Goal: Task Accomplishment & Management: Manage account settings

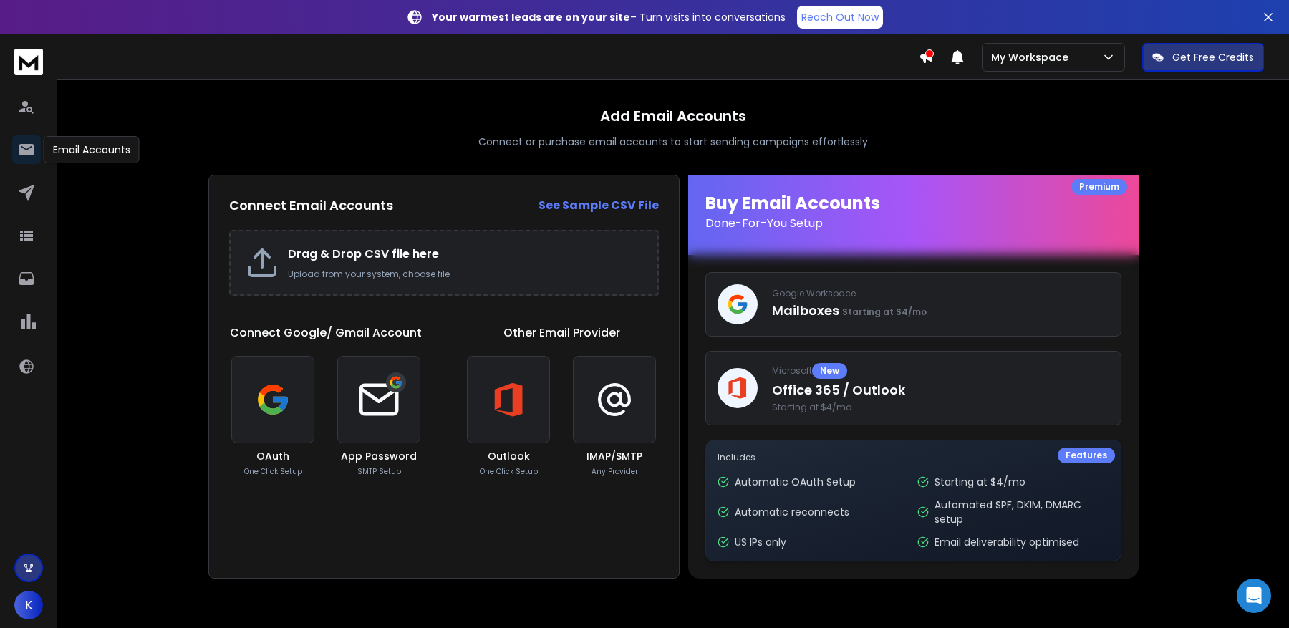
click at [24, 155] on icon at bounding box center [26, 149] width 17 height 17
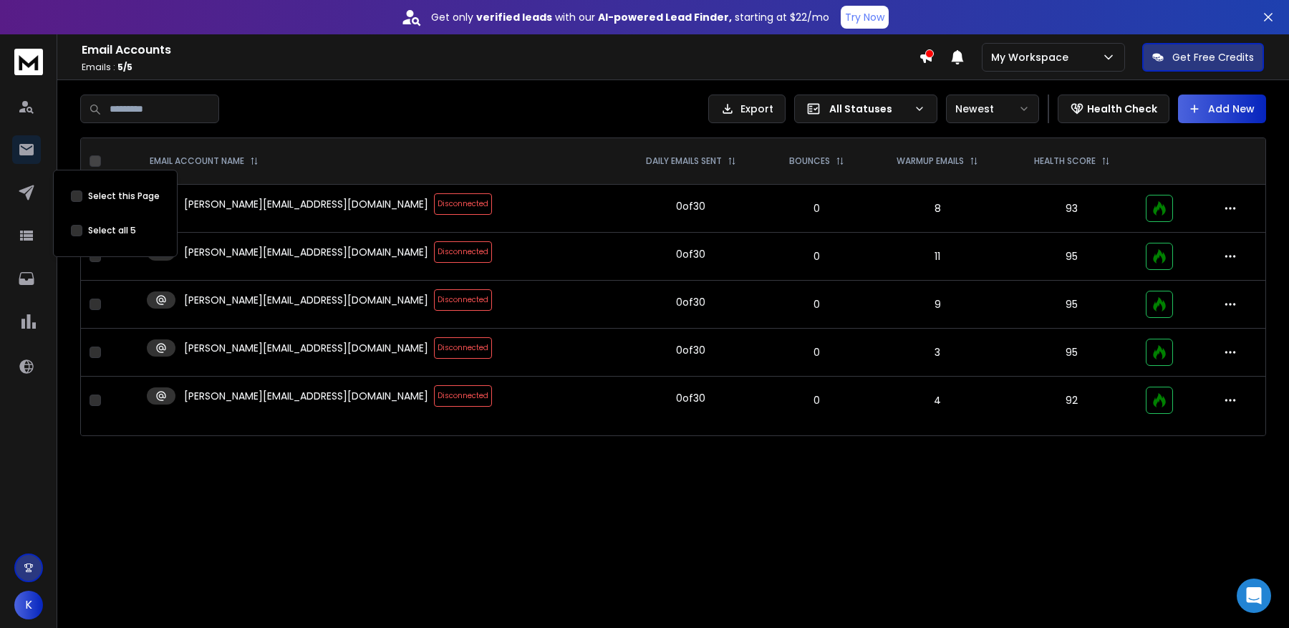
click at [99, 158] on button "Select this Page" at bounding box center [95, 160] width 11 height 11
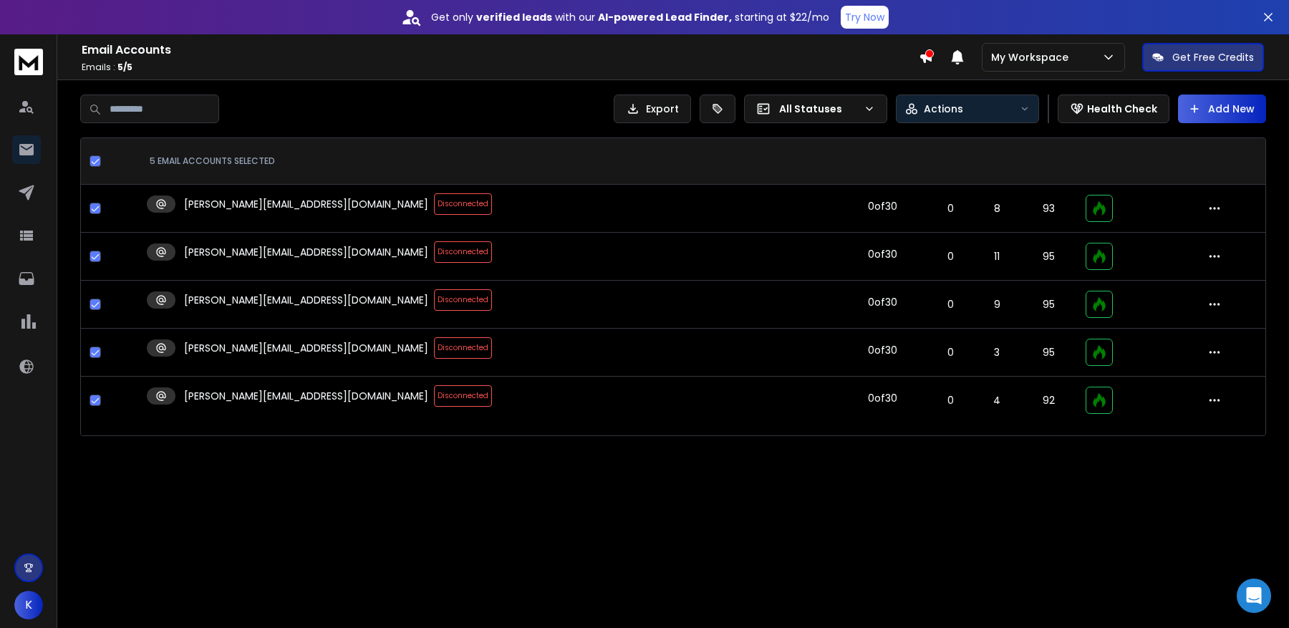
click at [955, 102] on p "Actions" at bounding box center [943, 109] width 39 height 14
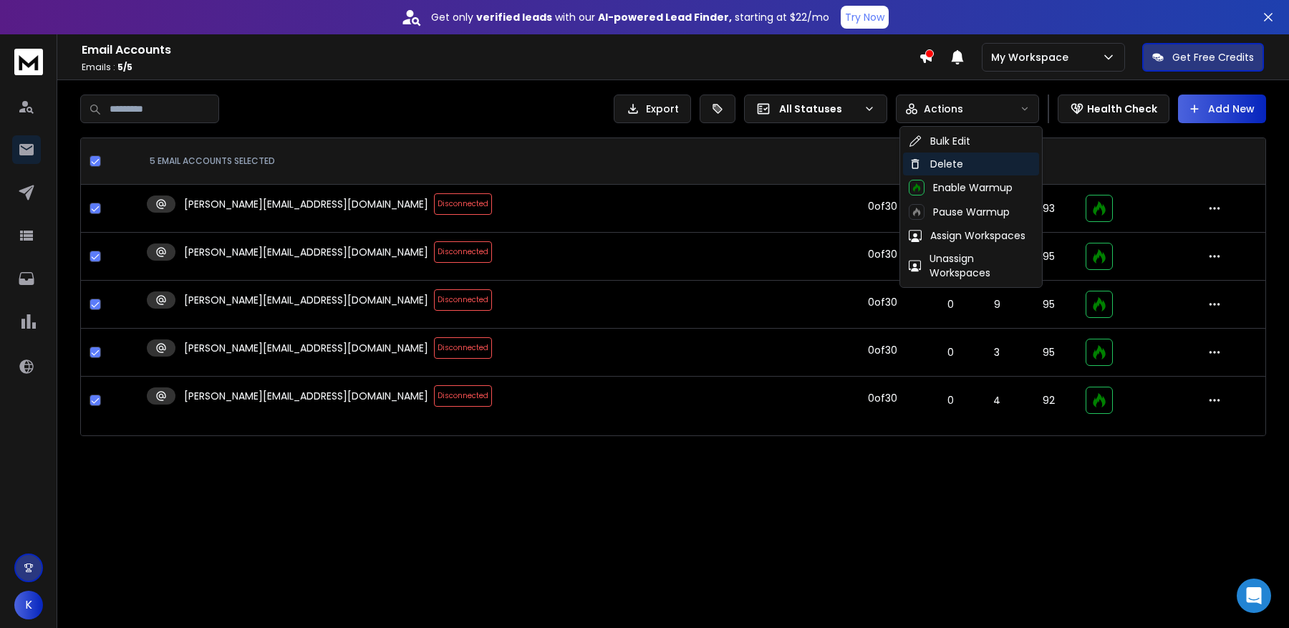
click at [952, 157] on div "Delete" at bounding box center [936, 164] width 54 height 14
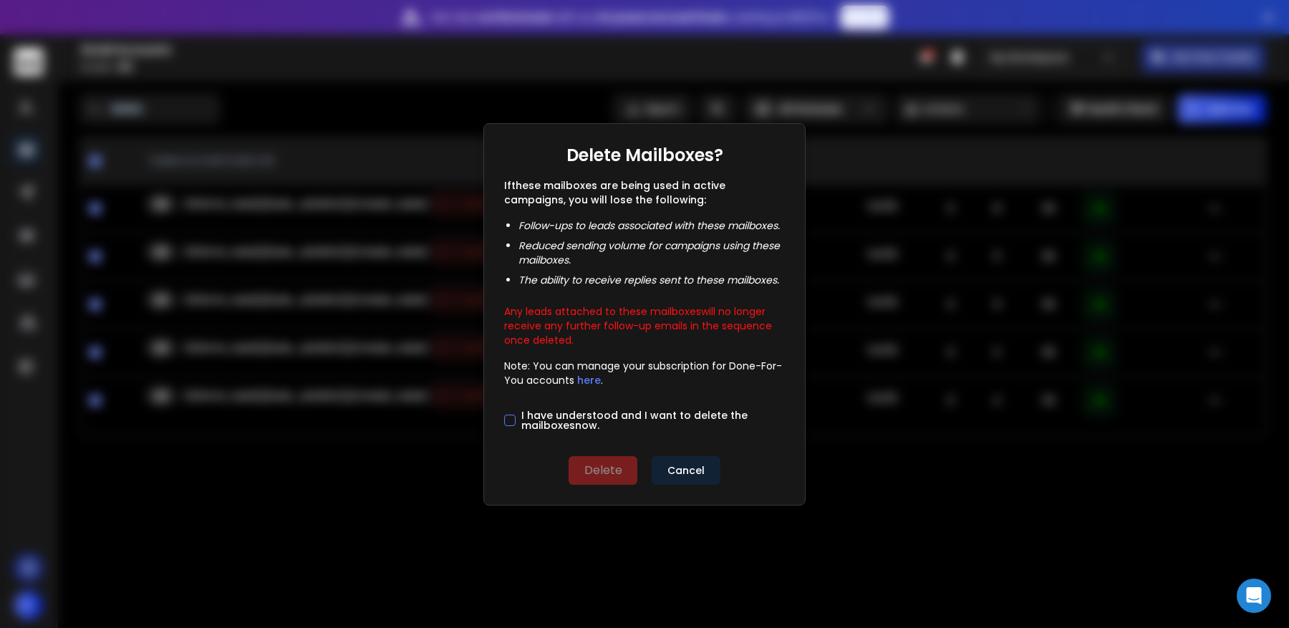
click at [534, 415] on label "I have understood and I want to delete the mailbox es now." at bounding box center [653, 420] width 264 height 20
click at [516, 415] on button "I have understood and I want to delete the mailbox es now." at bounding box center [509, 420] width 11 height 11
click at [607, 469] on button "Delete" at bounding box center [603, 470] width 69 height 29
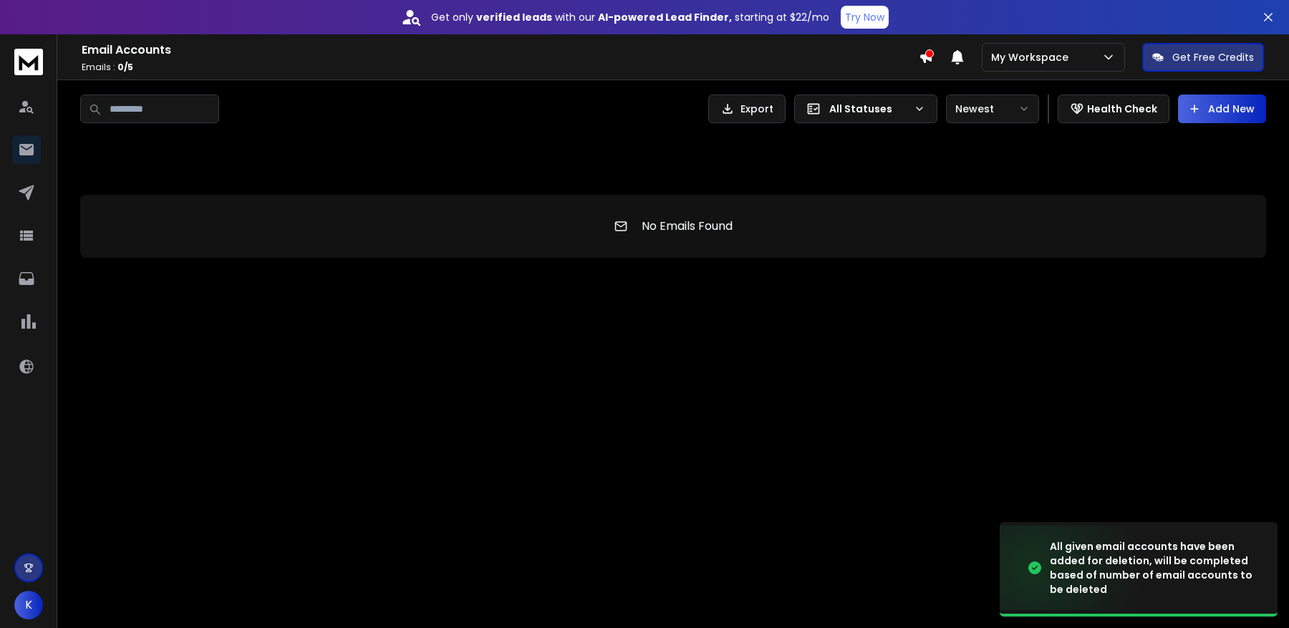
click at [1241, 110] on button "Add New" at bounding box center [1222, 109] width 88 height 29
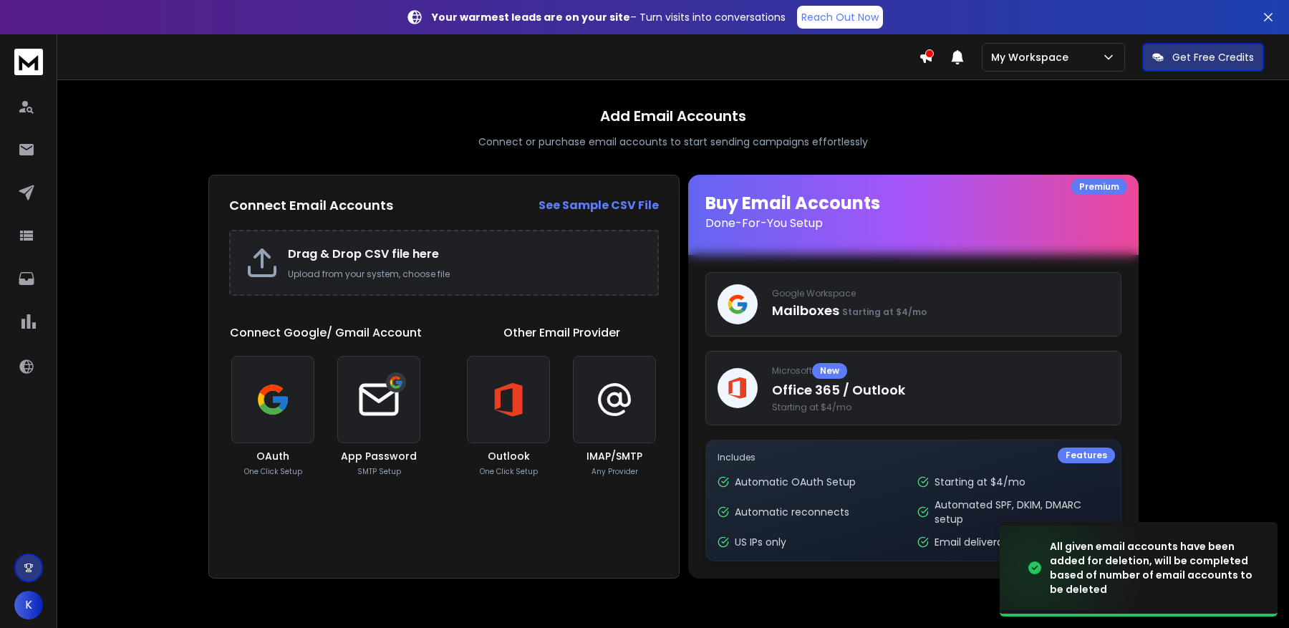
click at [417, 266] on div "Drag & Drop CSV file here Upload from your system, choose file" at bounding box center [465, 263] width 355 height 34
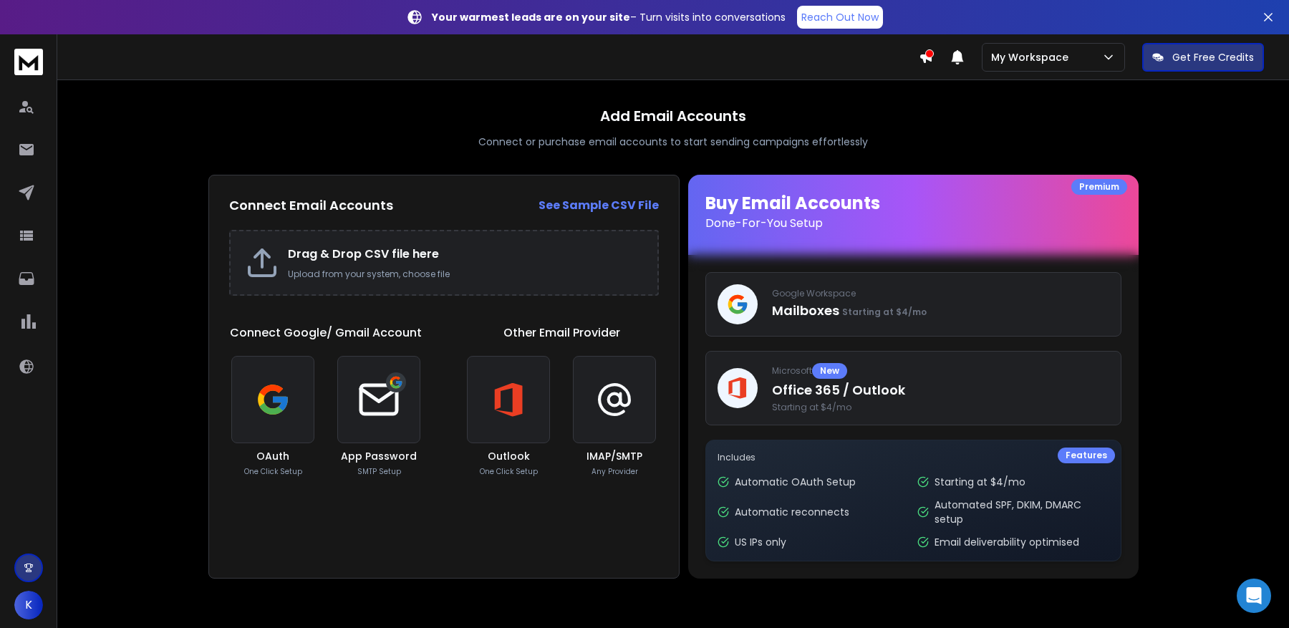
type input "**********"
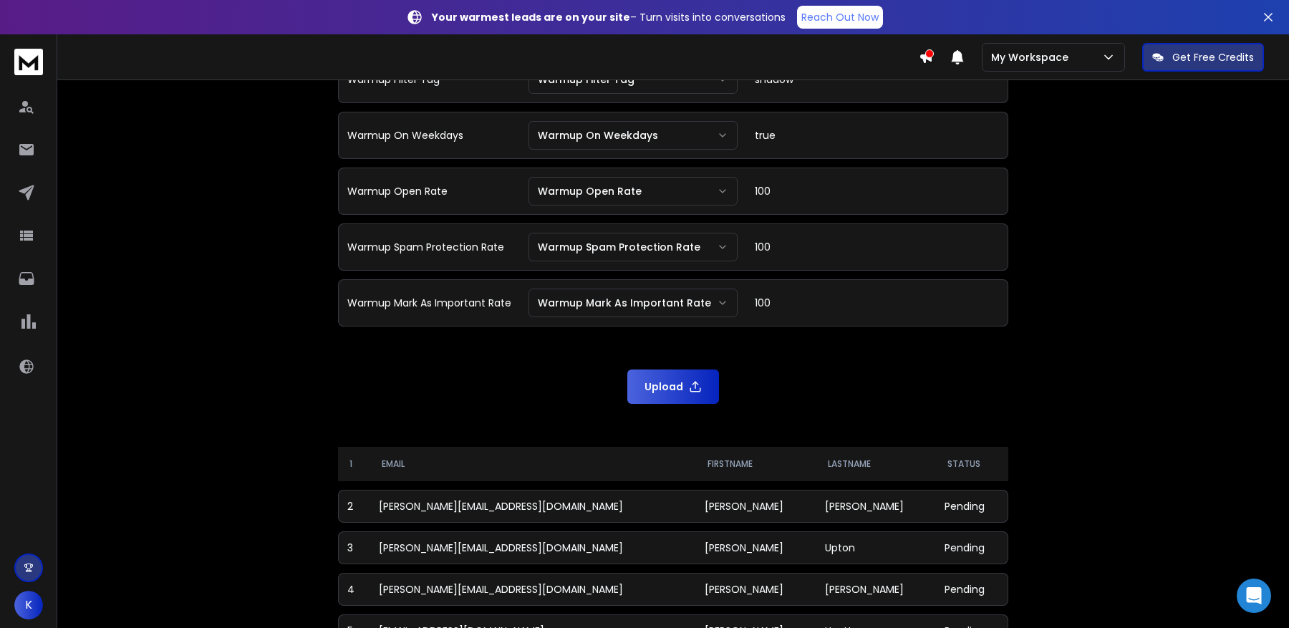
scroll to position [1294, 0]
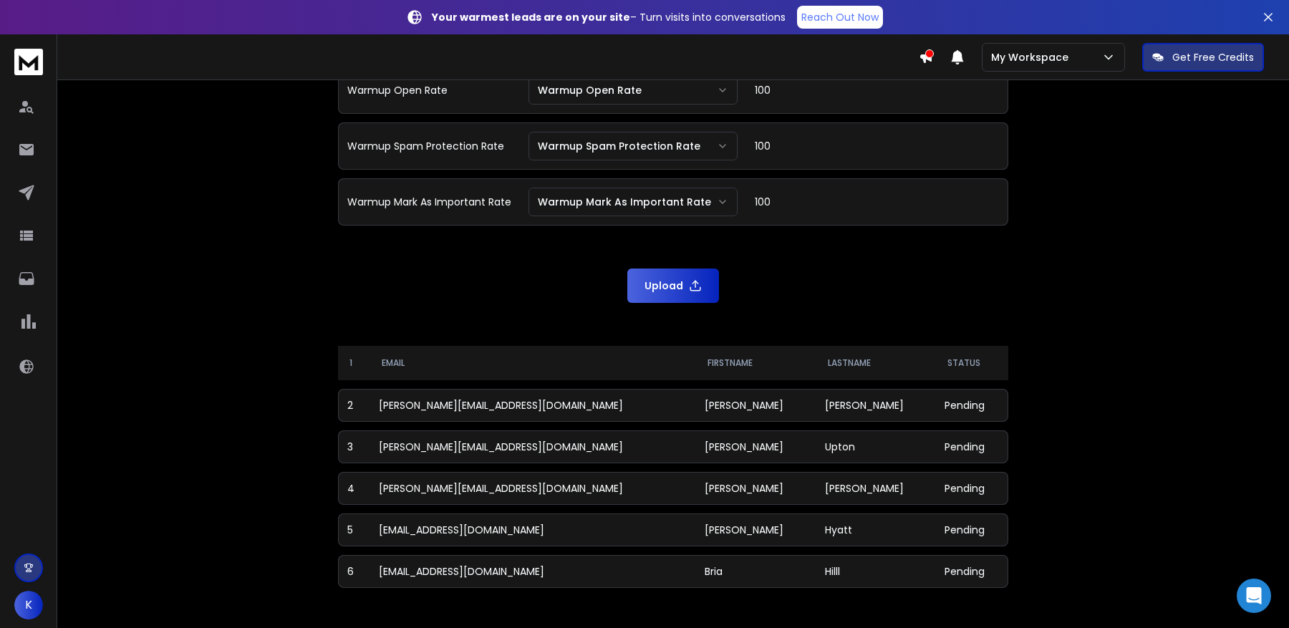
click at [702, 288] on button "Upload" at bounding box center [673, 286] width 92 height 34
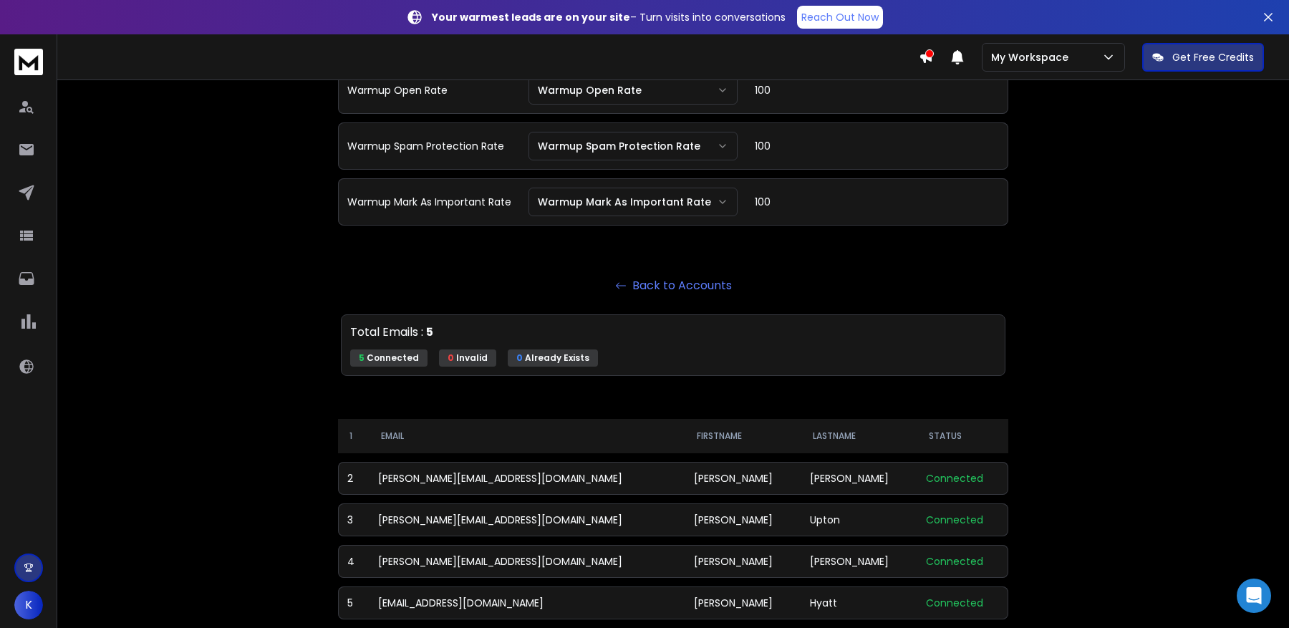
click at [683, 293] on p "Back to Accounts" at bounding box center [682, 285] width 100 height 17
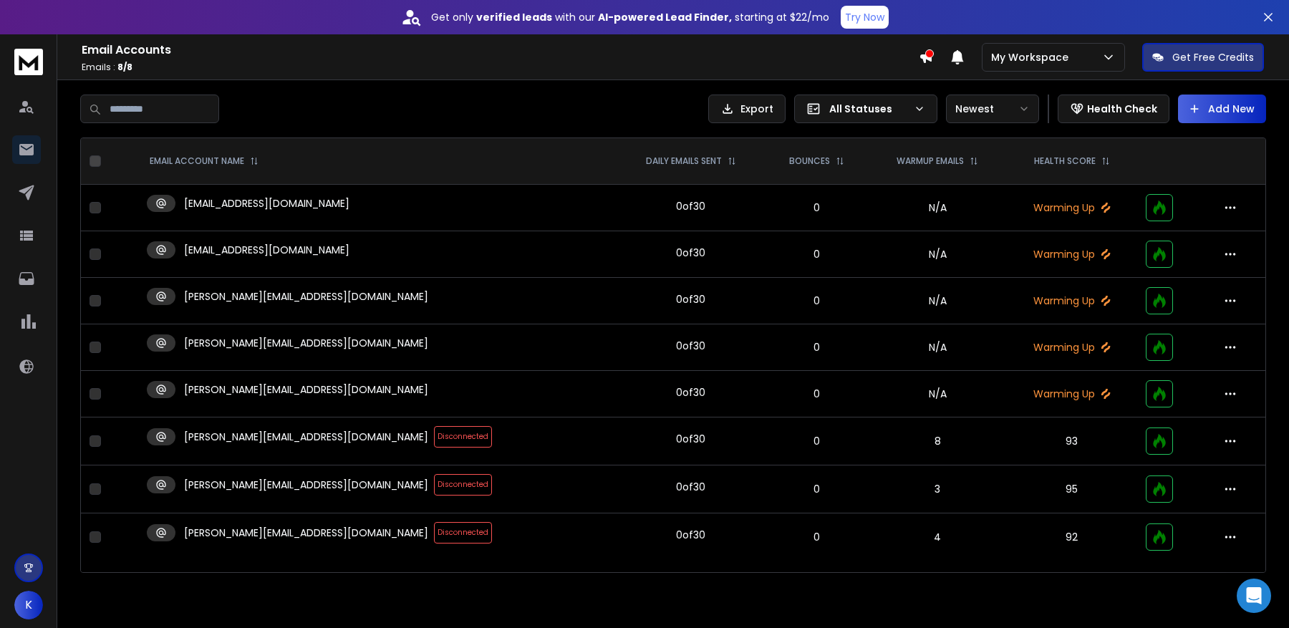
click at [96, 442] on button "button" at bounding box center [95, 440] width 11 height 11
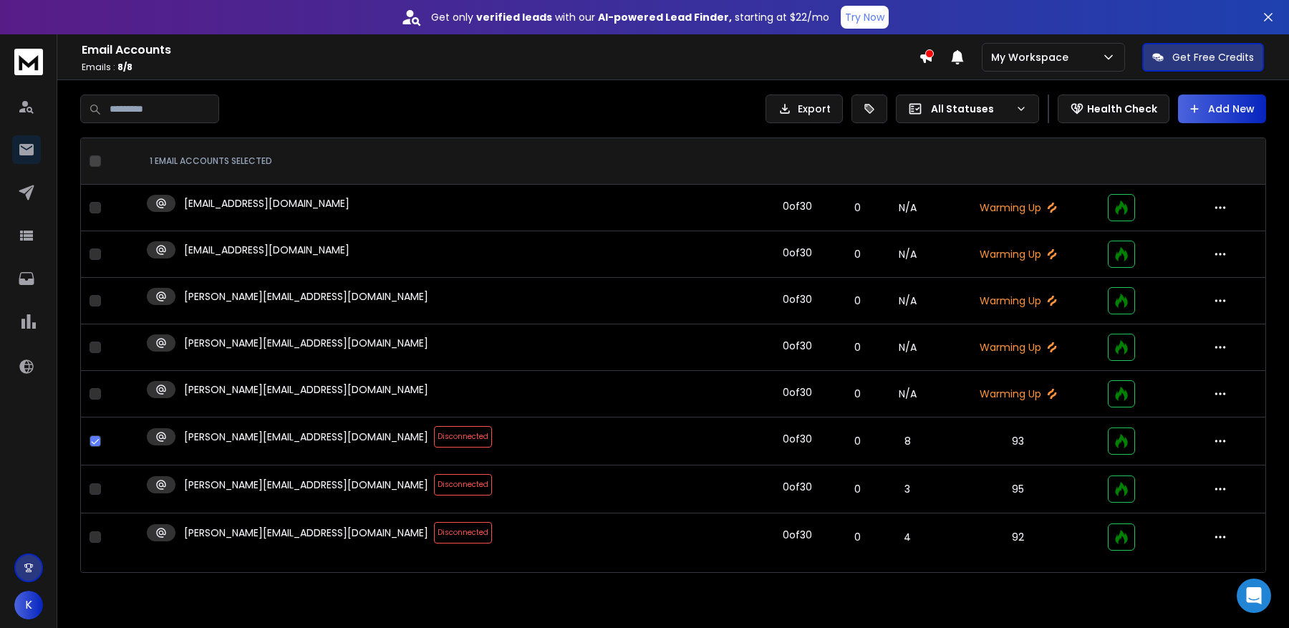
click at [96, 494] on button "button" at bounding box center [95, 488] width 11 height 11
click at [97, 544] on td at bounding box center [109, 538] width 57 height 48
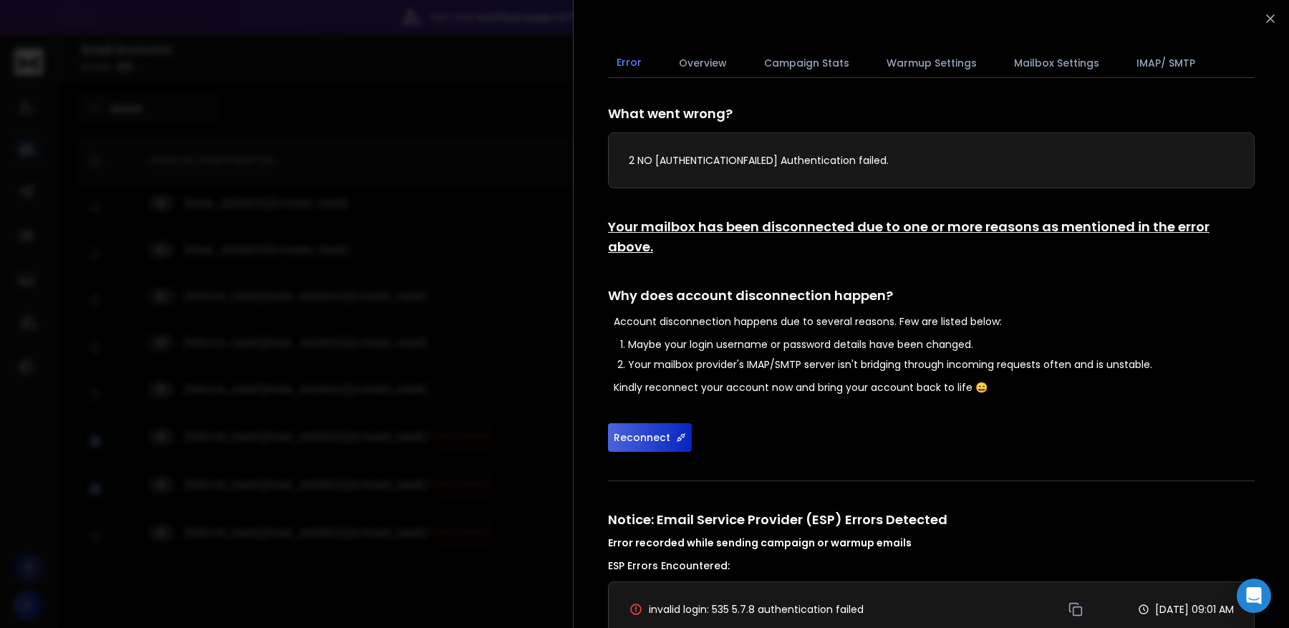
click at [287, 347] on div at bounding box center [644, 314] width 1289 height 628
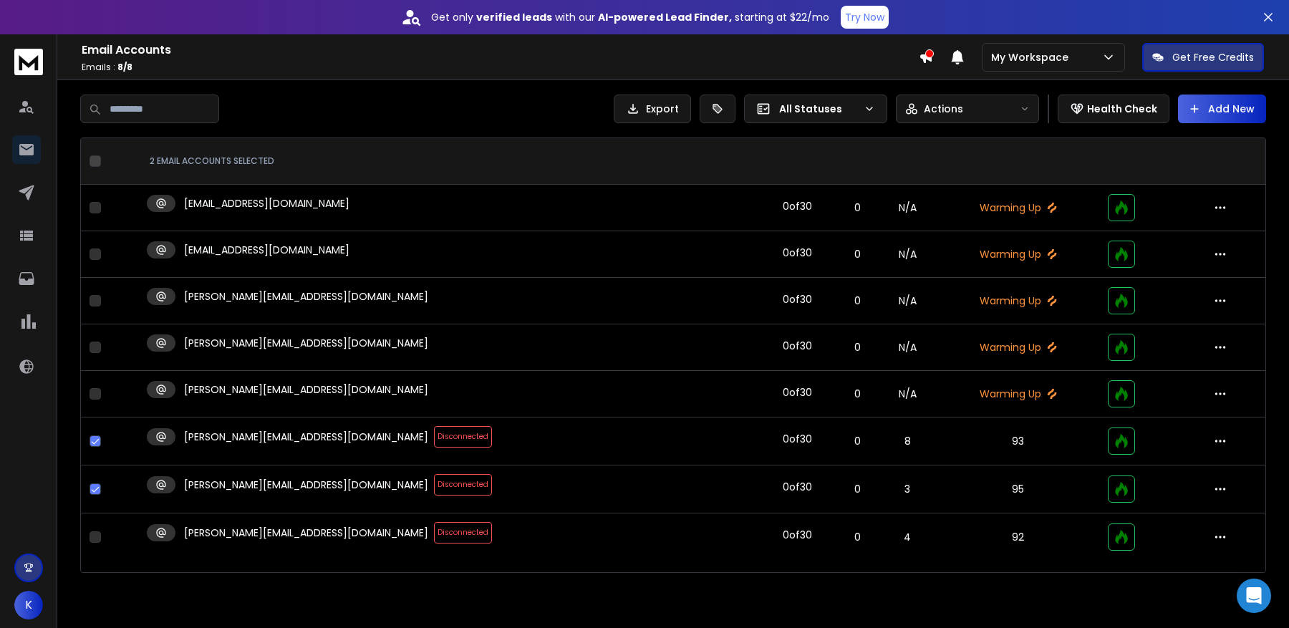
click at [100, 537] on button "button" at bounding box center [95, 536] width 11 height 11
click at [1014, 107] on div "Actions" at bounding box center [959, 109] width 109 height 14
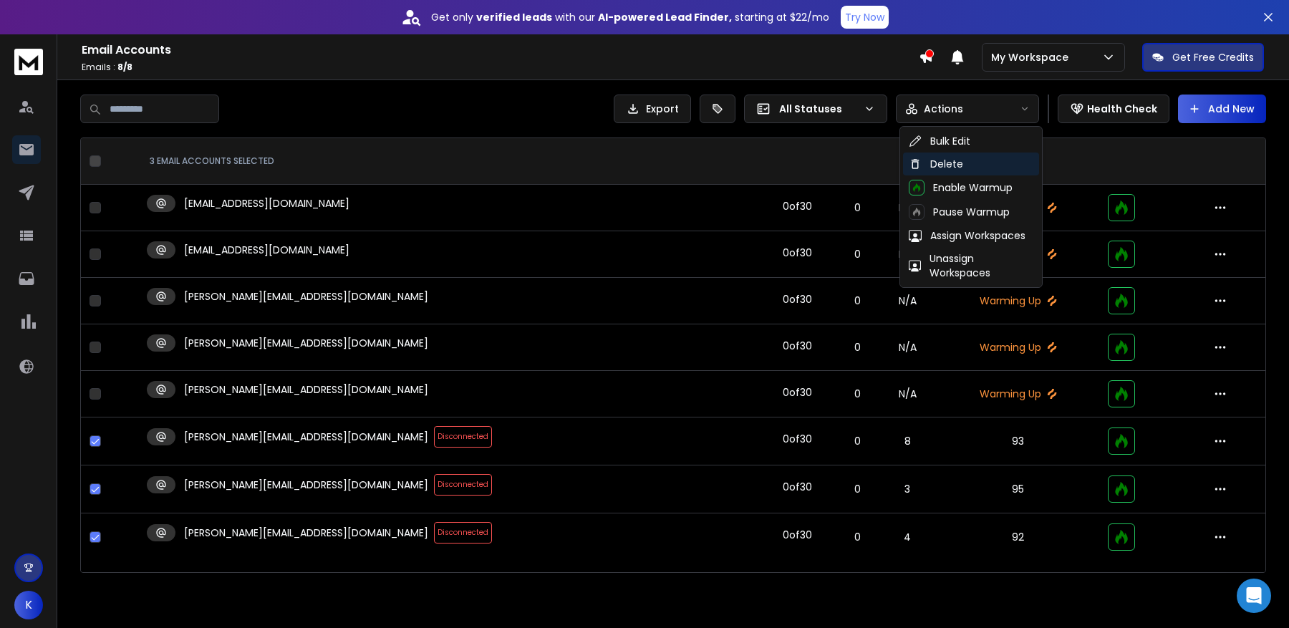
click at [983, 167] on div "Delete" at bounding box center [971, 164] width 136 height 23
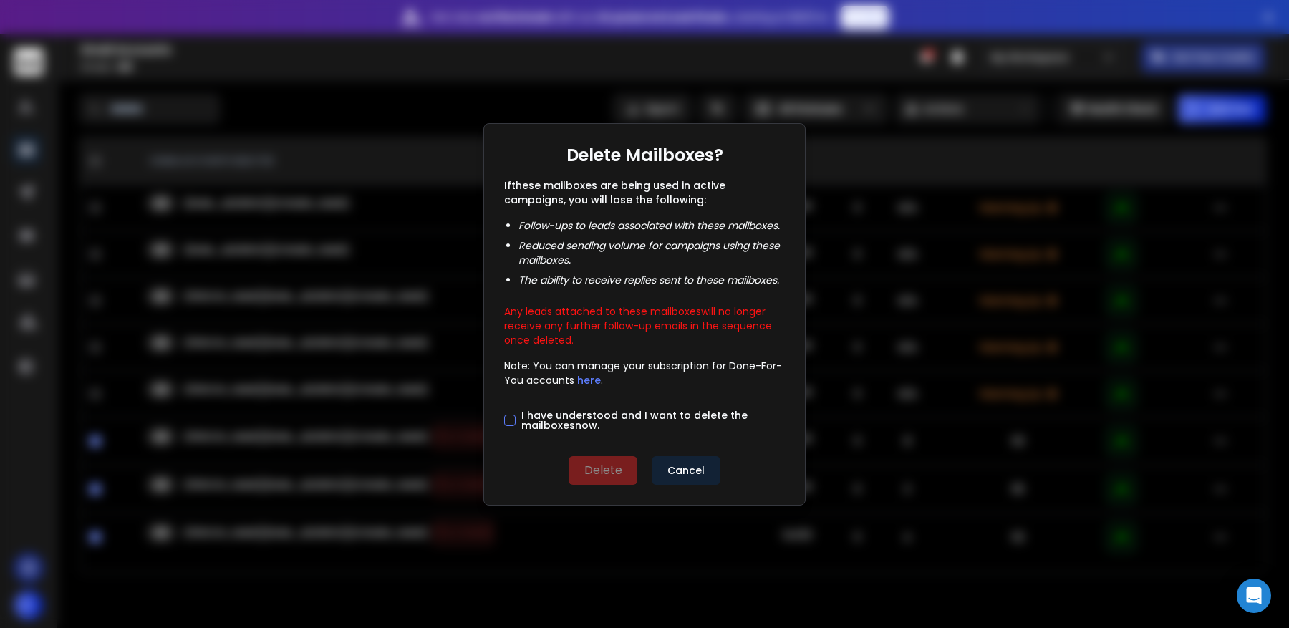
click at [508, 422] on button "I have understood and I want to delete the mailbox es now." at bounding box center [509, 420] width 11 height 11
click at [596, 466] on button "Delete" at bounding box center [603, 470] width 69 height 29
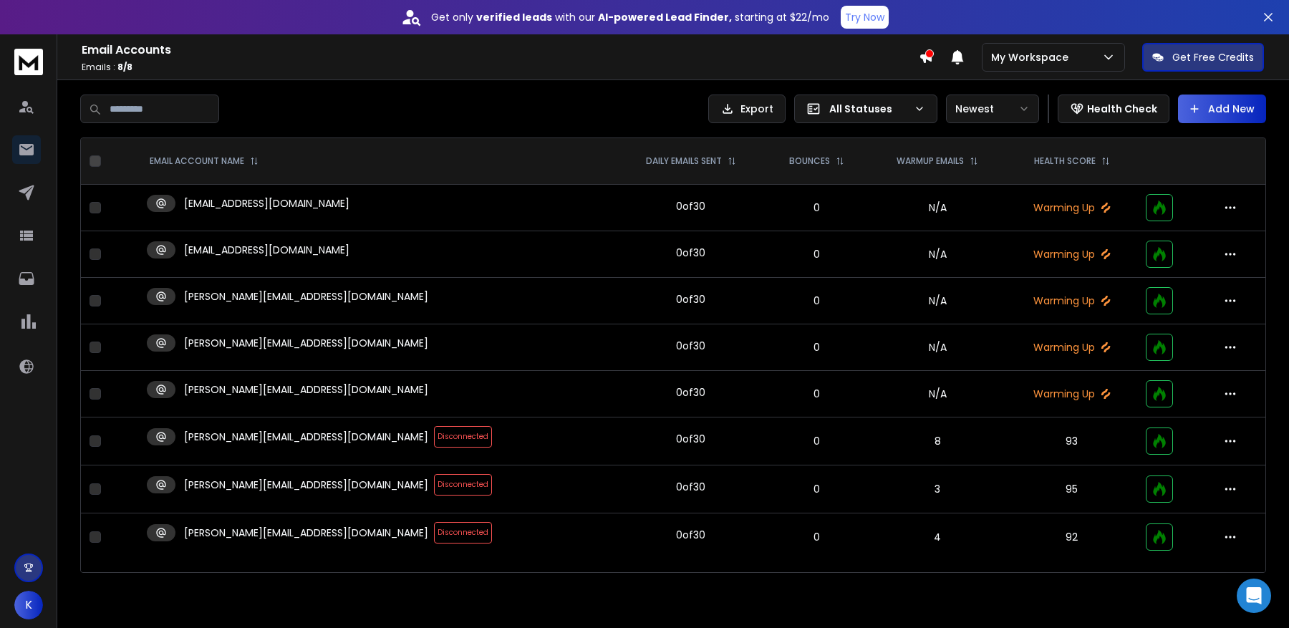
click at [97, 211] on button "button" at bounding box center [95, 207] width 11 height 11
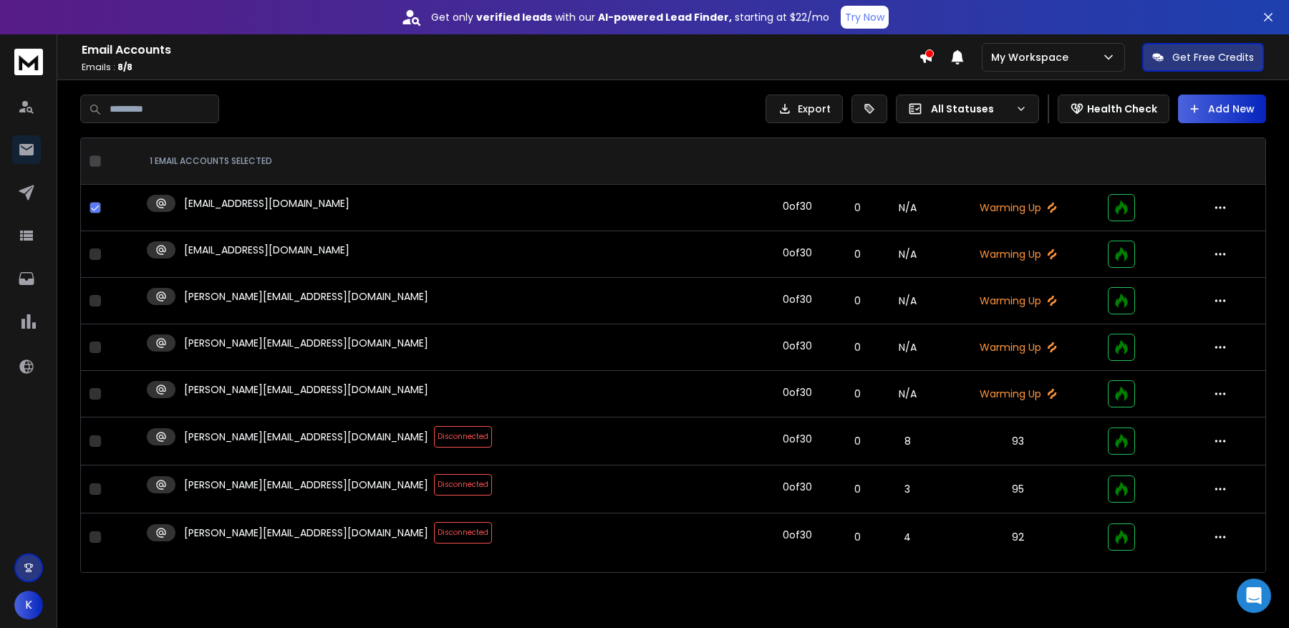
click at [97, 257] on button "button" at bounding box center [95, 254] width 11 height 11
click at [97, 292] on td at bounding box center [109, 301] width 57 height 47
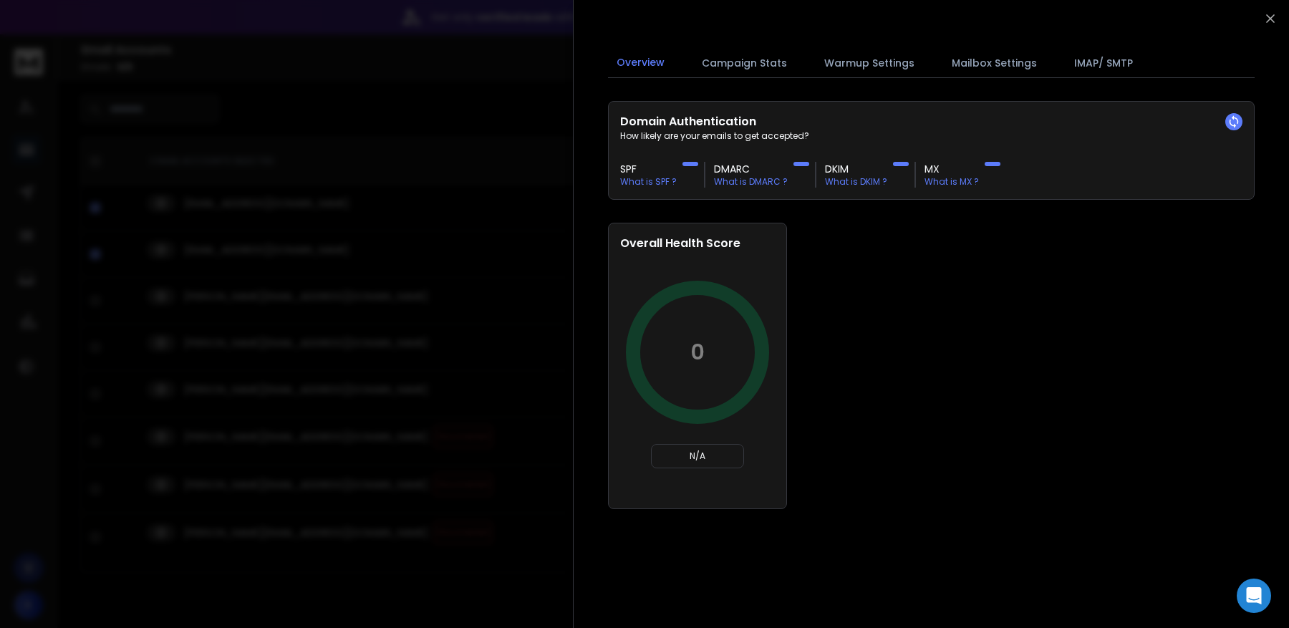
click at [95, 350] on div at bounding box center [644, 314] width 1289 height 628
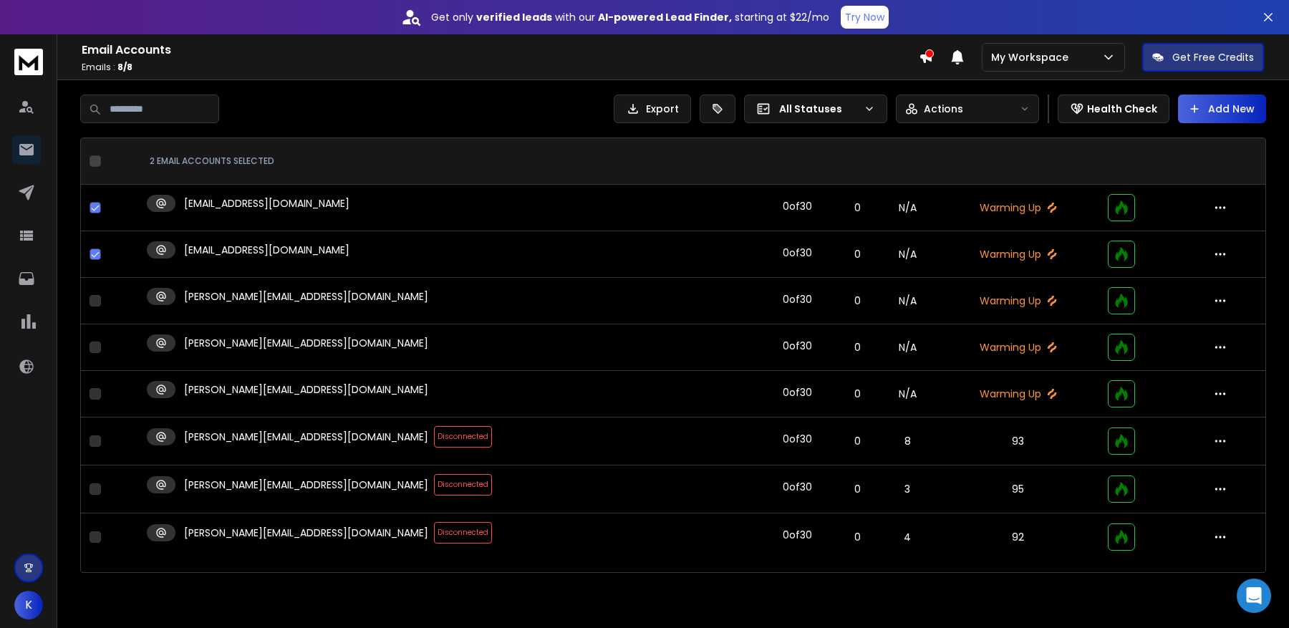
click at [95, 350] on button "button" at bounding box center [95, 347] width 11 height 11
click at [95, 304] on button "button" at bounding box center [95, 300] width 11 height 11
click at [99, 395] on button "button" at bounding box center [95, 393] width 11 height 11
click at [942, 100] on button "Actions" at bounding box center [967, 109] width 143 height 29
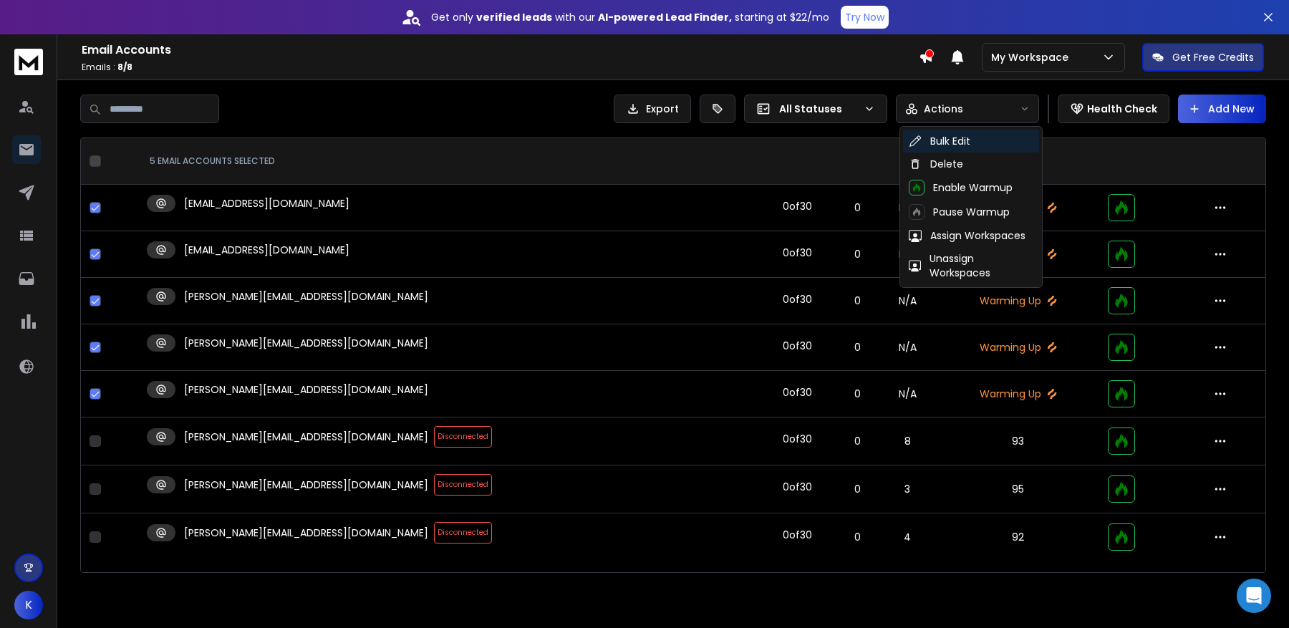
click at [953, 145] on div "Bulk Edit" at bounding box center [940, 141] width 62 height 14
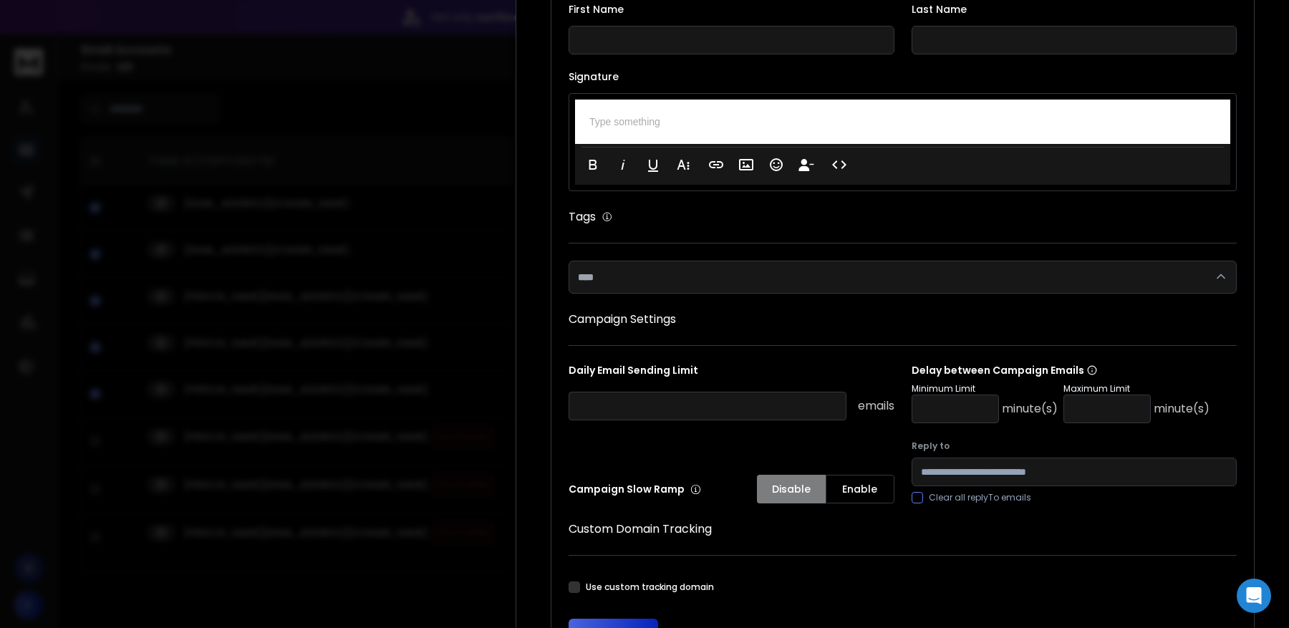
scroll to position [148, 0]
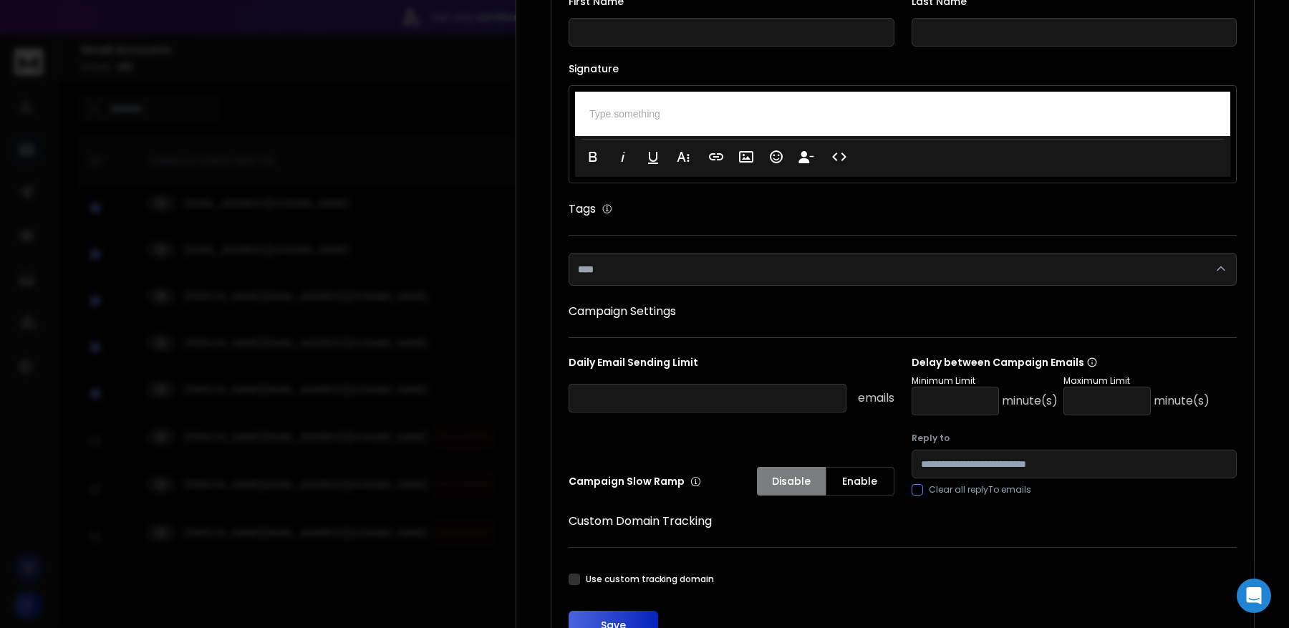
click at [754, 412] on input "number" at bounding box center [708, 398] width 278 height 29
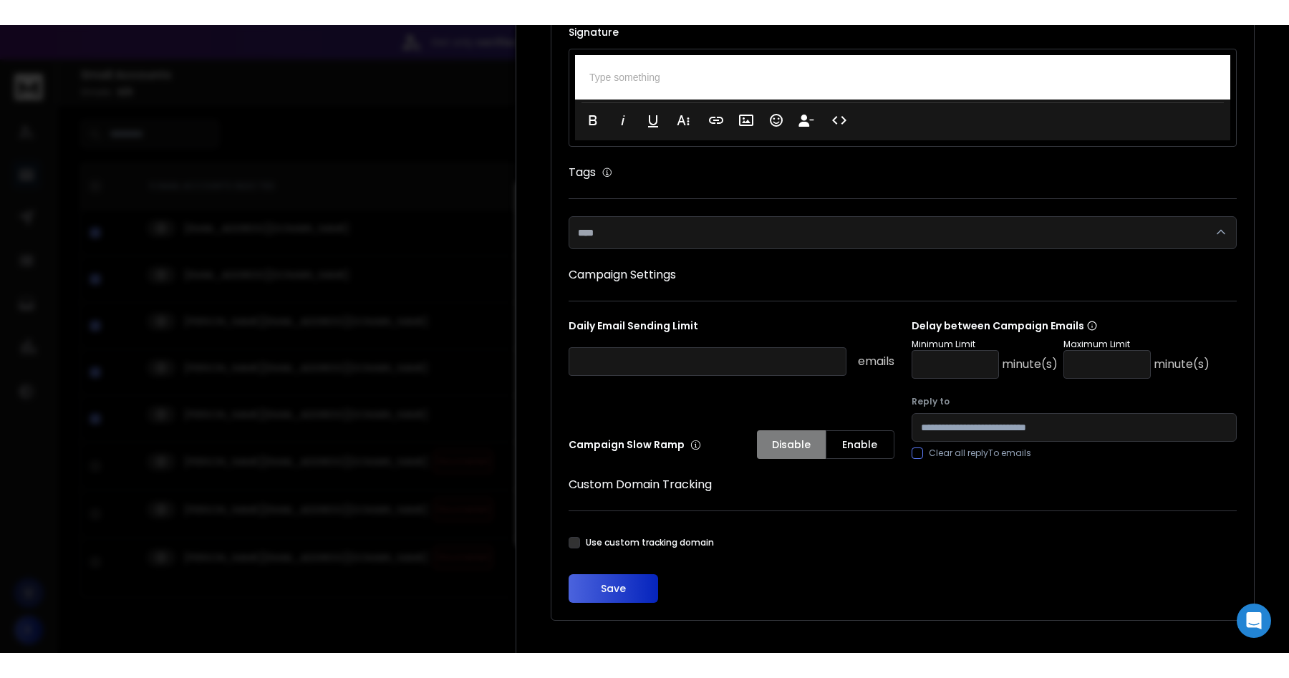
scroll to position [215, 0]
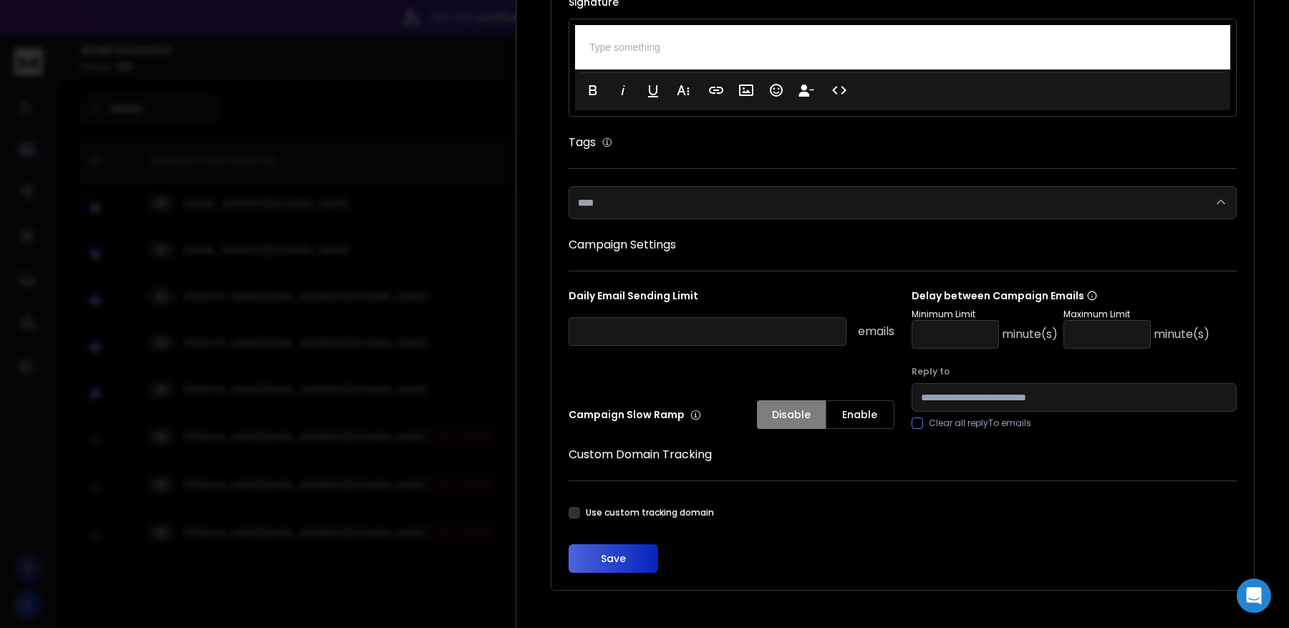
type input "**"
click at [587, 564] on button "Save" at bounding box center [614, 558] width 90 height 29
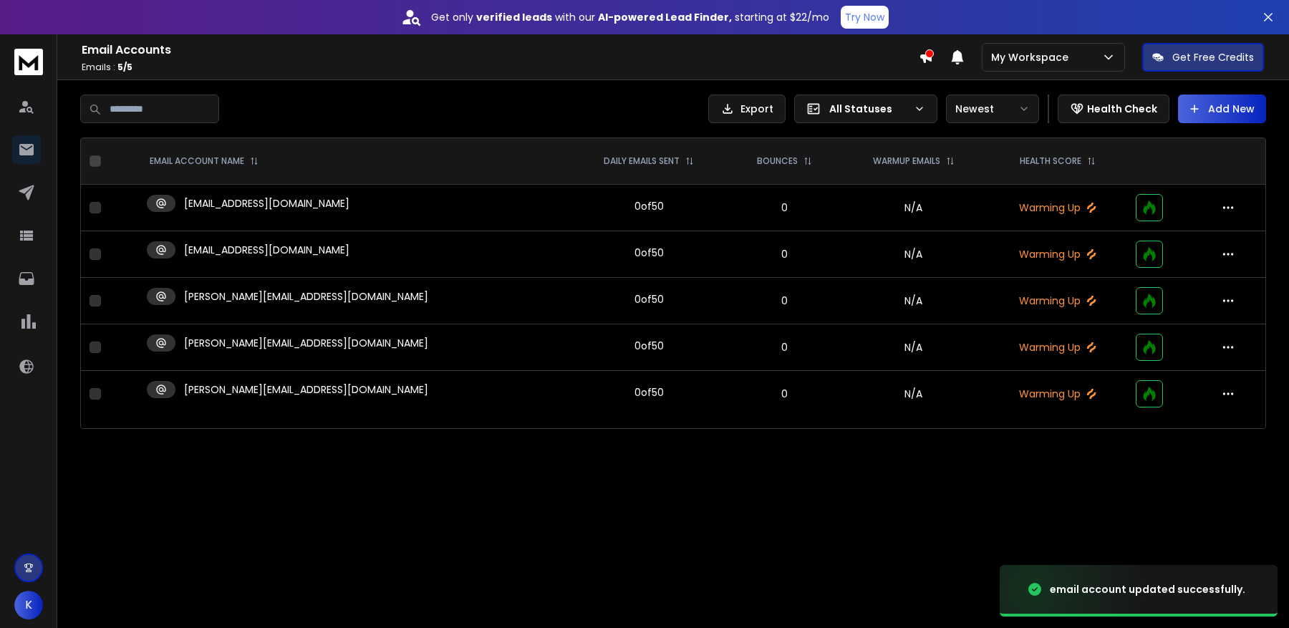
click at [489, 552] on div "Get only verified leads with our AI-powered Lead Finder, starting at $22/mo Try…" at bounding box center [644, 314] width 1289 height 628
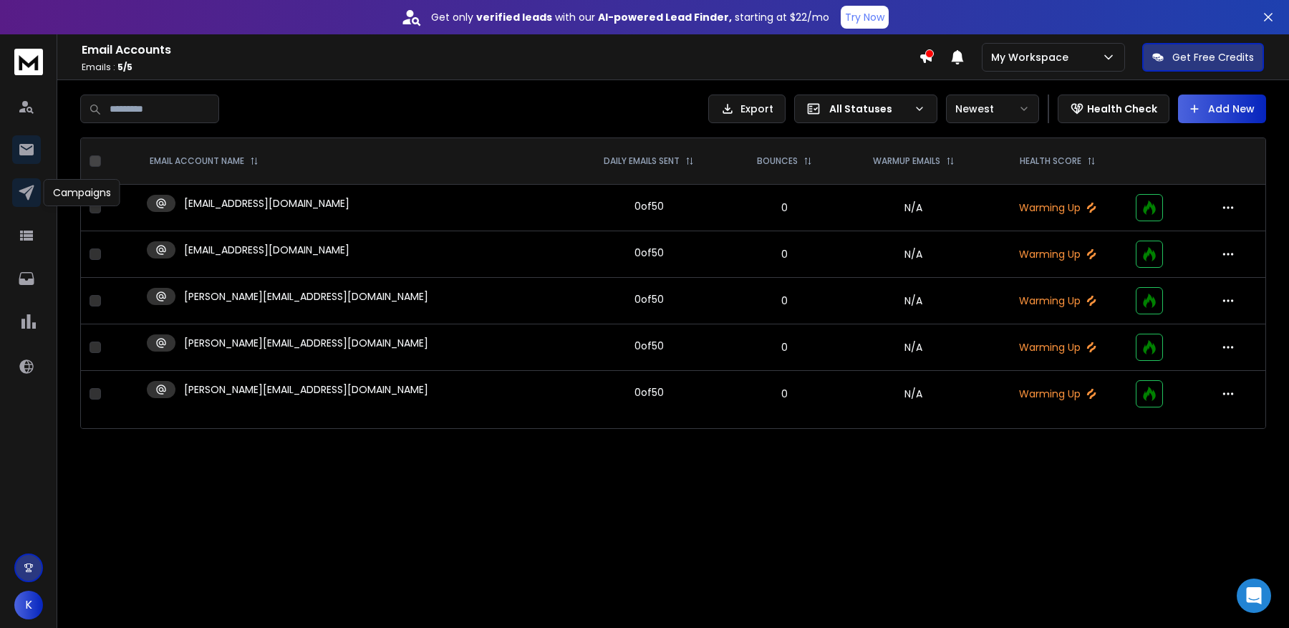
click at [25, 187] on icon at bounding box center [26, 192] width 17 height 17
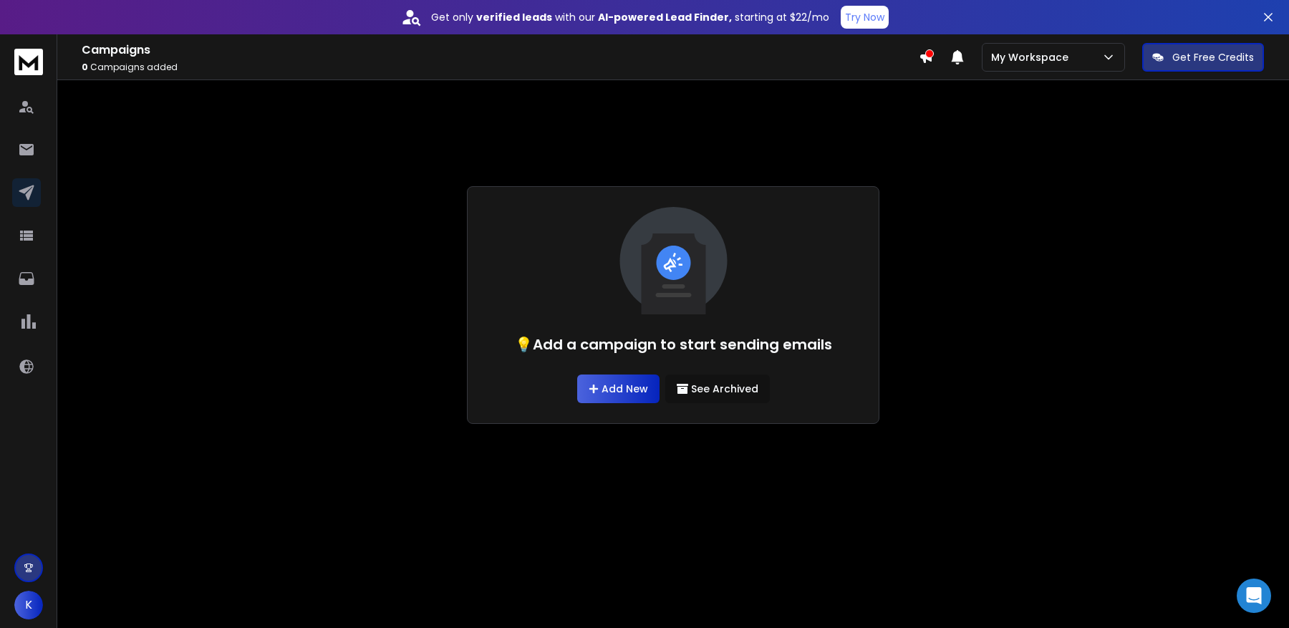
click at [597, 390] on icon at bounding box center [594, 389] width 10 height 10
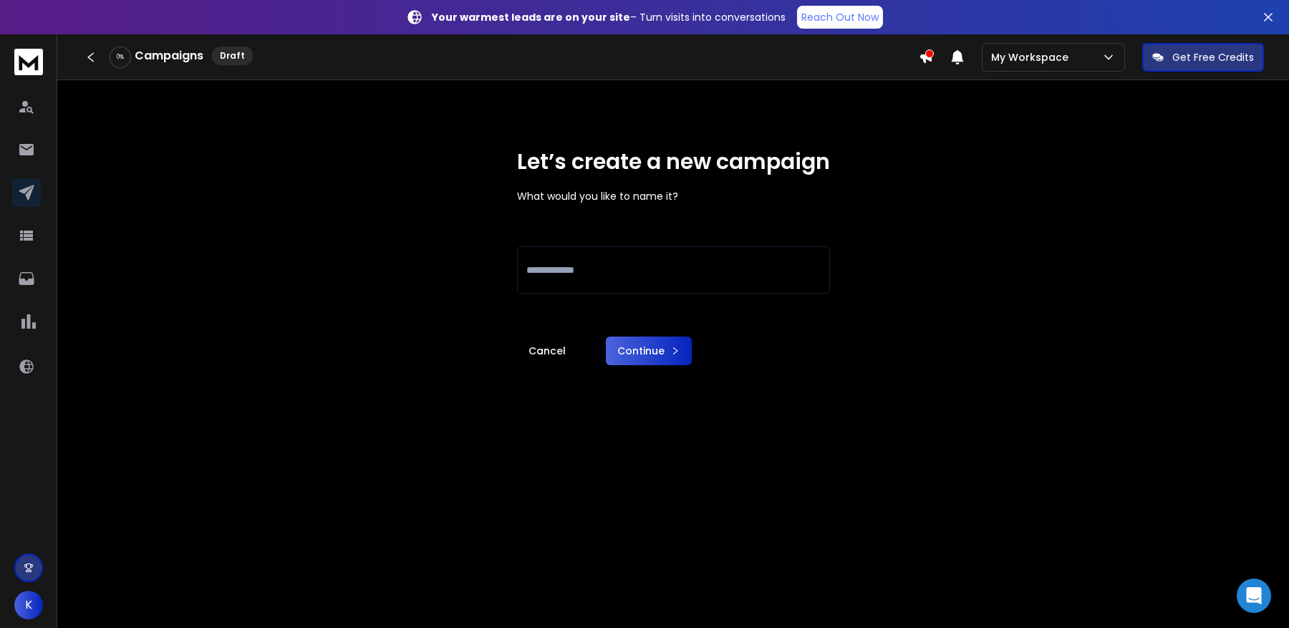
click at [630, 276] on input at bounding box center [673, 269] width 313 height 47
type input "**********"
click at [675, 345] on button "Continue" at bounding box center [649, 351] width 86 height 29
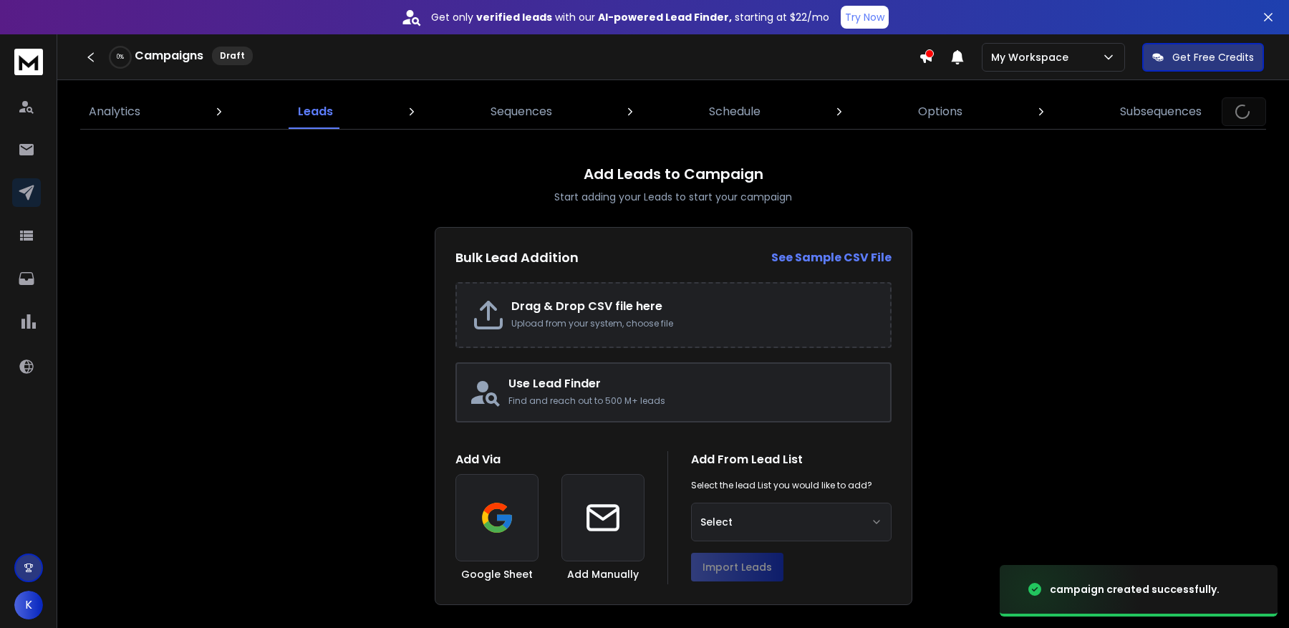
click at [669, 305] on h2 "Drag & Drop CSV file here" at bounding box center [693, 306] width 365 height 17
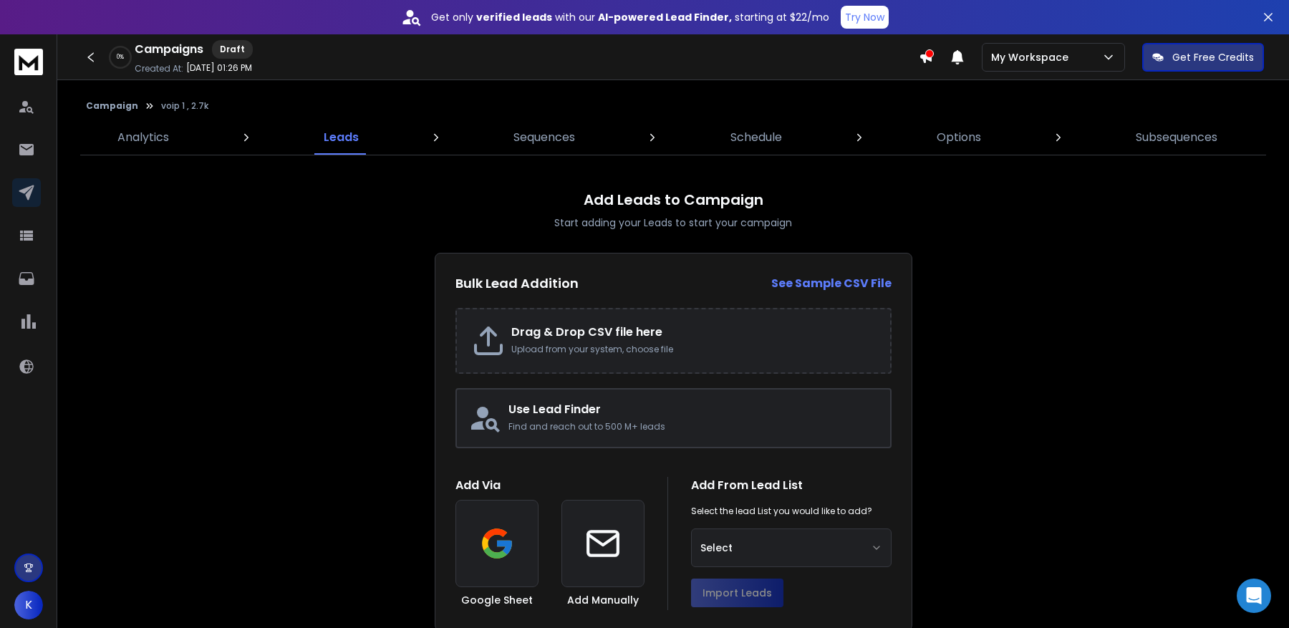
click at [660, 335] on h2 "Drag & Drop CSV file here" at bounding box center [693, 332] width 365 height 17
type input "**********"
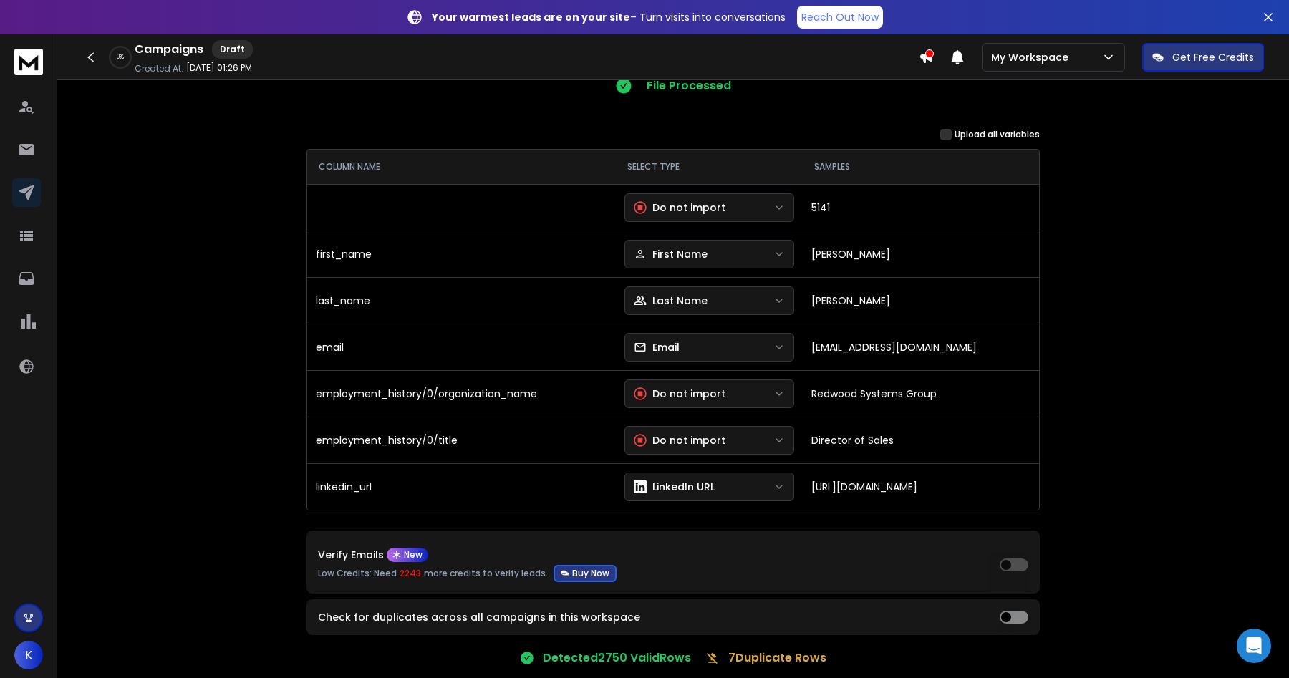
scroll to position [158, 0]
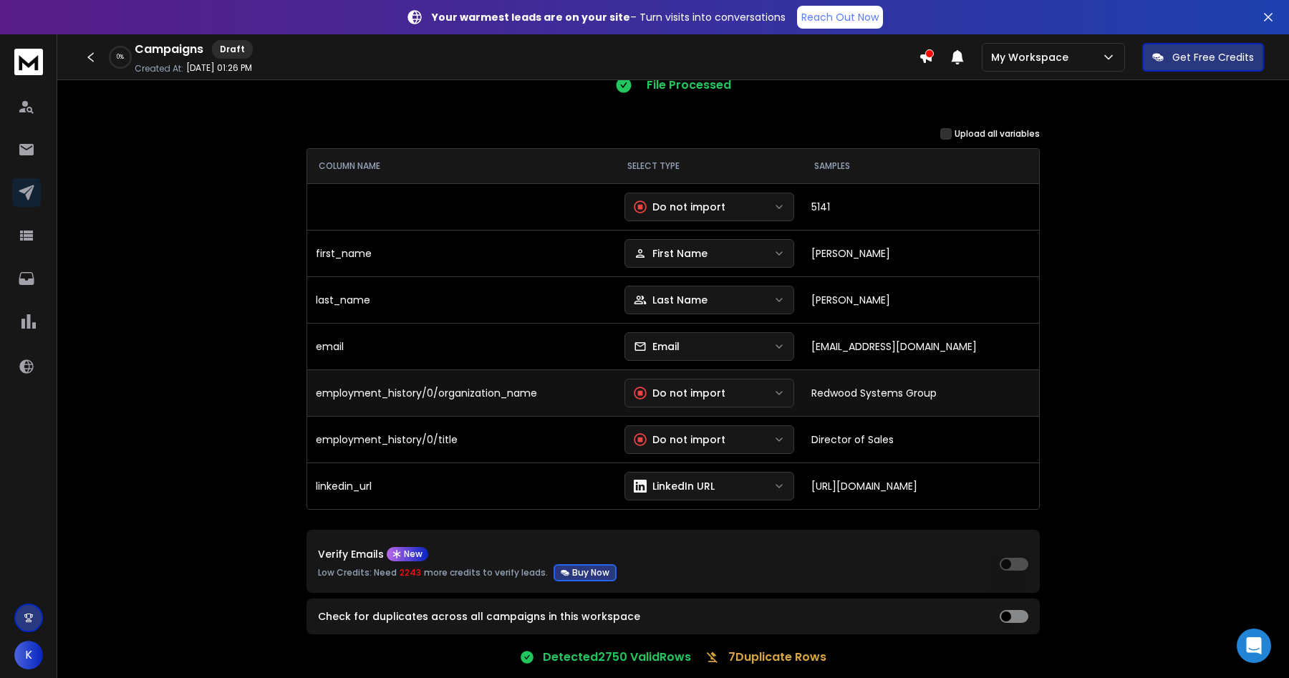
click at [726, 395] on button "Do not import" at bounding box center [710, 393] width 170 height 29
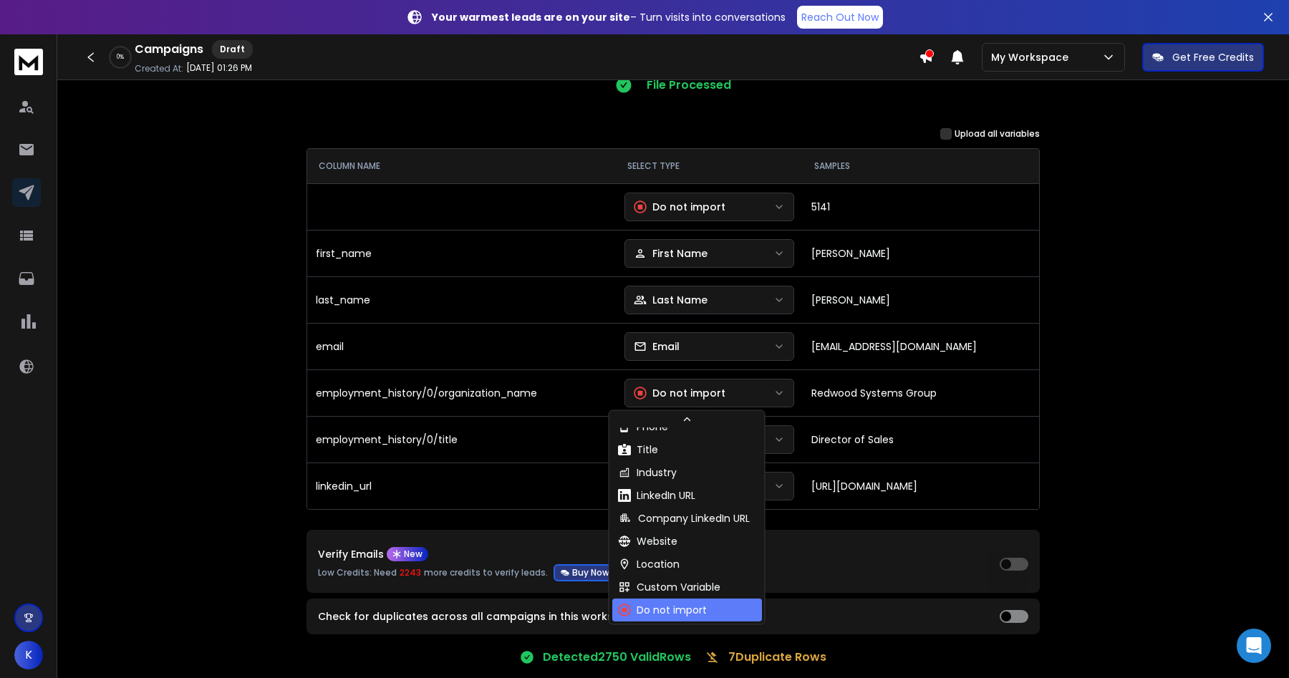
scroll to position [0, 0]
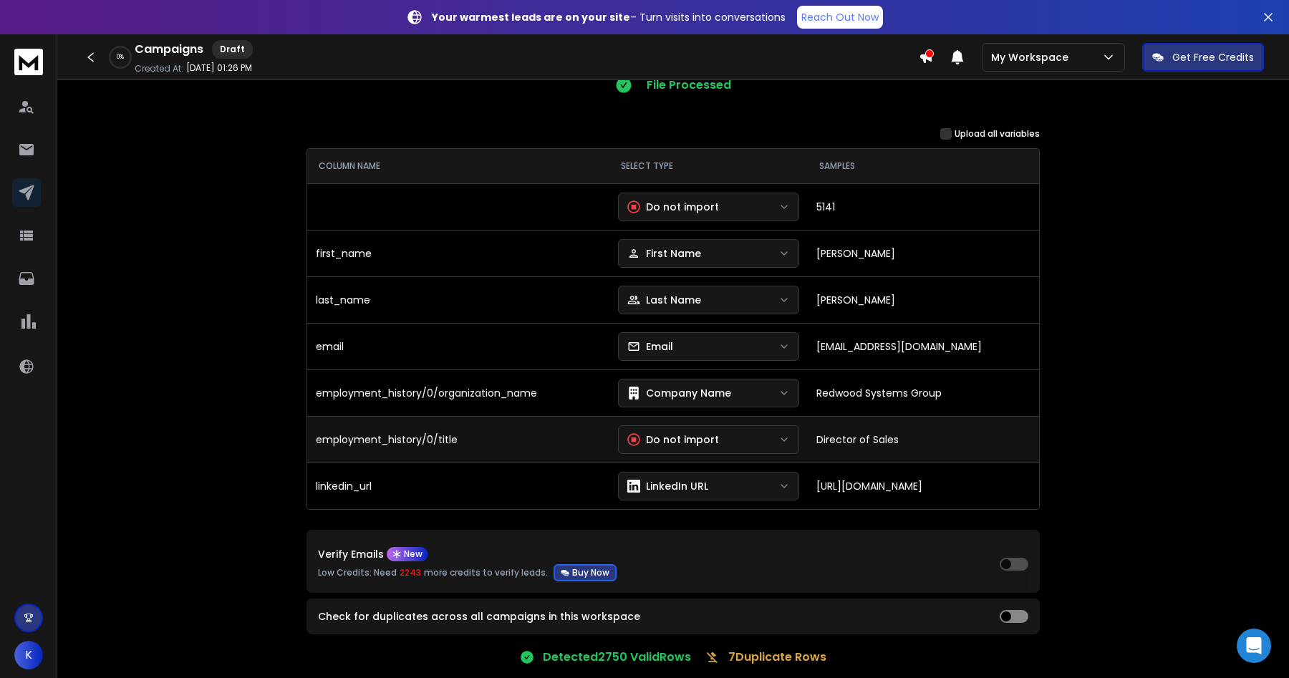
click at [744, 451] on button "Do not import" at bounding box center [708, 439] width 181 height 29
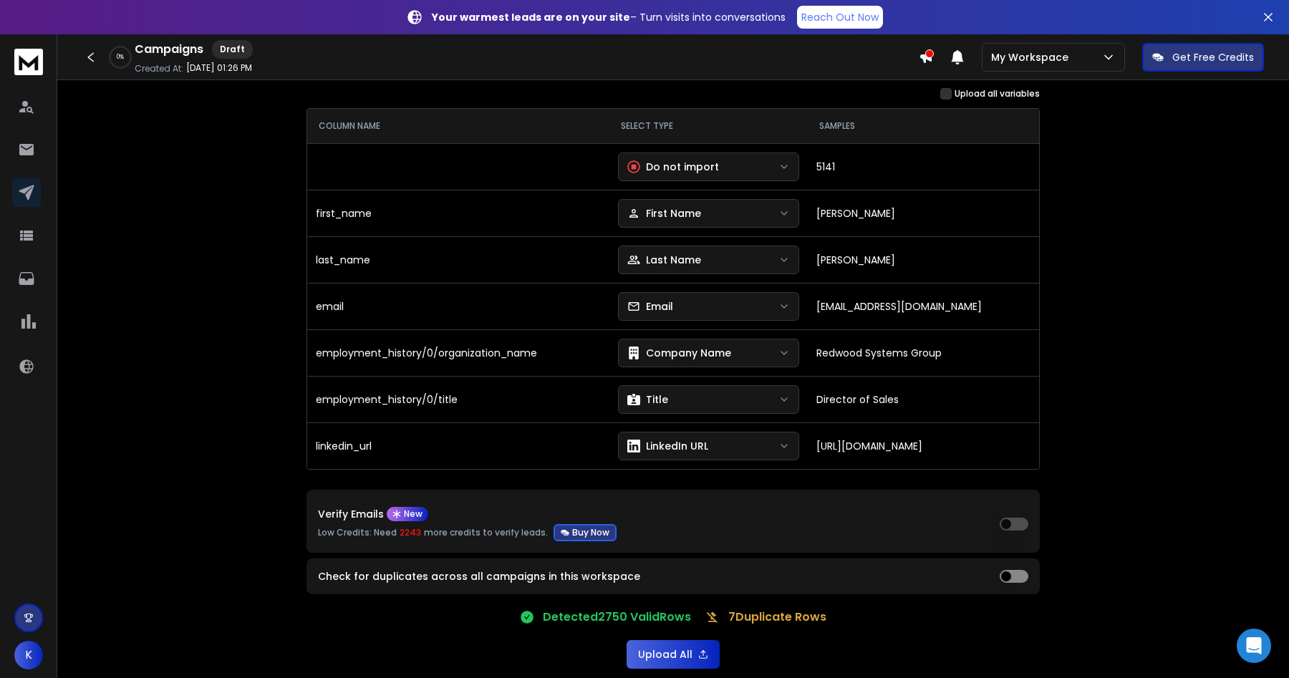
scroll to position [211, 0]
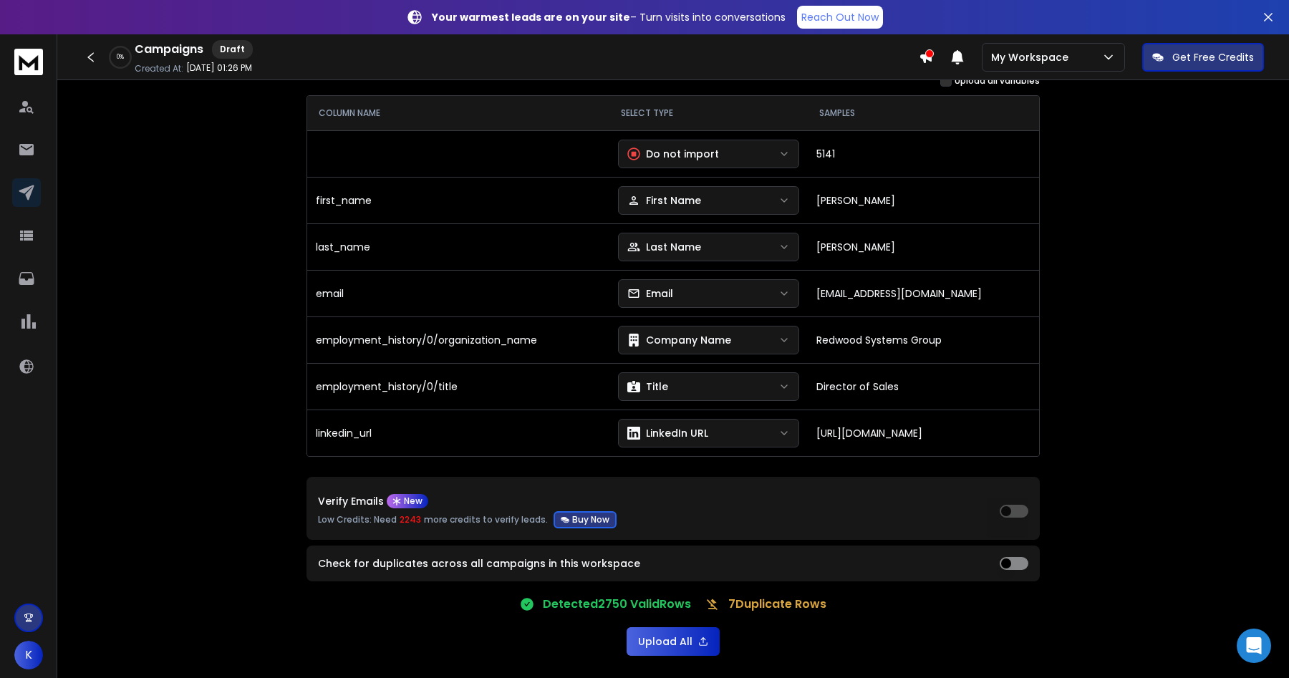
click at [668, 627] on button "Upload All" at bounding box center [673, 641] width 93 height 29
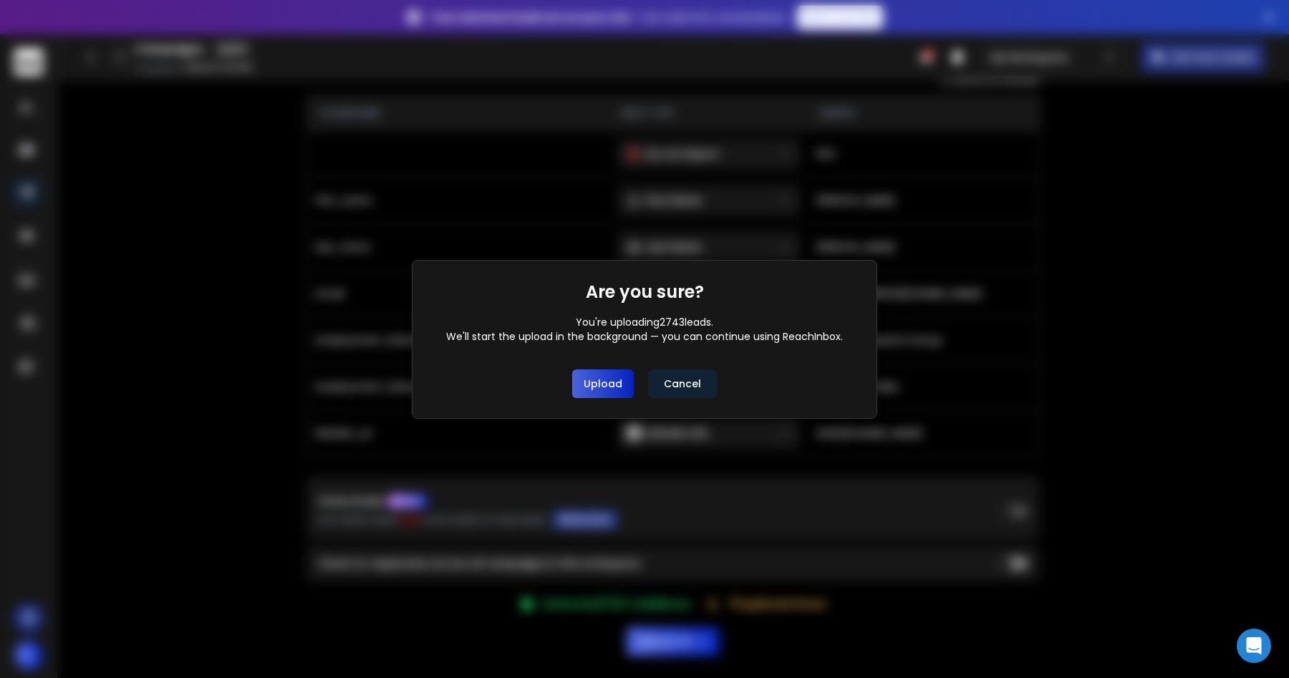
click at [599, 382] on button "Upload" at bounding box center [603, 384] width 62 height 29
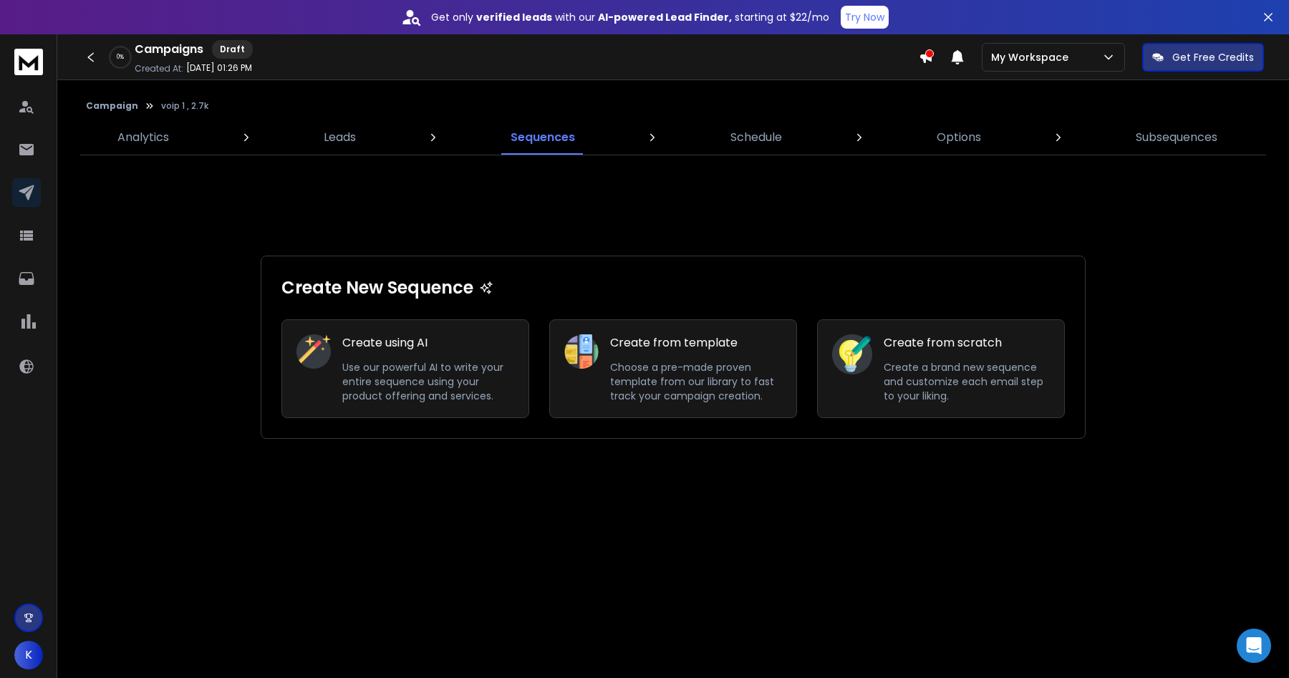
click at [567, 383] on div at bounding box center [581, 368] width 34 height 69
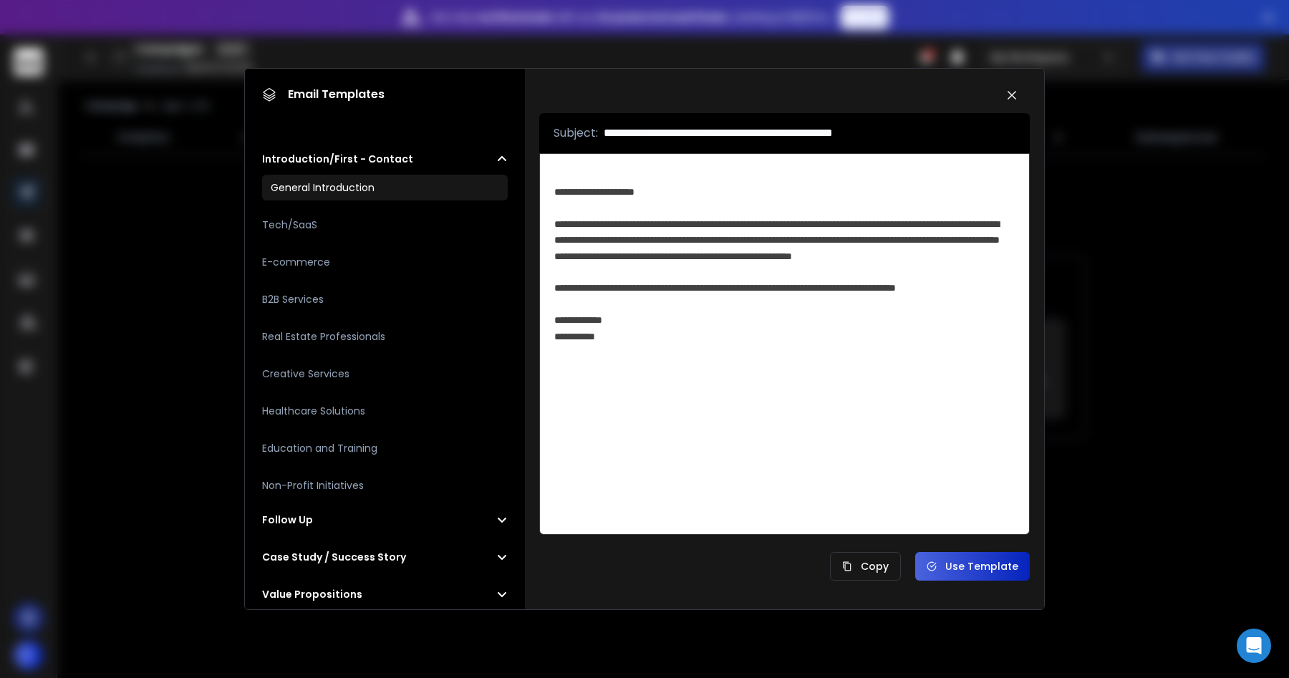
click at [314, 195] on h3 "Tech/SaaS" at bounding box center [323, 187] width 104 height 14
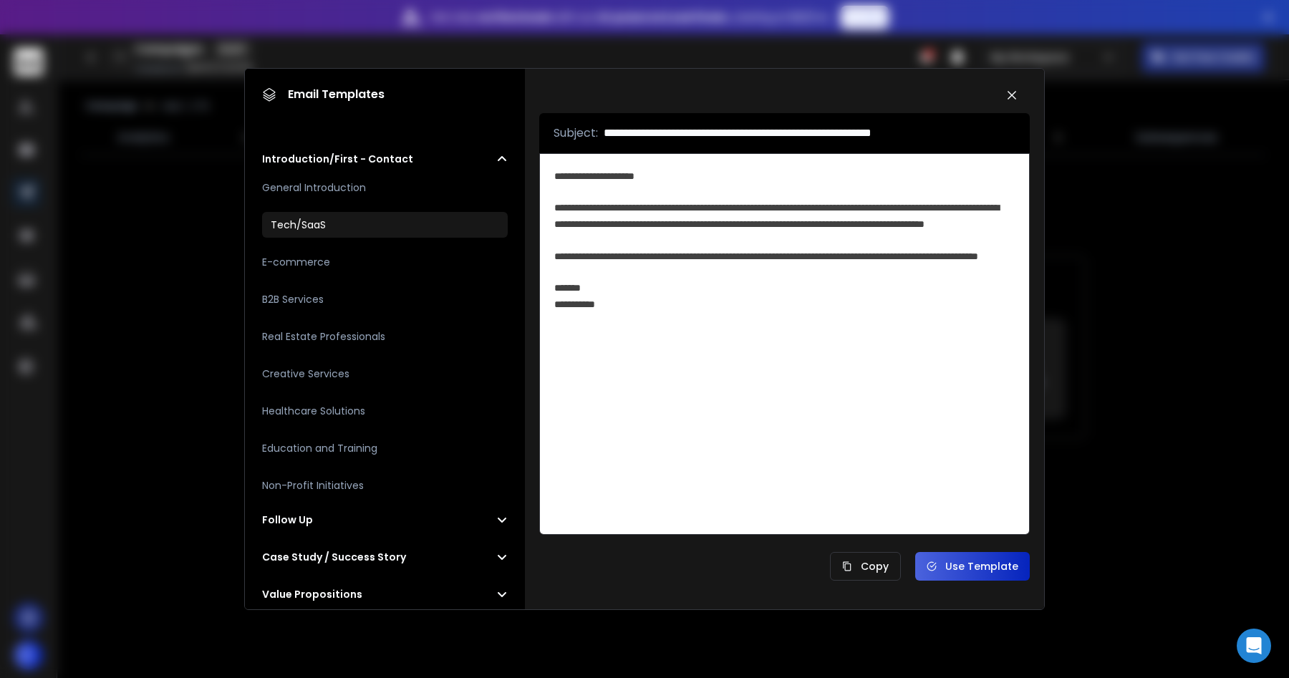
click at [336, 302] on div "B2B Services" at bounding box center [384, 300] width 245 height 26
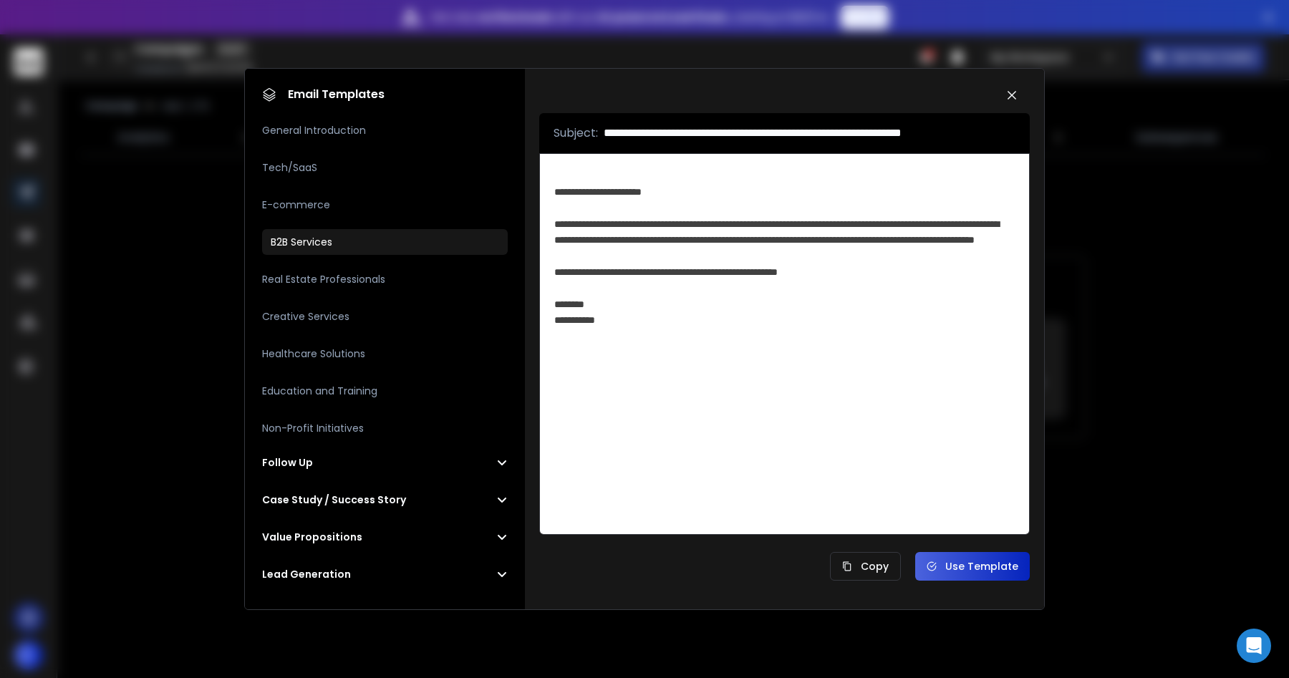
scroll to position [60, 0]
click at [413, 502] on button "Case Study / Success Story" at bounding box center [384, 497] width 245 height 14
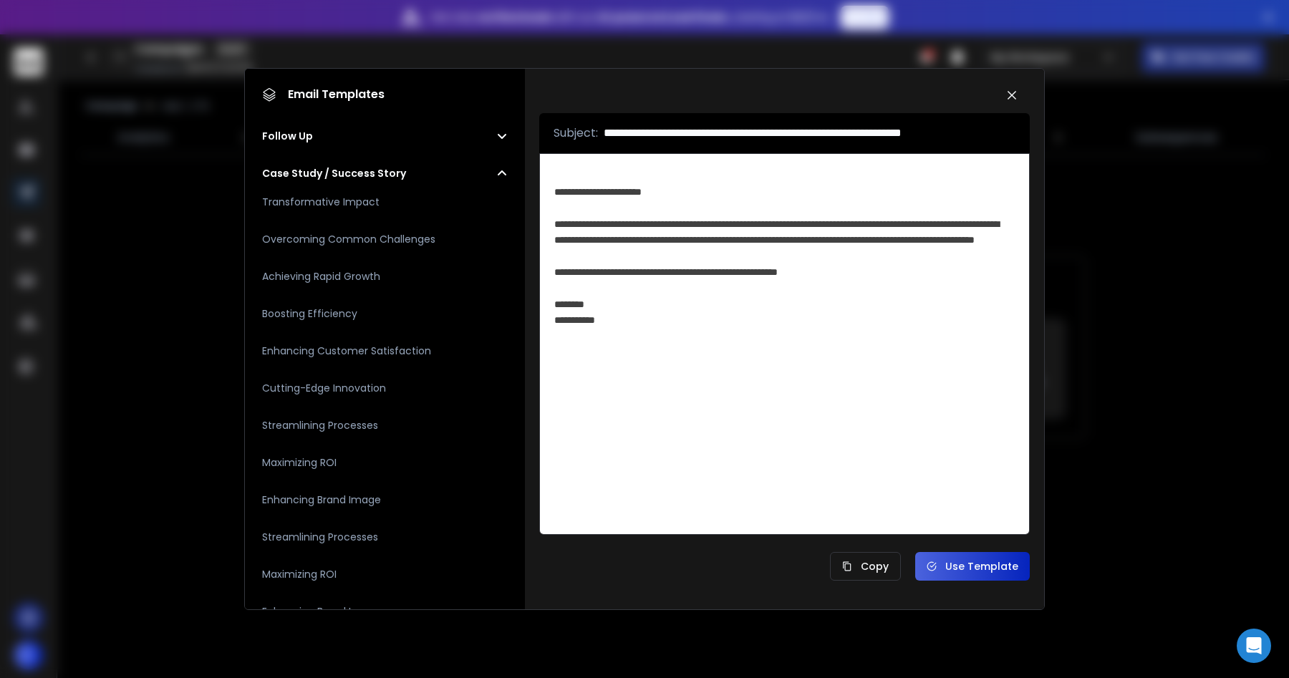
click at [336, 209] on div "Transformative Impact" at bounding box center [384, 202] width 245 height 26
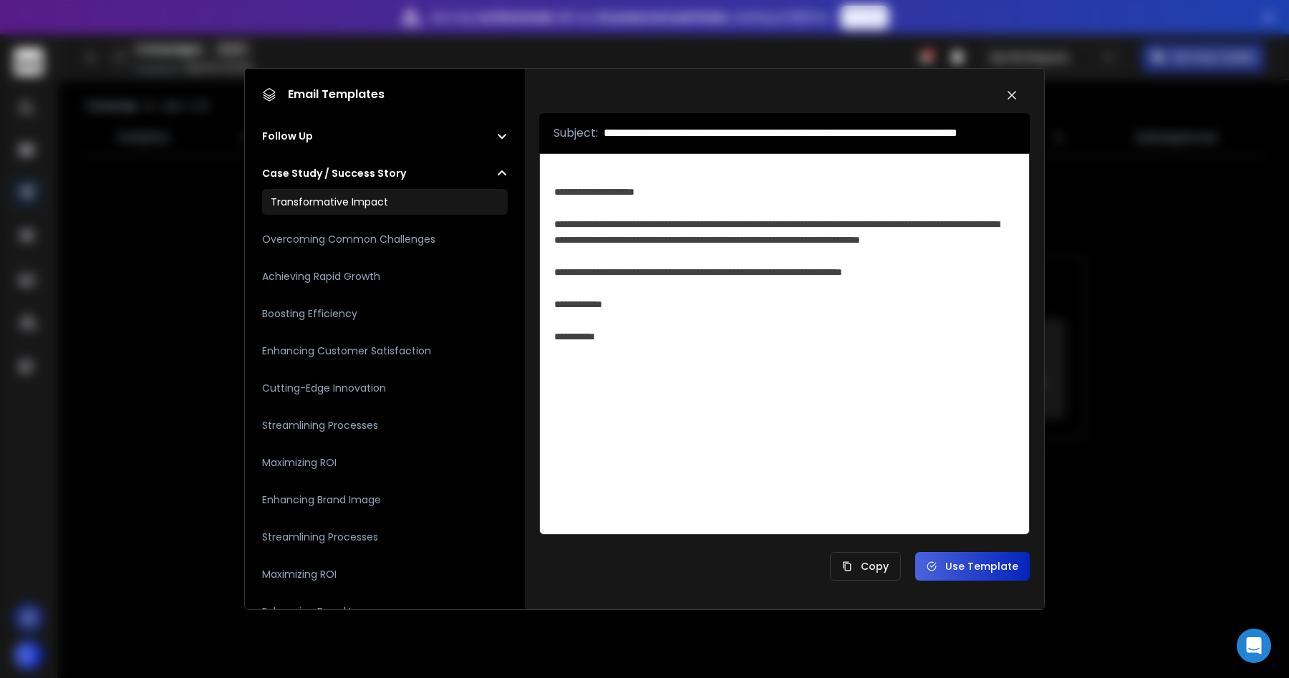
click at [344, 464] on div "Maximizing ROI" at bounding box center [384, 463] width 245 height 26
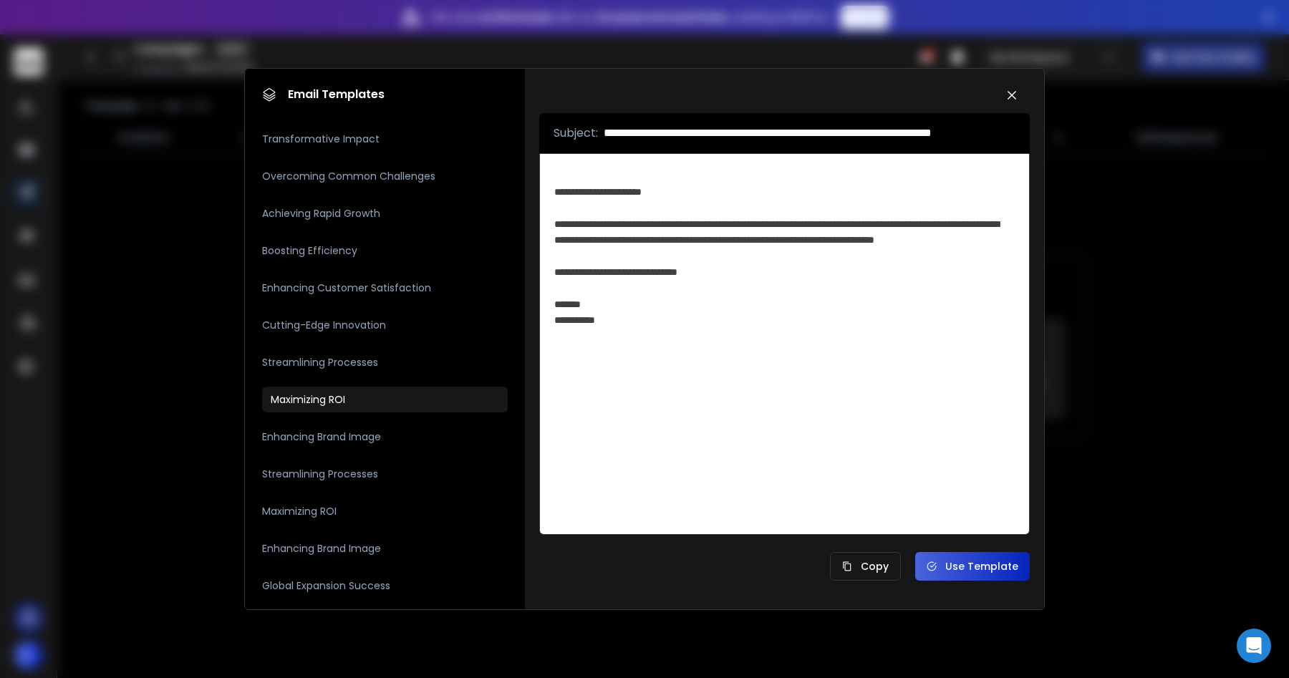
scroll to position [87, 0]
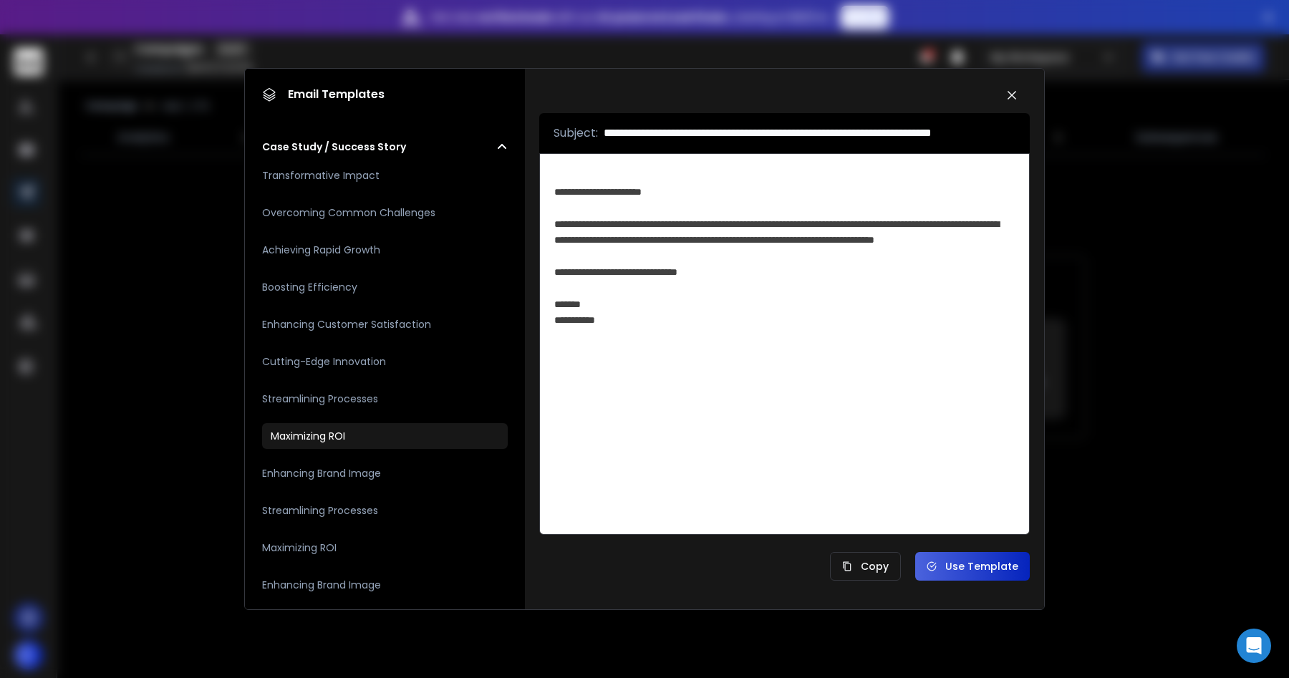
click at [337, 183] on h3 "Achieving Rapid Growth" at bounding box center [320, 175] width 117 height 14
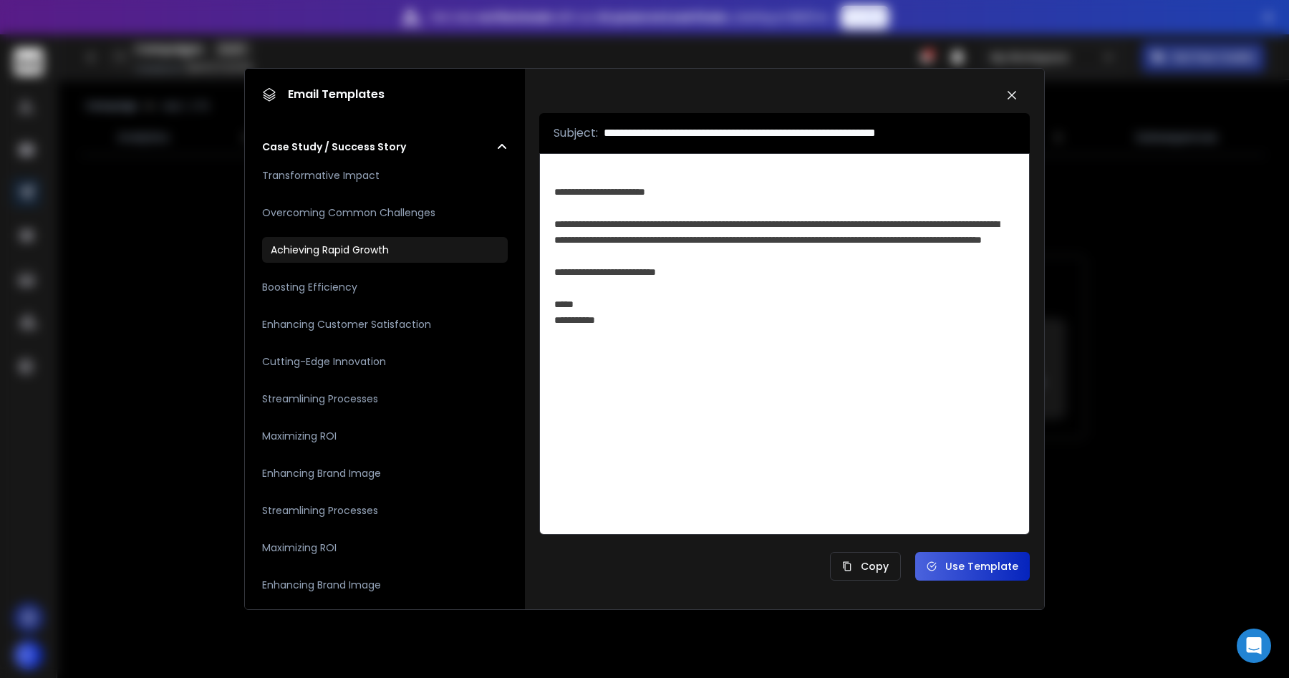
click at [337, 183] on h3 "Overcoming Common Challenges" at bounding box center [320, 175] width 117 height 14
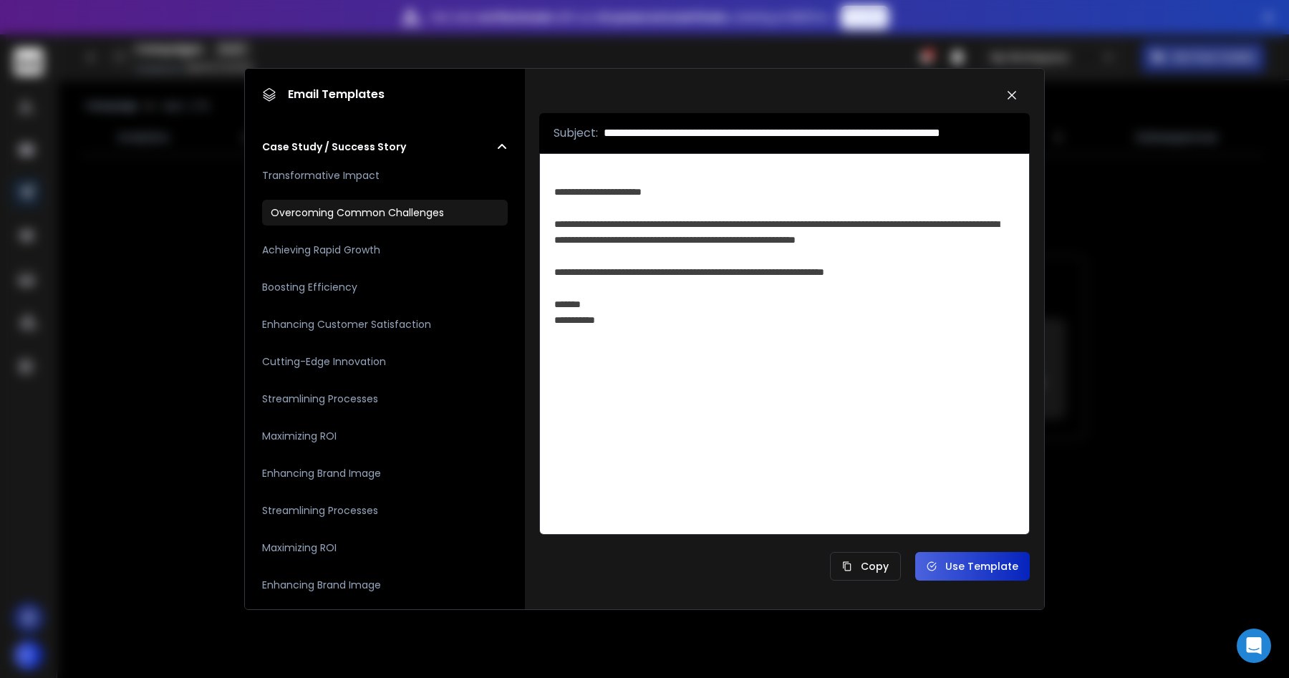
scroll to position [209, 0]
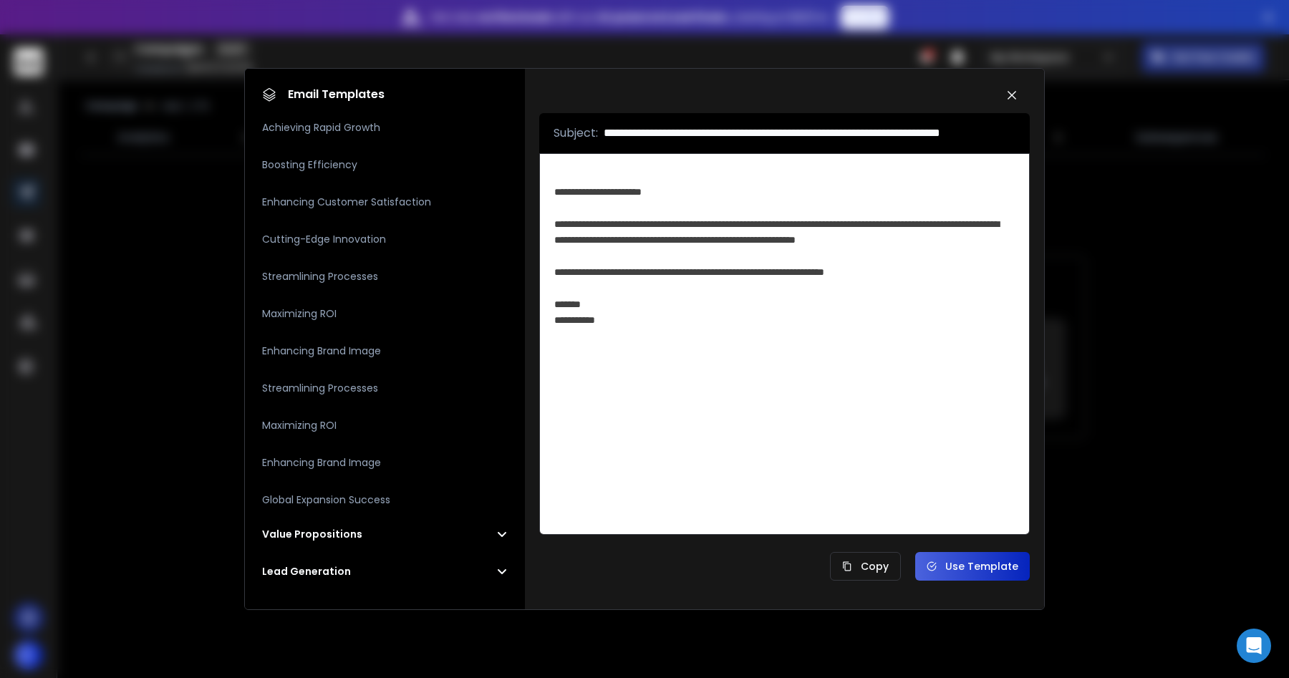
click at [448, 537] on button "Value Propositions" at bounding box center [384, 534] width 245 height 14
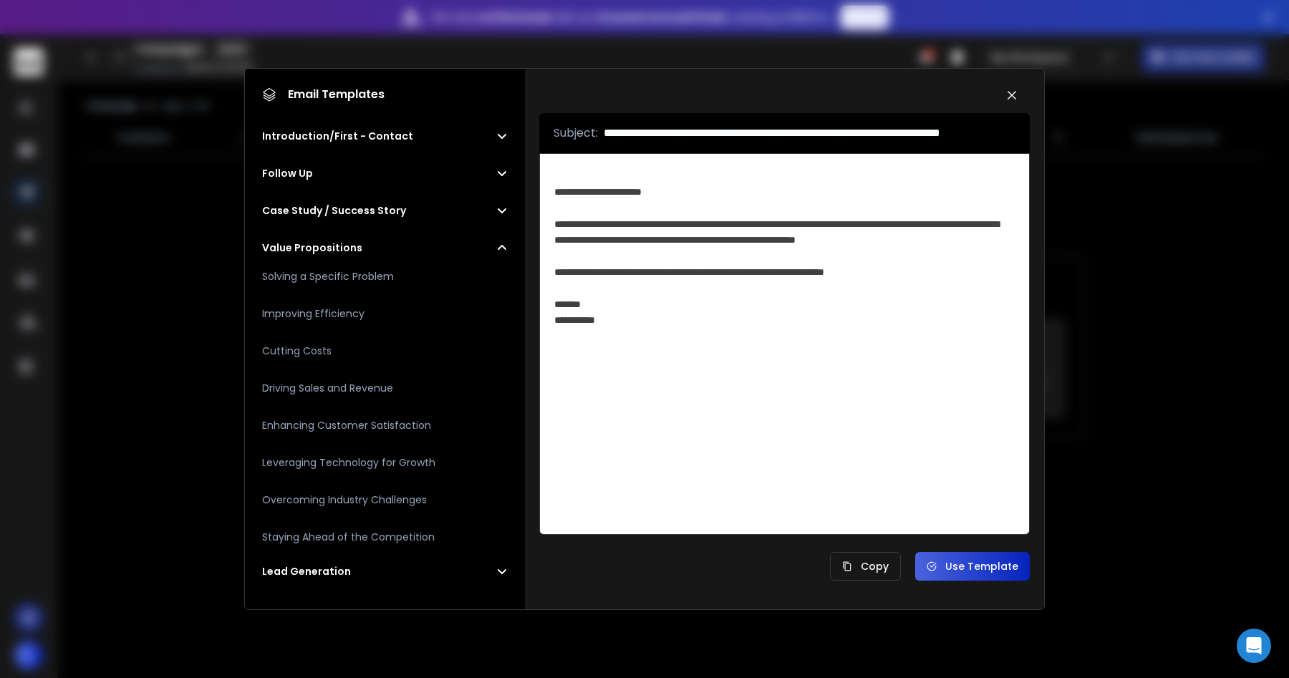
scroll to position [23, 0]
click at [352, 276] on h3 "Solving a Specific Problem" at bounding box center [328, 276] width 132 height 14
type input "**********"
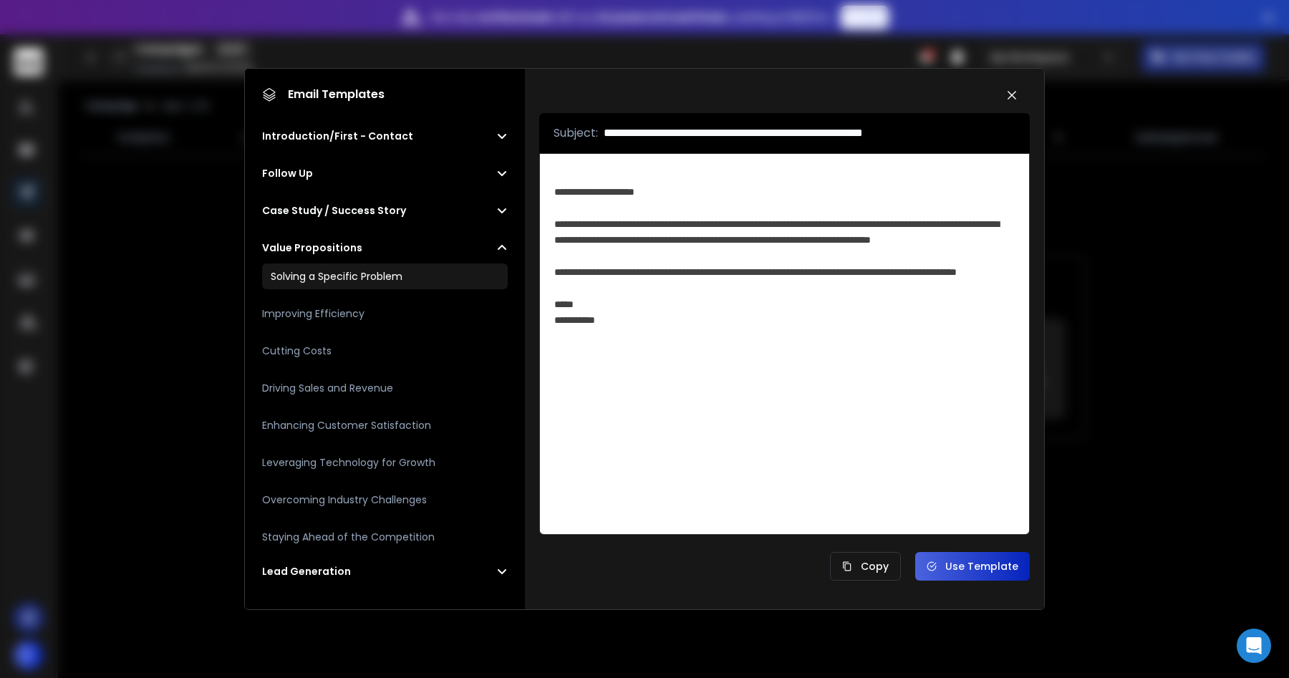
click at [1006, 95] on icon at bounding box center [1012, 95] width 13 height 13
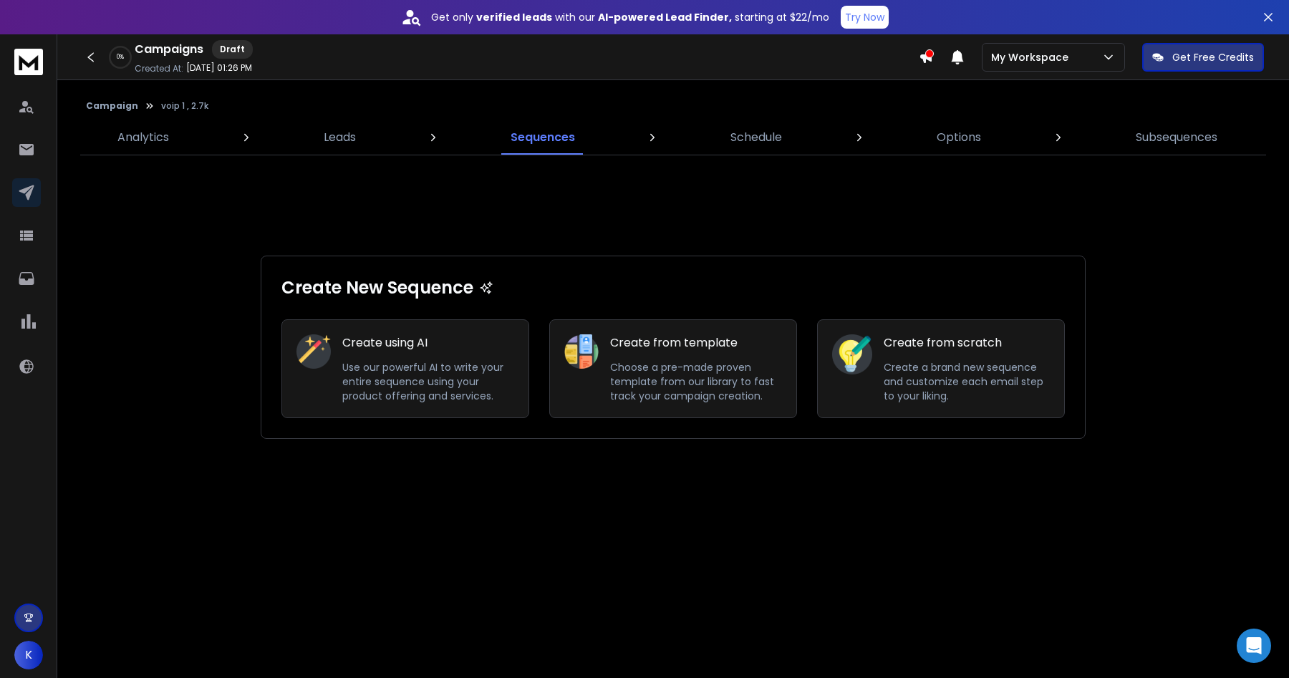
click at [1003, 390] on p "Create a brand new sequence and customize each email step to your liking." at bounding box center [967, 381] width 166 height 43
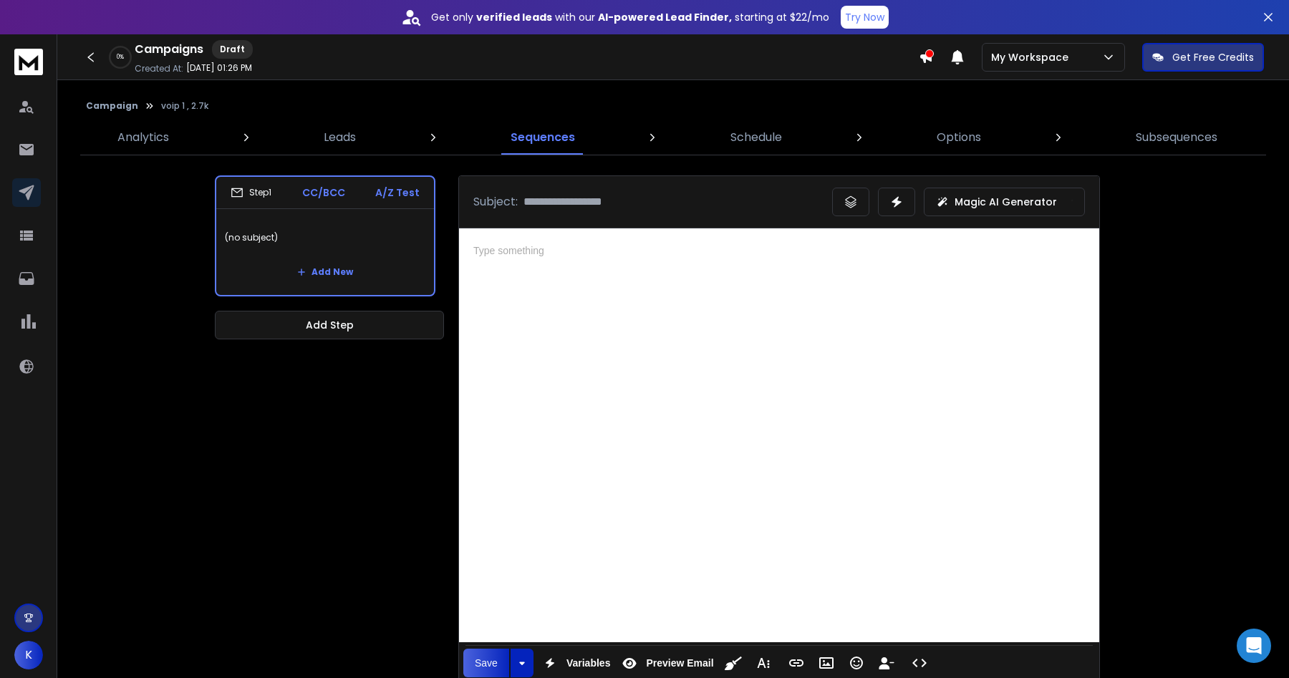
click at [625, 276] on div at bounding box center [779, 431] width 640 height 407
click at [624, 199] on input at bounding box center [671, 201] width 294 height 17
click at [624, 199] on input "**********" at bounding box center [671, 201] width 294 height 17
type input "**********"
click at [602, 245] on div at bounding box center [779, 251] width 612 height 16
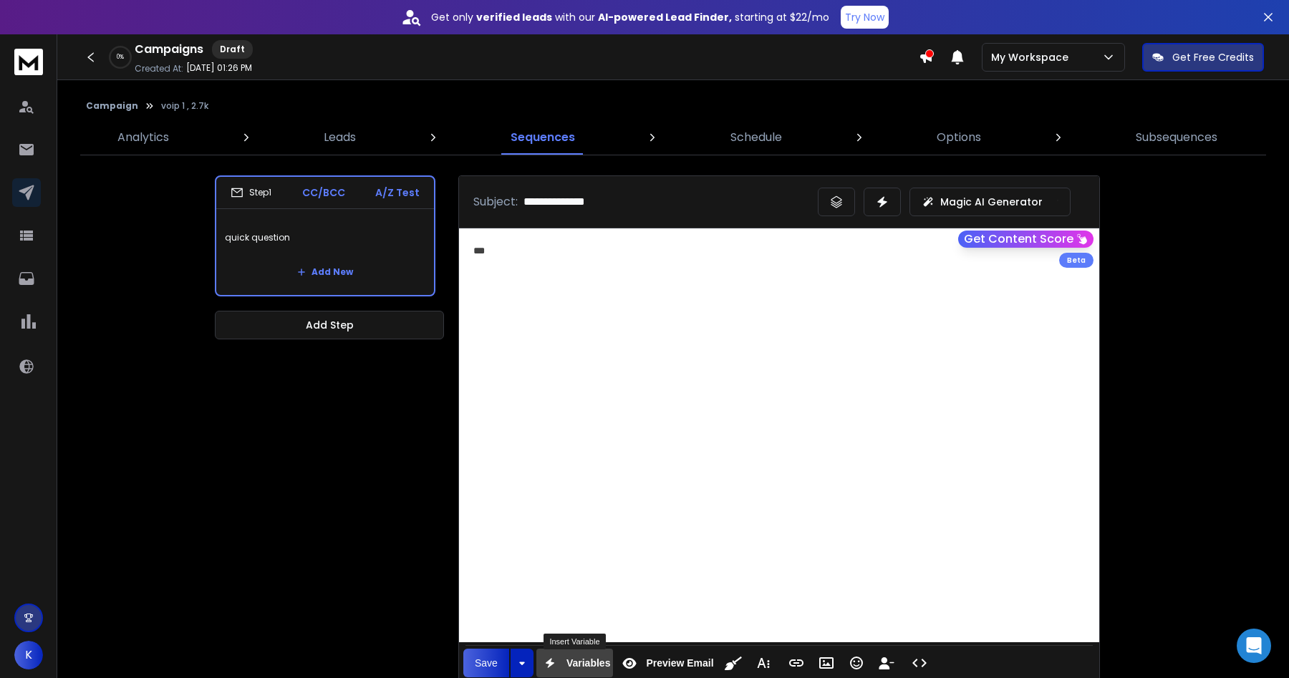
click at [557, 627] on icon "button" at bounding box center [549, 663] width 17 height 11
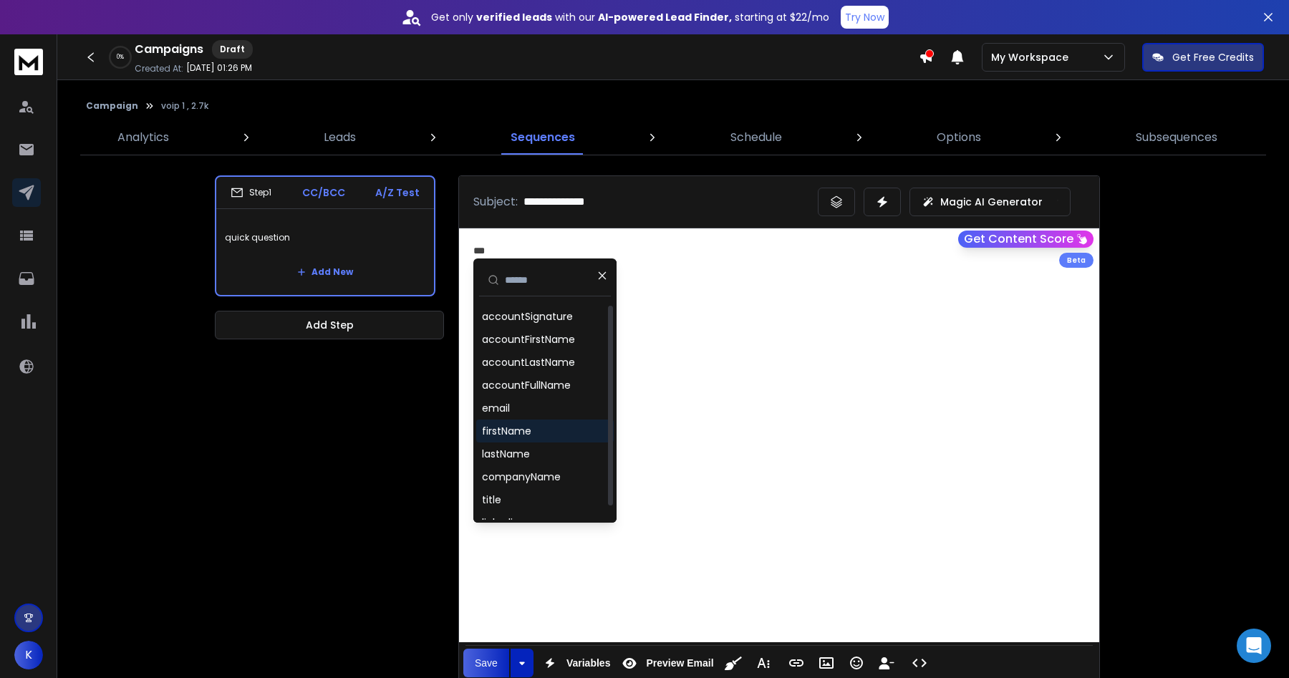
click at [557, 432] on div "firstName" at bounding box center [545, 431] width 138 height 23
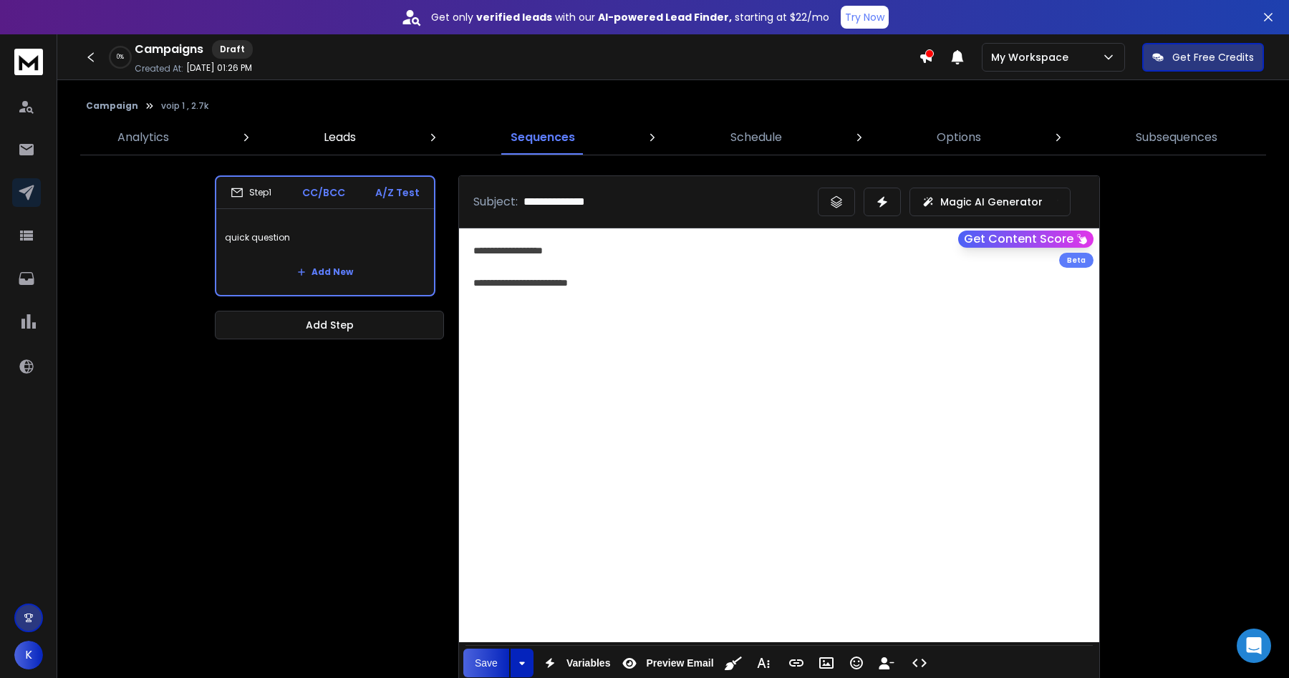
click at [360, 137] on link "Leads" at bounding box center [339, 137] width 49 height 34
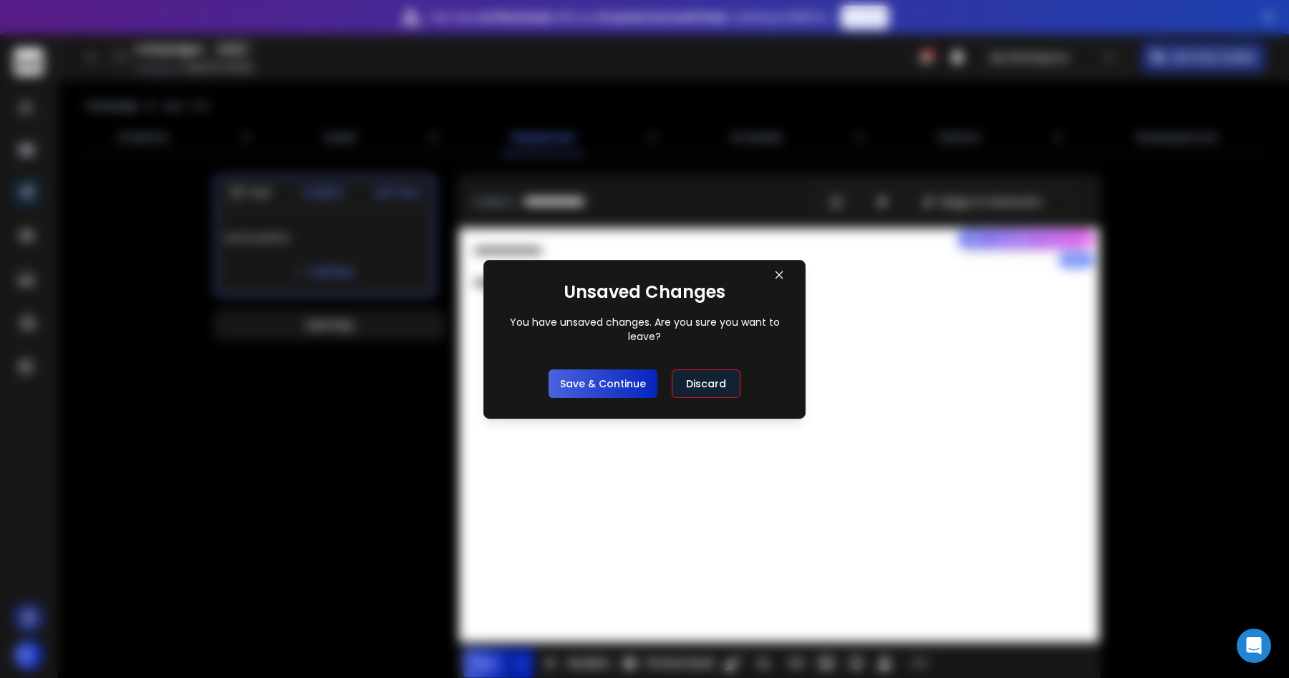
click at [743, 387] on div "Unsaved Changes You have unsaved changes. Are you sure you want to leave? Save …" at bounding box center [644, 339] width 281 height 117
click at [726, 387] on button "Discard" at bounding box center [706, 384] width 69 height 29
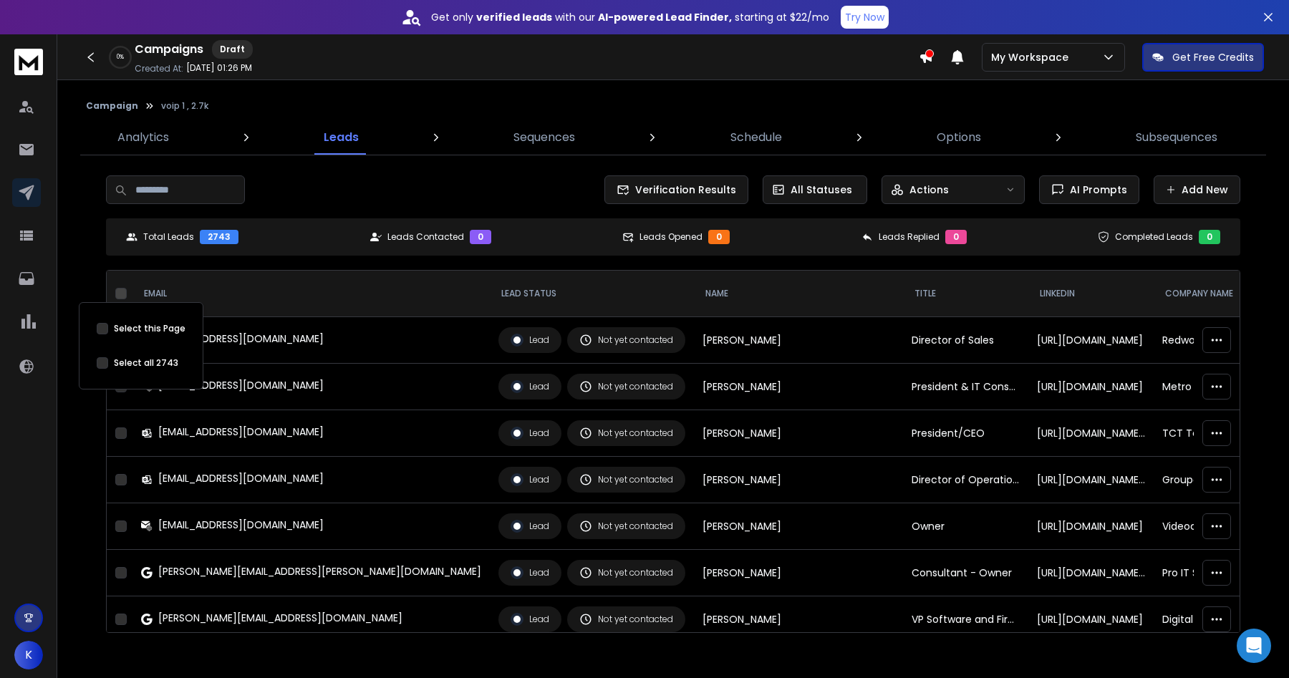
click at [123, 293] on button "Select this Page" at bounding box center [120, 293] width 11 height 11
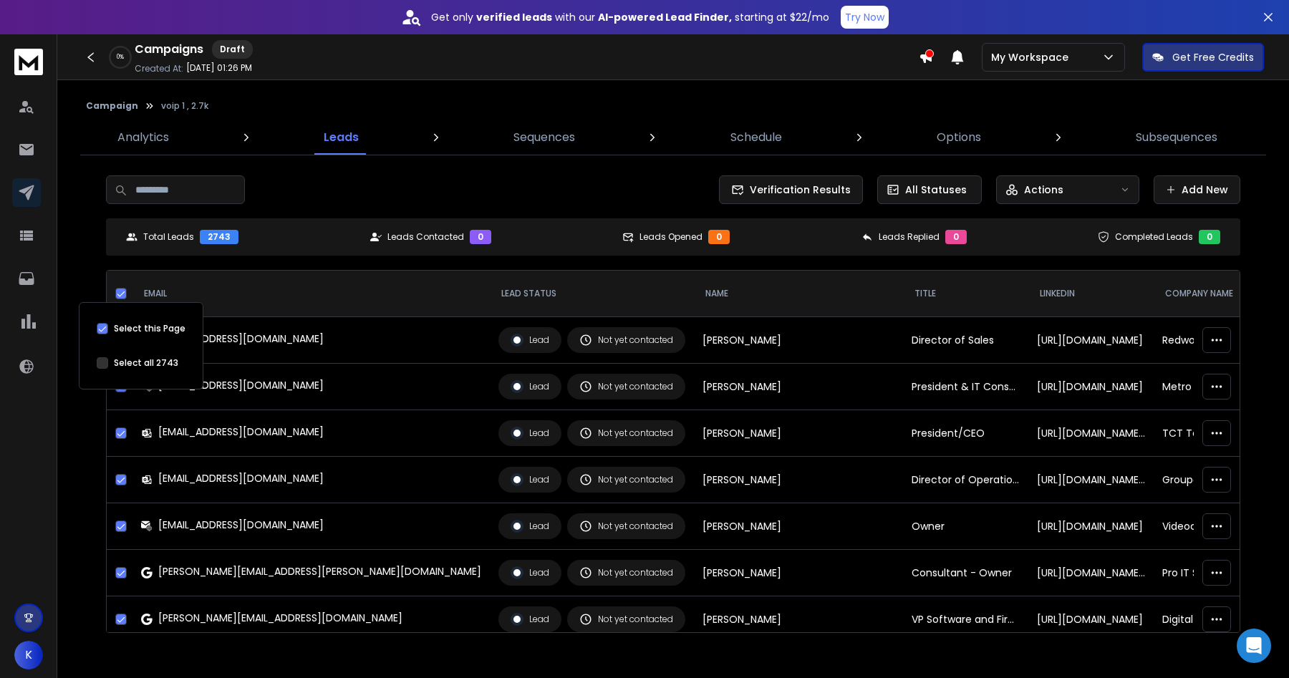
click at [104, 362] on button "Select this Page" at bounding box center [102, 362] width 11 height 11
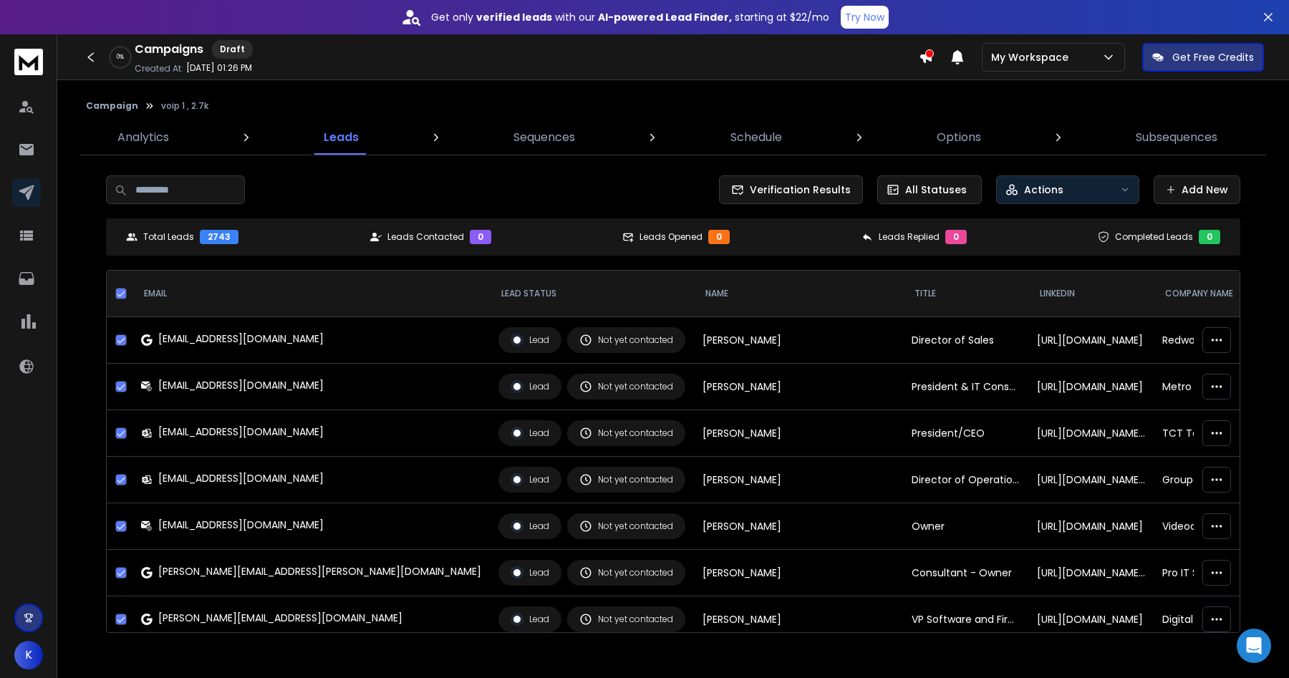
click at [1049, 193] on p "Actions" at bounding box center [1043, 190] width 39 height 14
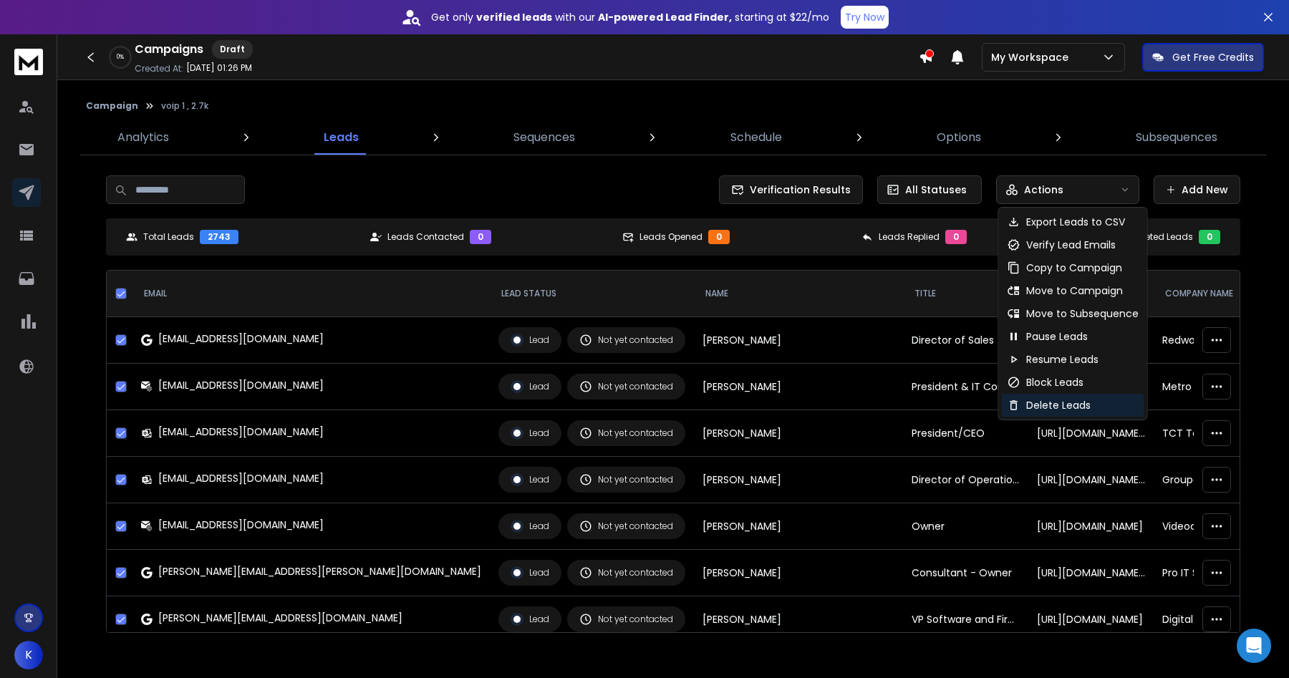
click at [1056, 403] on p "Delete Leads" at bounding box center [1058, 405] width 64 height 14
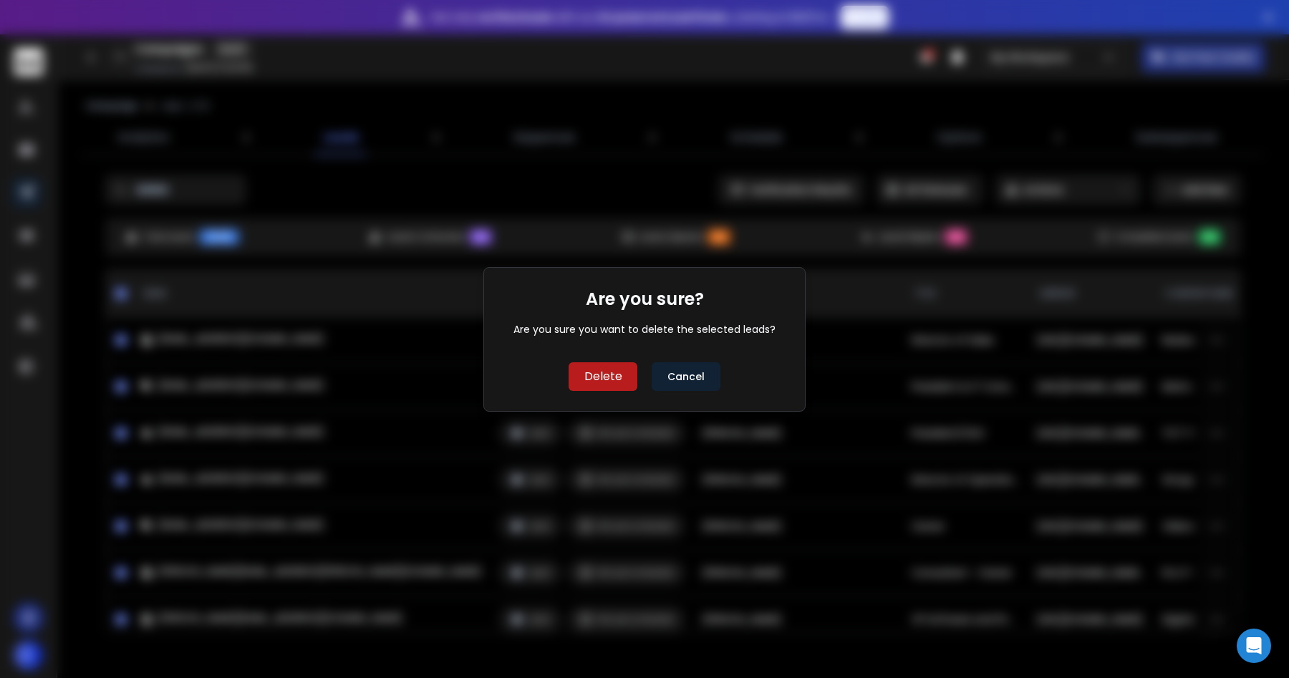
click at [600, 380] on button "Delete" at bounding box center [603, 376] width 69 height 29
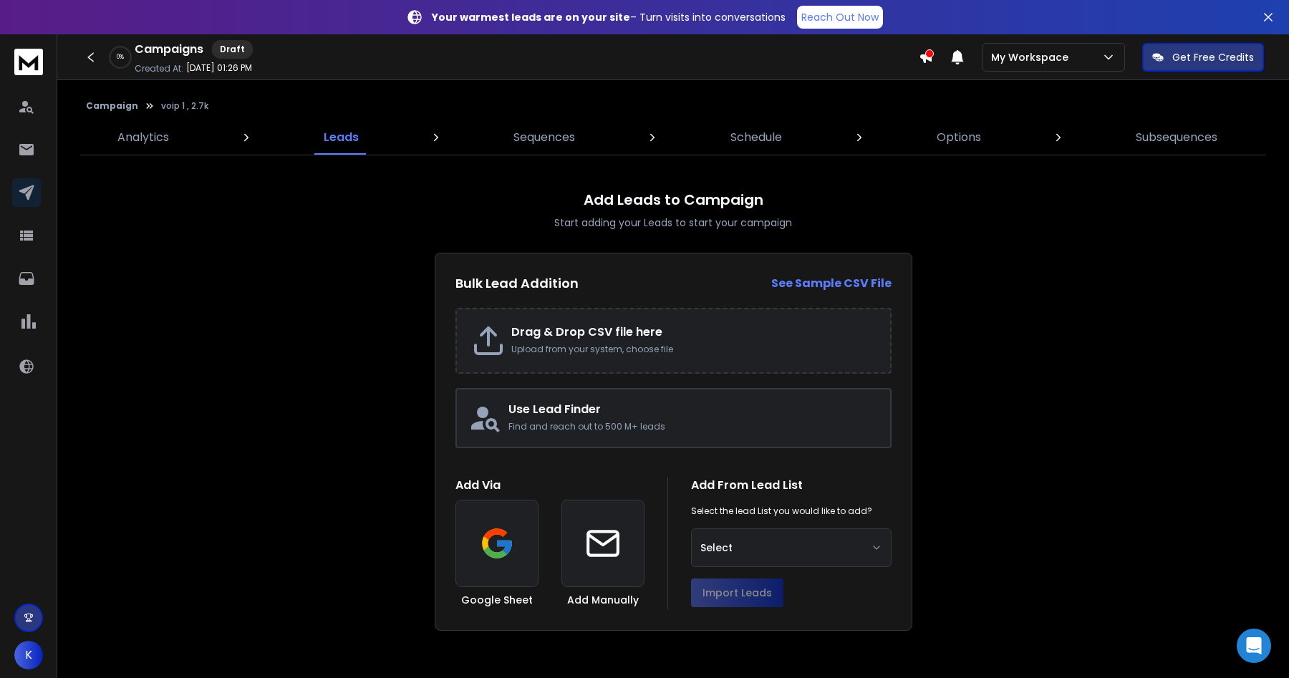
click at [541, 329] on h2 "Drag & Drop CSV file here" at bounding box center [693, 332] width 365 height 17
click at [547, 332] on h2 "Drag & Drop CSV file here" at bounding box center [693, 332] width 365 height 17
type input "**********"
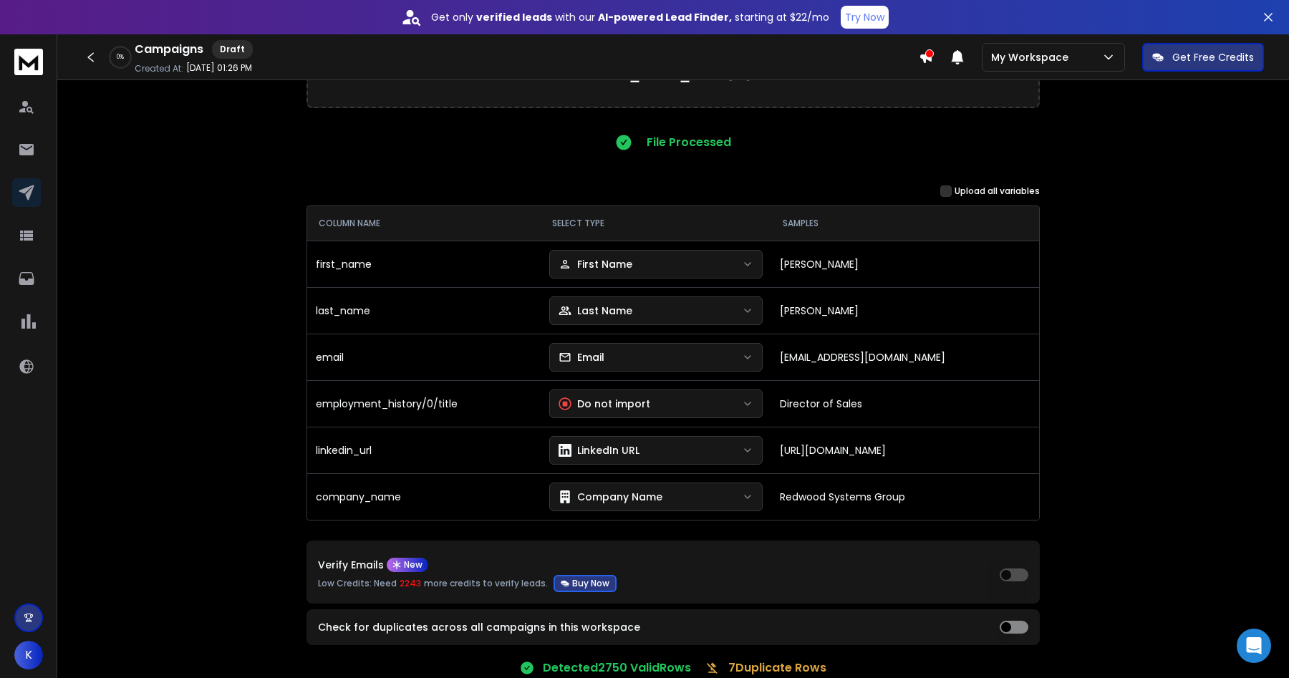
scroll to position [104, 0]
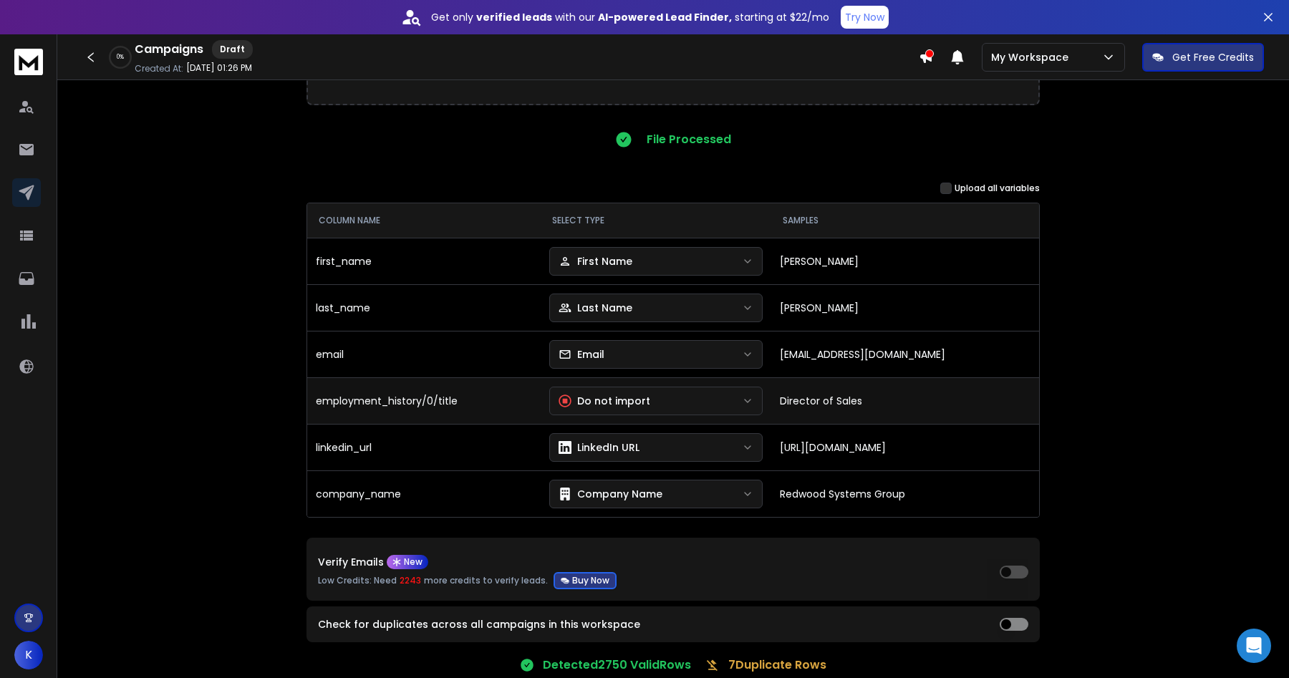
click at [671, 413] on button "Do not import" at bounding box center [655, 401] width 213 height 29
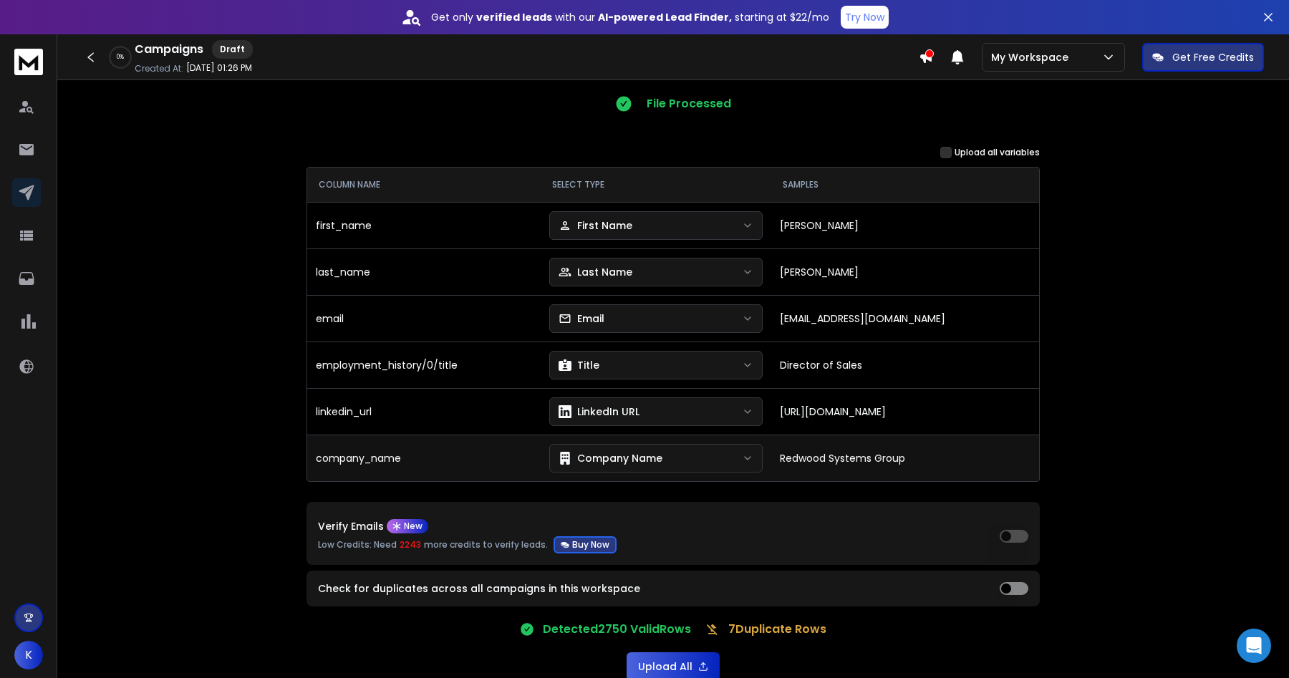
scroll to position [165, 0]
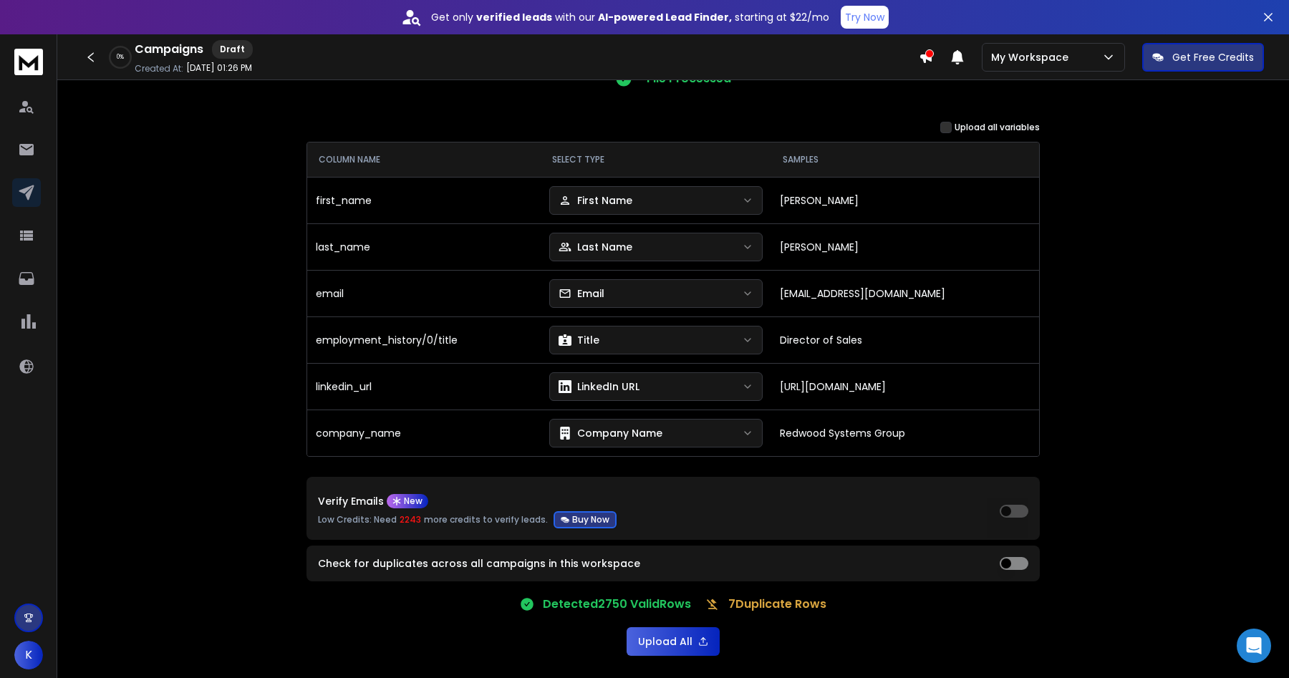
click at [693, 645] on button "Upload All" at bounding box center [673, 641] width 93 height 29
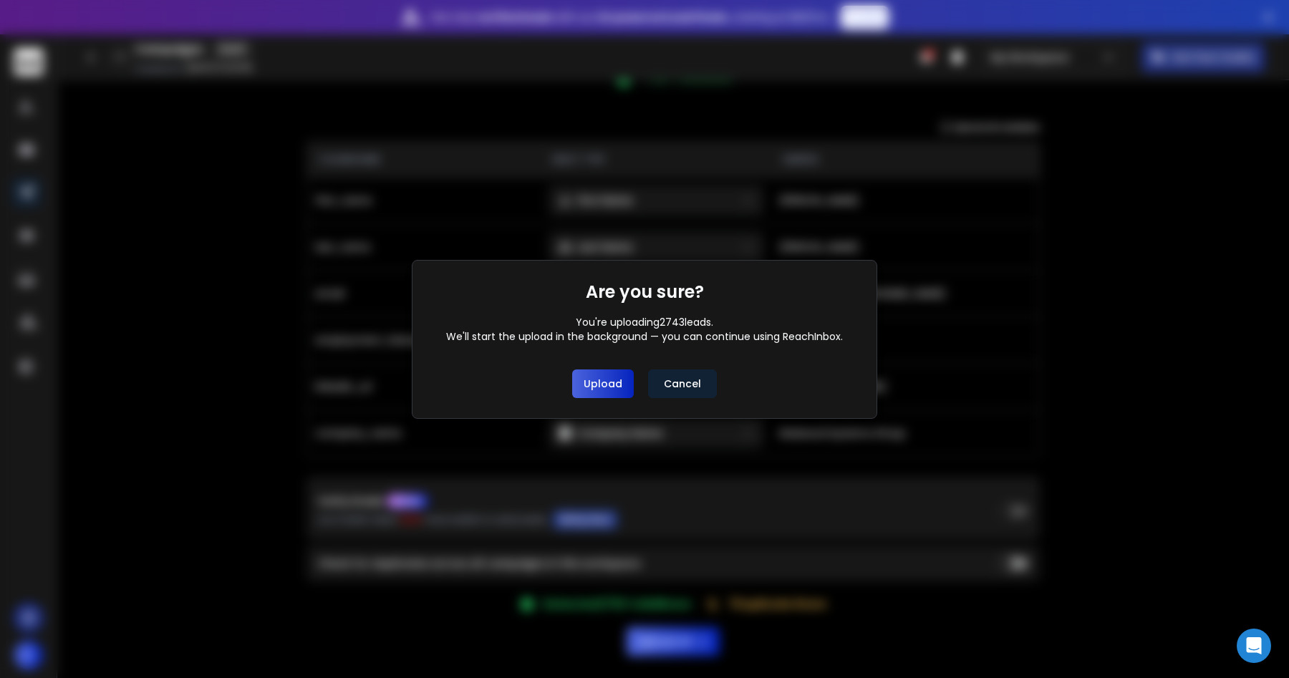
click at [607, 385] on button "Upload" at bounding box center [603, 384] width 62 height 29
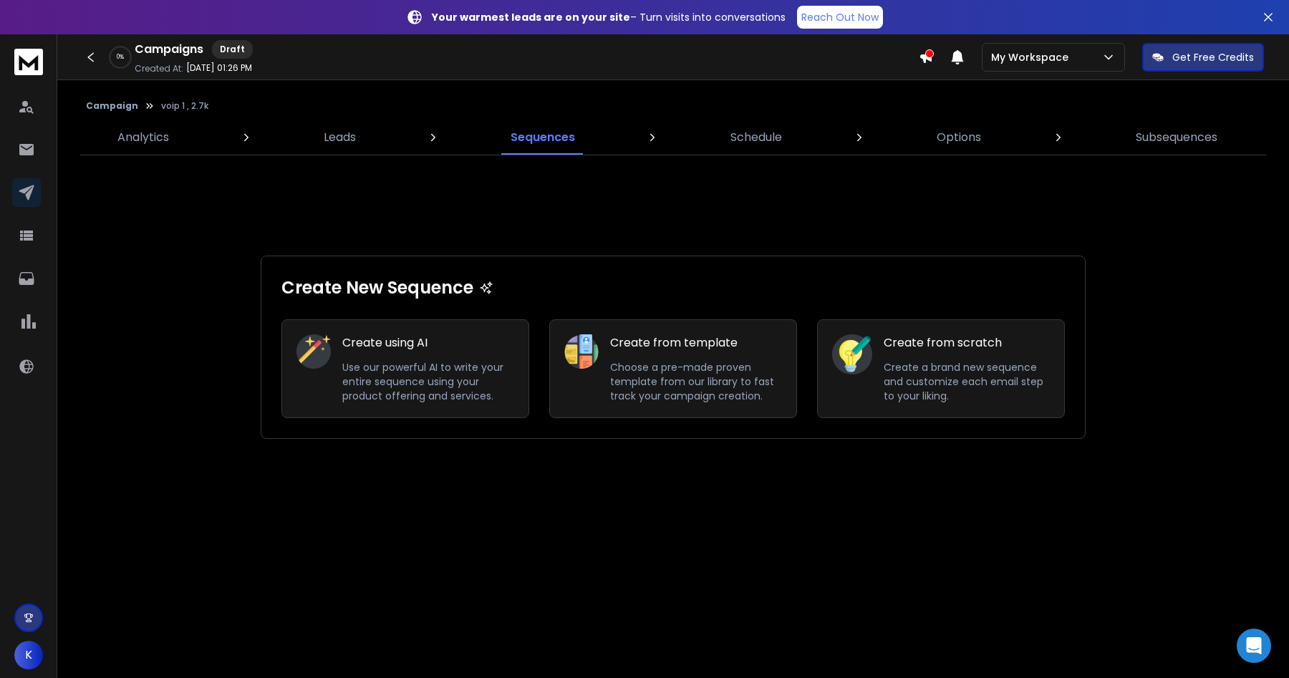
click at [951, 390] on p "Create a brand new sequence and customize each email step to your liking." at bounding box center [967, 381] width 166 height 43
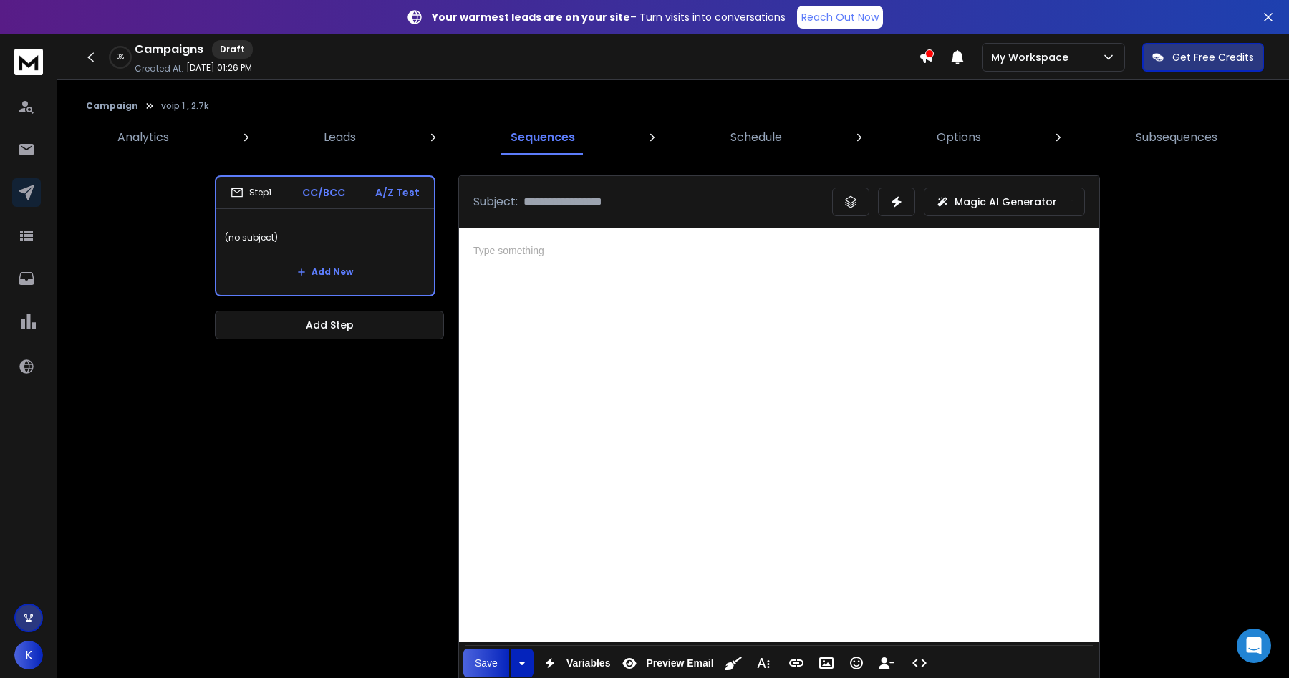
click at [582, 278] on div at bounding box center [779, 431] width 640 height 407
click at [589, 282] on div at bounding box center [779, 431] width 640 height 407
click at [621, 191] on div "Subject: Magic AI Generator" at bounding box center [779, 202] width 640 height 52
click at [621, 195] on input at bounding box center [671, 201] width 294 height 17
type input "**********"
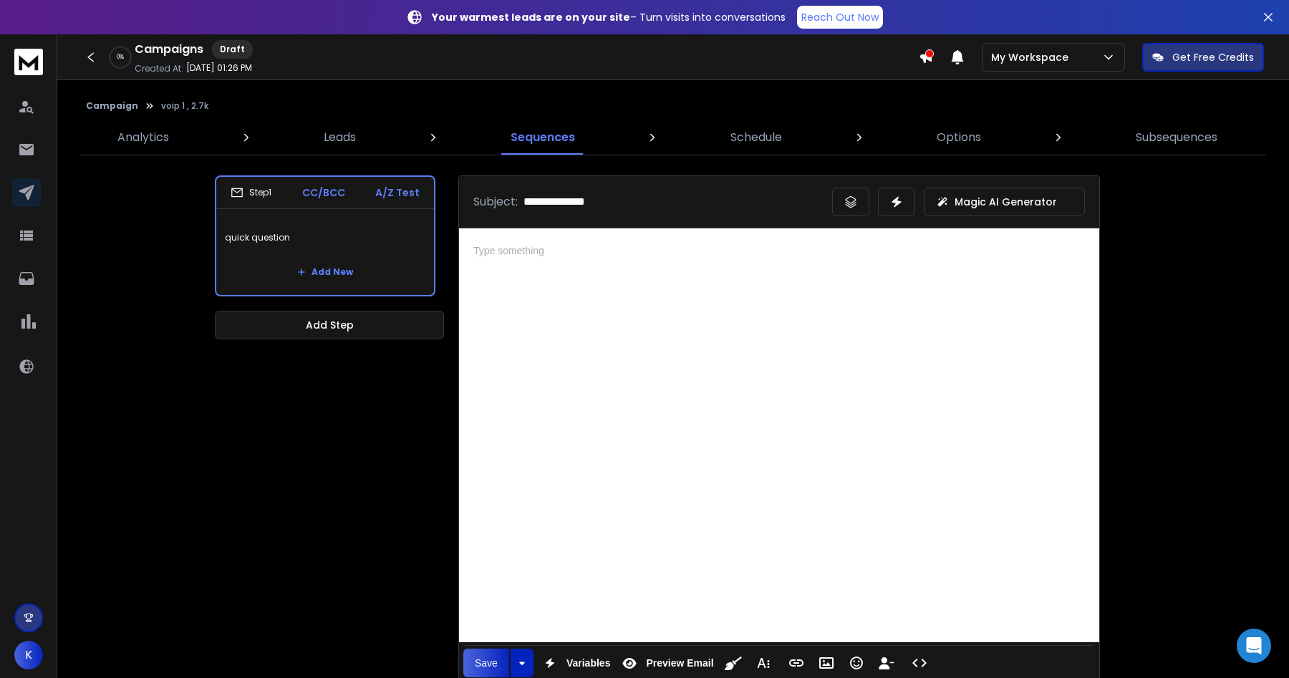
click at [597, 271] on div at bounding box center [779, 431] width 640 height 407
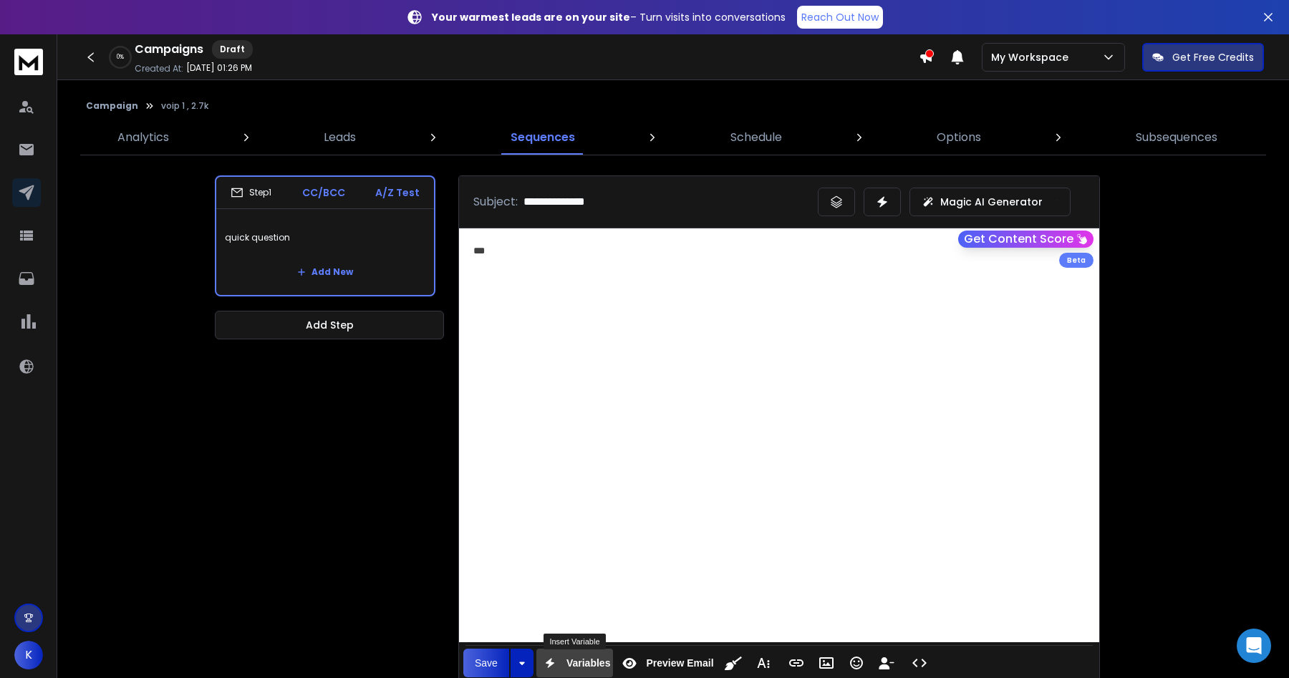
click at [573, 659] on span "Variables" at bounding box center [589, 664] width 50 height 12
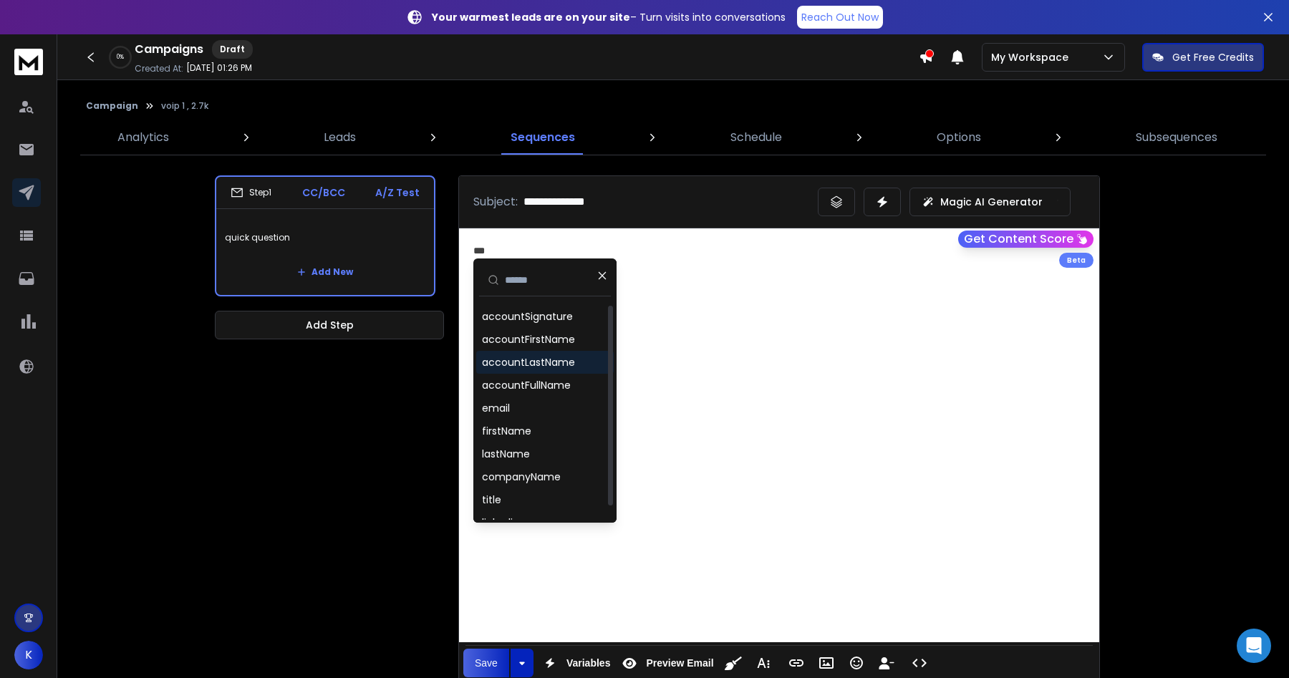
click at [754, 302] on div "***" at bounding box center [779, 431] width 640 height 407
click at [646, 251] on div "***" at bounding box center [779, 251] width 612 height 16
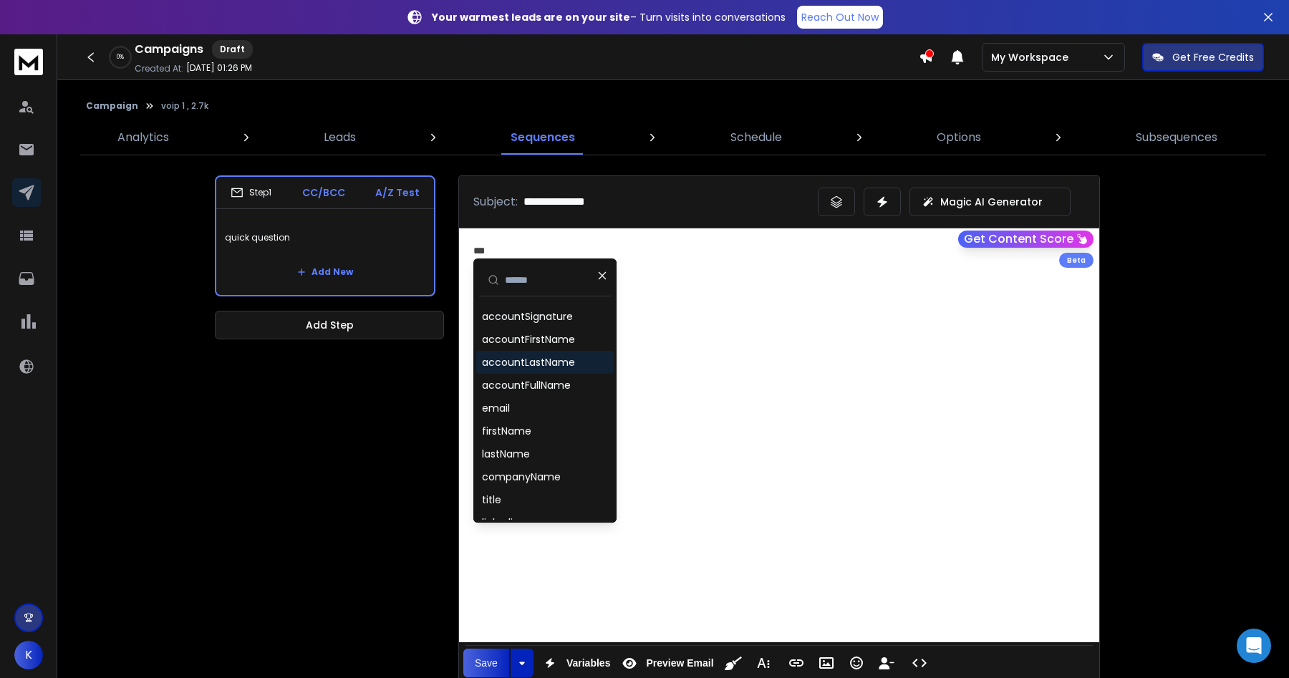
click at [649, 250] on div "***" at bounding box center [779, 251] width 612 height 16
click at [546, 430] on div "firstName" at bounding box center [545, 431] width 138 height 23
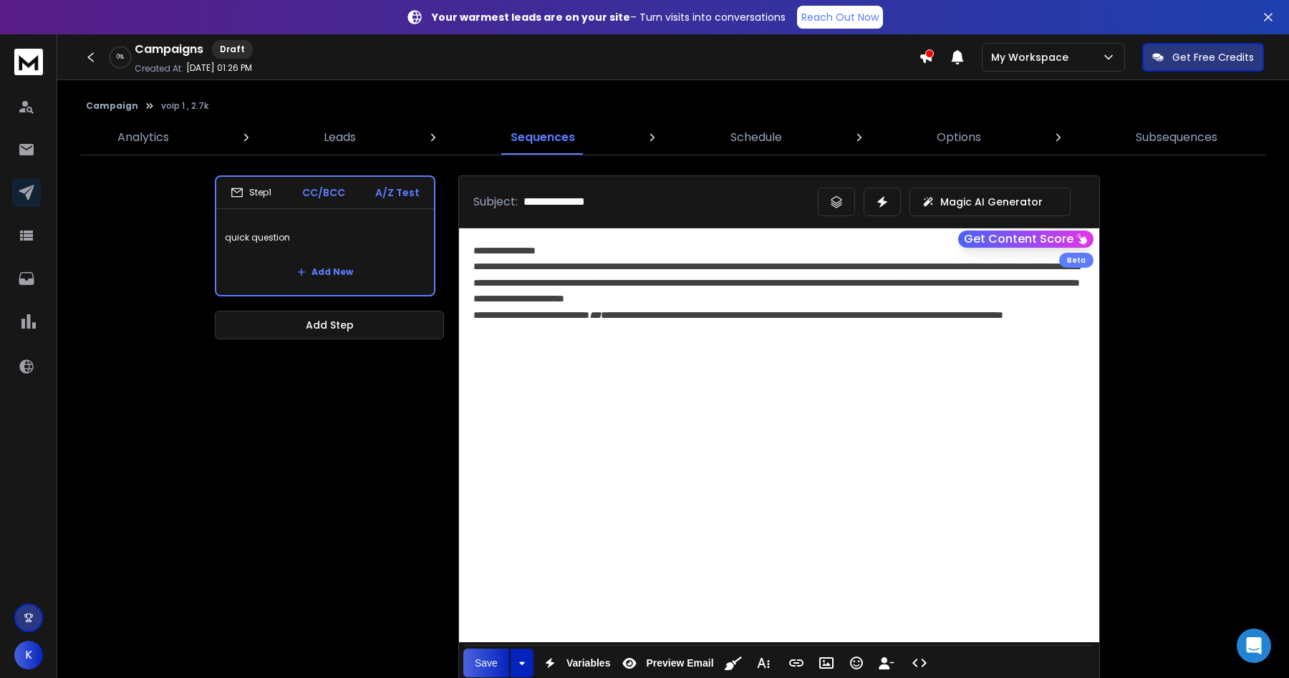
click at [584, 254] on div "**********" at bounding box center [779, 251] width 612 height 16
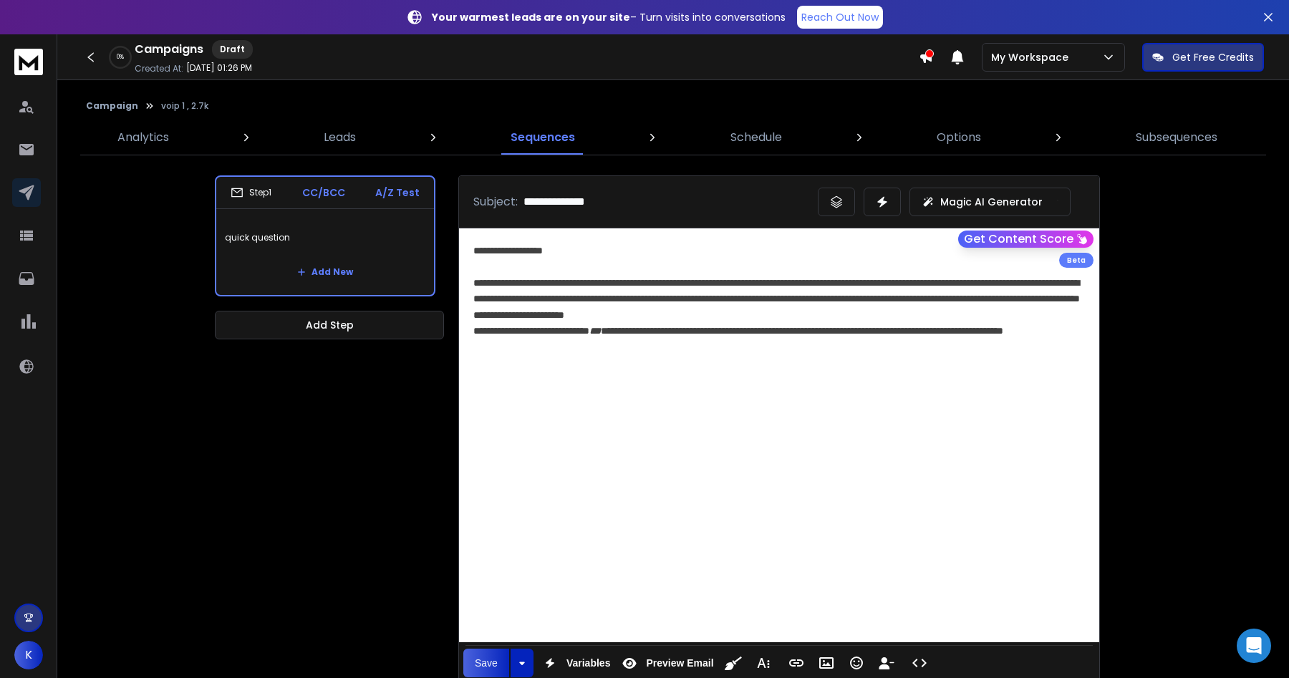
click at [937, 304] on p "**********" at bounding box center [779, 299] width 612 height 48
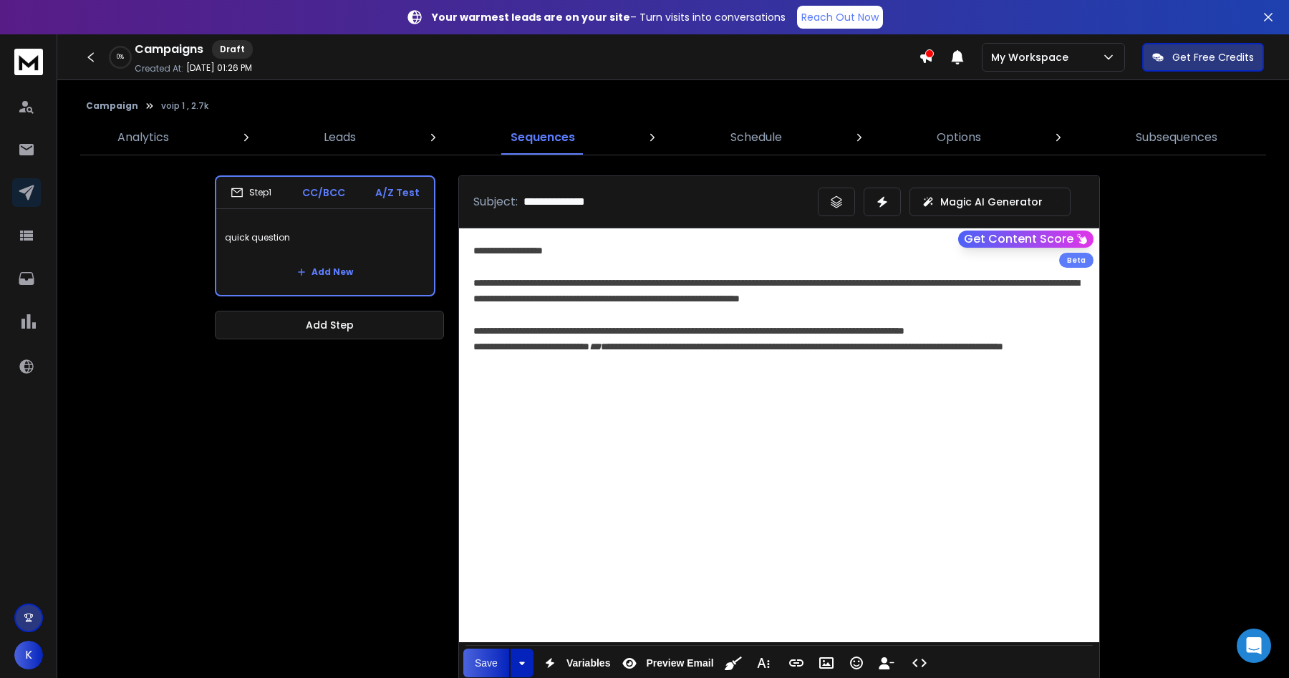
click at [1029, 331] on p "**********" at bounding box center [779, 331] width 612 height 16
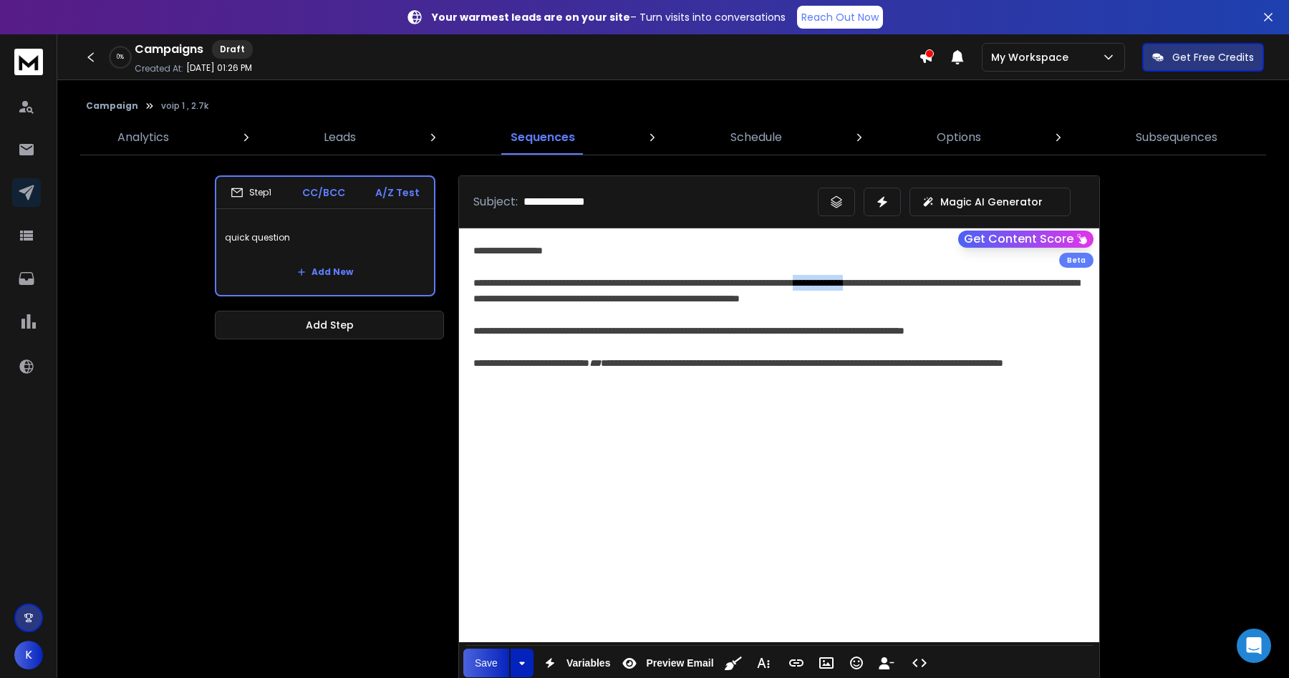
drag, startPoint x: 932, startPoint y: 281, endPoint x: 853, endPoint y: 279, distance: 78.8
click at [853, 279] on p "**********" at bounding box center [779, 291] width 612 height 32
click at [574, 660] on span "Variables" at bounding box center [589, 664] width 50 height 12
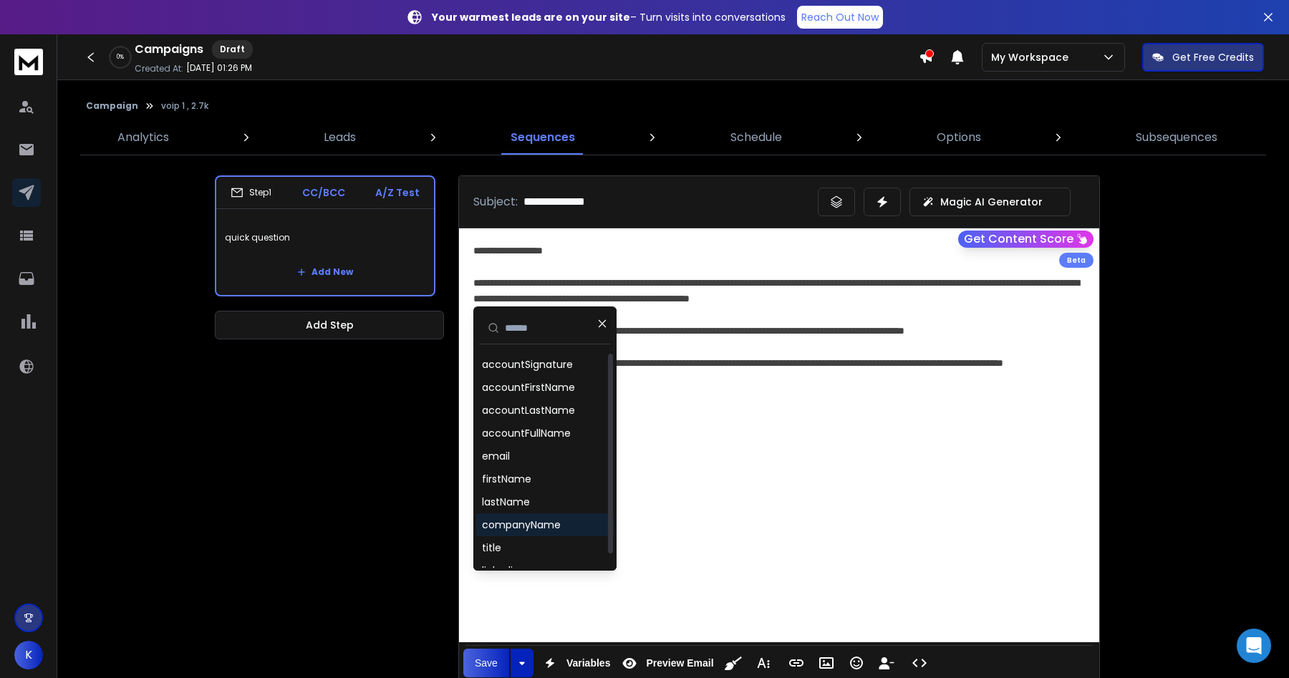
click at [548, 528] on div "companyName" at bounding box center [521, 525] width 79 height 14
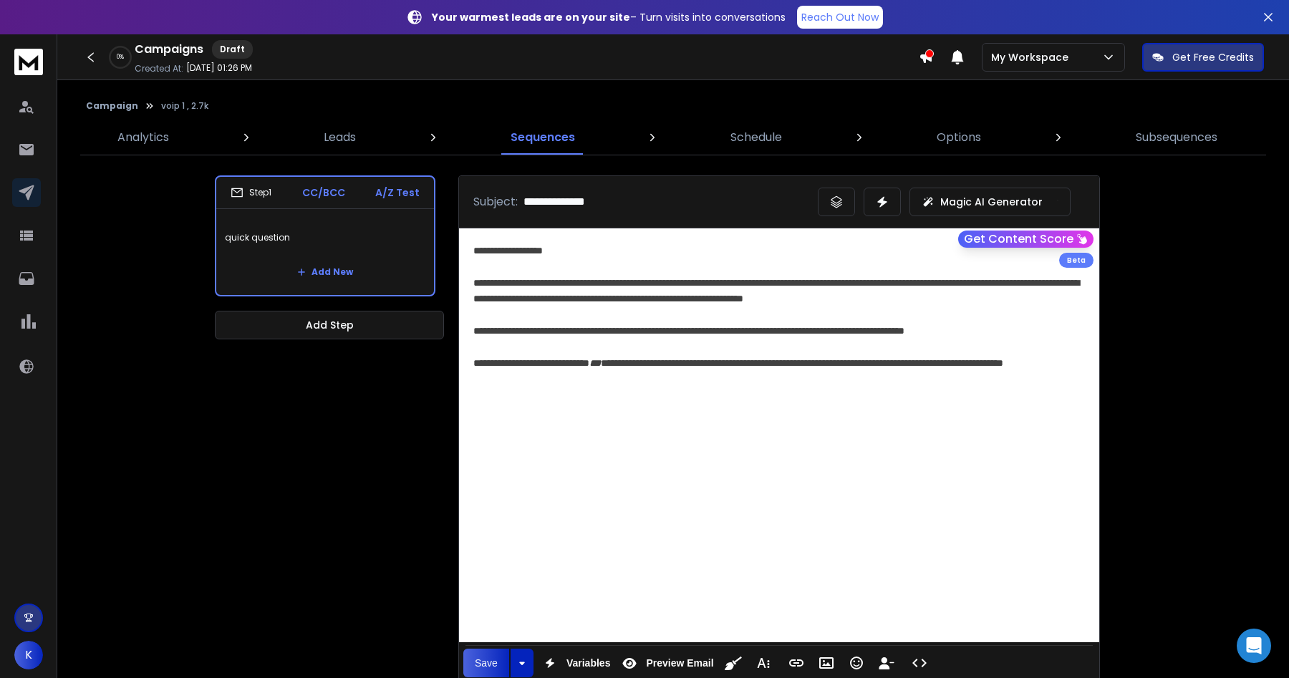
click at [1030, 284] on p "**********" at bounding box center [779, 291] width 612 height 32
click at [940, 287] on p "**********" at bounding box center [779, 291] width 612 height 32
click at [734, 300] on p "**********" at bounding box center [779, 299] width 612 height 16
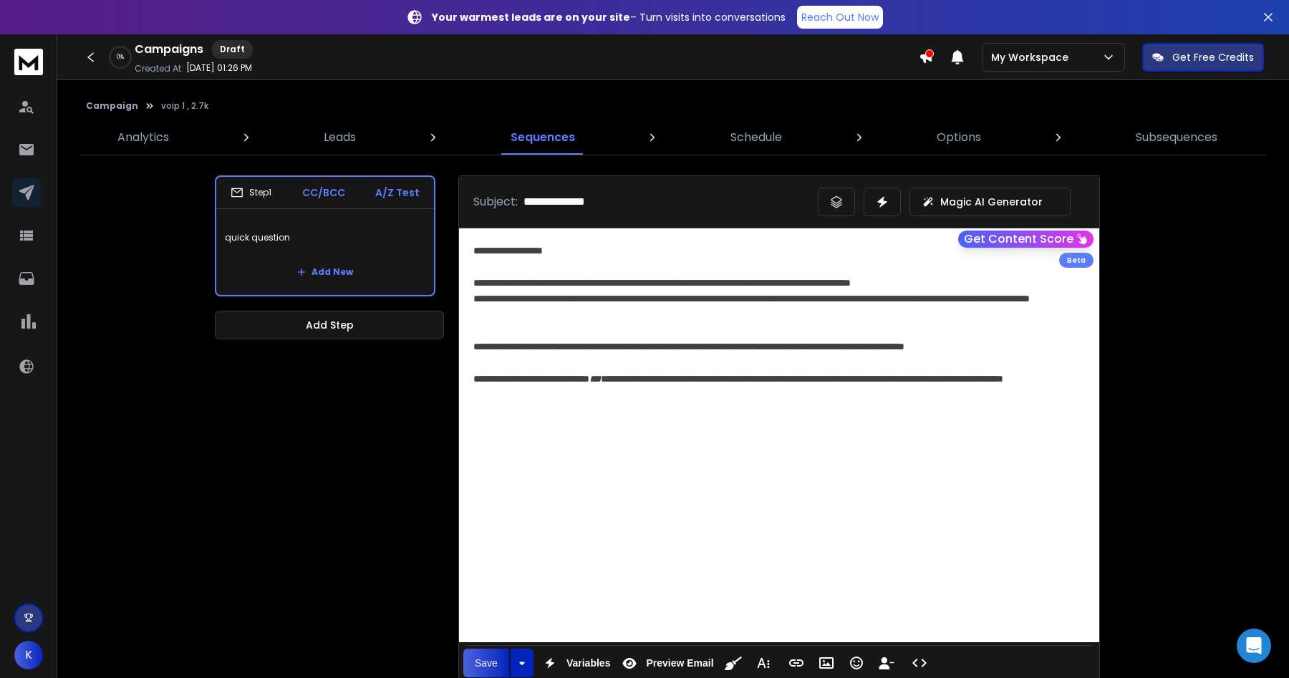
click at [1027, 353] on p "**********" at bounding box center [779, 347] width 612 height 16
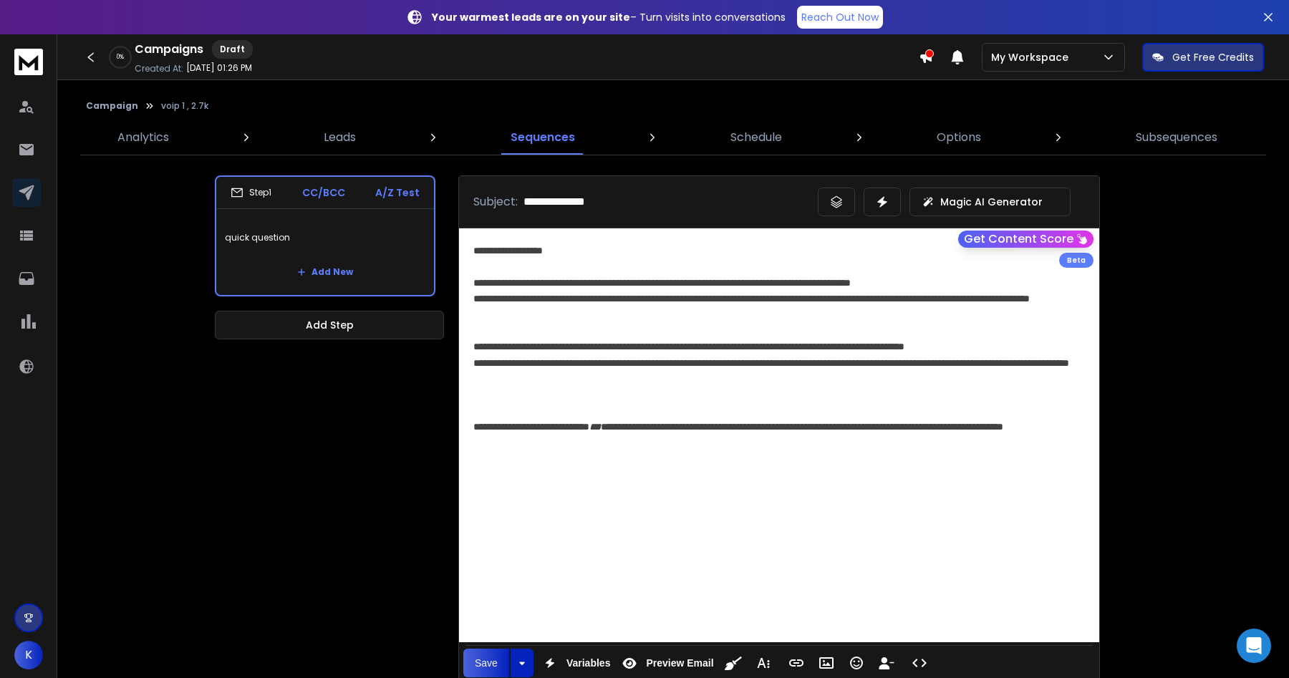
click at [678, 361] on p "**********" at bounding box center [779, 371] width 612 height 32
click at [472, 423] on div "**********" at bounding box center [779, 431] width 640 height 407
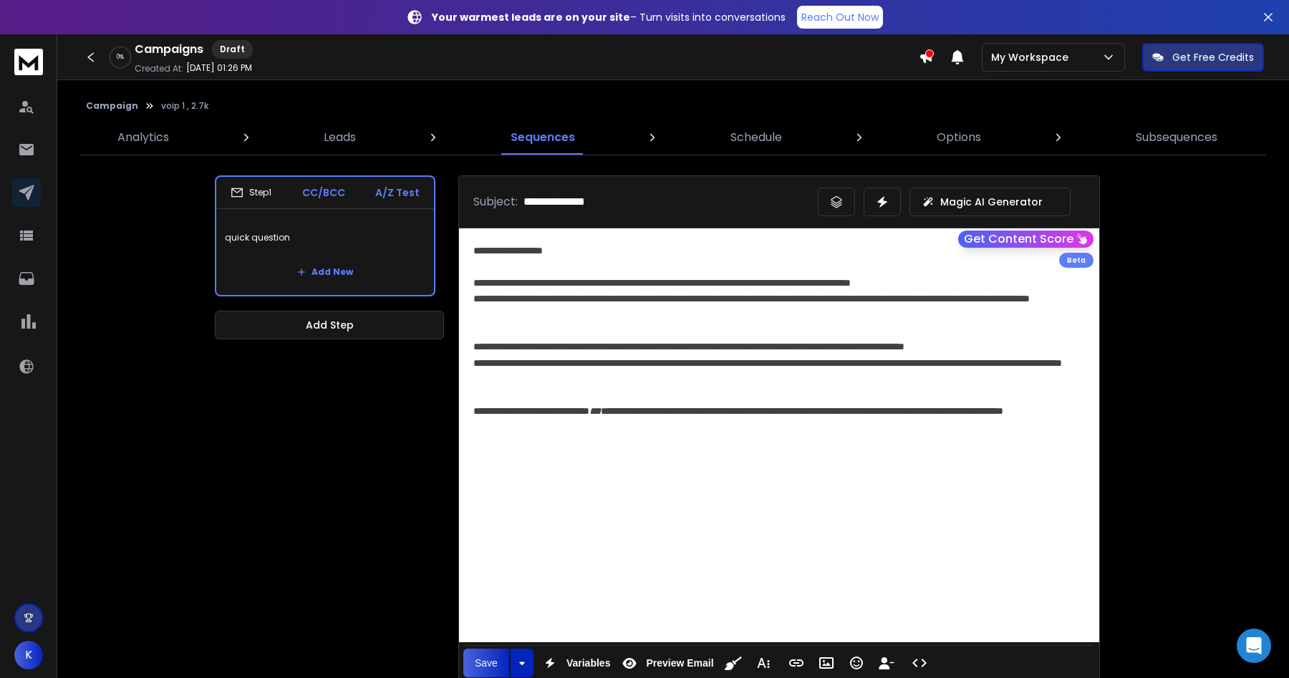
click at [607, 431] on p "**********" at bounding box center [779, 419] width 612 height 32
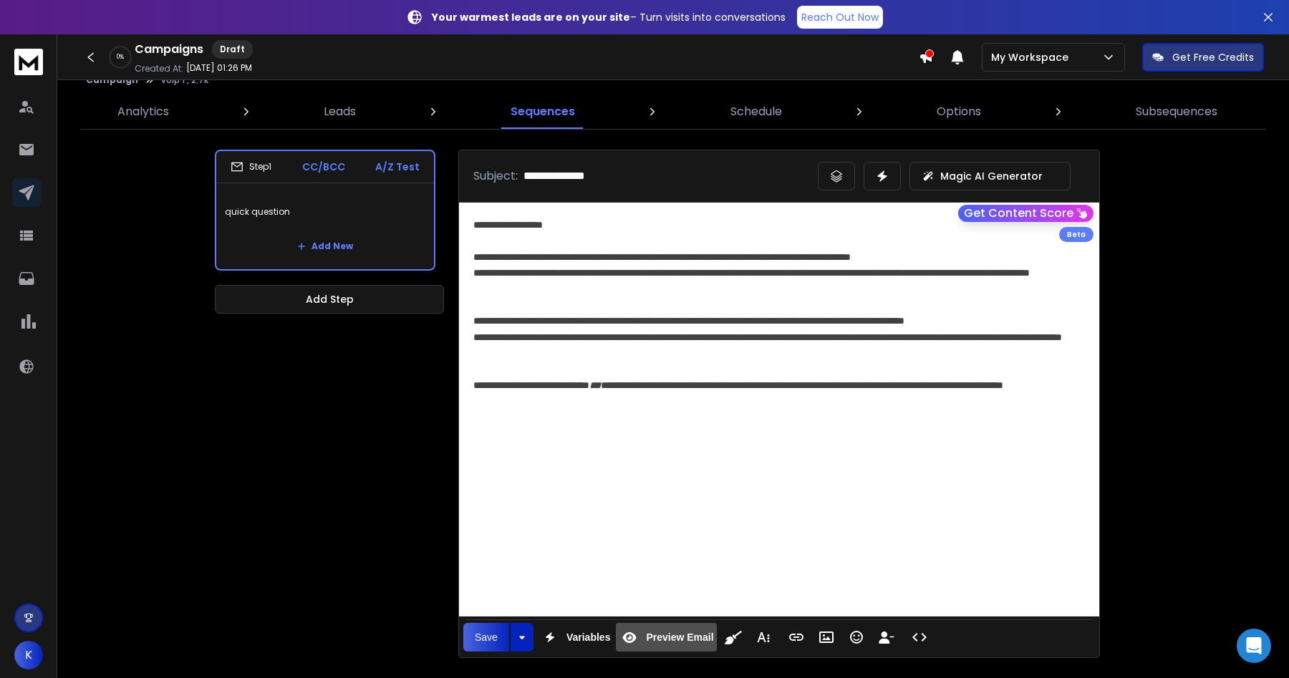
click at [673, 642] on span "Preview Email" at bounding box center [679, 638] width 73 height 12
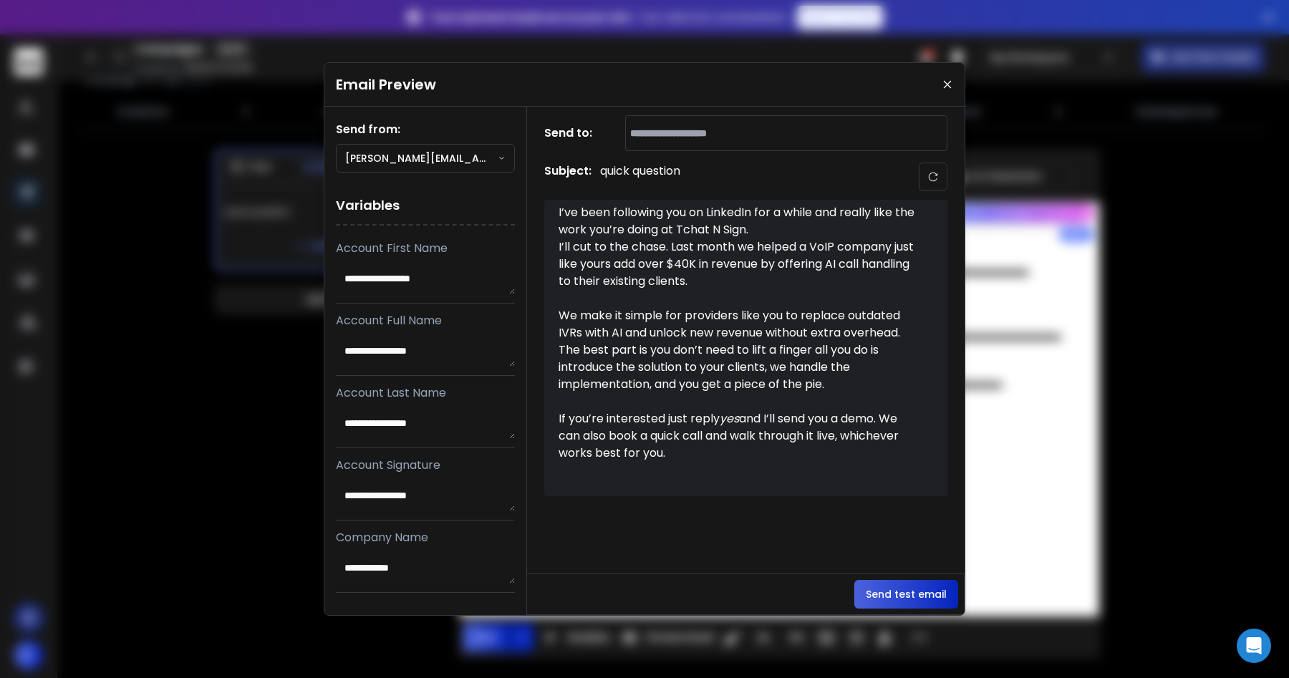
scroll to position [0, 0]
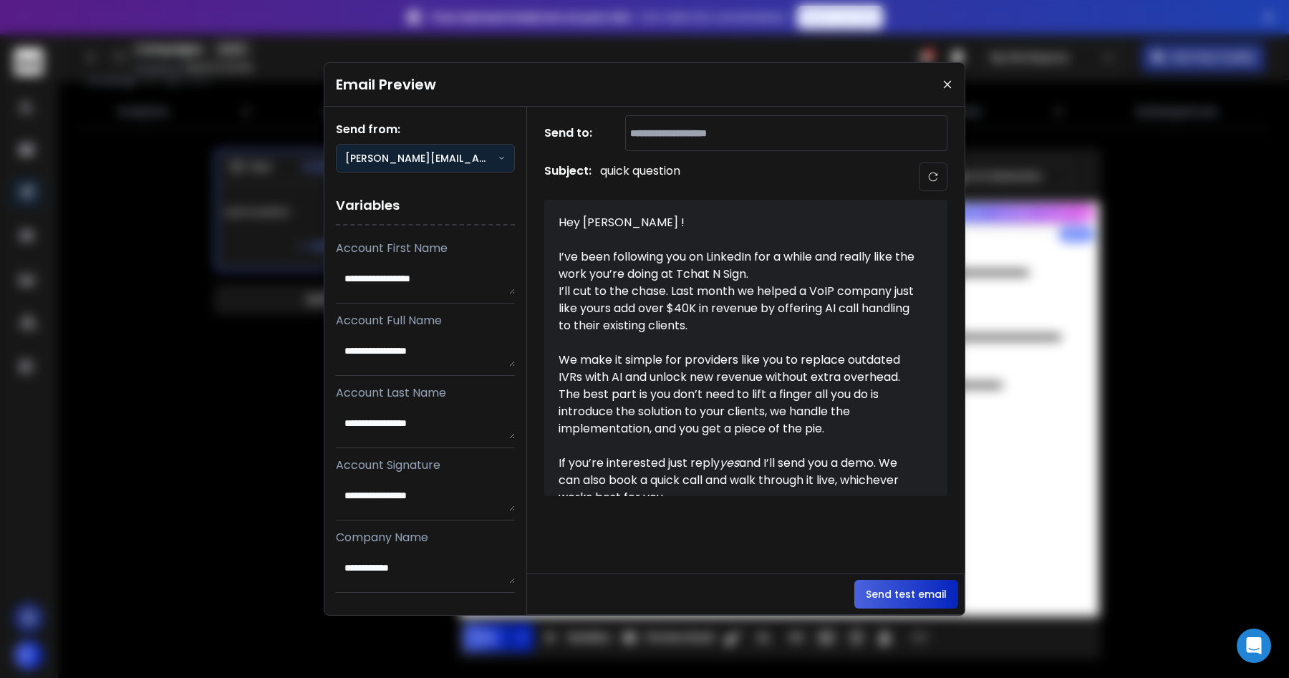
click at [498, 156] on icon "button" at bounding box center [502, 158] width 8 height 14
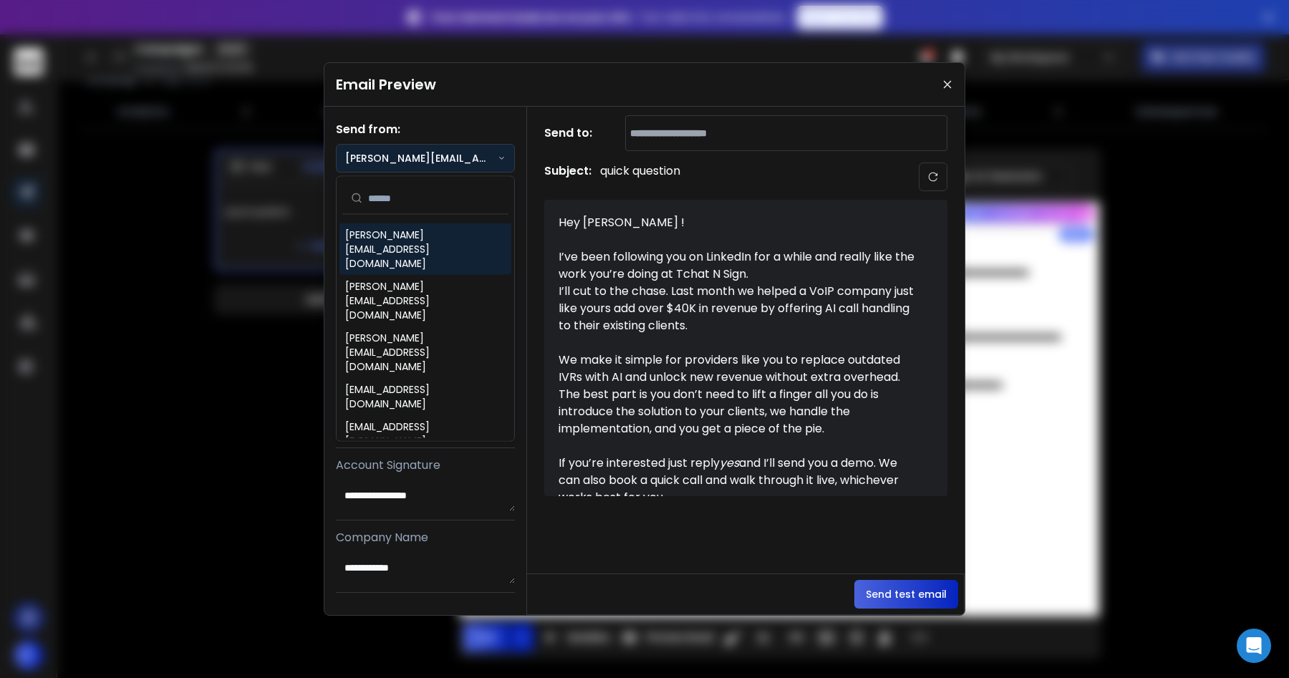
click at [498, 156] on icon "button" at bounding box center [502, 158] width 8 height 14
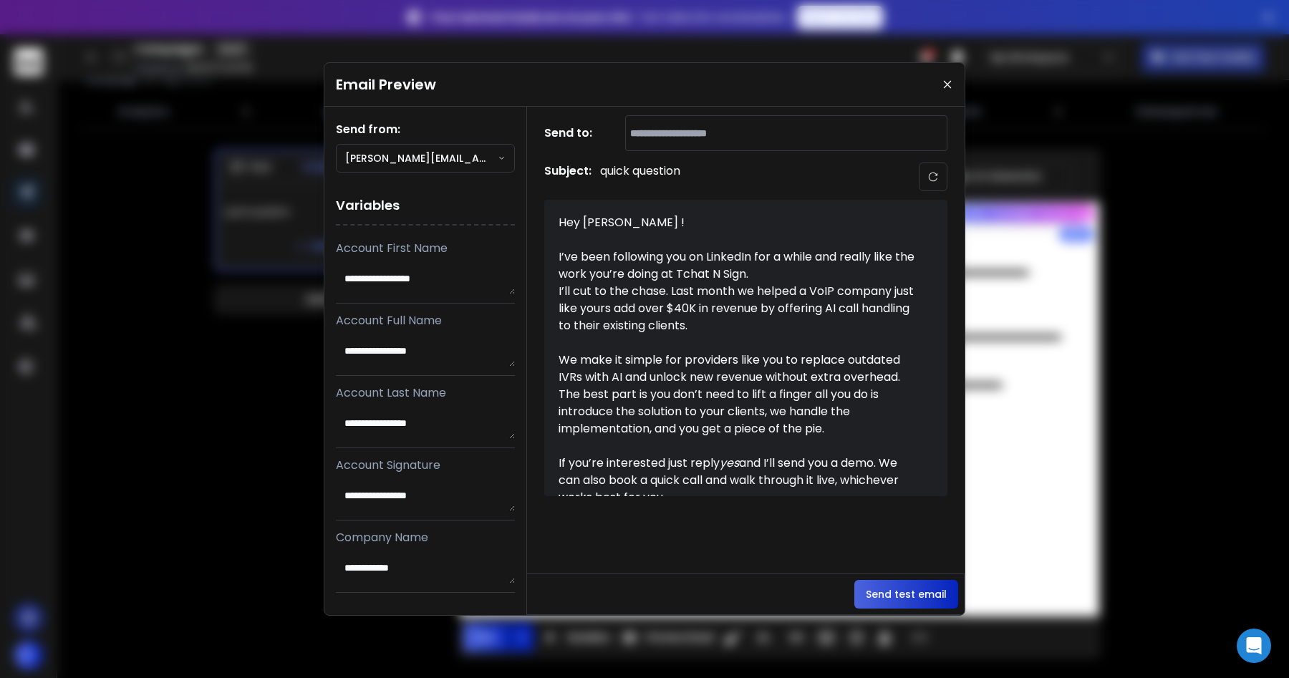
scroll to position [44, 0]
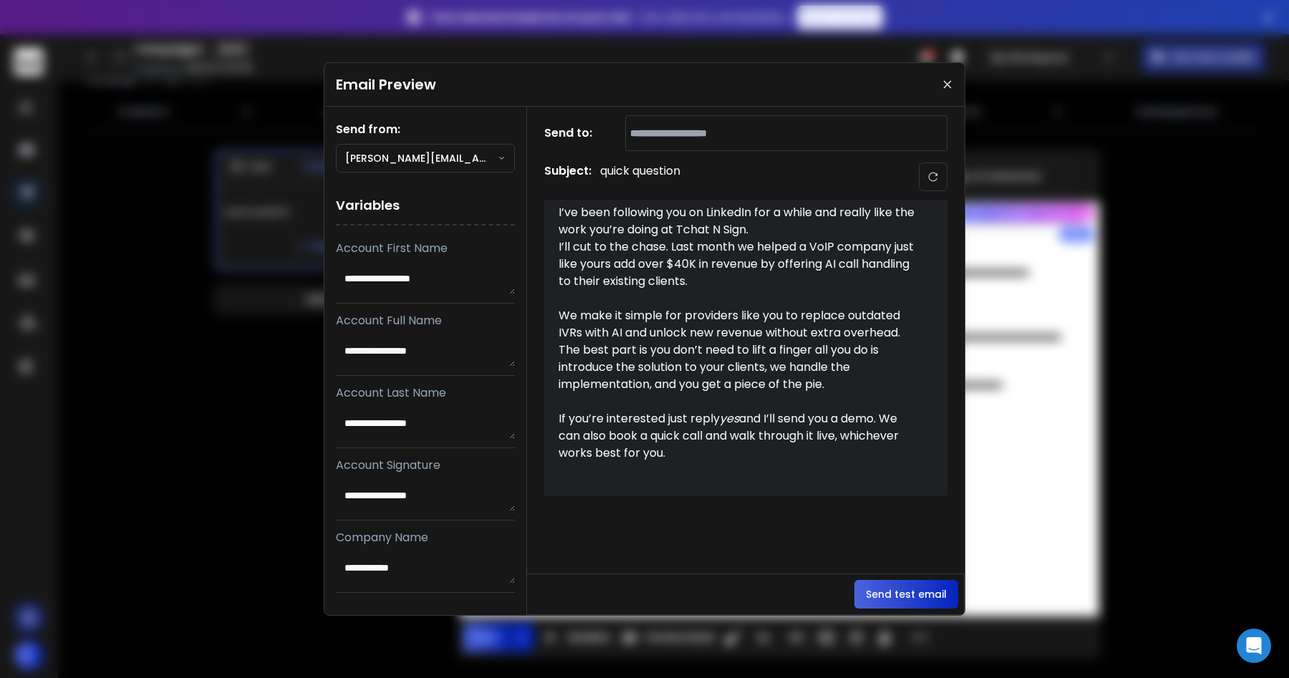
click at [1061, 334] on div "**********" at bounding box center [644, 339] width 1289 height 582
click at [1137, 405] on div "**********" at bounding box center [644, 339] width 1289 height 582
click at [948, 90] on icon at bounding box center [947, 84] width 11 height 11
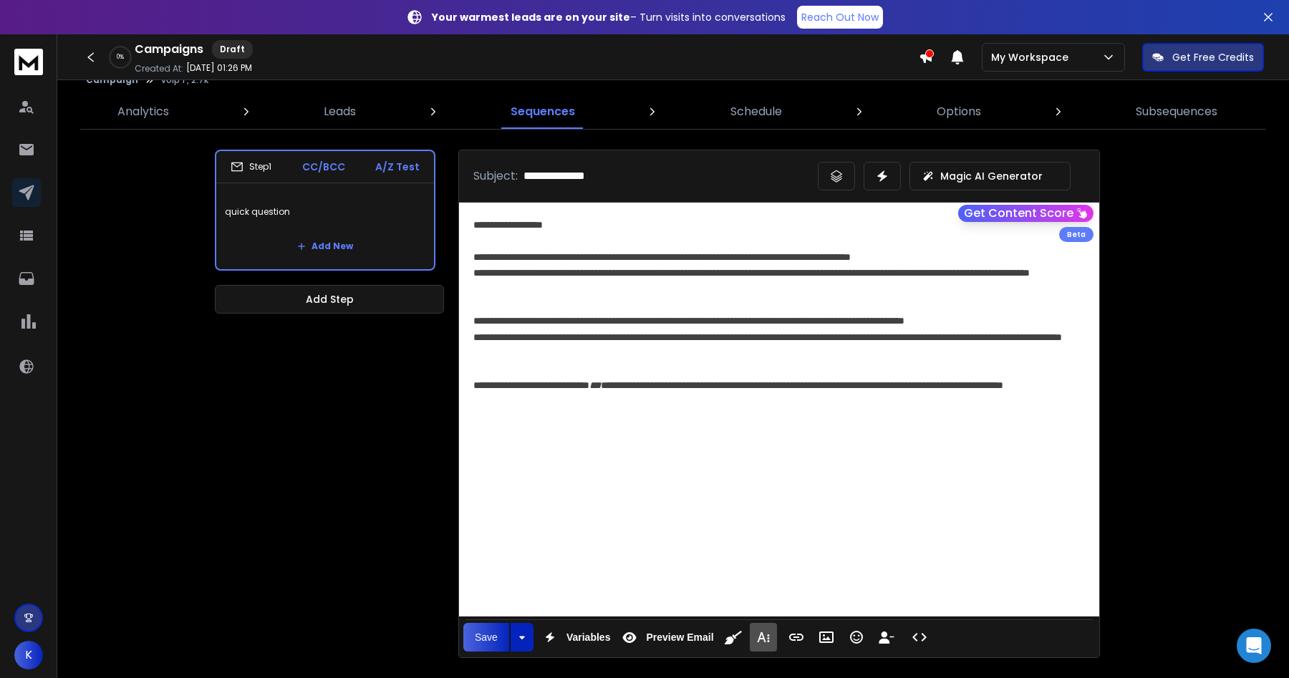
click at [769, 644] on icon "button" at bounding box center [763, 637] width 17 height 17
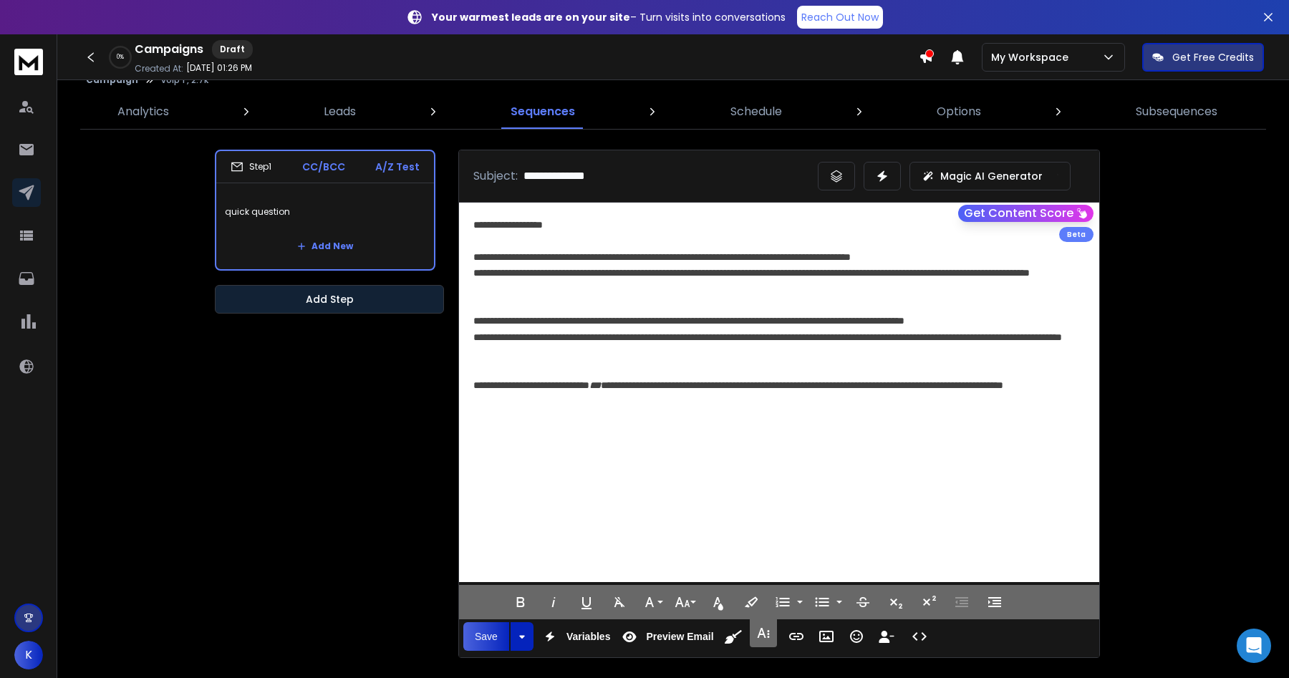
click at [354, 294] on button "Add Step" at bounding box center [329, 299] width 229 height 29
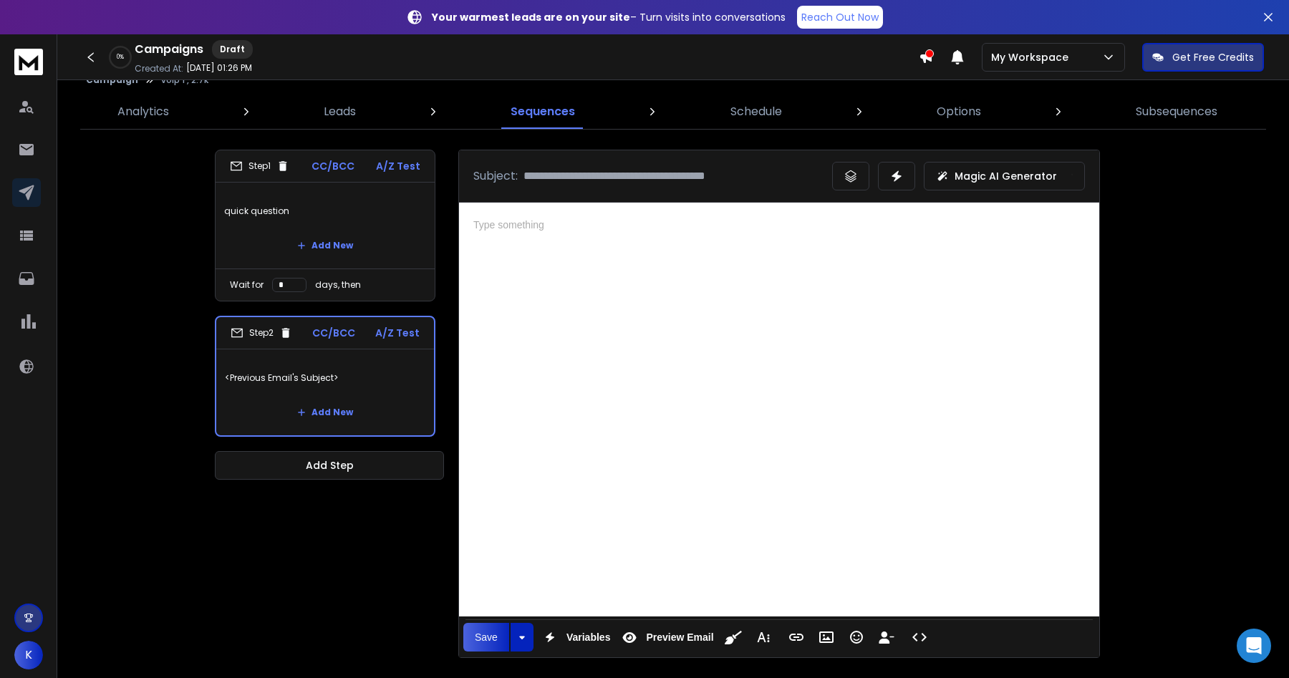
click at [626, 183] on input at bounding box center [671, 176] width 294 height 17
type input "**********"
click at [608, 212] on div at bounding box center [779, 406] width 640 height 407
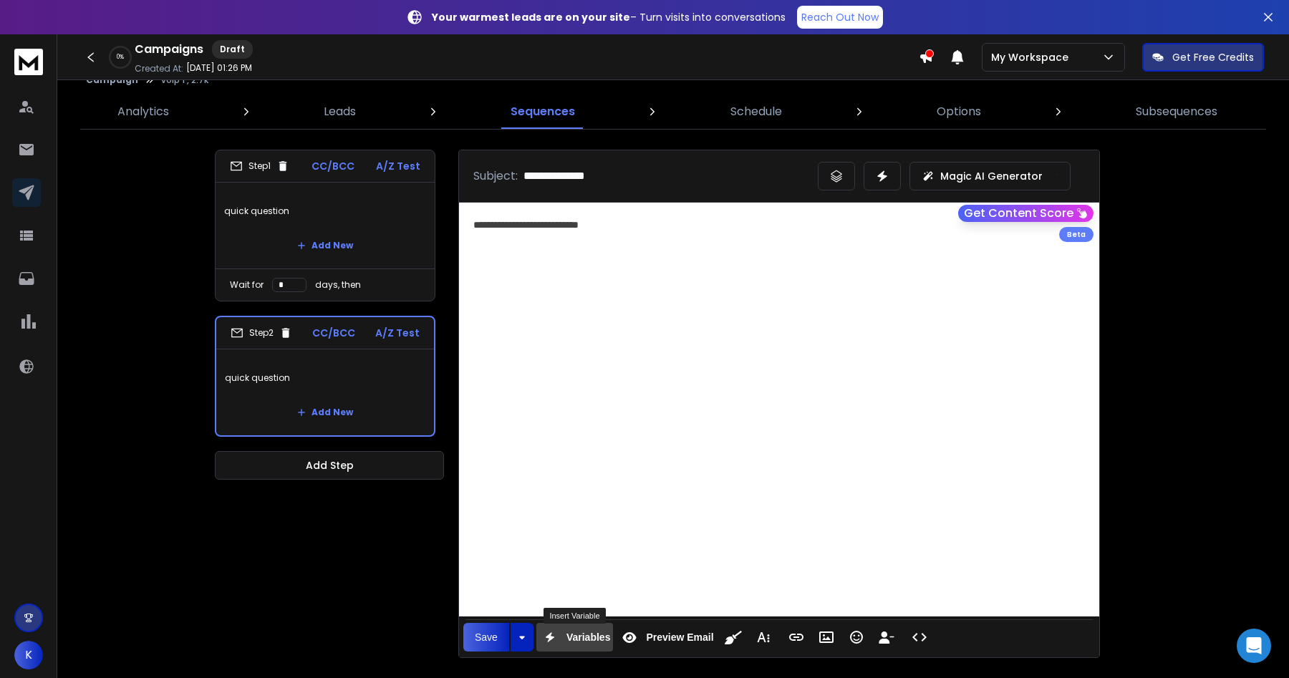
click at [611, 641] on span "Variables" at bounding box center [589, 638] width 50 height 12
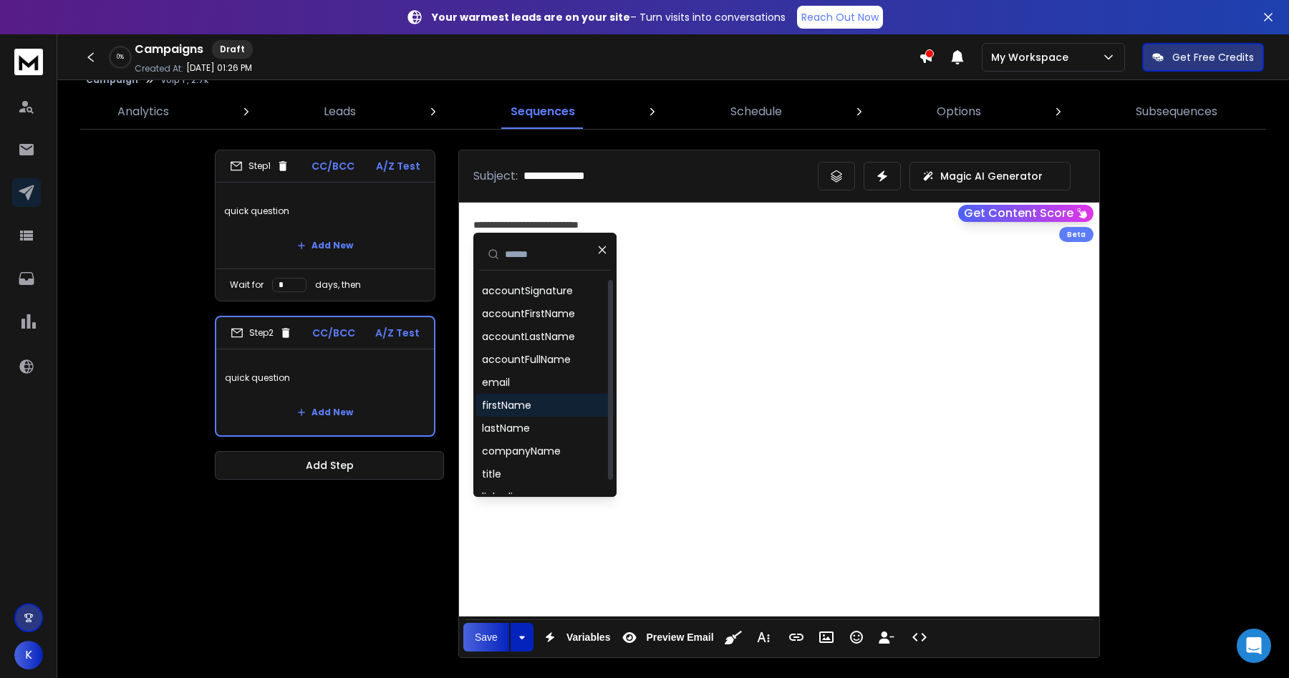
click at [538, 401] on div "firstName" at bounding box center [545, 405] width 138 height 23
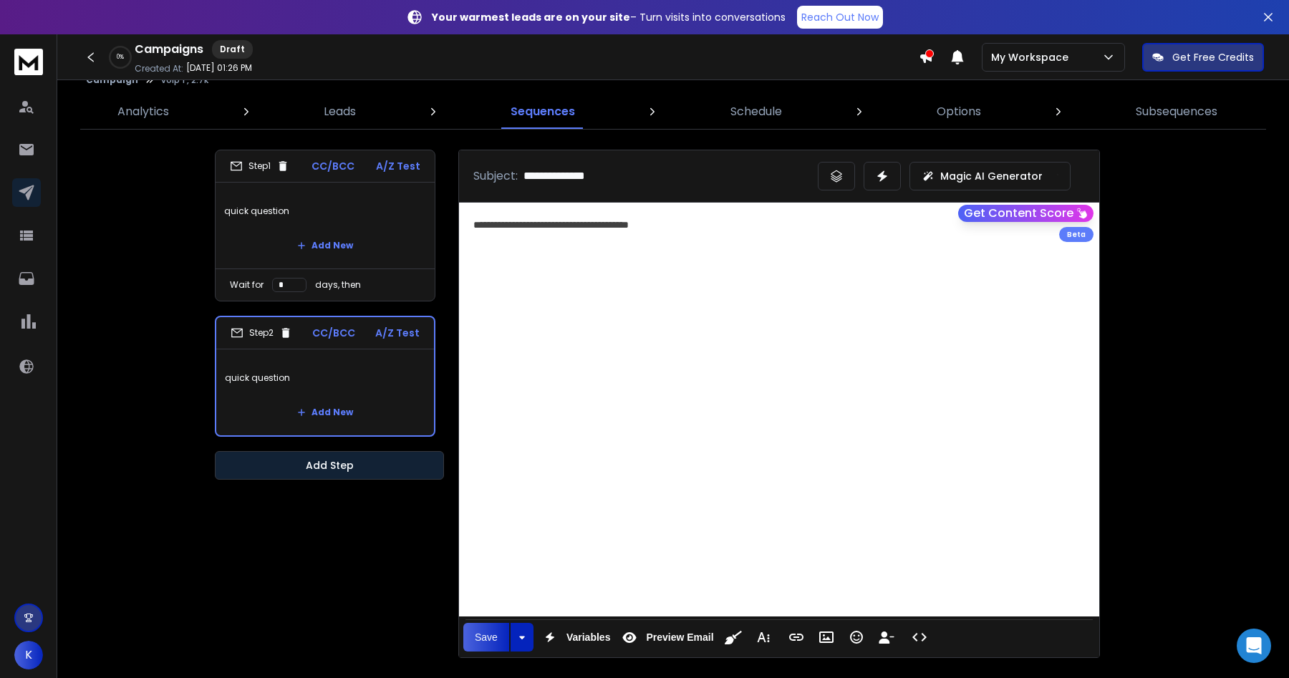
click at [362, 463] on button "Add Step" at bounding box center [329, 465] width 229 height 29
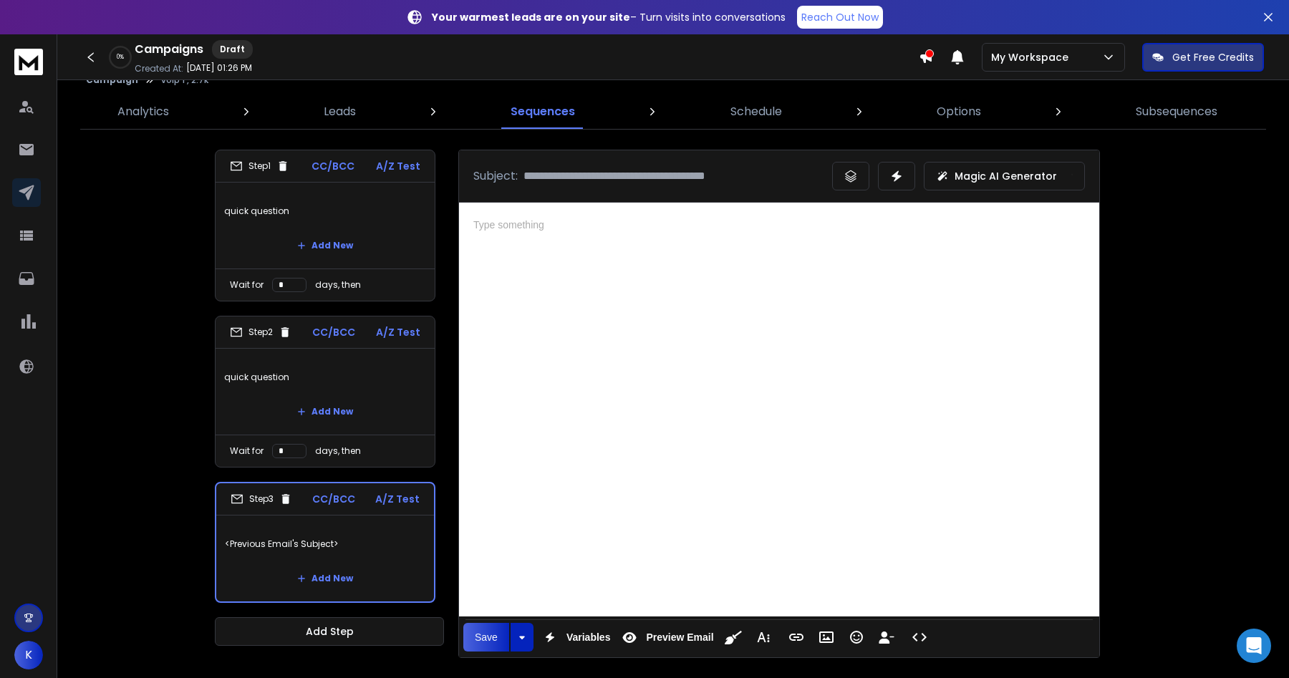
click at [297, 457] on input "*" at bounding box center [289, 451] width 34 height 14
type input "**********"
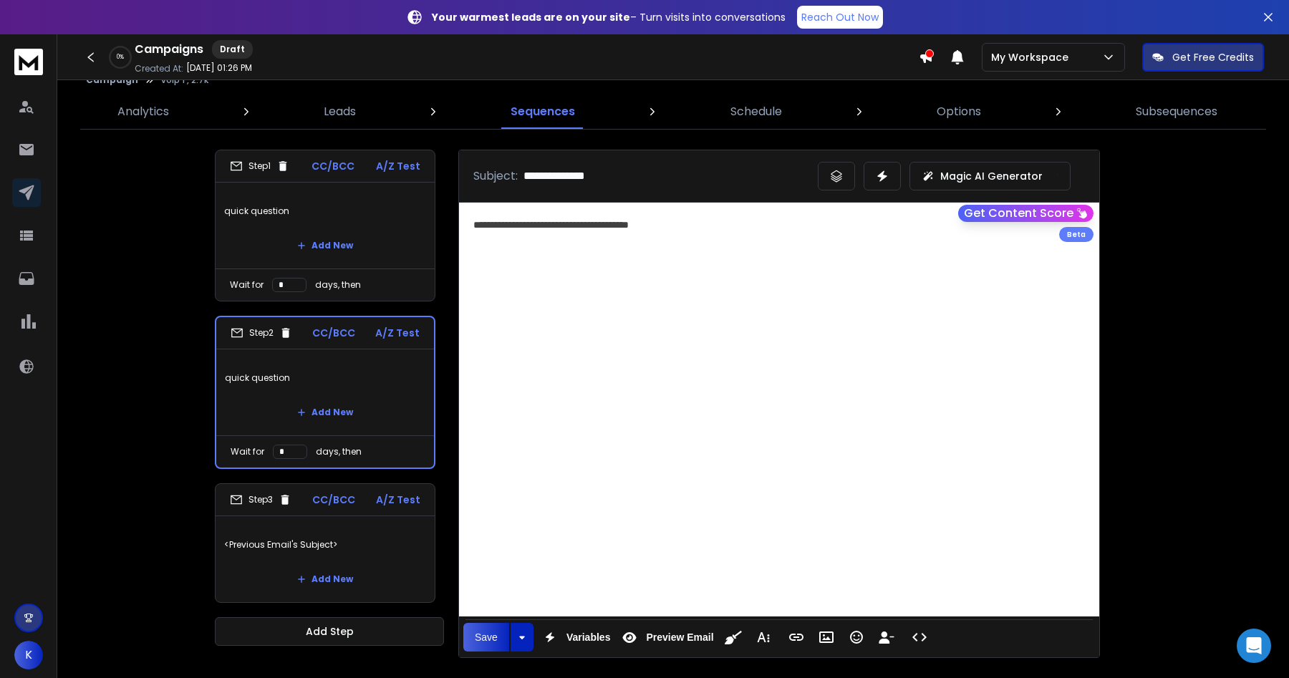
type input "*"
click at [186, 467] on div "**********" at bounding box center [673, 404] width 1186 height 520
click at [387, 552] on p "<Previous Email's Subject>" at bounding box center [325, 545] width 202 height 40
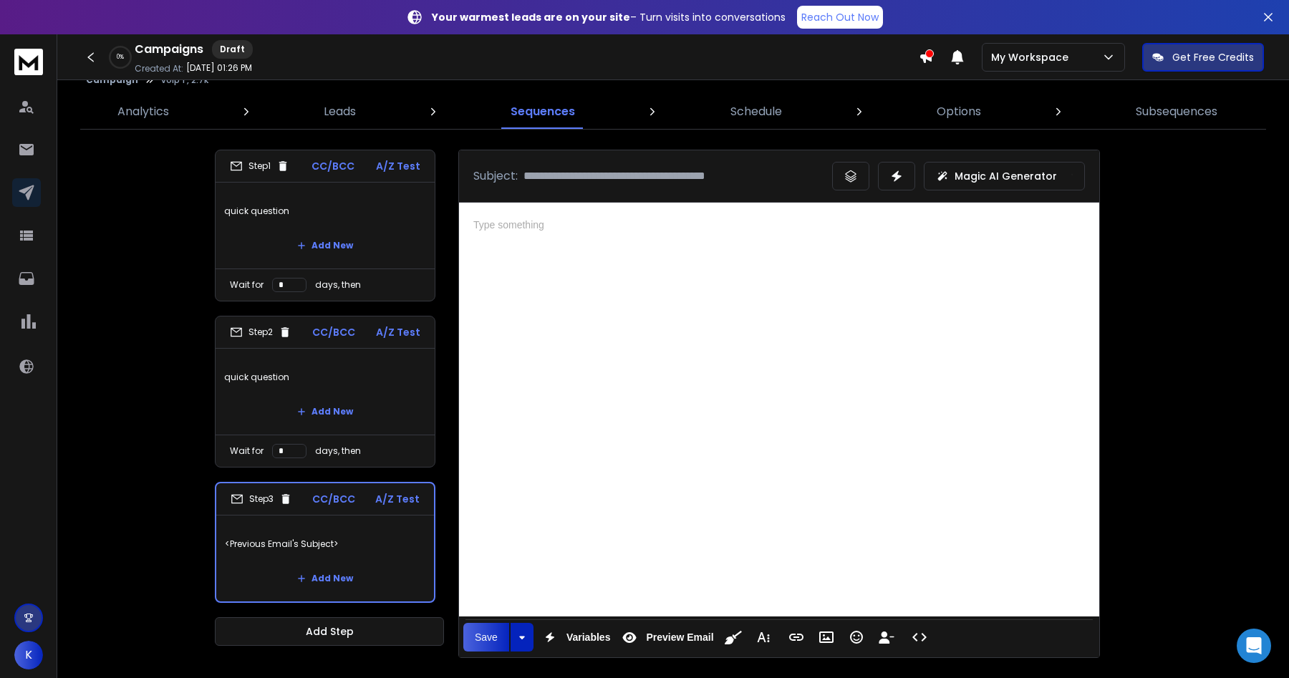
click at [663, 230] on div at bounding box center [779, 225] width 612 height 16
click at [347, 365] on p "quick question" at bounding box center [325, 377] width 202 height 40
type input "**********"
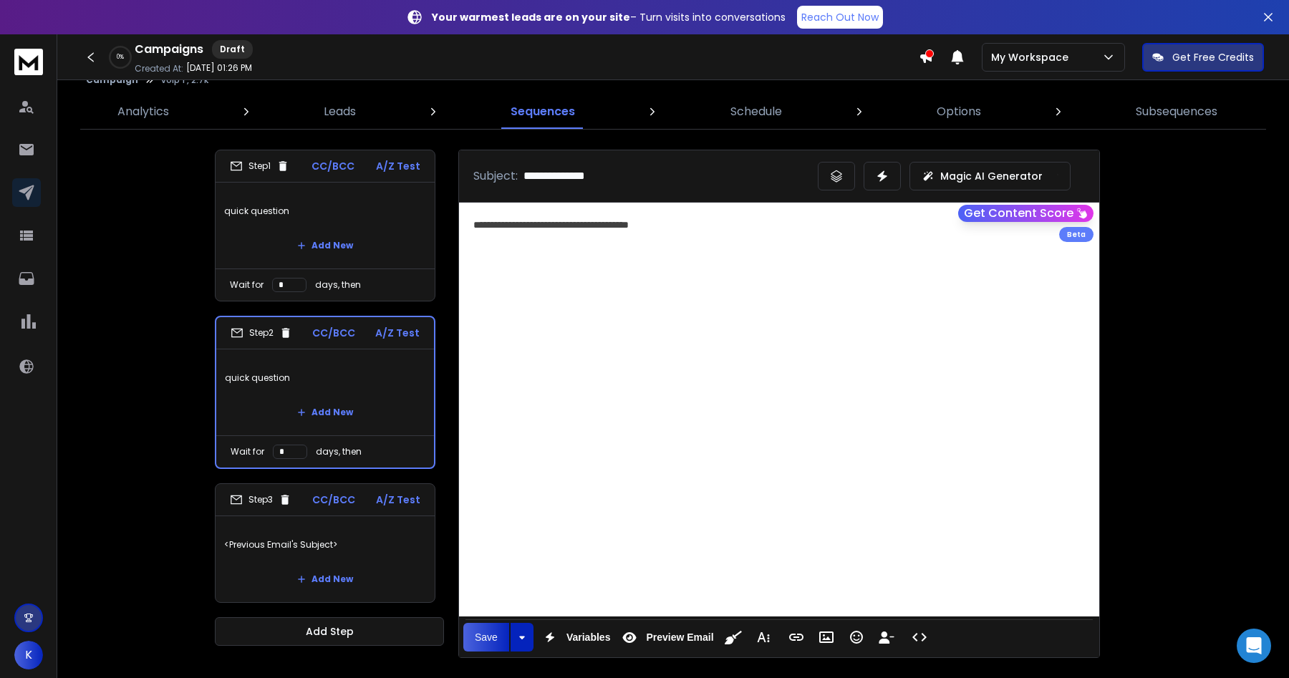
click at [642, 179] on input "**********" at bounding box center [664, 176] width 280 height 17
click at [642, 178] on input "**********" at bounding box center [664, 176] width 280 height 17
click at [669, 342] on div "**********" at bounding box center [779, 406] width 640 height 407
click at [356, 543] on p "<Previous Email's Subject>" at bounding box center [325, 545] width 202 height 40
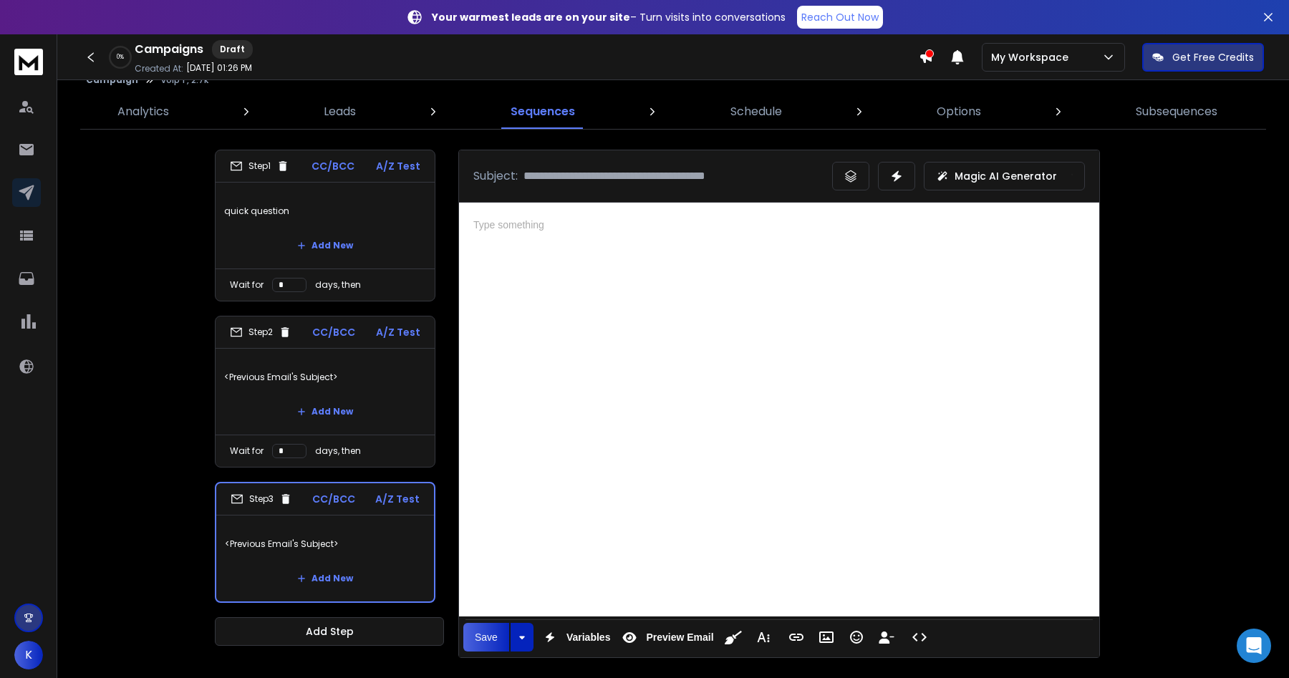
click at [615, 239] on div at bounding box center [779, 406] width 640 height 407
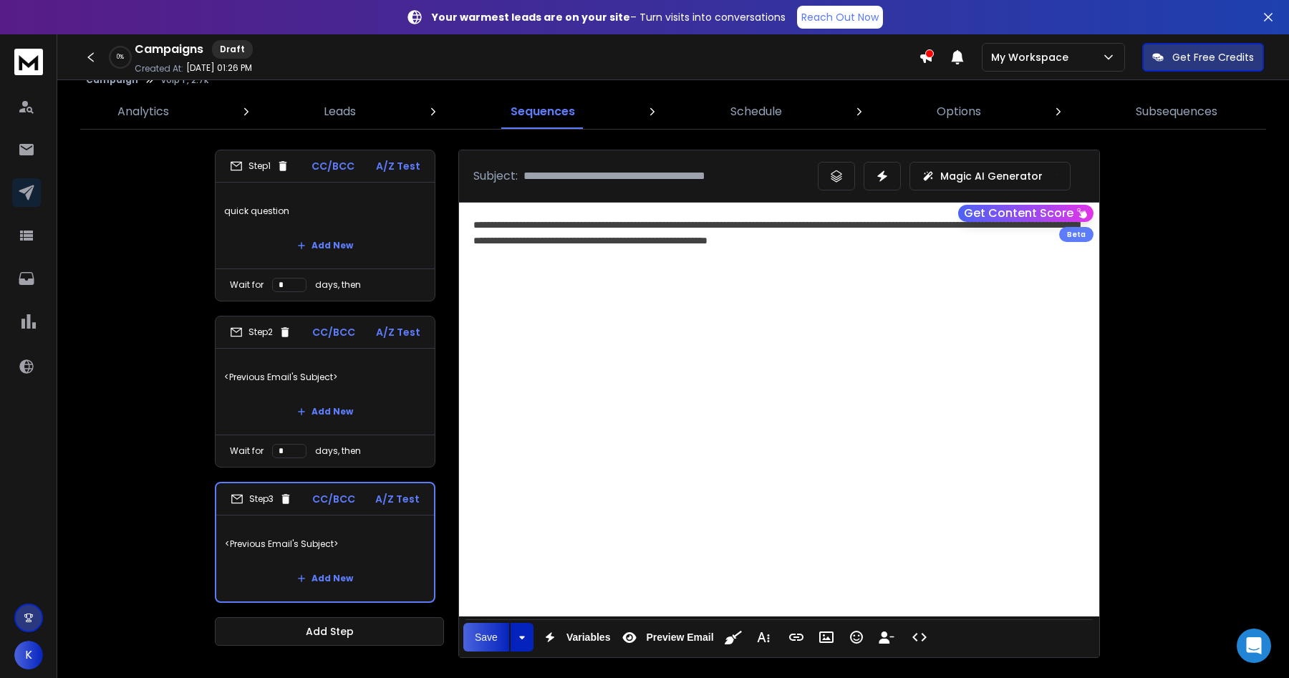
click at [470, 223] on div "**********" at bounding box center [779, 406] width 640 height 407
click at [528, 636] on icon "button" at bounding box center [522, 637] width 17 height 9
click at [528, 635] on icon "button" at bounding box center [522, 637] width 17 height 9
click at [567, 635] on span "Variables" at bounding box center [589, 638] width 50 height 12
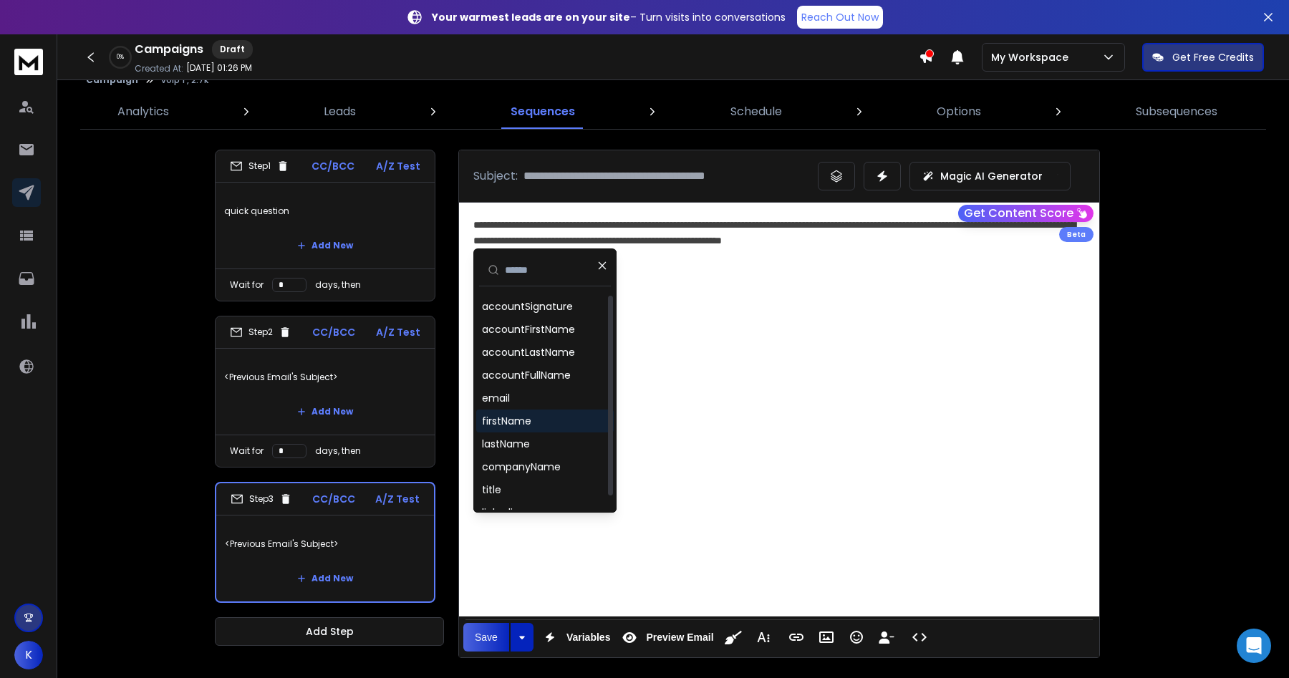
click at [544, 418] on div "firstName" at bounding box center [545, 421] width 138 height 23
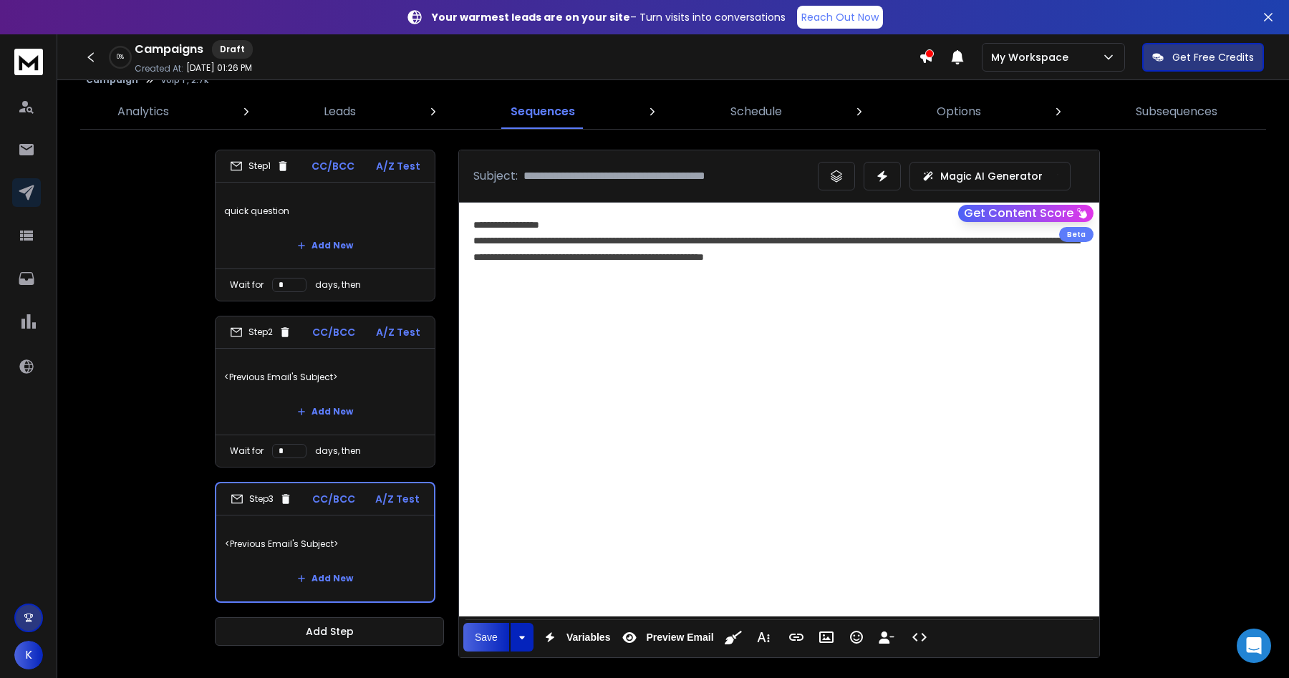
click at [774, 236] on div "**********" at bounding box center [779, 249] width 612 height 32
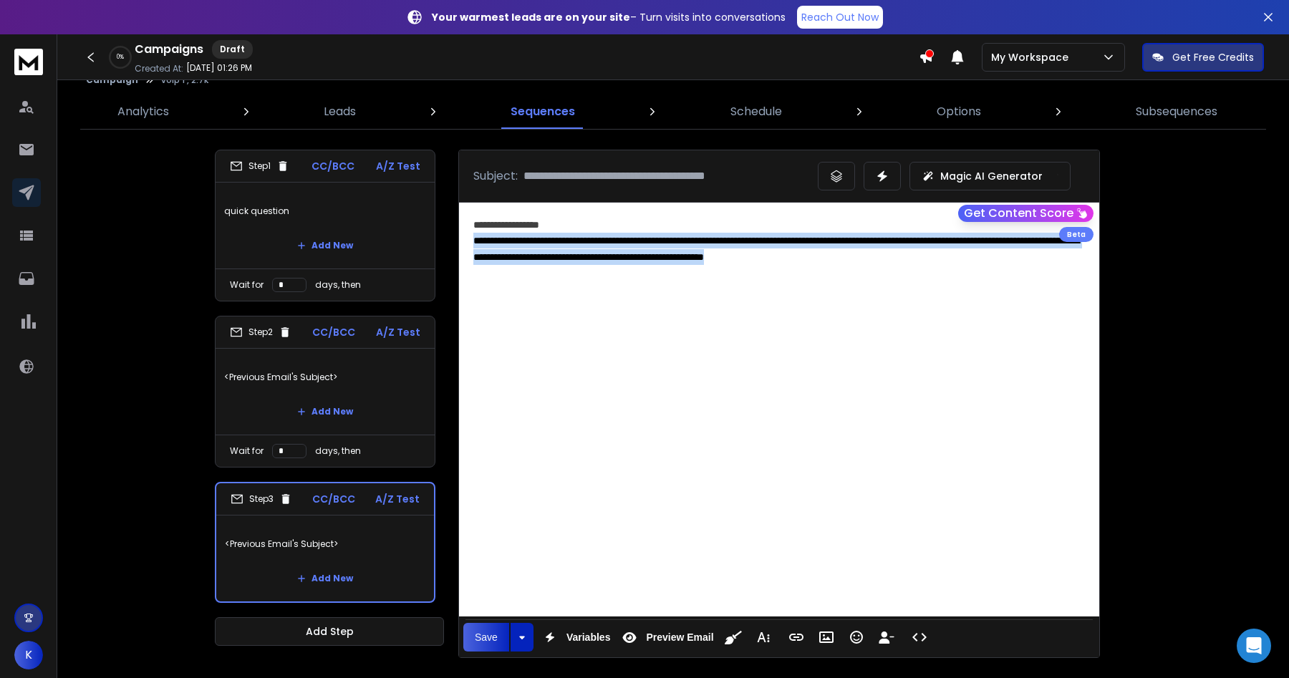
click at [774, 236] on div "**********" at bounding box center [779, 249] width 612 height 32
copy div "**********"
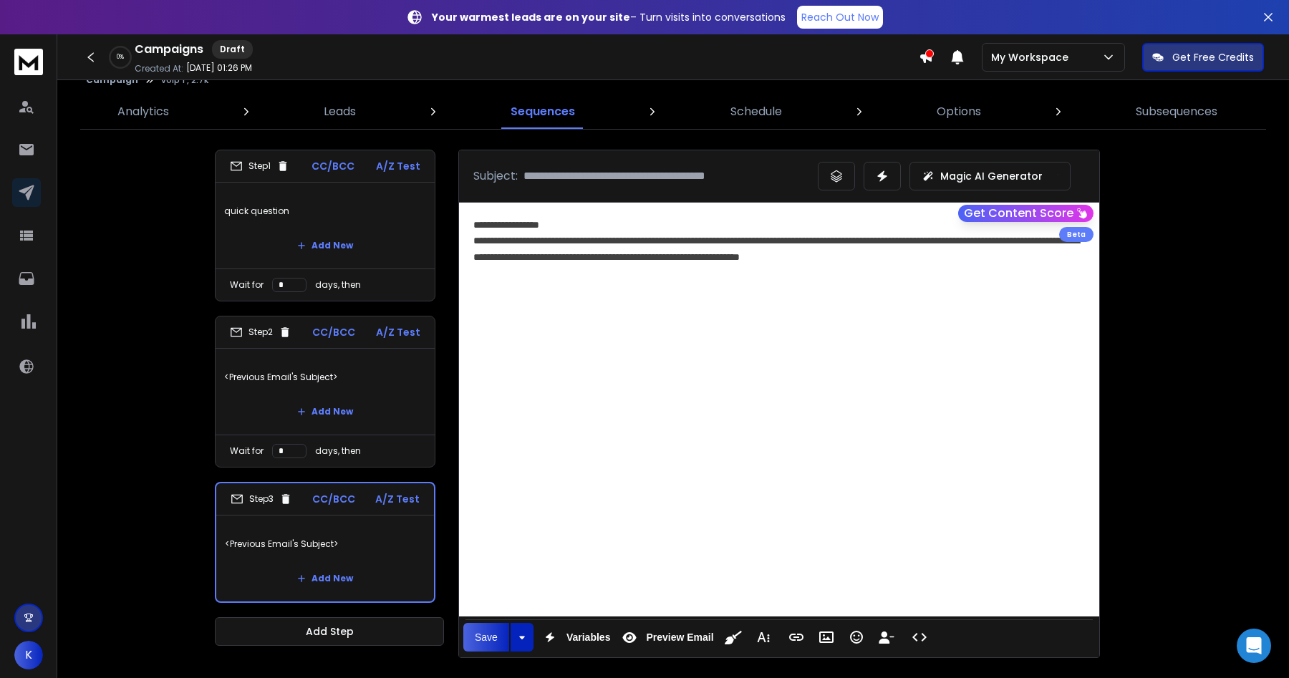
click at [775, 238] on div "**********" at bounding box center [779, 249] width 612 height 32
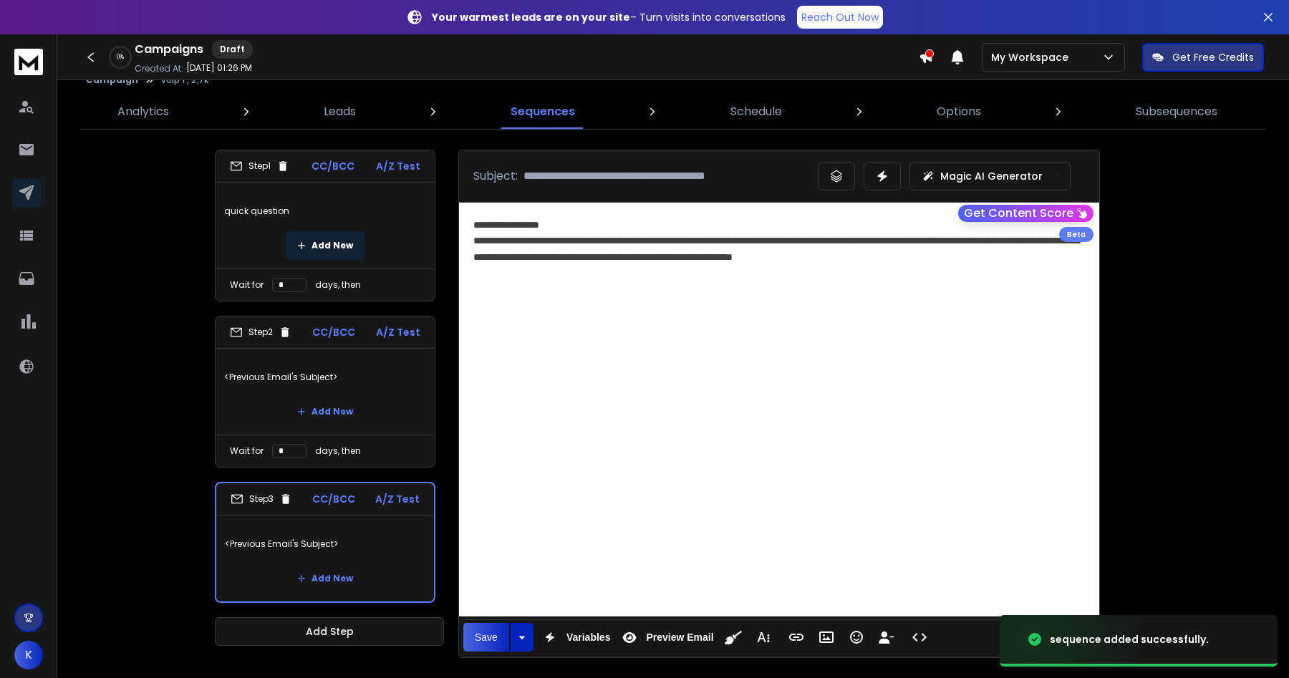
click at [337, 241] on button "Add New" at bounding box center [325, 245] width 79 height 29
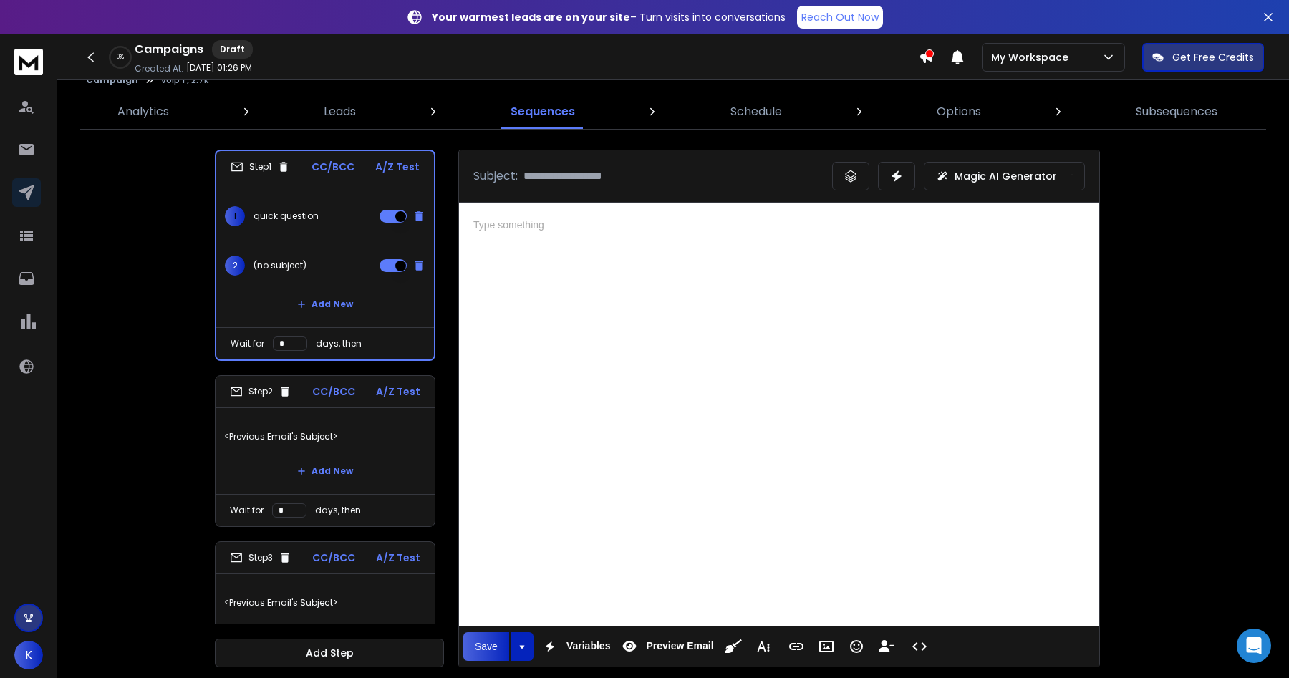
click at [419, 267] on icon at bounding box center [419, 265] width 13 height 13
type input "**********"
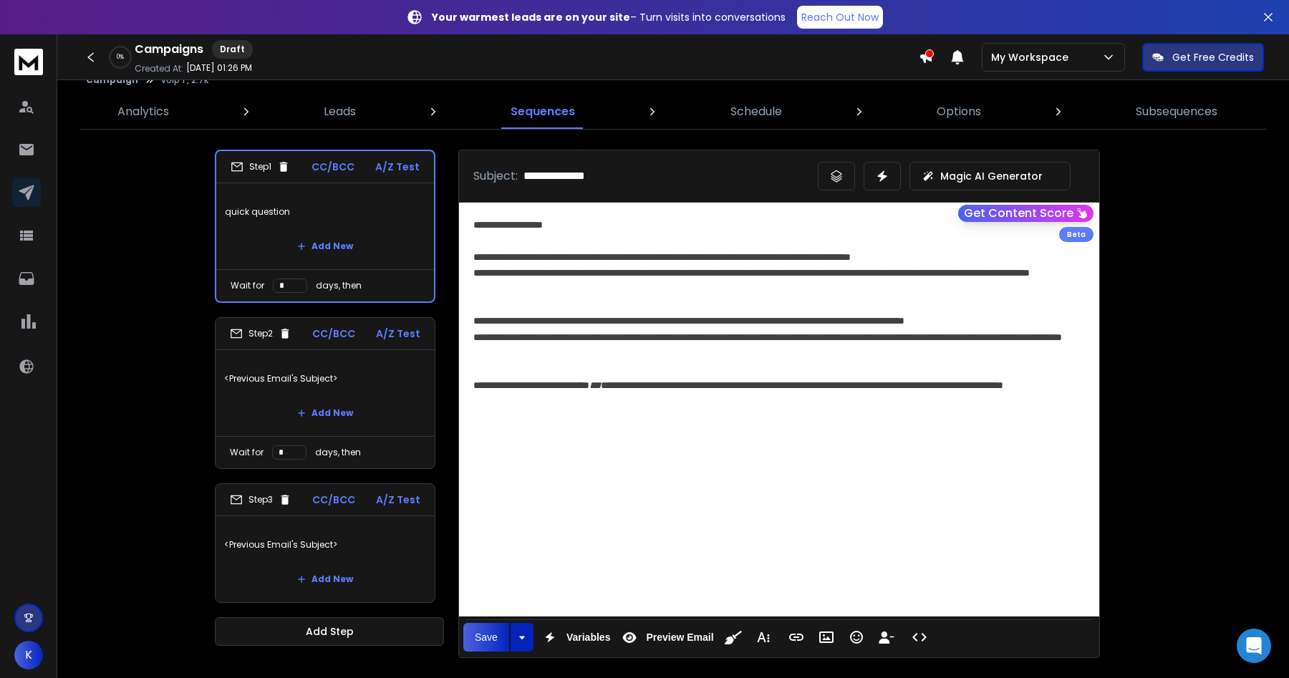
click at [332, 214] on p "quick question" at bounding box center [325, 212] width 201 height 40
click at [731, 103] on p "Schedule" at bounding box center [757, 111] width 52 height 17
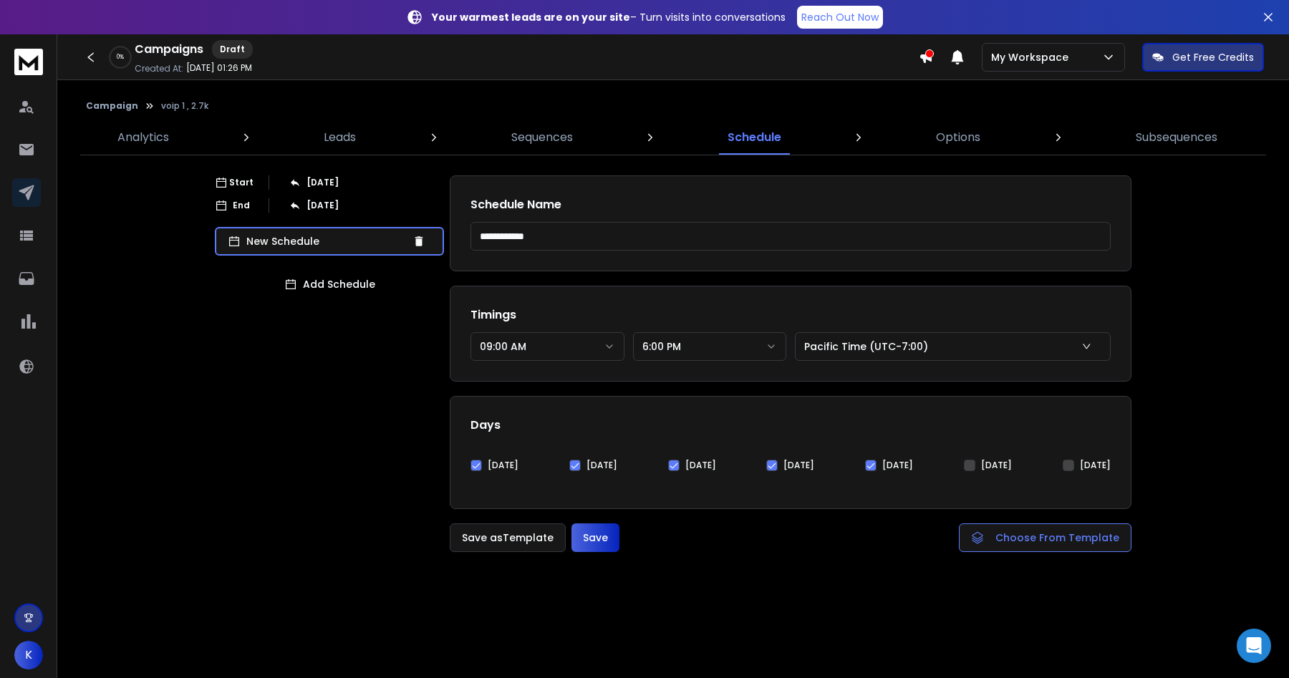
click at [363, 197] on div "Start Mon Aug 18 2025 End Tue Aug 18 2026" at bounding box center [329, 193] width 229 height 37
click at [336, 207] on p "Tue Aug 18 2026" at bounding box center [323, 205] width 32 height 11
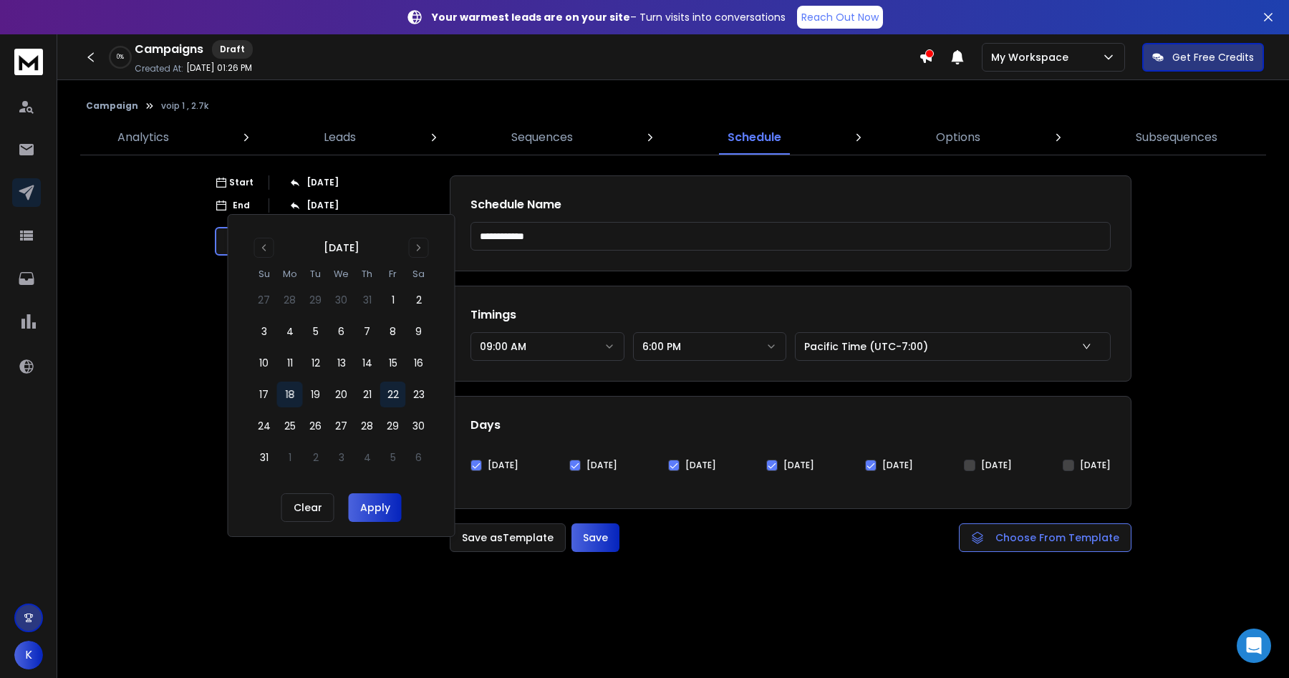
click at [395, 398] on button "22" at bounding box center [393, 395] width 26 height 26
click at [390, 510] on button "Apply" at bounding box center [375, 508] width 53 height 29
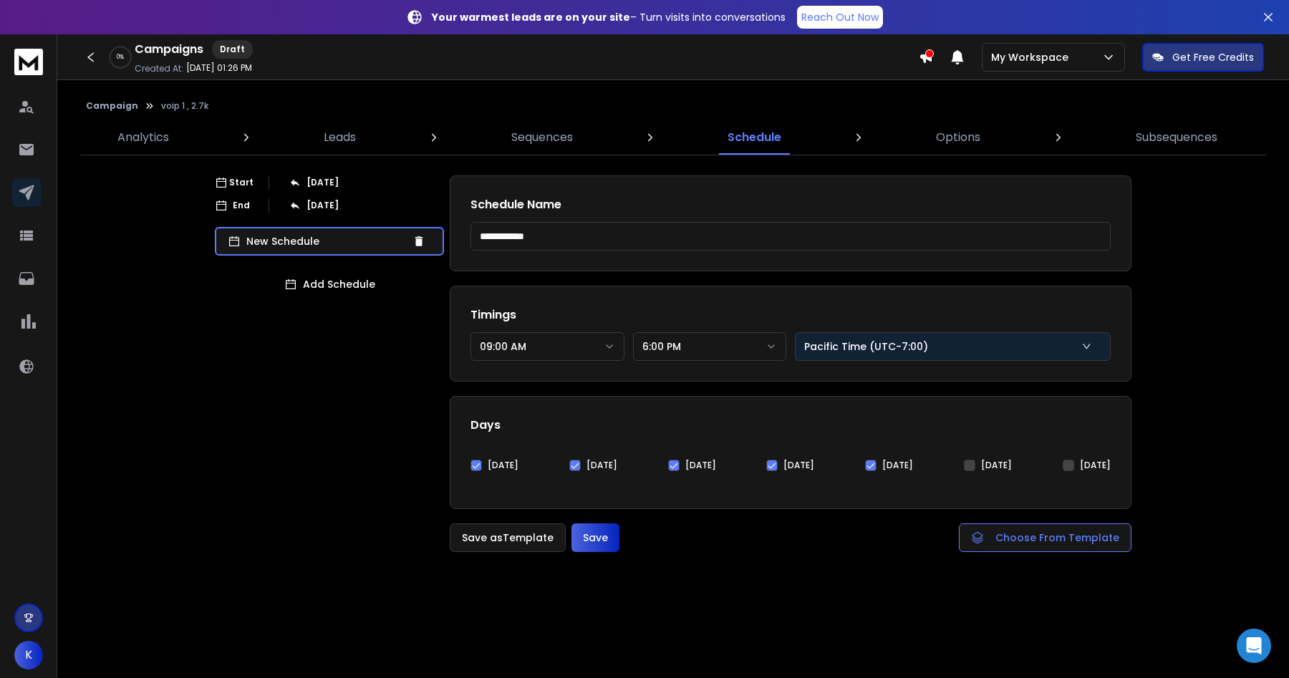
click at [849, 340] on p "Pacific Time (UTC-7:00)" at bounding box center [869, 347] width 130 height 14
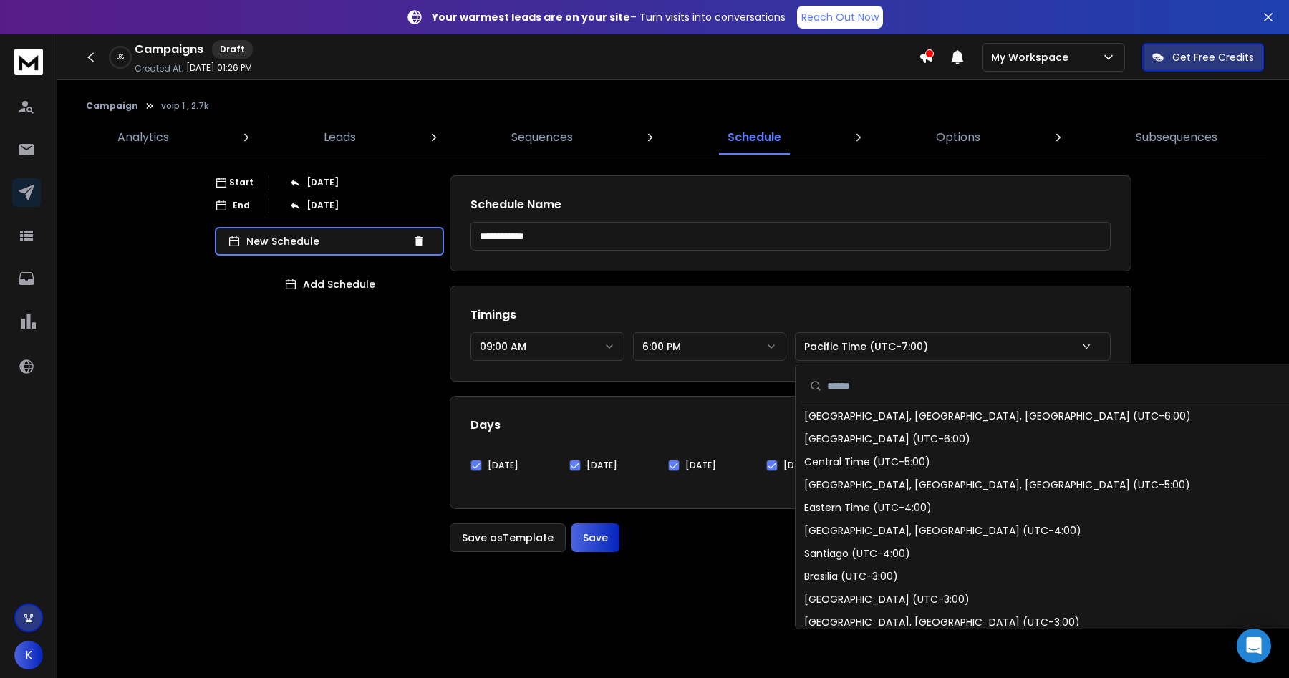
scroll to position [230, 0]
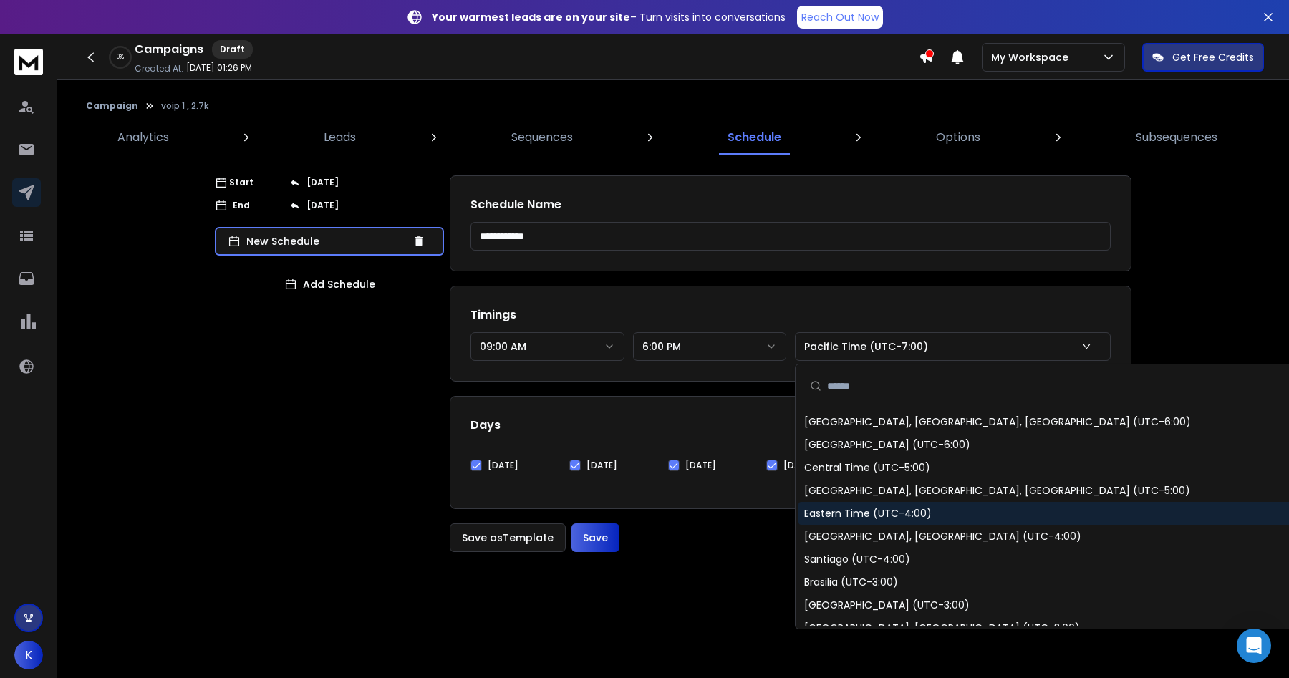
click at [943, 509] on div "Eastern Time (UTC-4:00)" at bounding box center [1163, 513] width 729 height 23
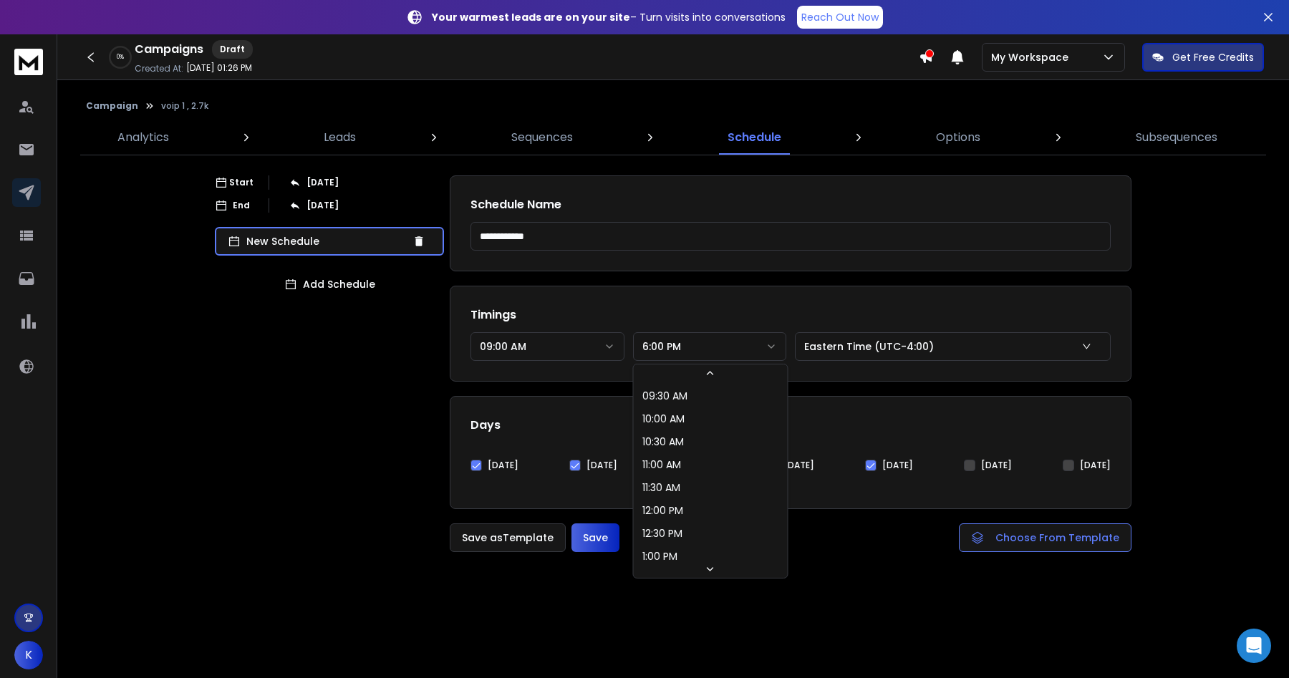
click at [683, 352] on button "6:00 PM" at bounding box center [710, 346] width 154 height 29
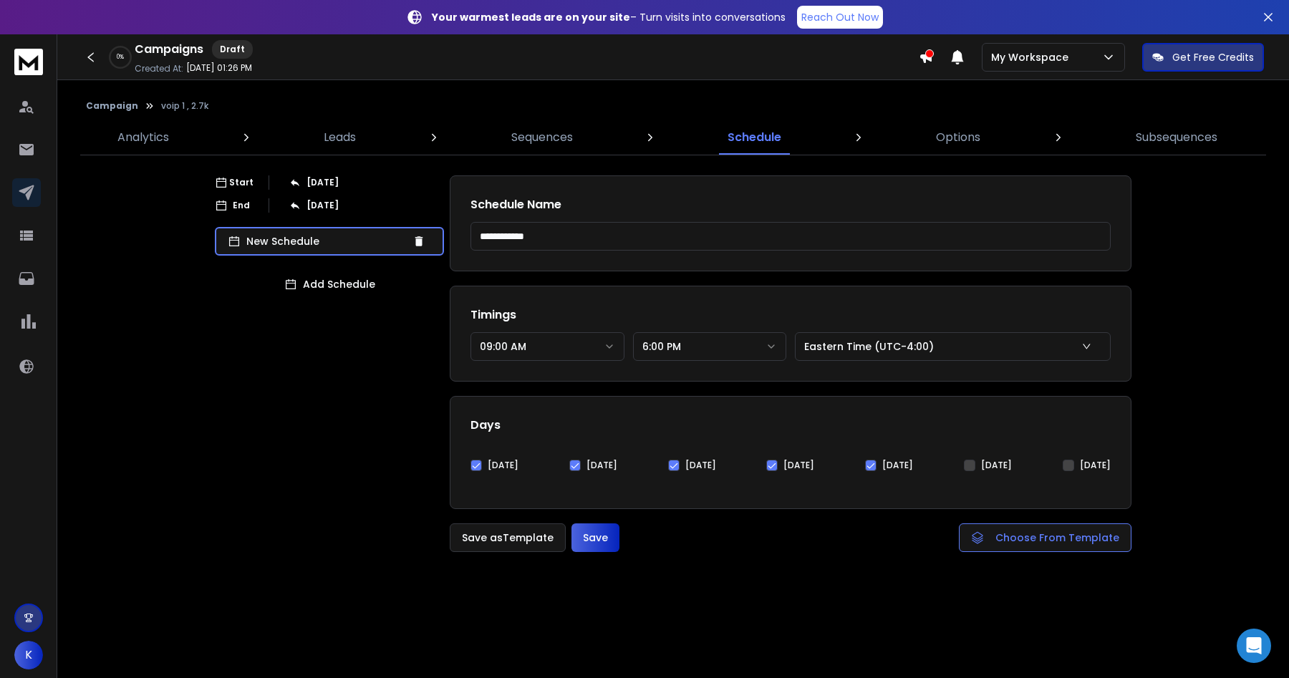
click at [605, 541] on button "Save" at bounding box center [596, 538] width 48 height 29
click at [965, 134] on p "Options" at bounding box center [958, 137] width 44 height 17
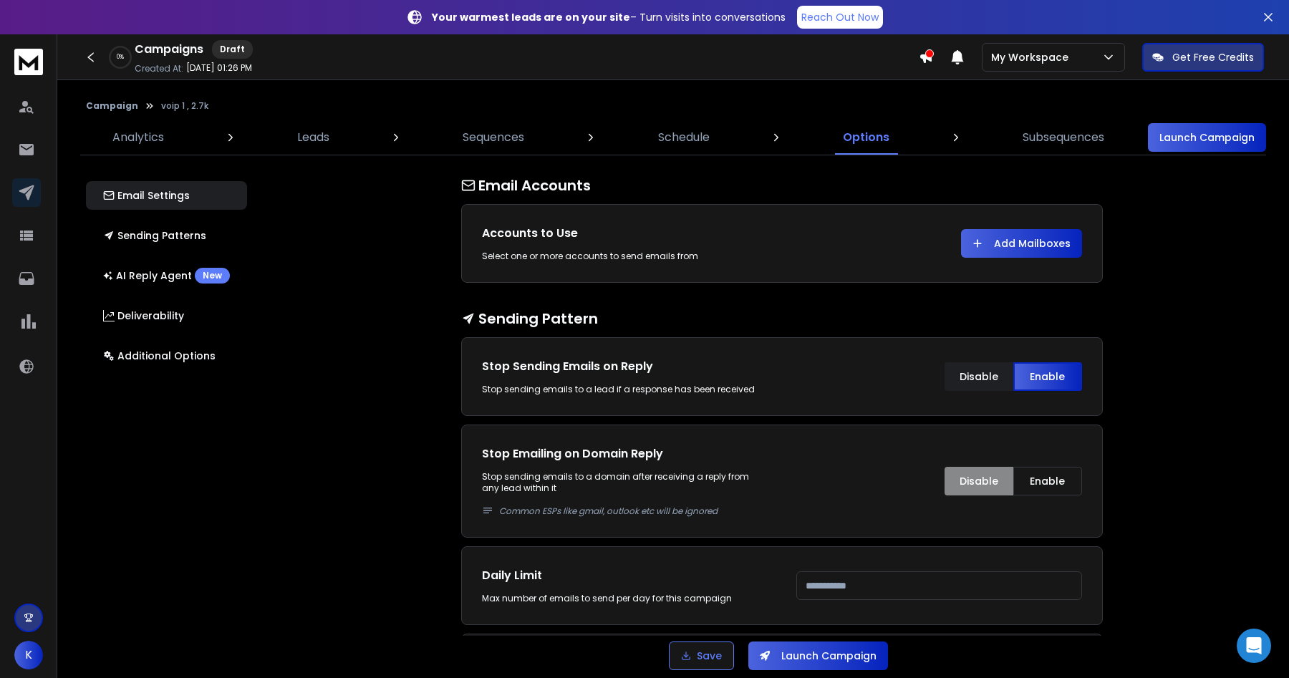
click at [1051, 243] on button "Add Mailboxes" at bounding box center [1021, 243] width 121 height 29
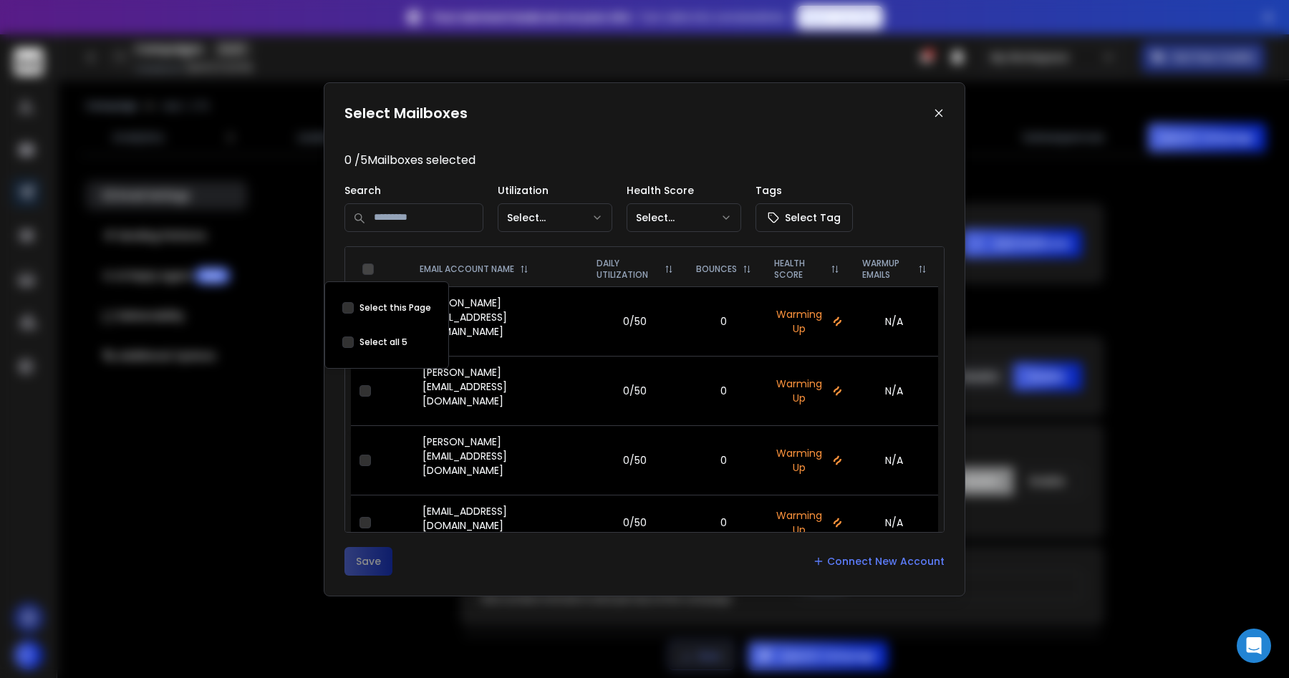
click at [367, 269] on button "Select this Page" at bounding box center [367, 269] width 11 height 11
click at [377, 554] on button "Save" at bounding box center [369, 561] width 48 height 29
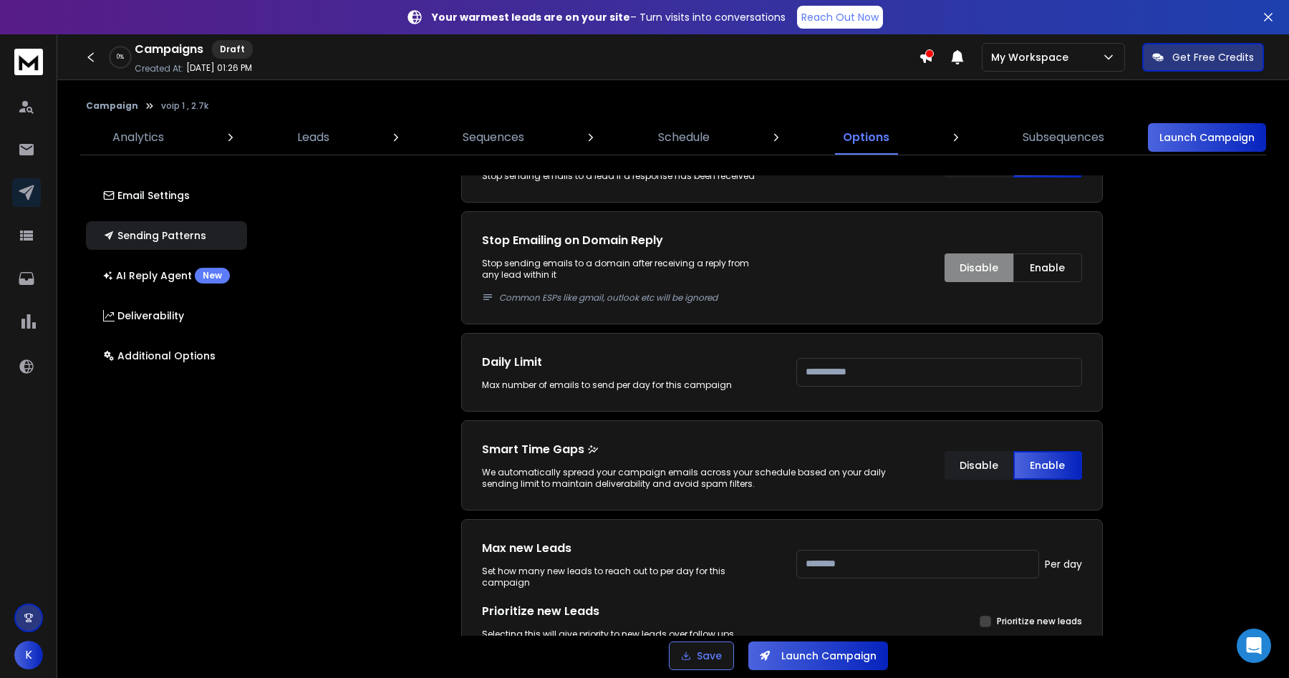
scroll to position [468, 0]
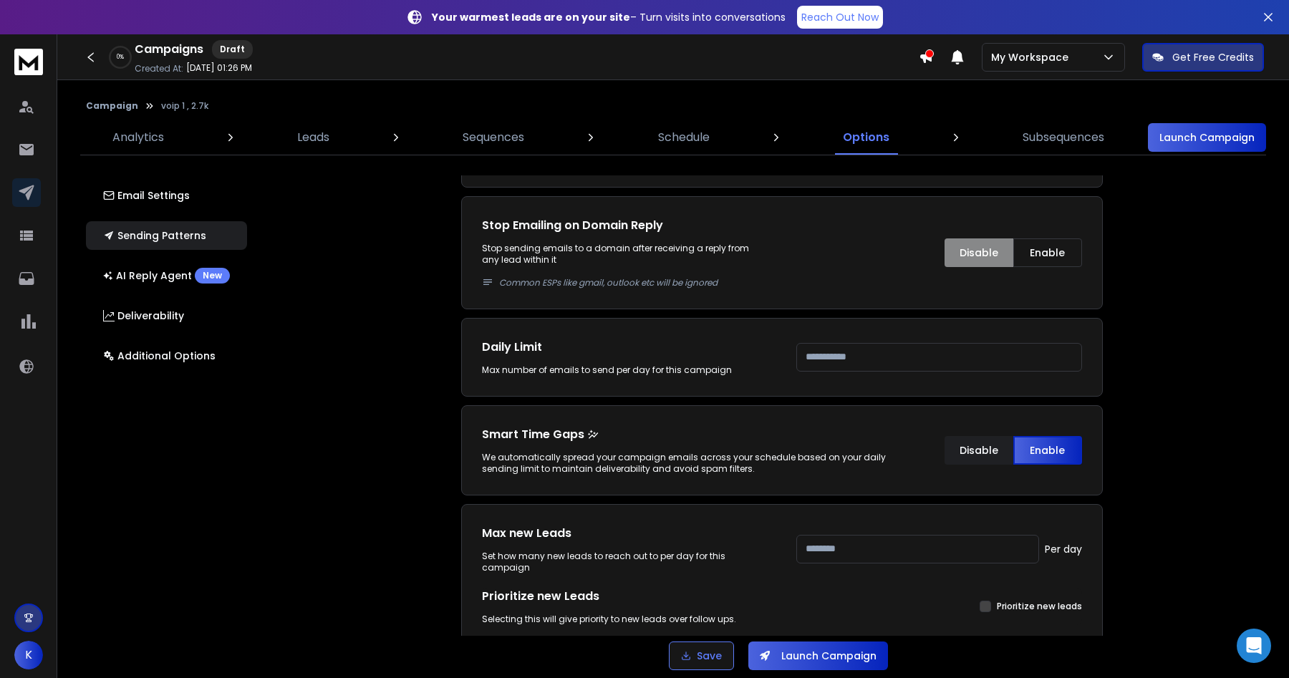
click at [953, 357] on input "***" at bounding box center [939, 357] width 286 height 29
type input "***"
click at [1182, 395] on div "Email Accounts Accounts to Use Select one or more accounts to send emails from …" at bounding box center [790, 405] width 1041 height 461
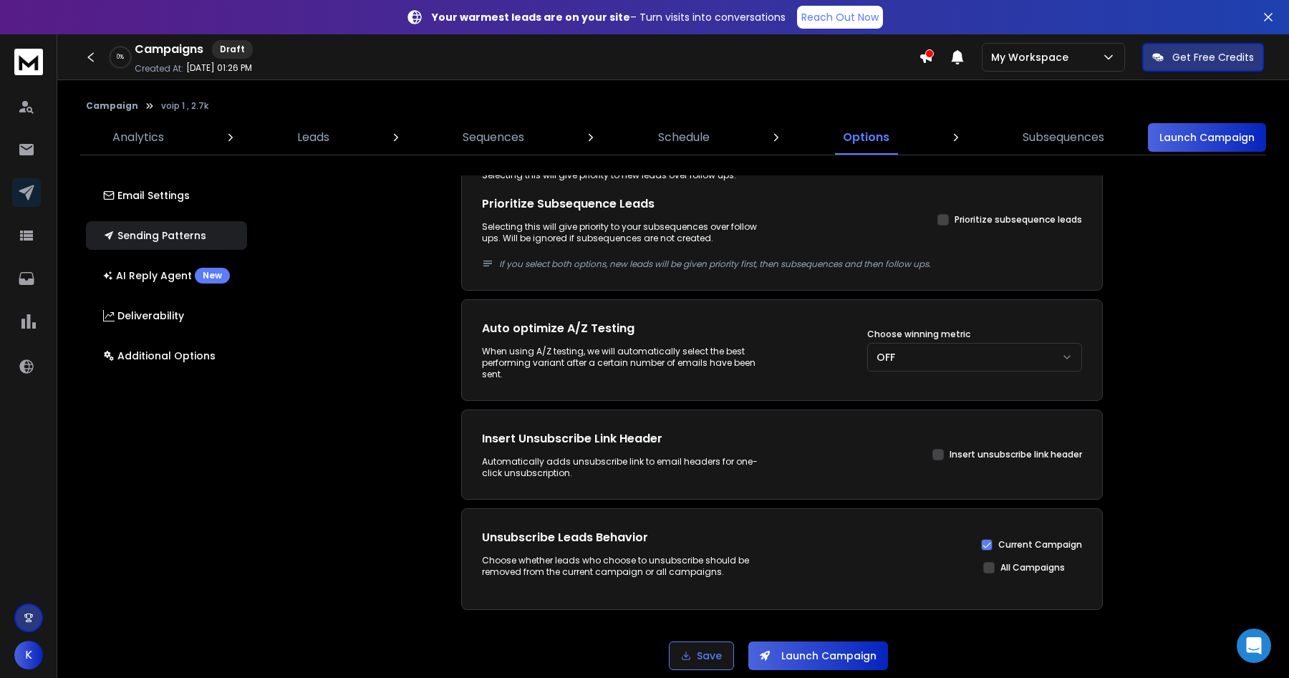
scroll to position [914, 0]
click at [934, 456] on button "Insert unsubscribe link header" at bounding box center [938, 453] width 11 height 11
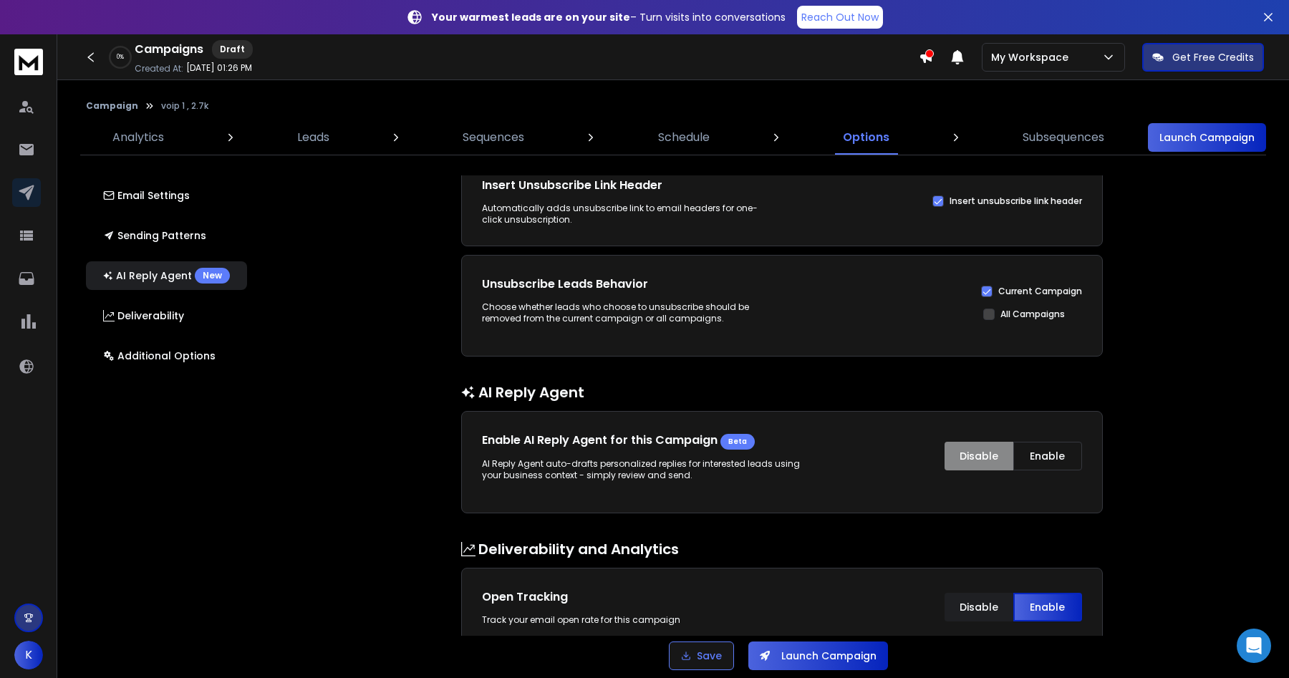
scroll to position [1164, 0]
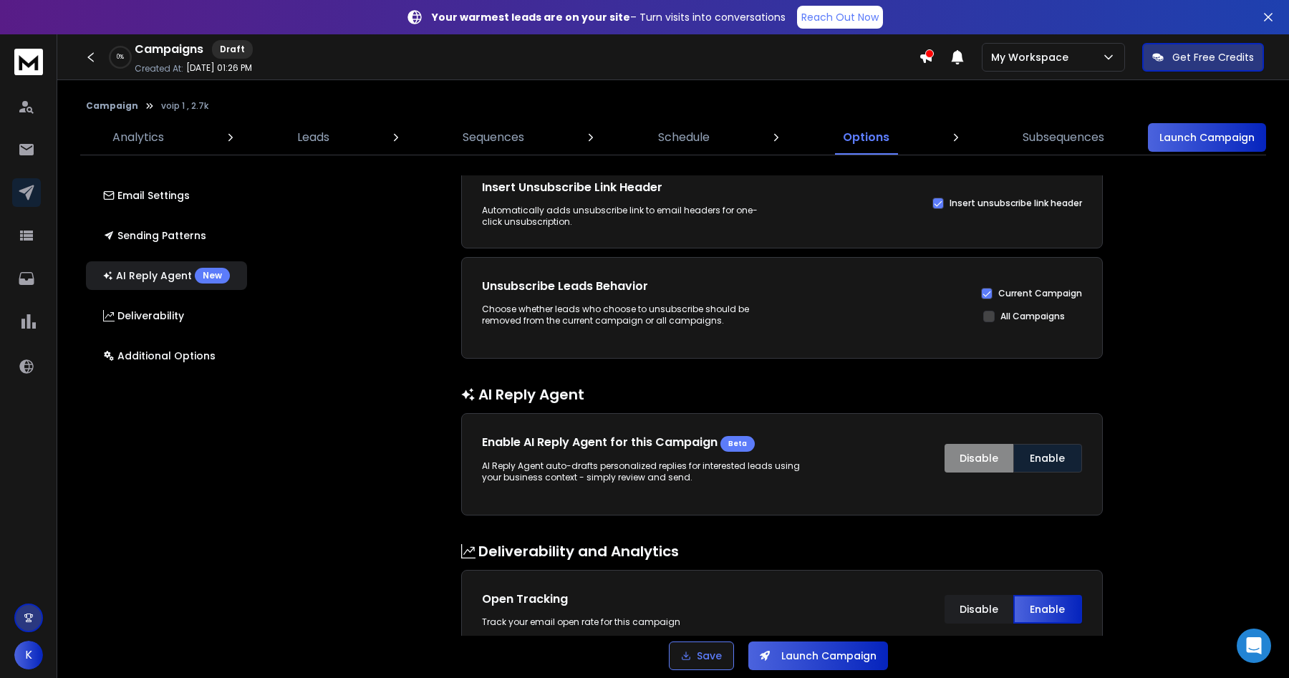
click at [1059, 461] on button "Enable" at bounding box center [1048, 458] width 69 height 29
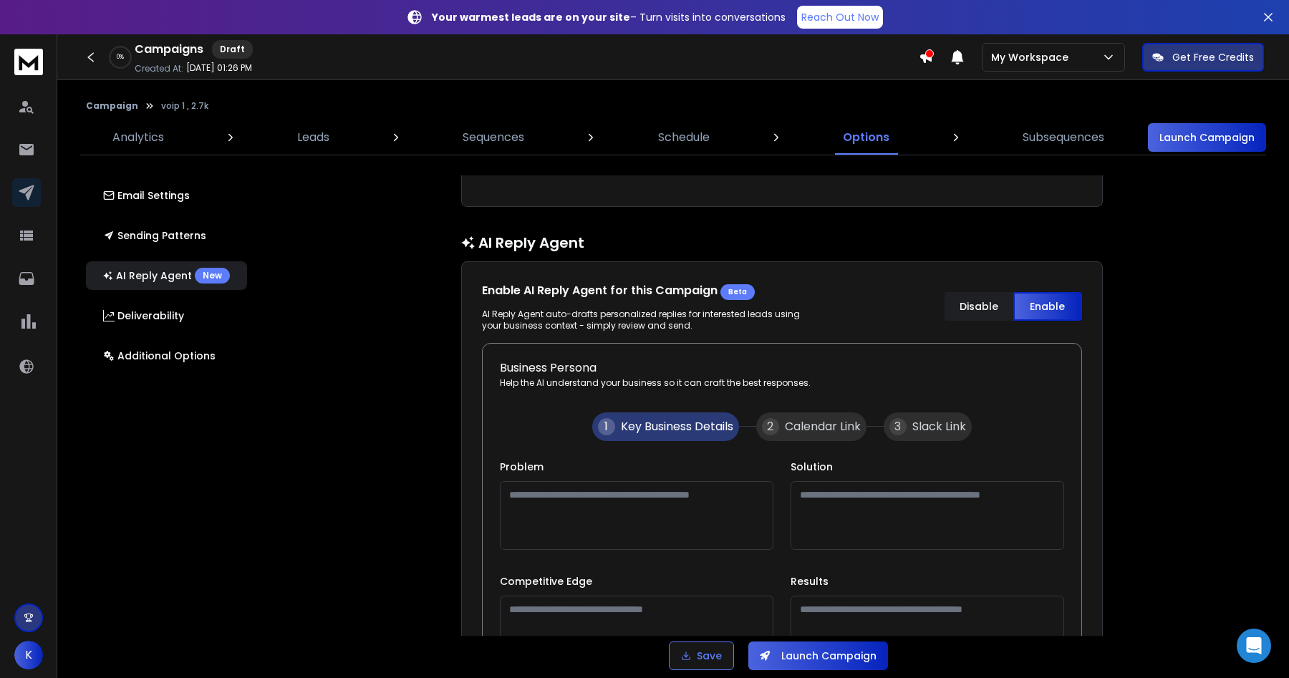
scroll to position [1311, 0]
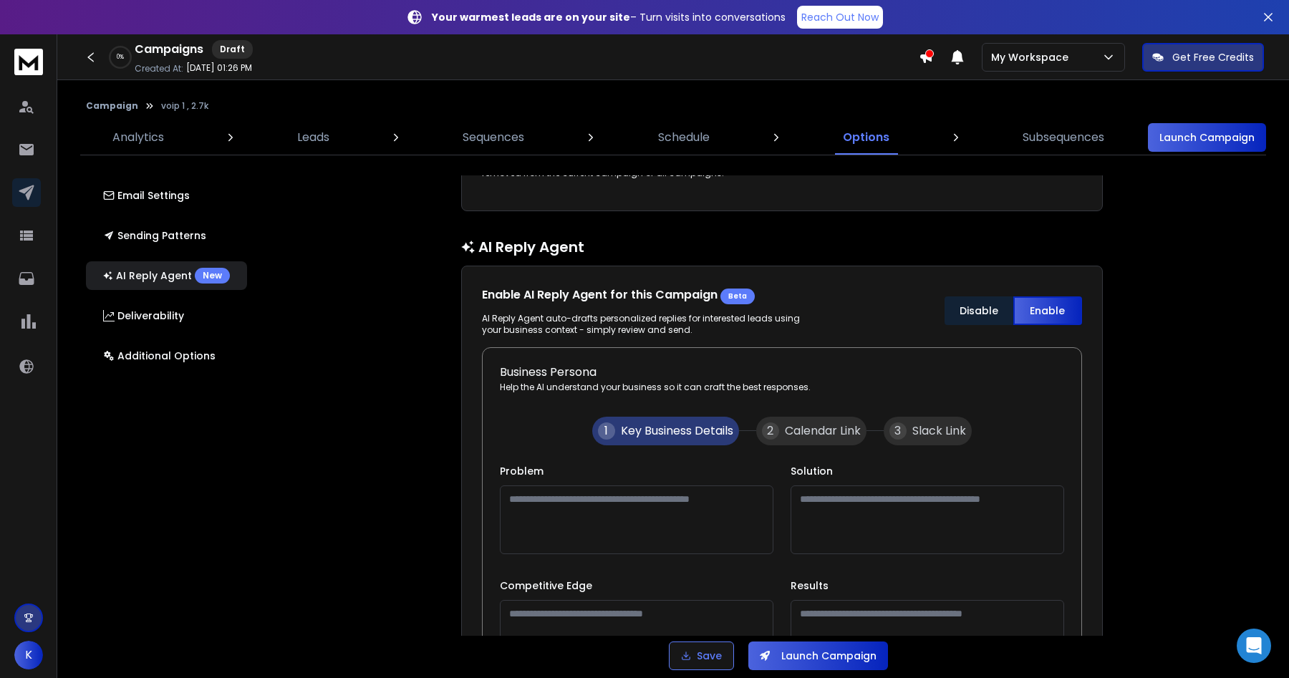
click at [948, 307] on button "Disable" at bounding box center [979, 311] width 69 height 29
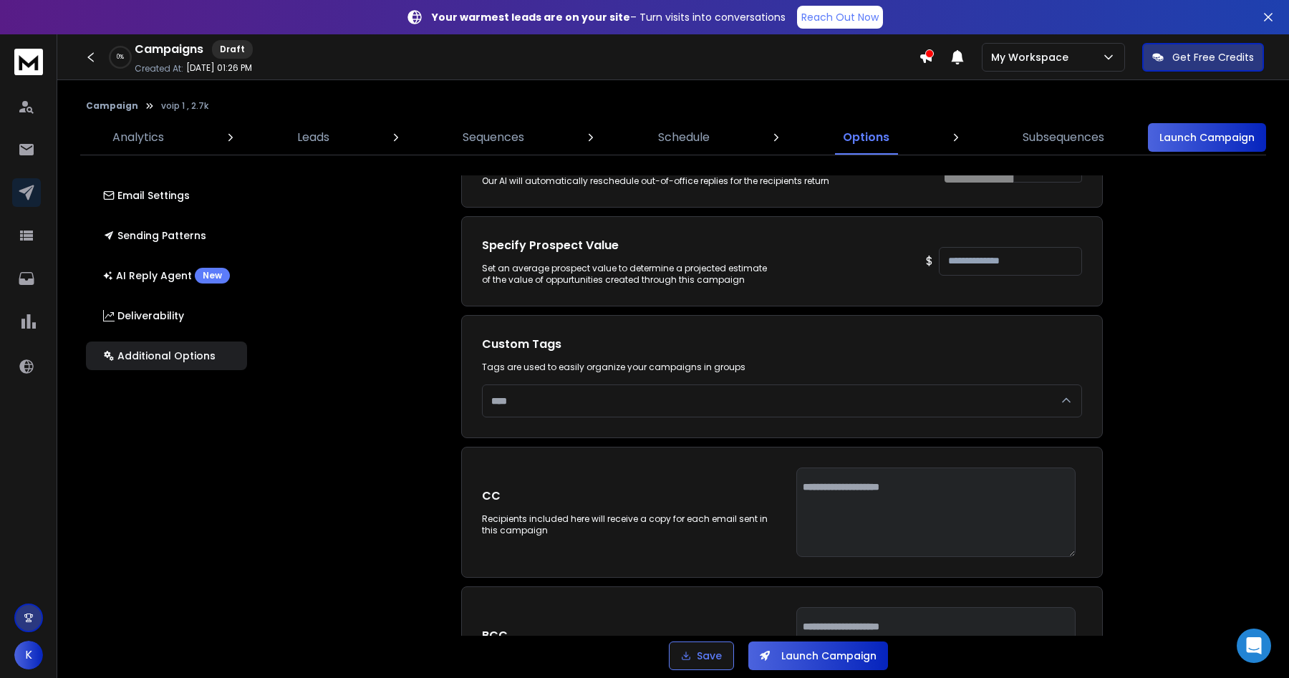
scroll to position [2659, 0]
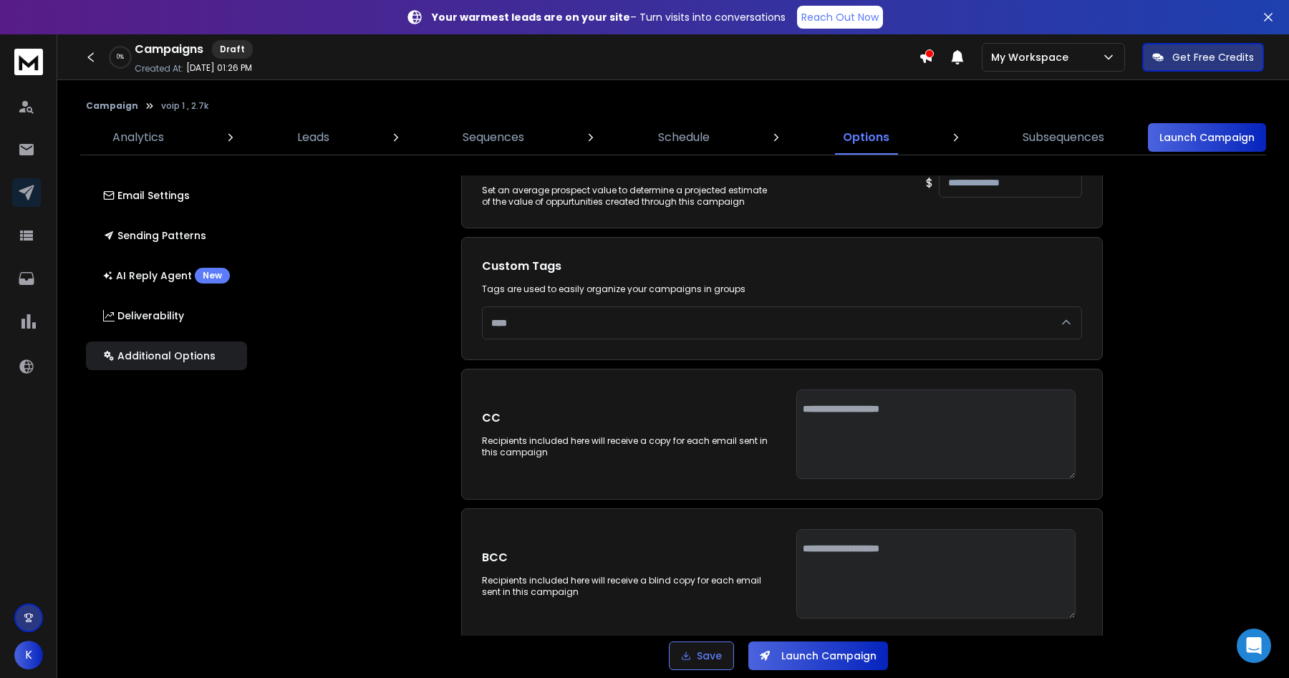
click at [834, 654] on button "Launch Campaign" at bounding box center [818, 656] width 140 height 29
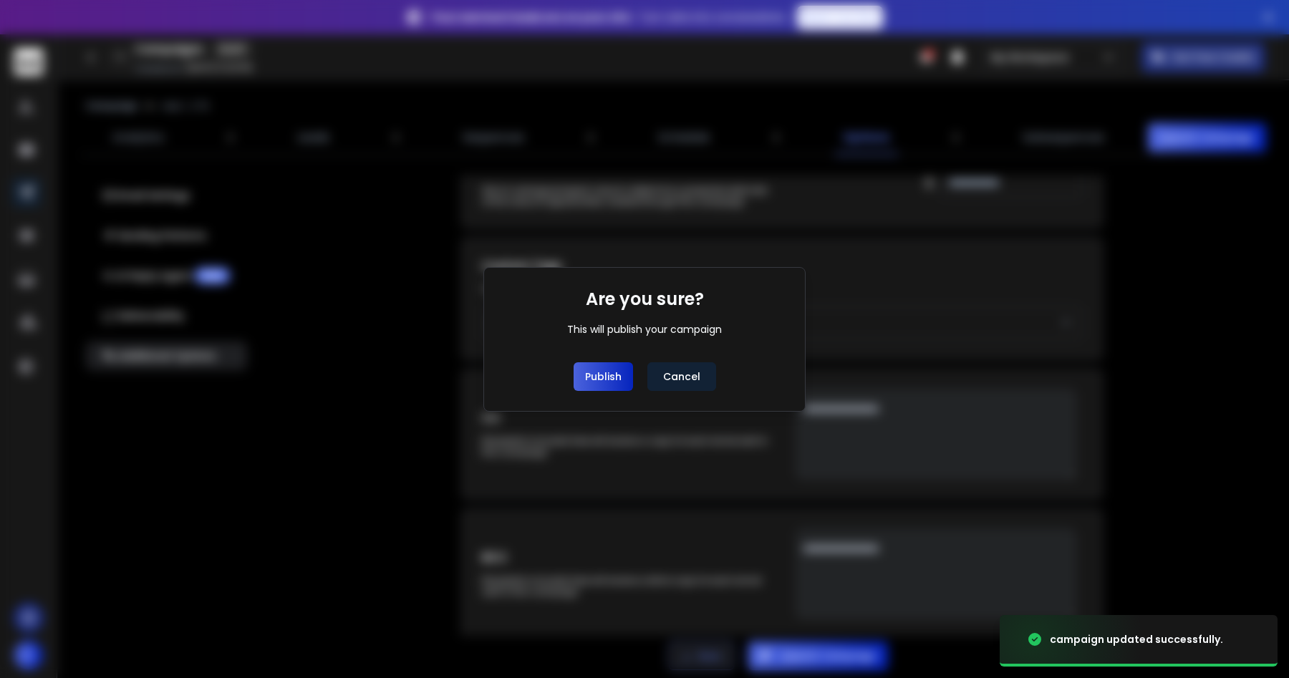
click at [607, 381] on button "Publish" at bounding box center [603, 376] width 59 height 29
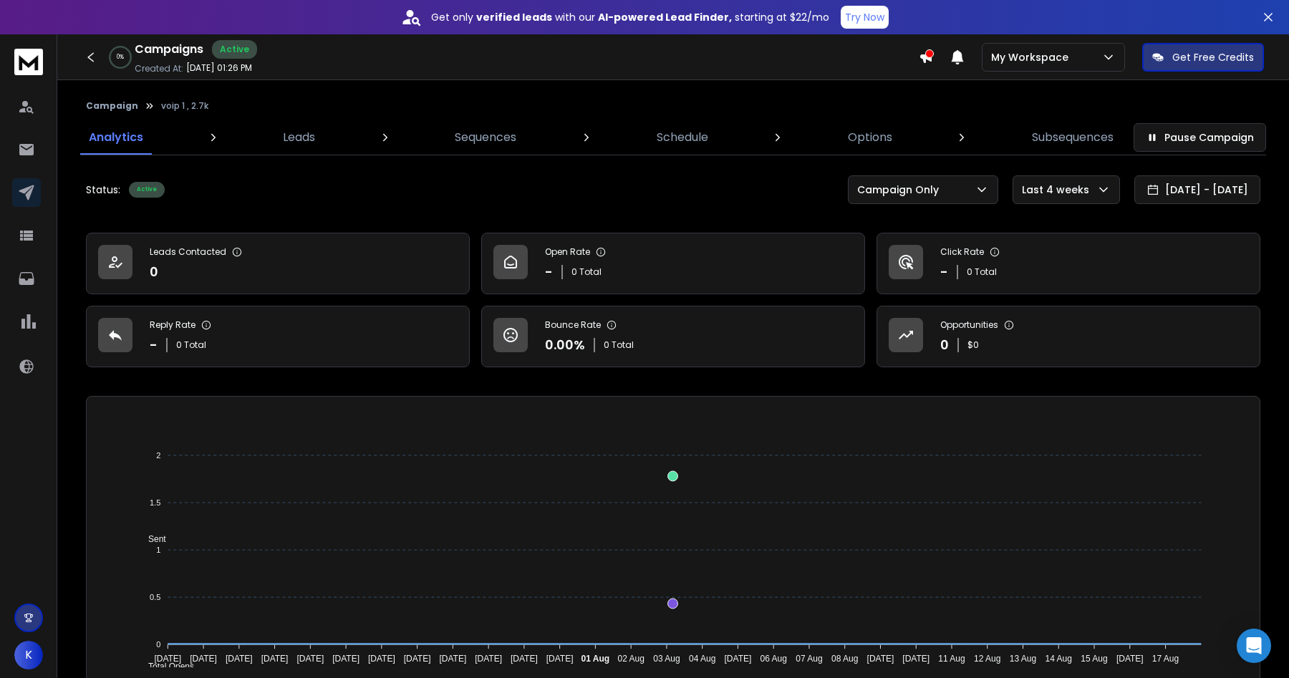
click at [1270, 13] on icon at bounding box center [1268, 17] width 13 height 13
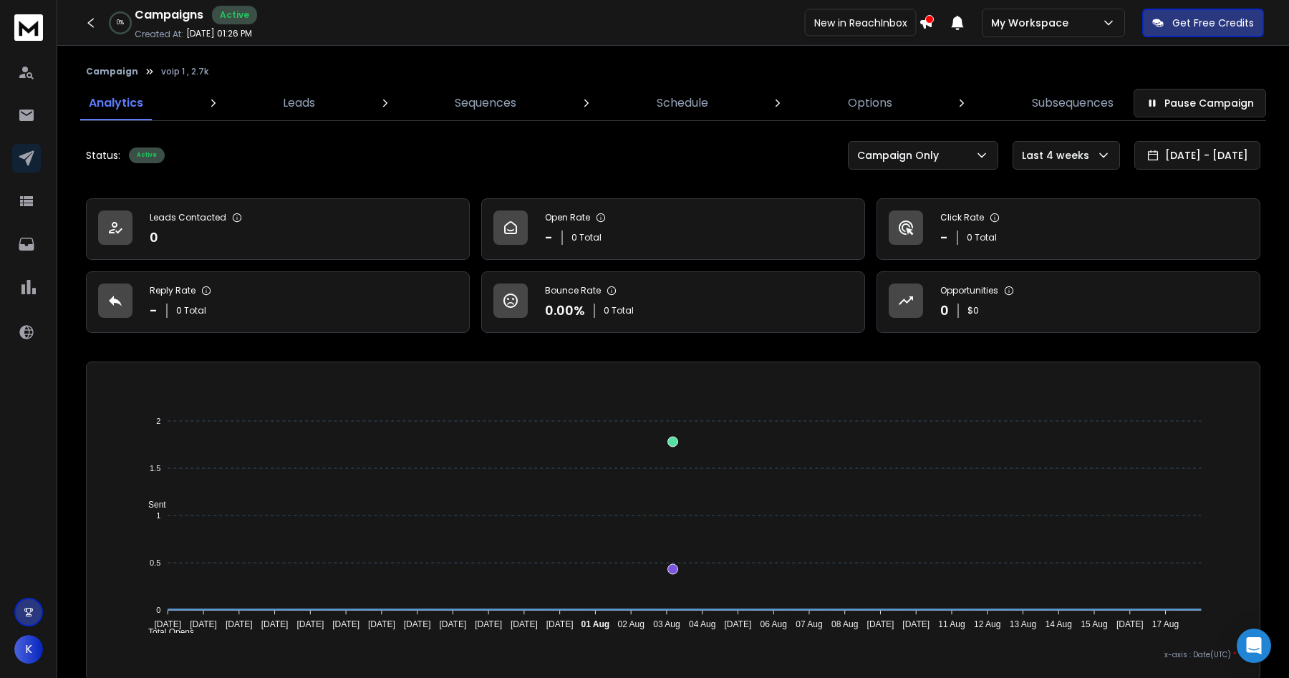
click at [927, 23] on icon at bounding box center [925, 22] width 11 height 11
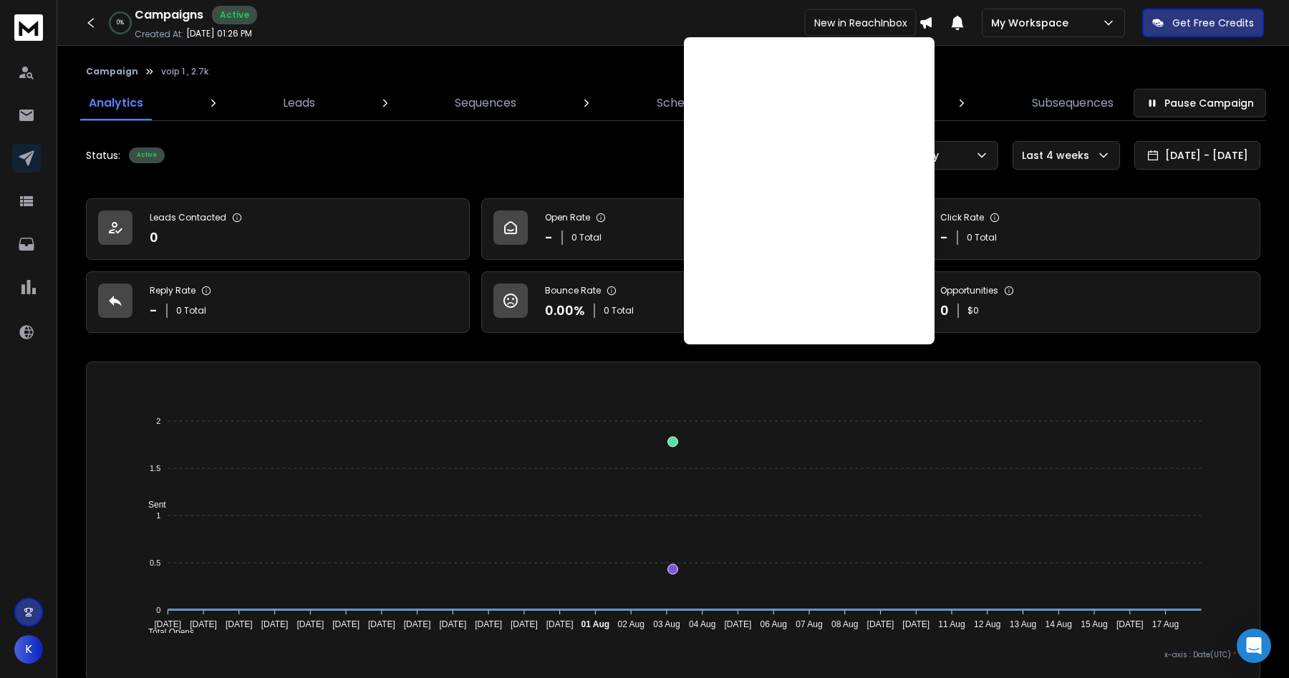
click at [927, 23] on icon at bounding box center [925, 22] width 11 height 11
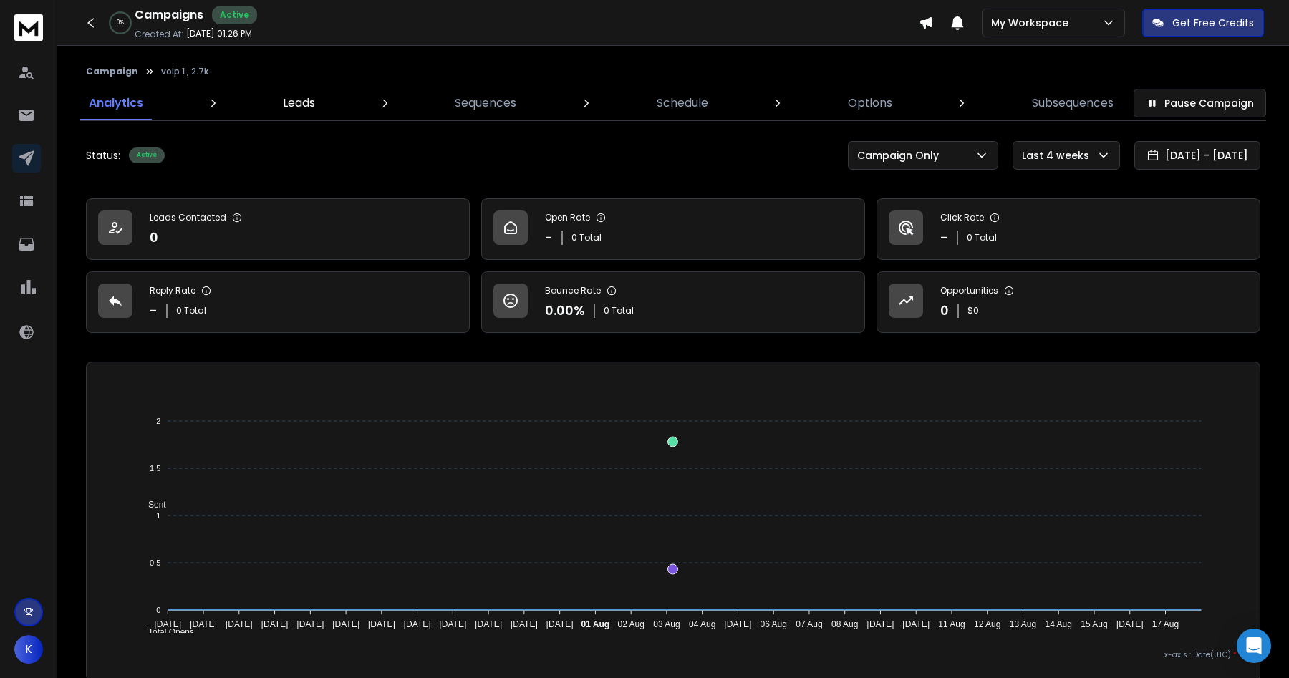
click at [284, 104] on p "Leads" at bounding box center [299, 103] width 32 height 17
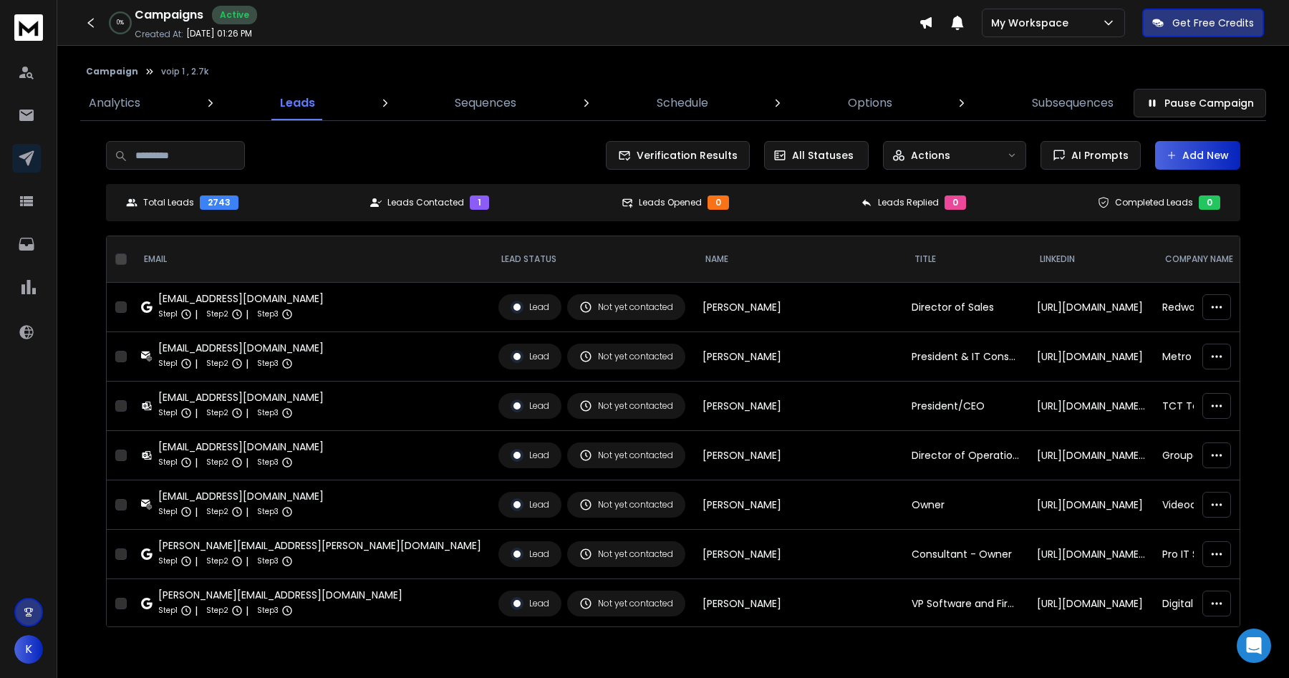
click at [398, 211] on div "Total Leads 2743 Leads Contacted 1 Leads Opened 0 Leads Replied 0 Completed Lea…" at bounding box center [673, 202] width 1135 height 37
click at [400, 197] on p "Leads Contacted" at bounding box center [425, 202] width 77 height 11
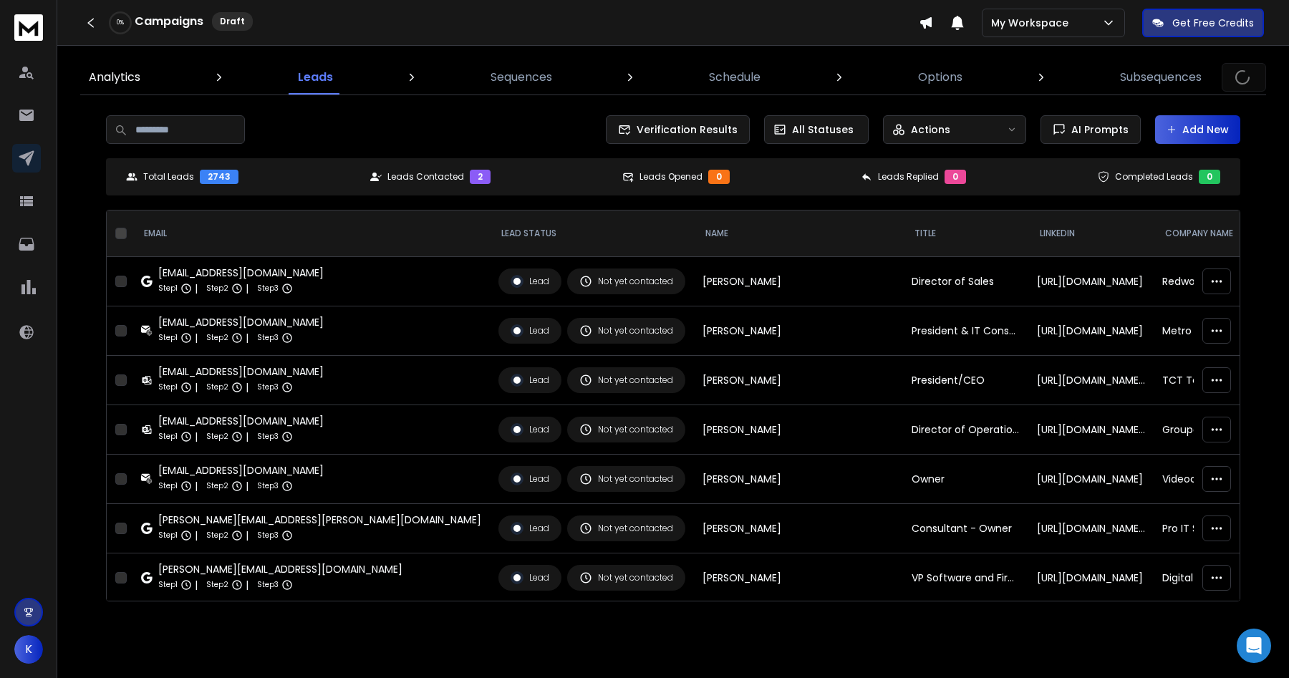
click at [145, 81] on link "Analytics" at bounding box center [114, 77] width 69 height 34
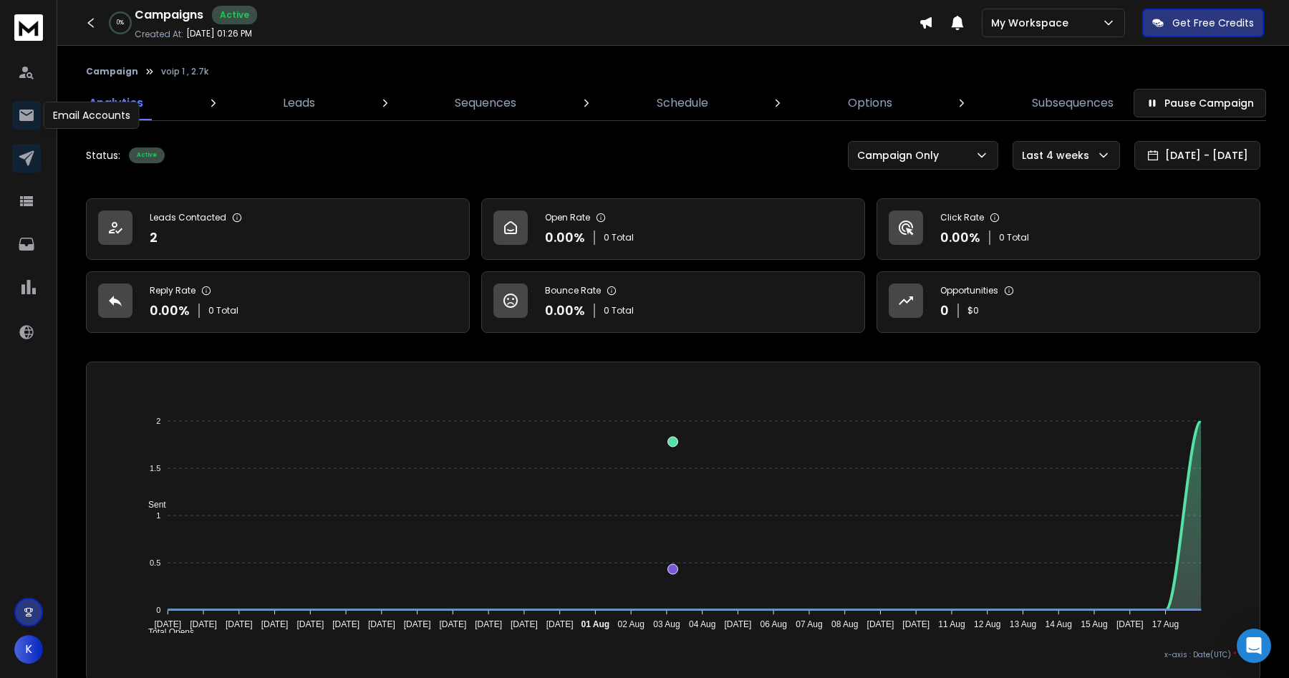
click at [27, 109] on icon at bounding box center [26, 115] width 17 height 17
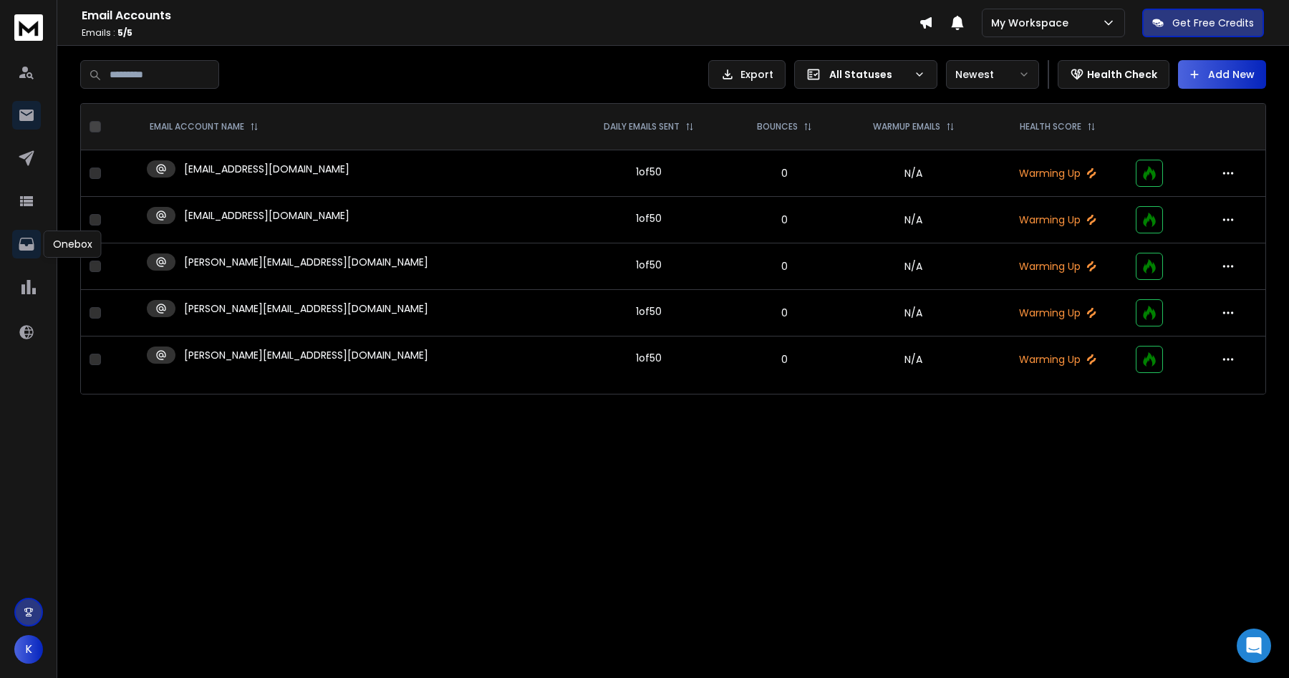
click at [34, 237] on icon at bounding box center [26, 244] width 17 height 17
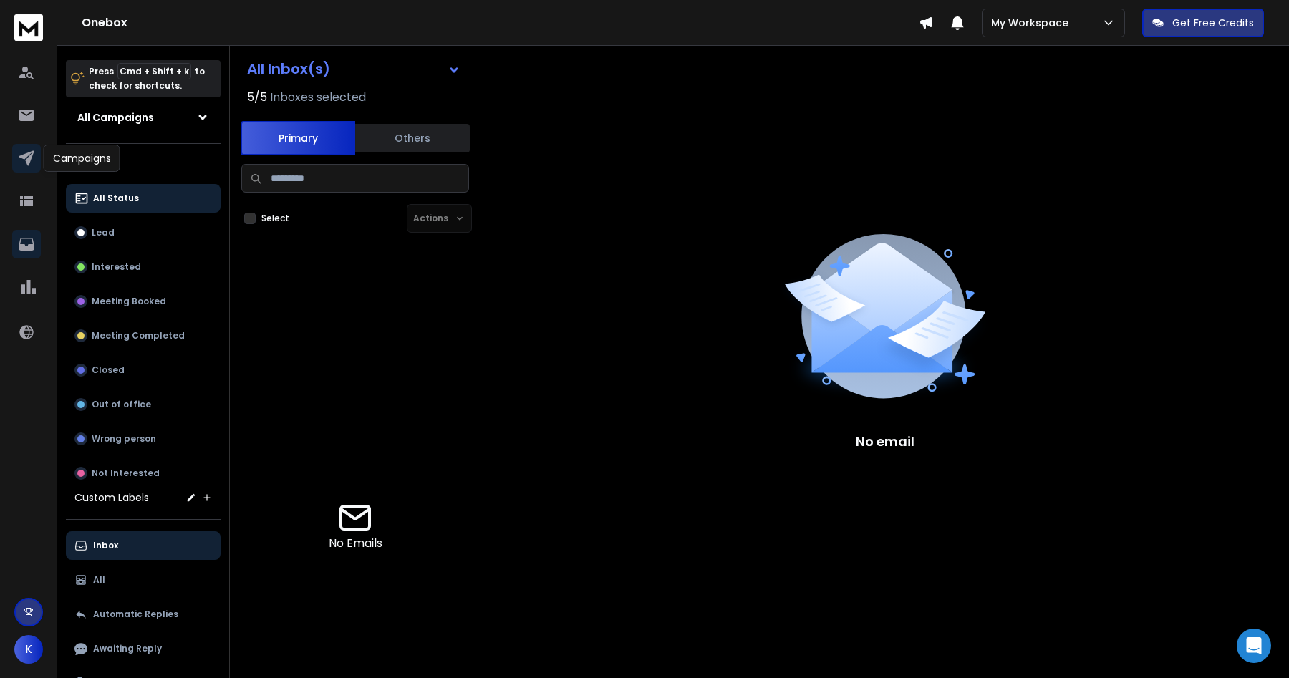
click at [27, 153] on icon at bounding box center [26, 157] width 15 height 15
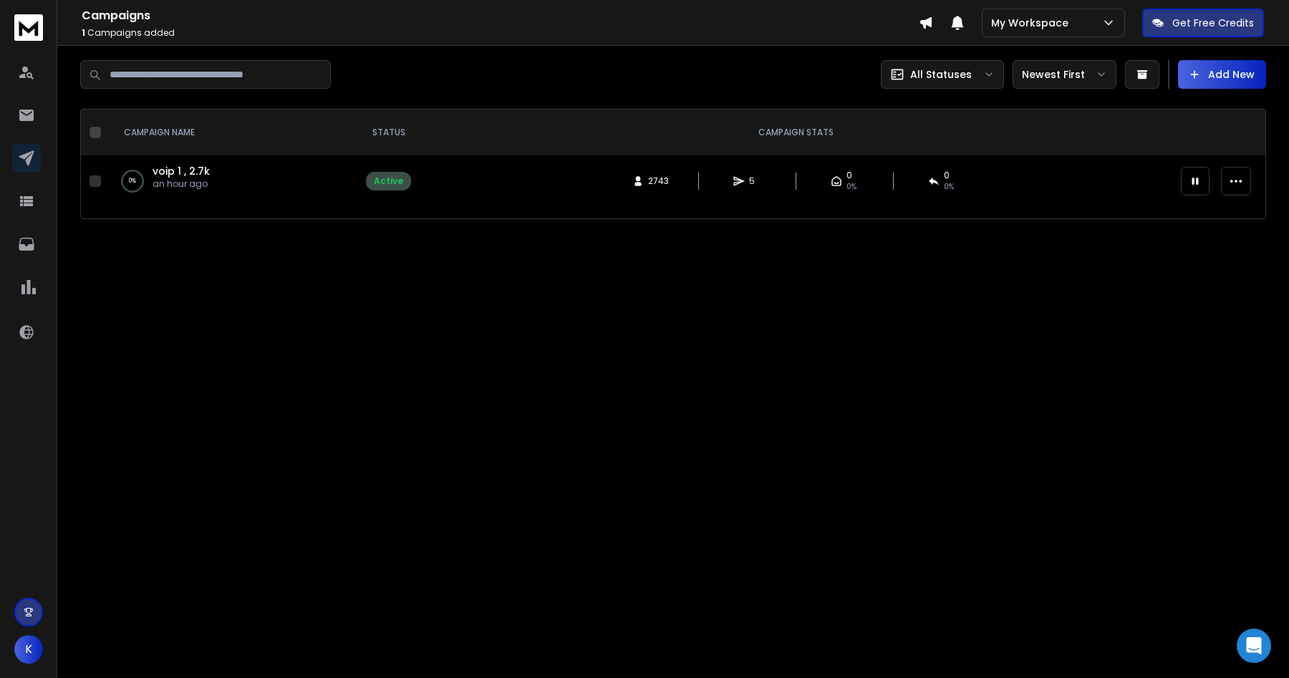
click at [234, 180] on div "0 % voip 1 , 2.7k an hour ago" at bounding box center [232, 181] width 222 height 34
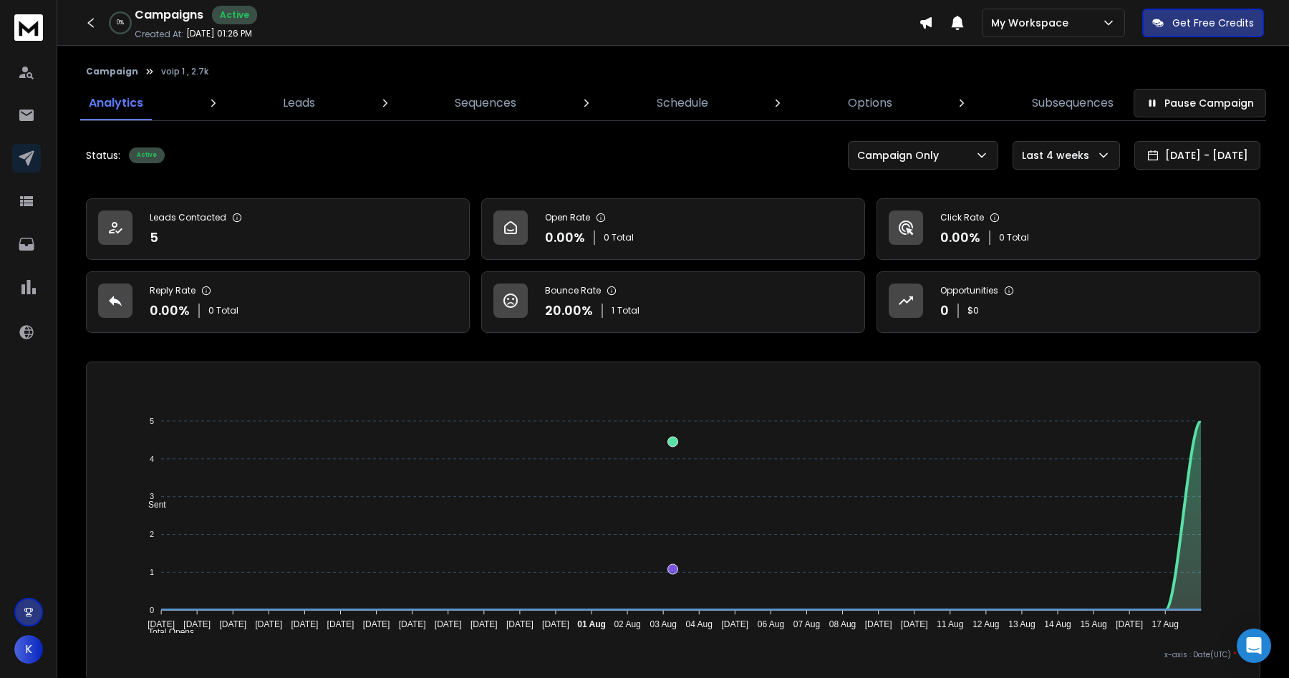
click at [608, 309] on div "20.00 % 1 Total" at bounding box center [592, 311] width 95 height 20
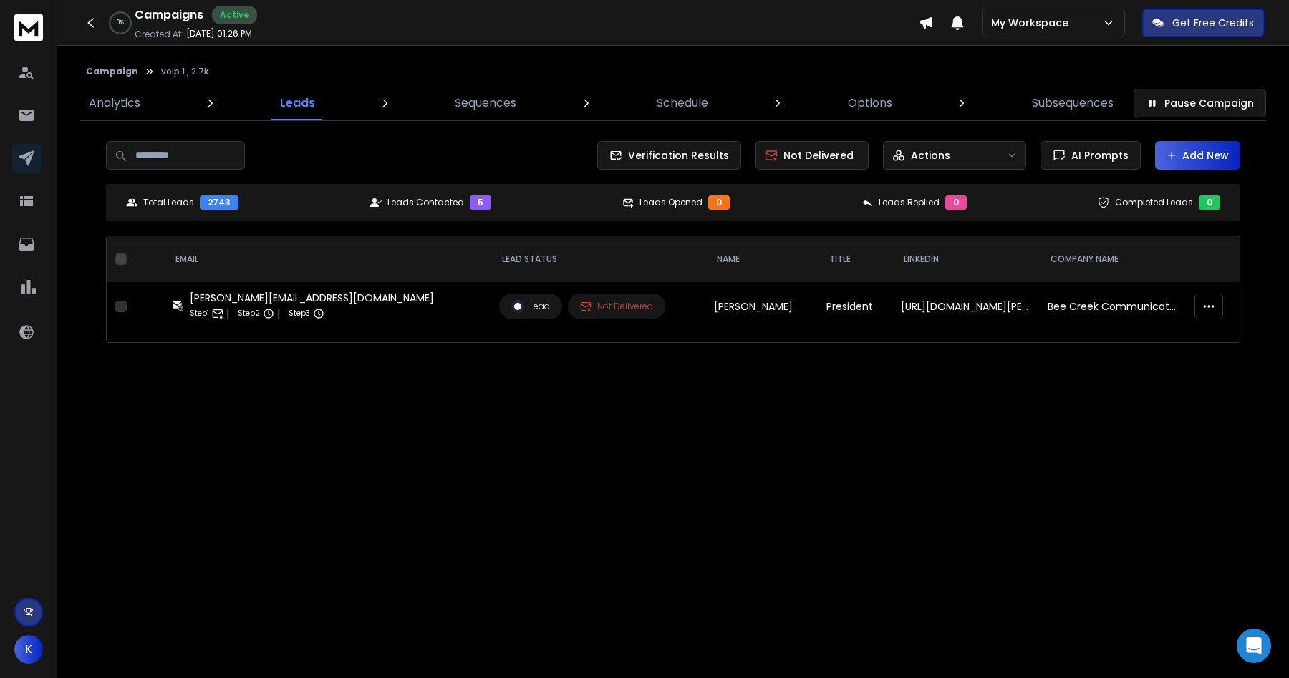
click at [1205, 306] on icon "button" at bounding box center [1209, 306] width 13 height 13
click at [1189, 334] on p "Delete Lead" at bounding box center [1176, 337] width 59 height 14
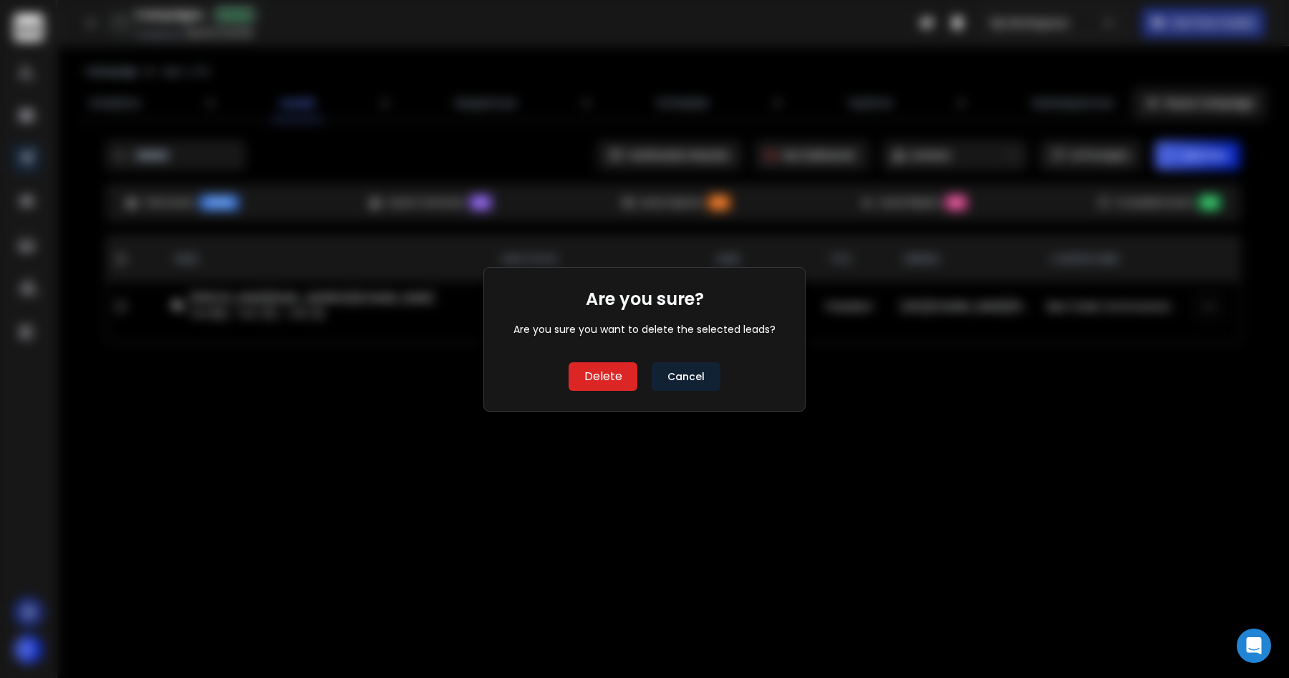
click at [686, 377] on button "Cancel" at bounding box center [686, 376] width 69 height 29
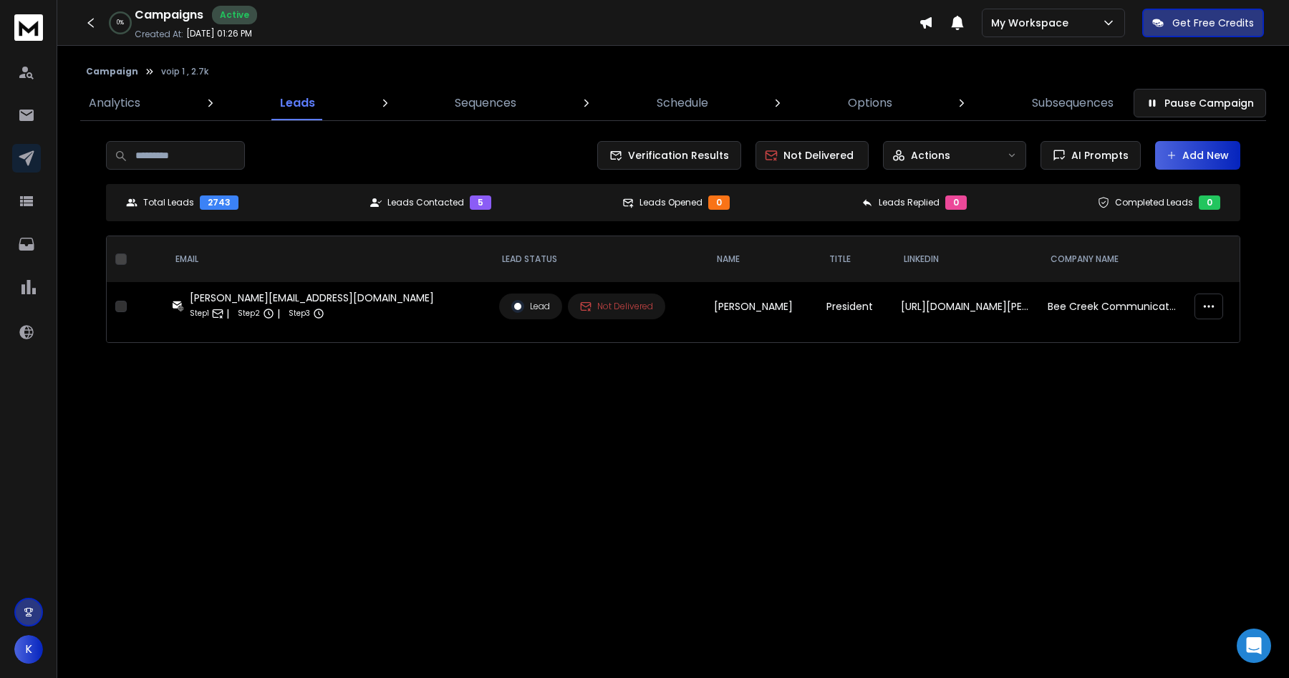
click at [433, 201] on p "Leads Contacted" at bounding box center [425, 202] width 77 height 11
click at [369, 193] on div "Total Leads 2743 Leads Contacted 5 Leads Opened 0 Leads Replied 0 Completed Lea…" at bounding box center [673, 202] width 1135 height 37
click at [813, 148] on p "Not Delivered" at bounding box center [819, 155] width 70 height 14
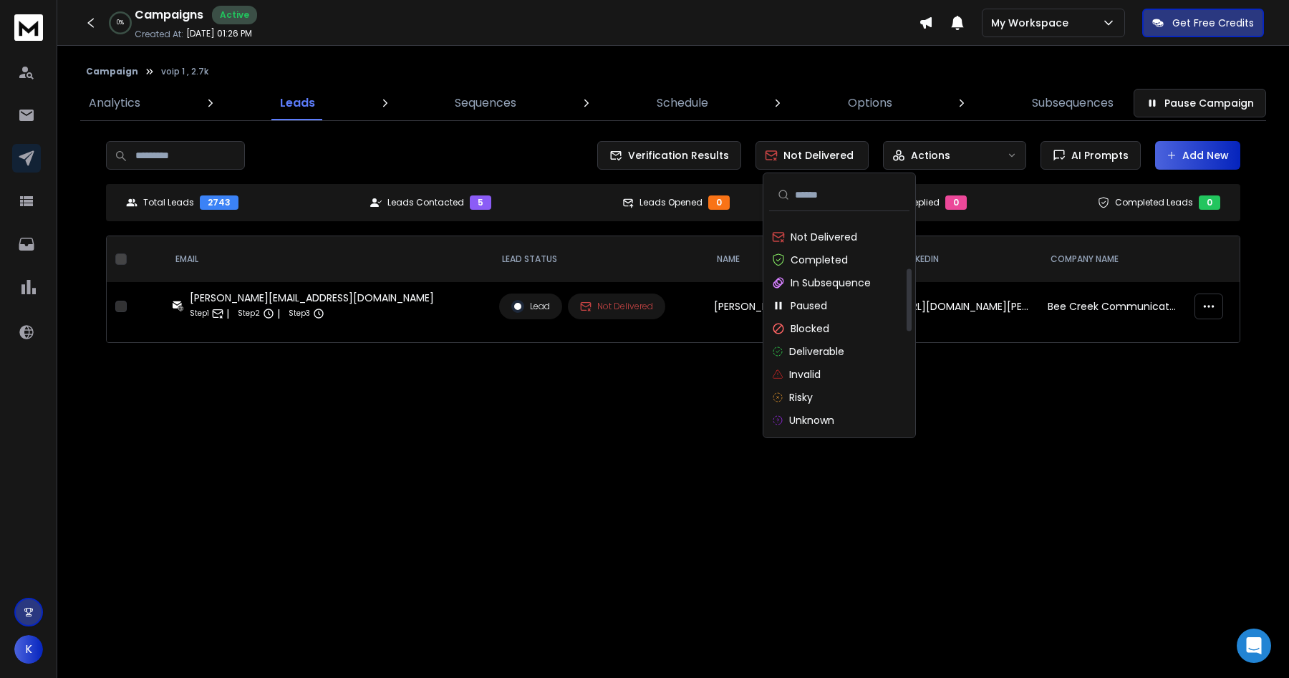
scroll to position [173, 0]
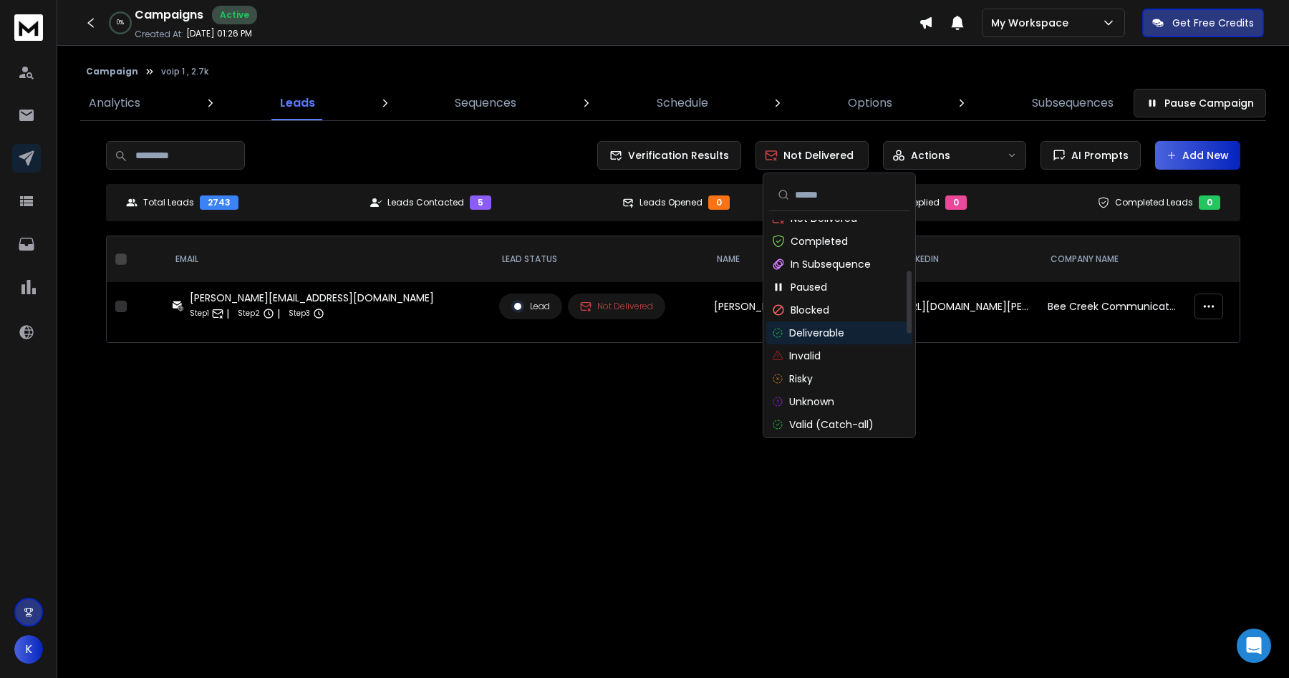
click at [831, 327] on p "Deliverable" at bounding box center [816, 333] width 55 height 14
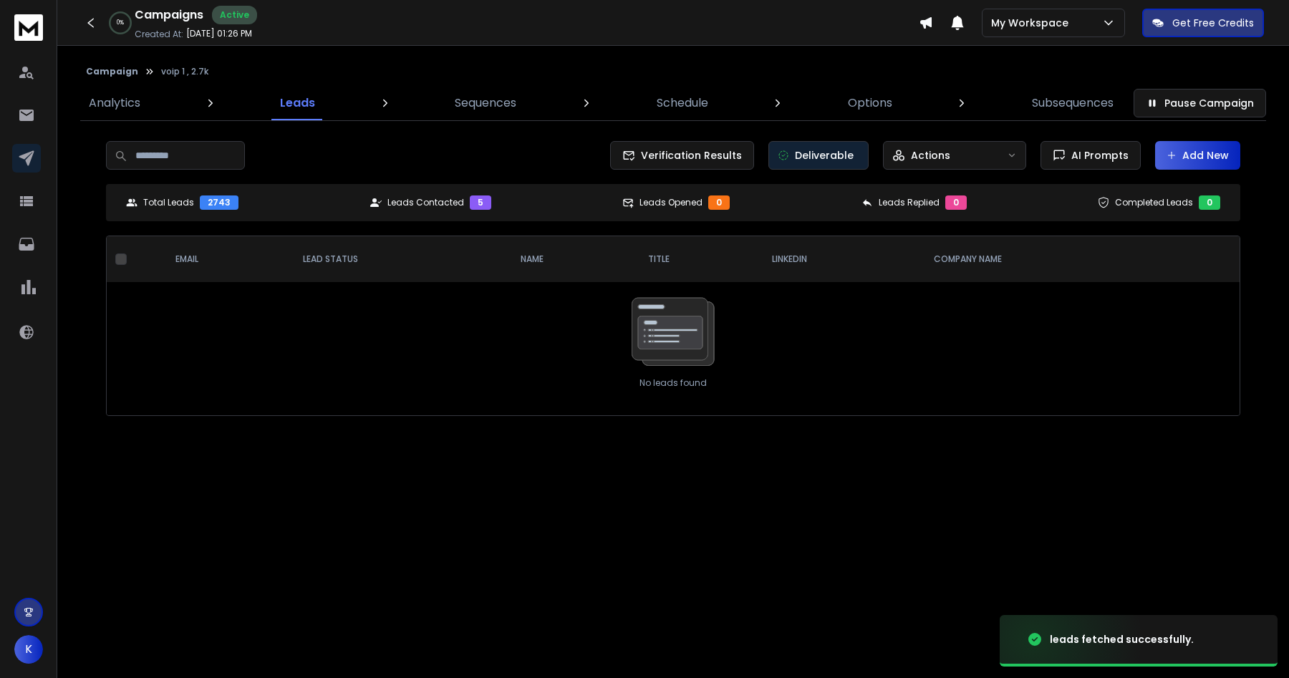
click at [820, 155] on p "Deliverable" at bounding box center [824, 155] width 59 height 14
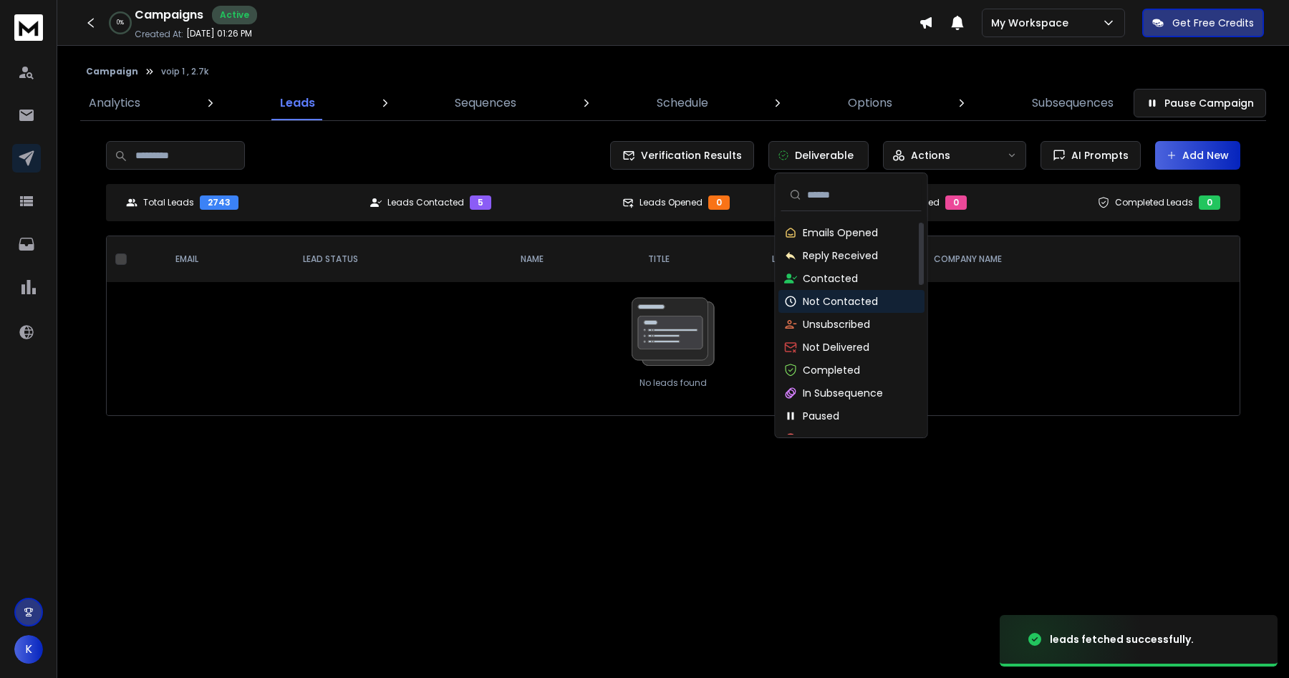
scroll to position [52, 0]
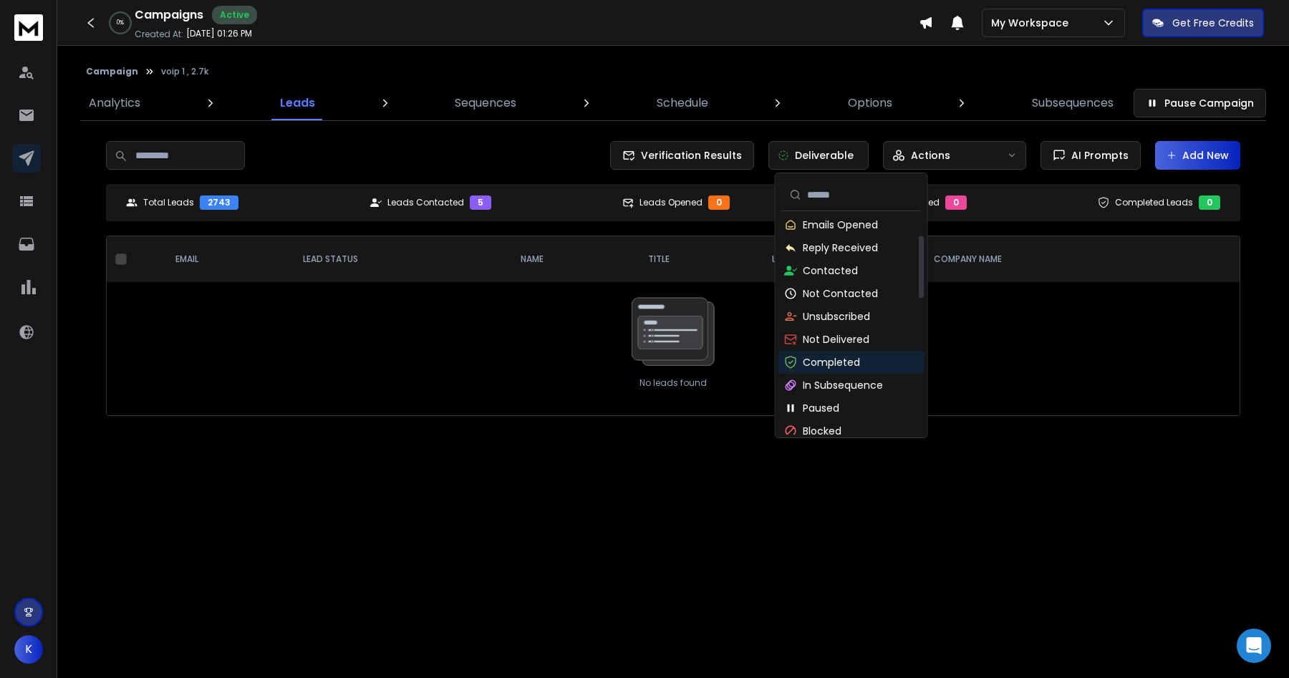
click at [840, 356] on p "Completed" at bounding box center [831, 362] width 57 height 14
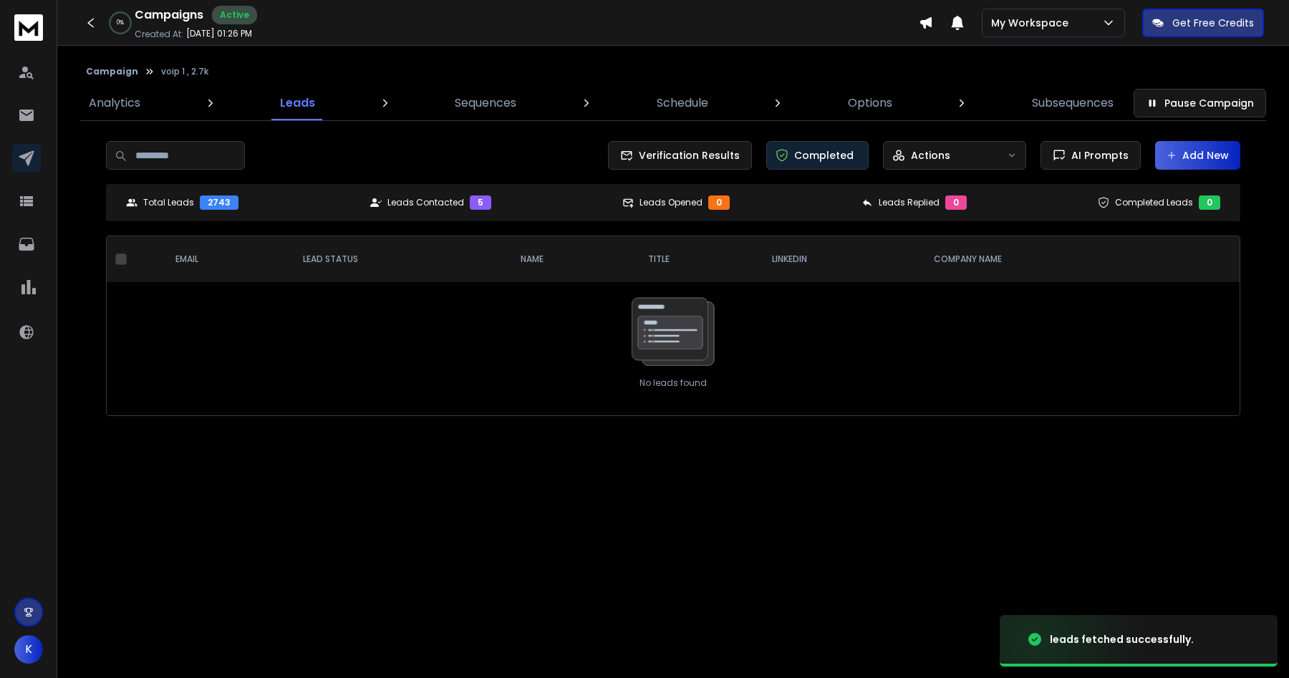
click at [834, 151] on p "Completed" at bounding box center [823, 155] width 59 height 14
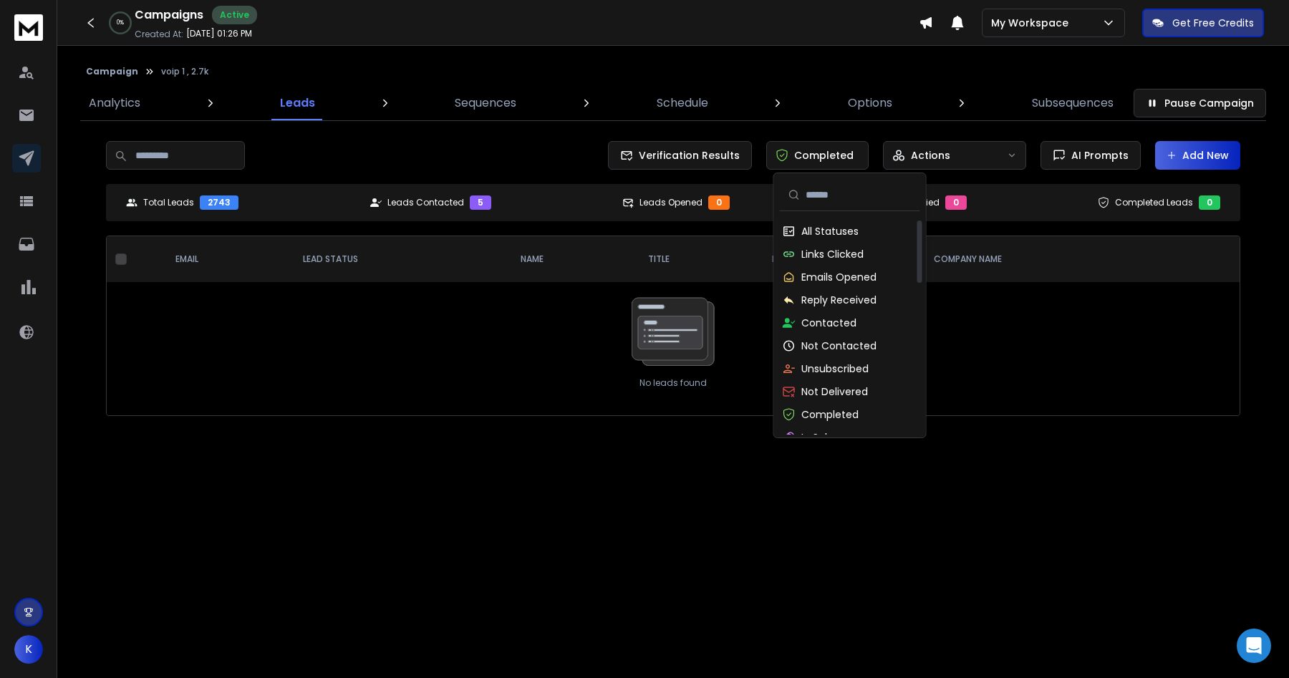
scroll to position [1, 0]
click at [843, 233] on p "All Statuses" at bounding box center [829, 230] width 57 height 14
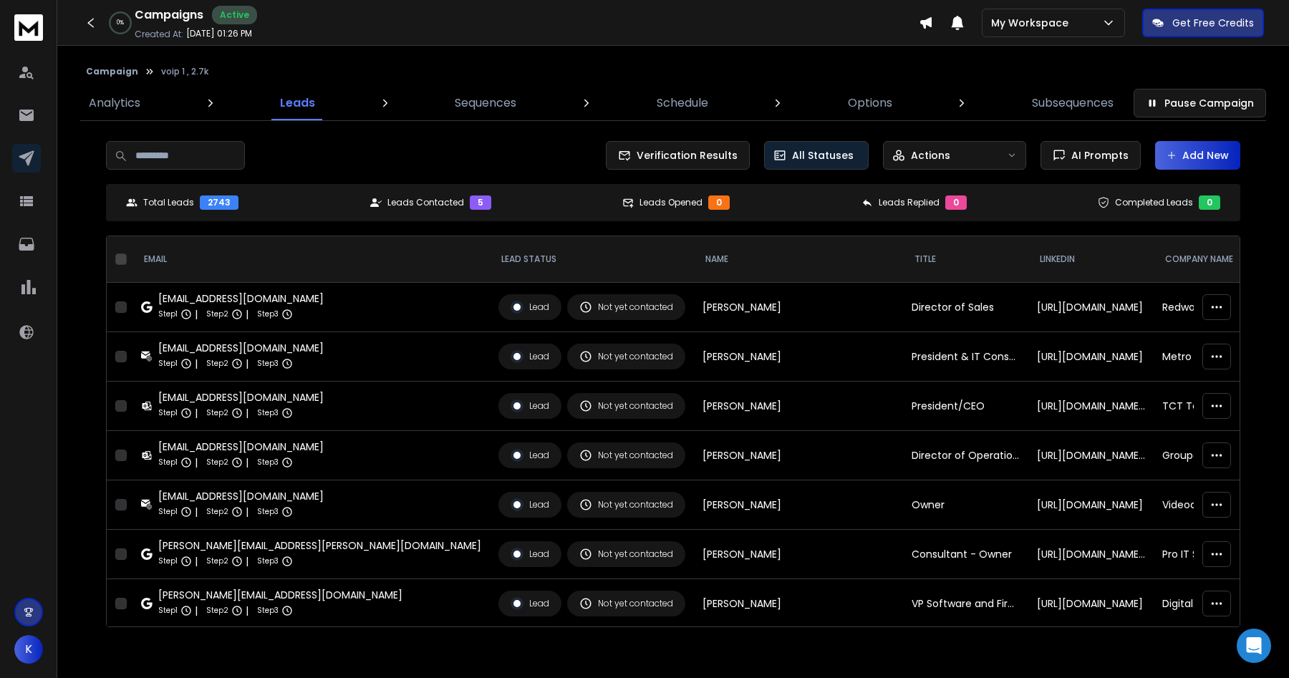
click at [818, 146] on button "All Statuses" at bounding box center [816, 155] width 105 height 29
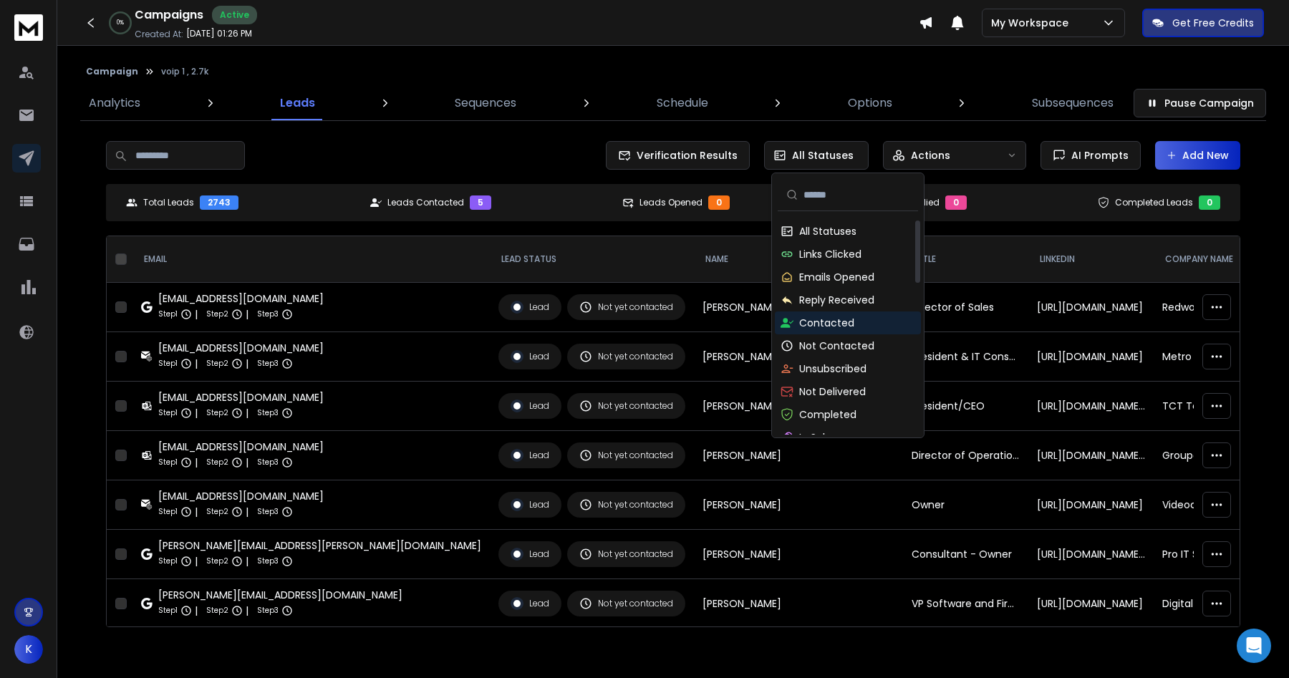
click at [814, 318] on p "Contacted" at bounding box center [826, 323] width 55 height 14
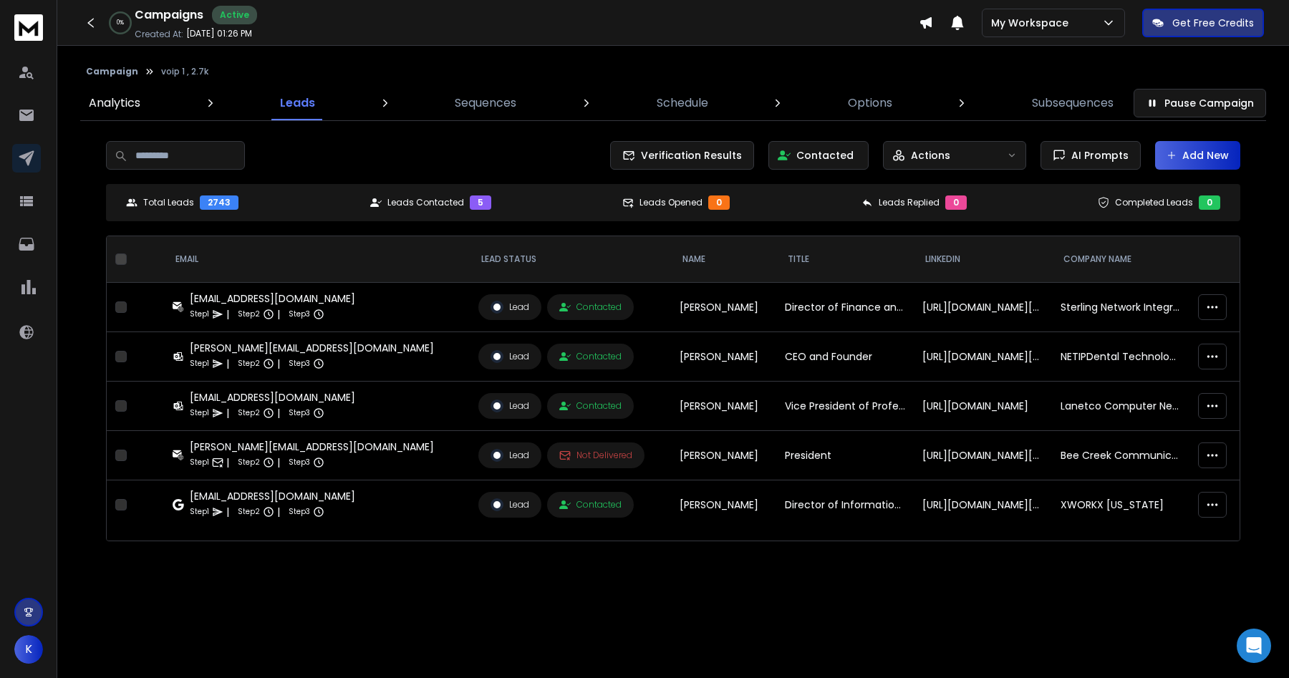
click at [125, 98] on p "Analytics" at bounding box center [115, 103] width 52 height 17
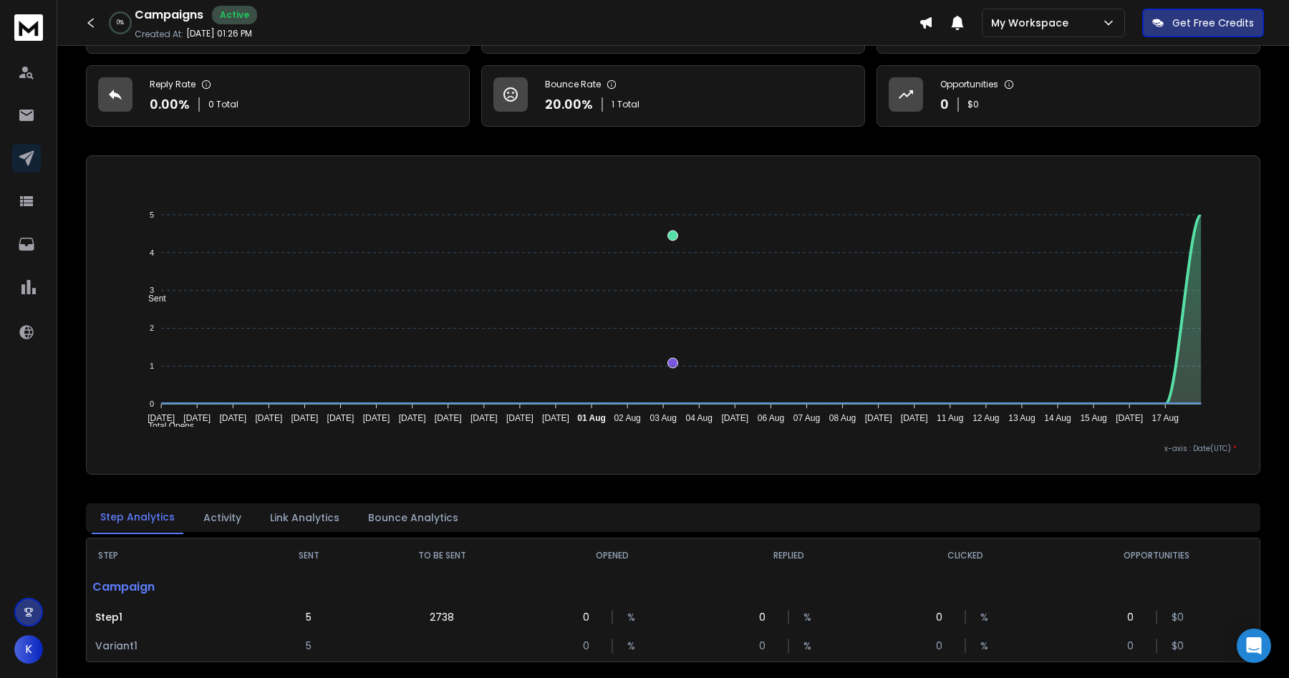
scroll to position [216, 0]
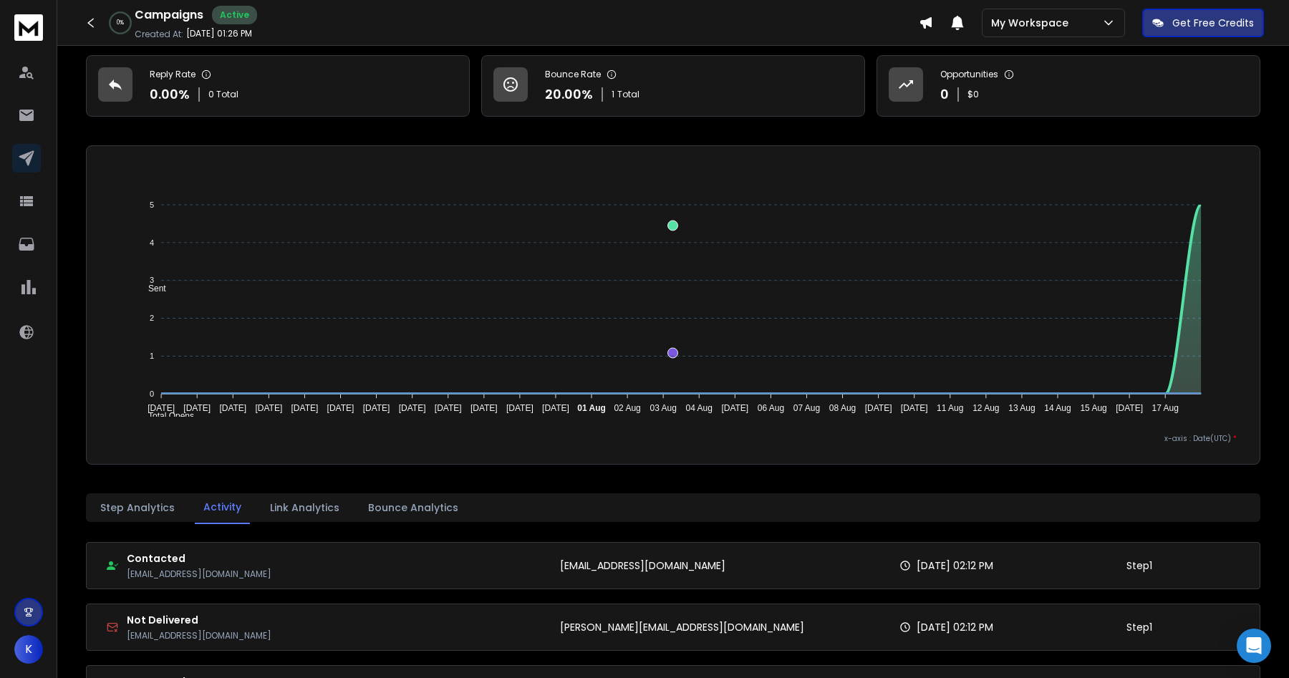
click at [213, 520] on button "Activity" at bounding box center [222, 507] width 55 height 33
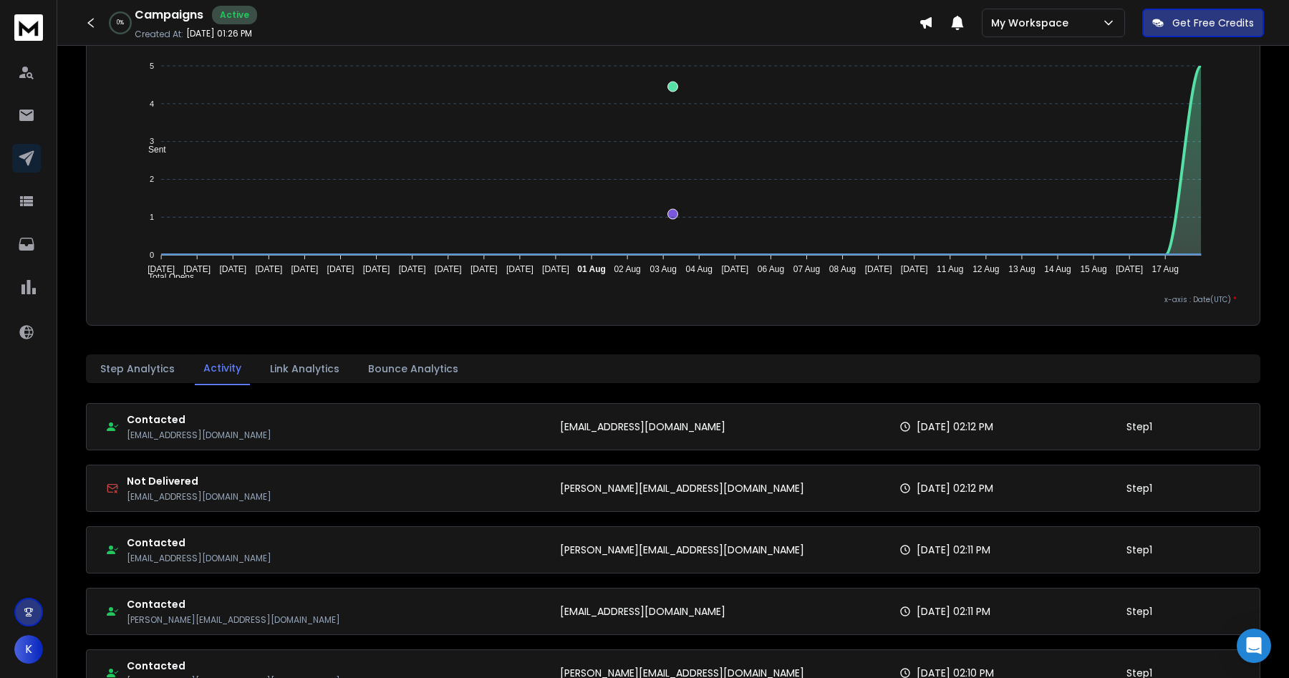
scroll to position [392, 0]
